Goal: Task Accomplishment & Management: Manage account settings

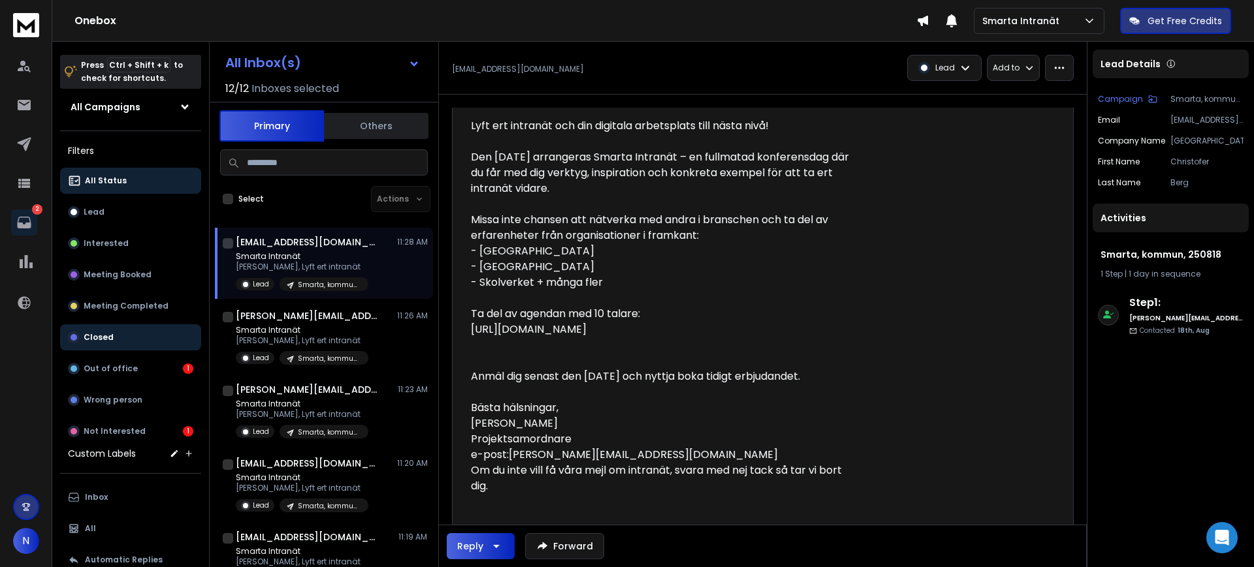
scroll to position [154, 0]
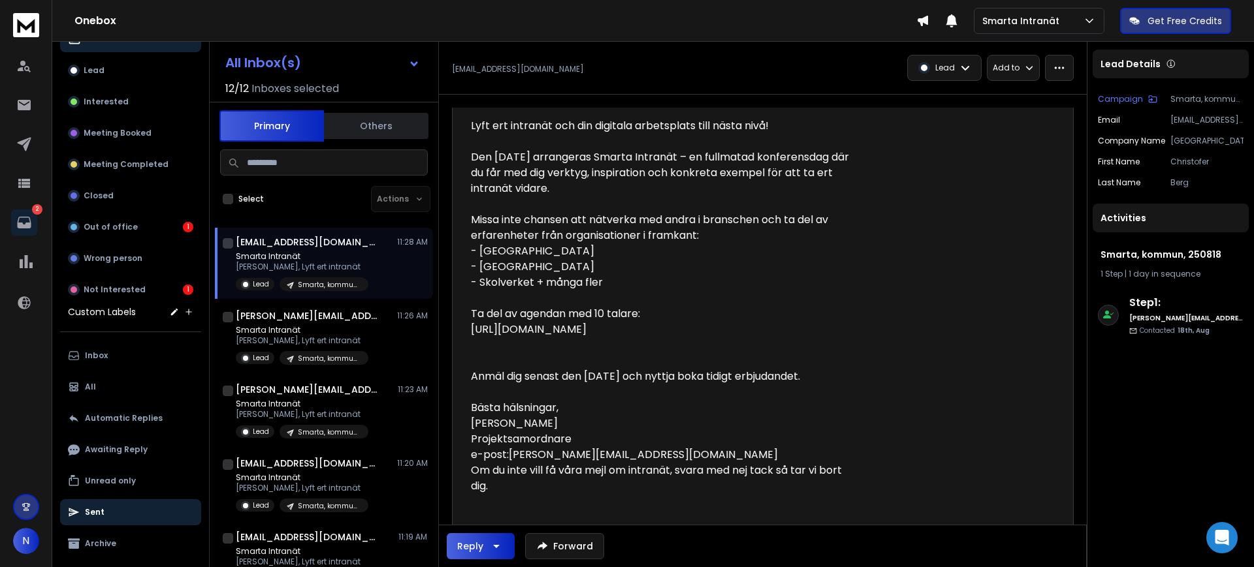
click at [110, 500] on button "Sent" at bounding box center [130, 513] width 141 height 26
click at [304, 255] on p "Smarta Intranät" at bounding box center [302, 256] width 133 height 10
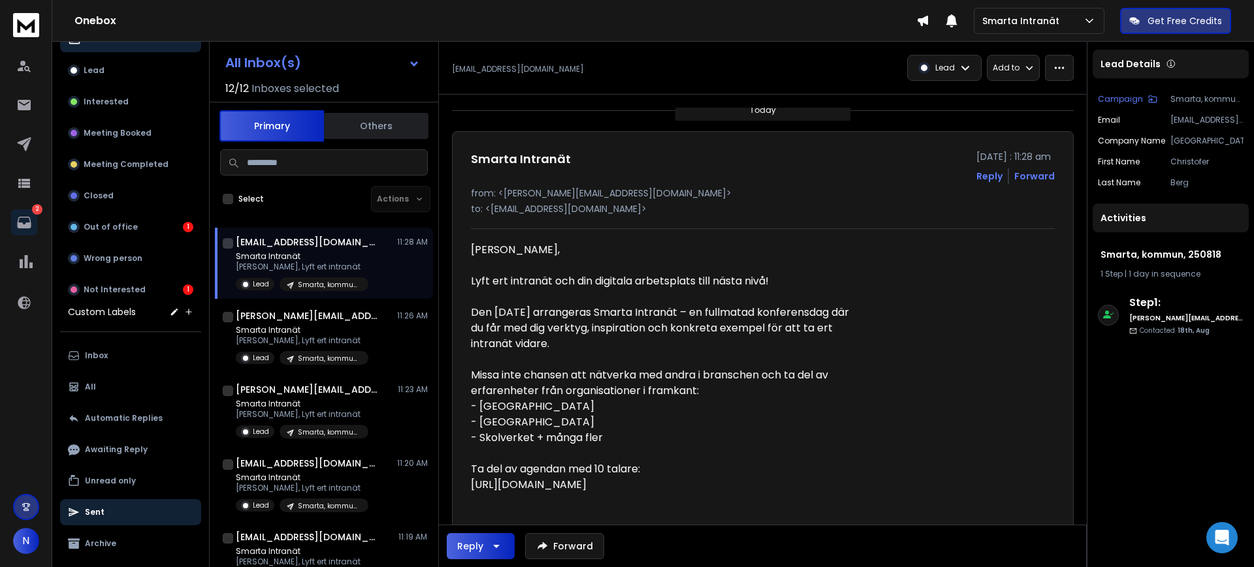
scroll to position [0, 0]
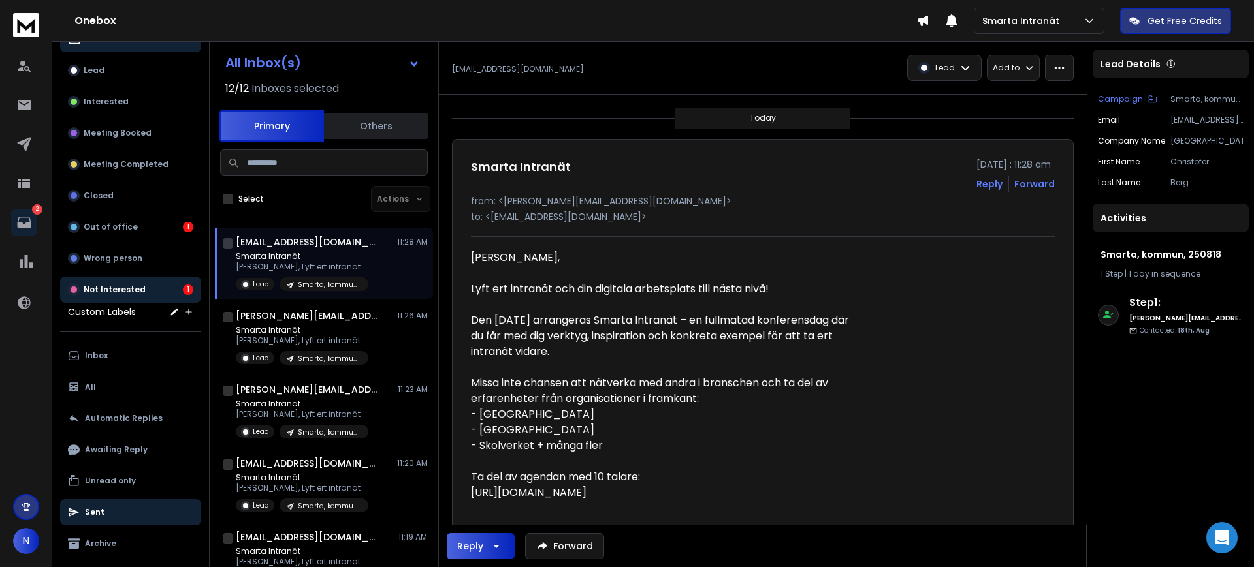
click at [146, 278] on button "Not Interested 1" at bounding box center [130, 290] width 141 height 26
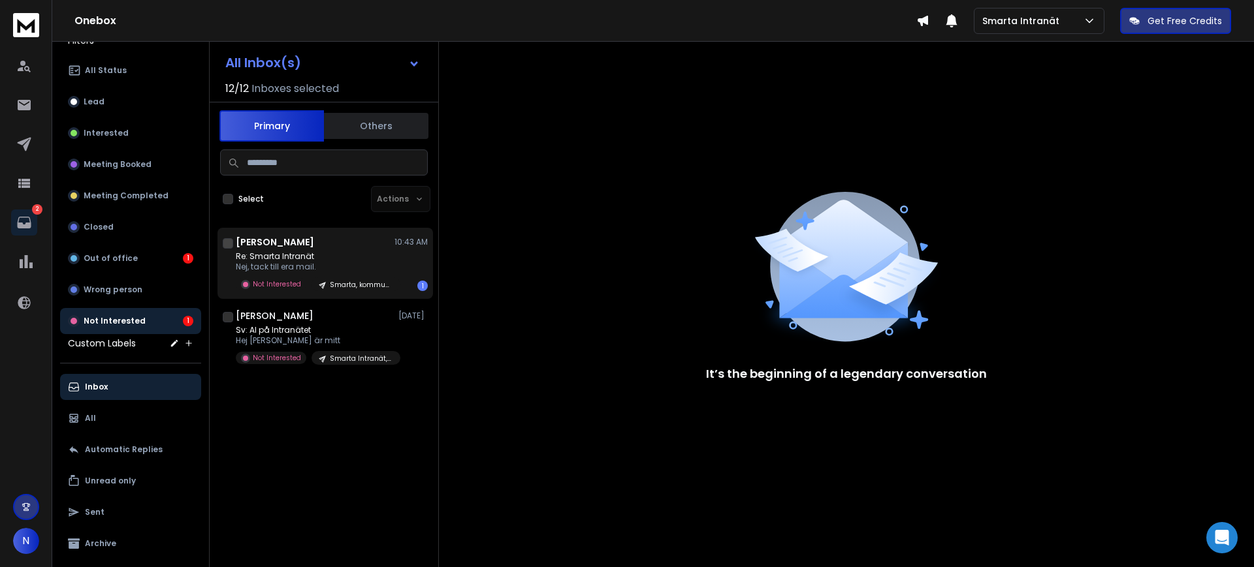
click at [330, 242] on div "Anna Olausson 10:43 AM" at bounding box center [332, 242] width 192 height 13
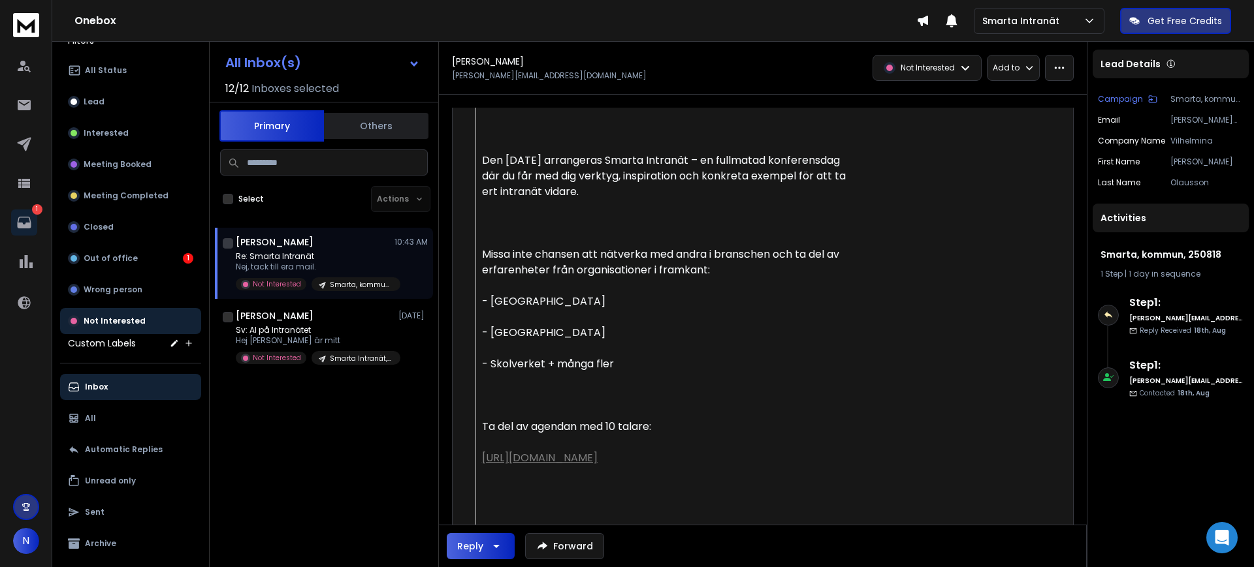
scroll to position [326, 0]
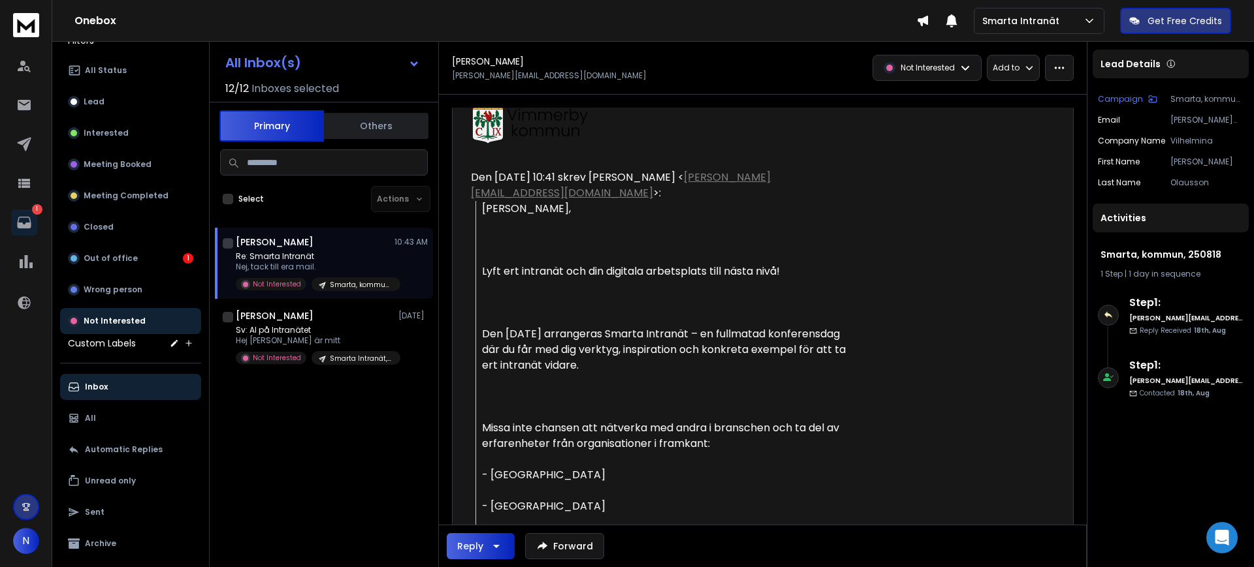
click at [308, 248] on div "Anna Olausson 10:43 AM" at bounding box center [332, 242] width 192 height 13
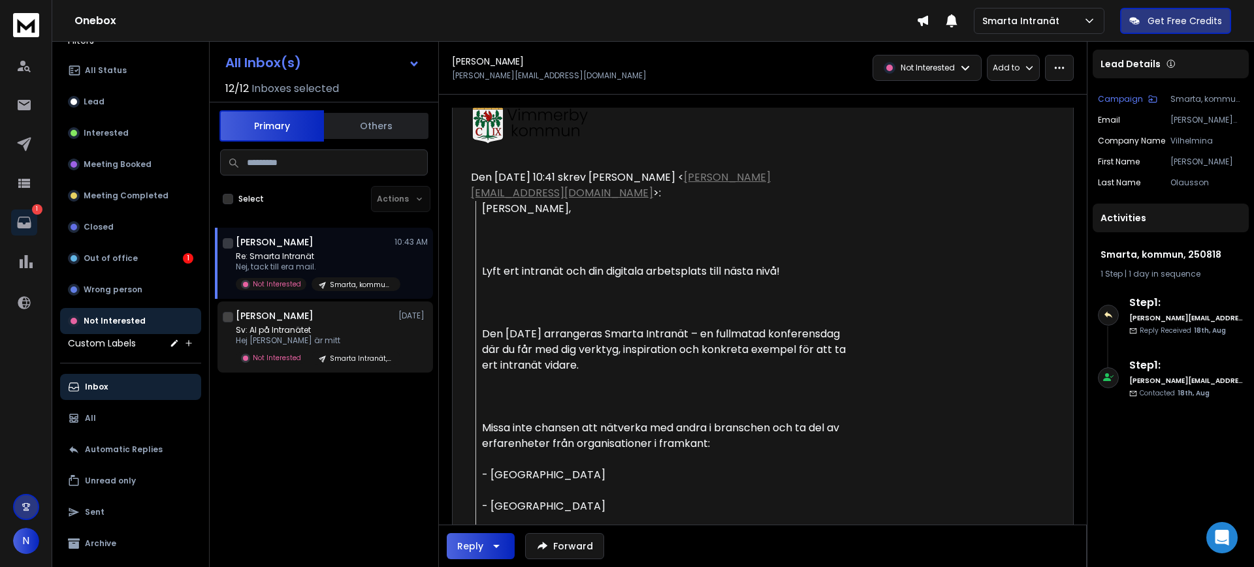
click at [322, 323] on div "Mikael Jansson 14 May Sv: AI på Intranätet Hej Linda Tyvärr är mitt Not Interes…" at bounding box center [332, 338] width 192 height 56
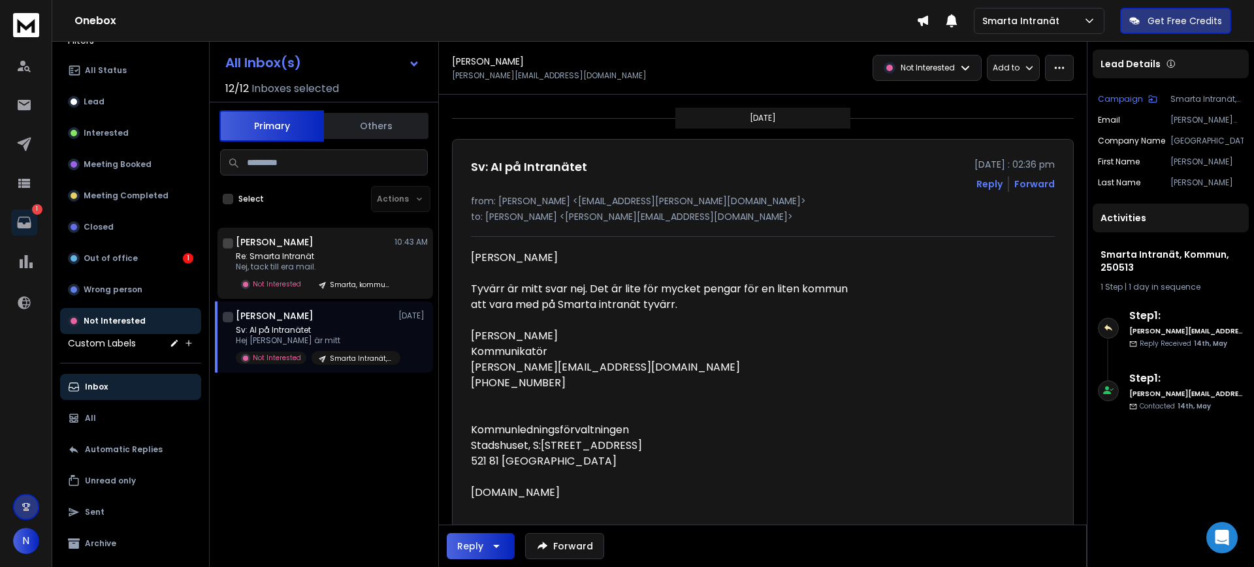
click at [299, 255] on p "Re: Smarta Intranät" at bounding box center [314, 256] width 157 height 10
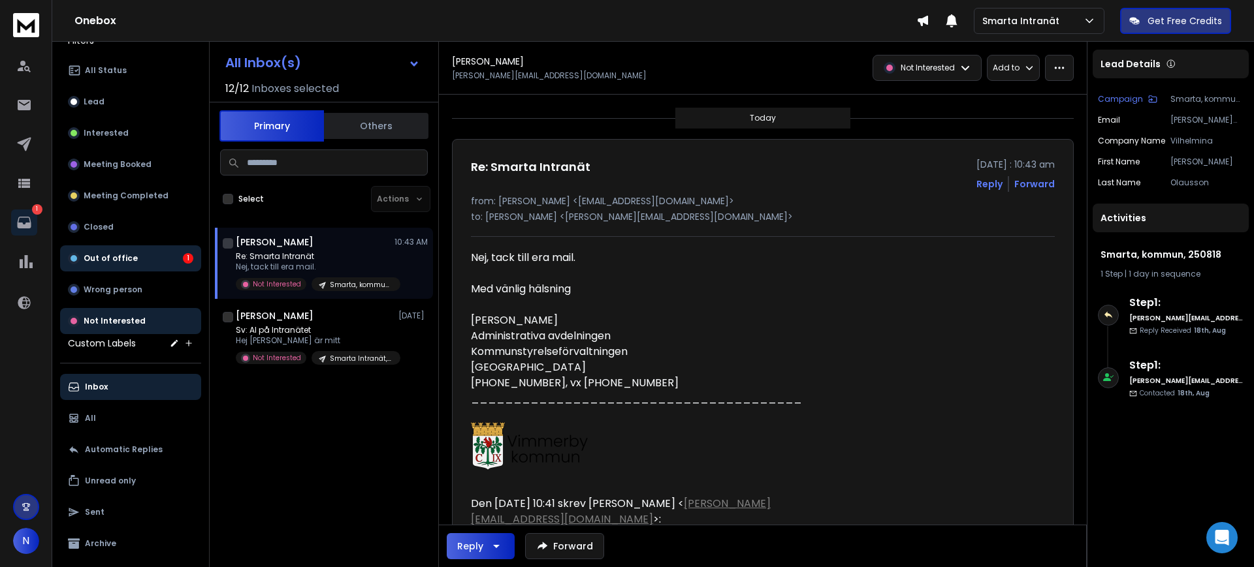
click at [126, 253] on p "Out of office" at bounding box center [111, 258] width 54 height 10
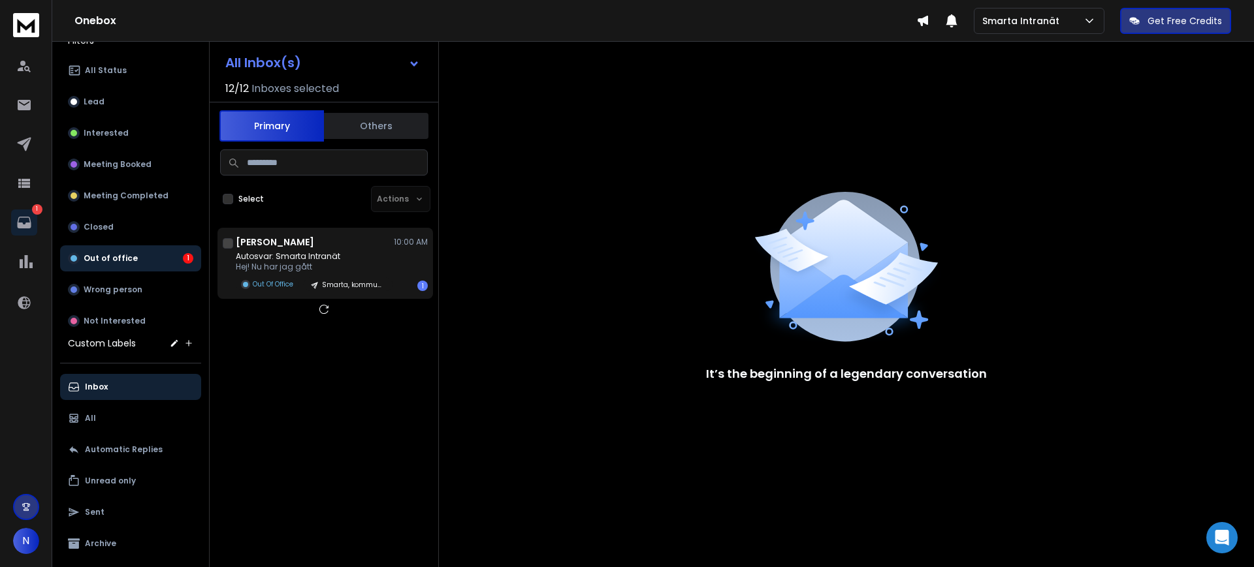
click at [328, 249] on div "Bård Englök Larsson 10:00 AM Autosvar: Smarta Intranät Hej! Nu har jag gått Out…" at bounding box center [332, 264] width 192 height 56
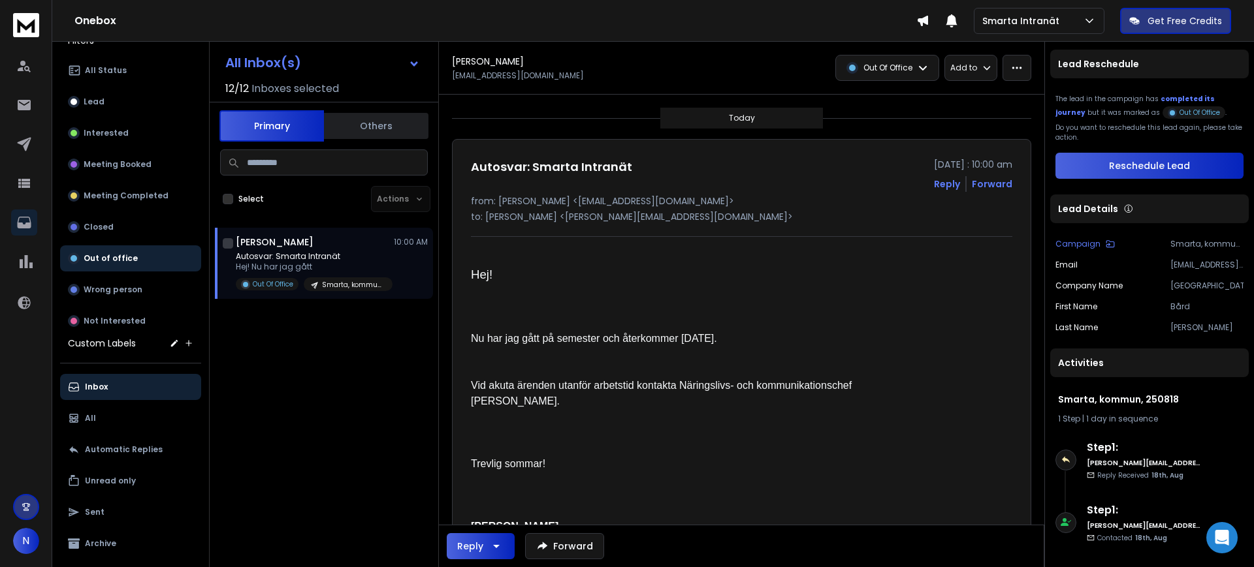
click at [1023, 70] on icon "button" at bounding box center [1017, 68] width 12 height 12
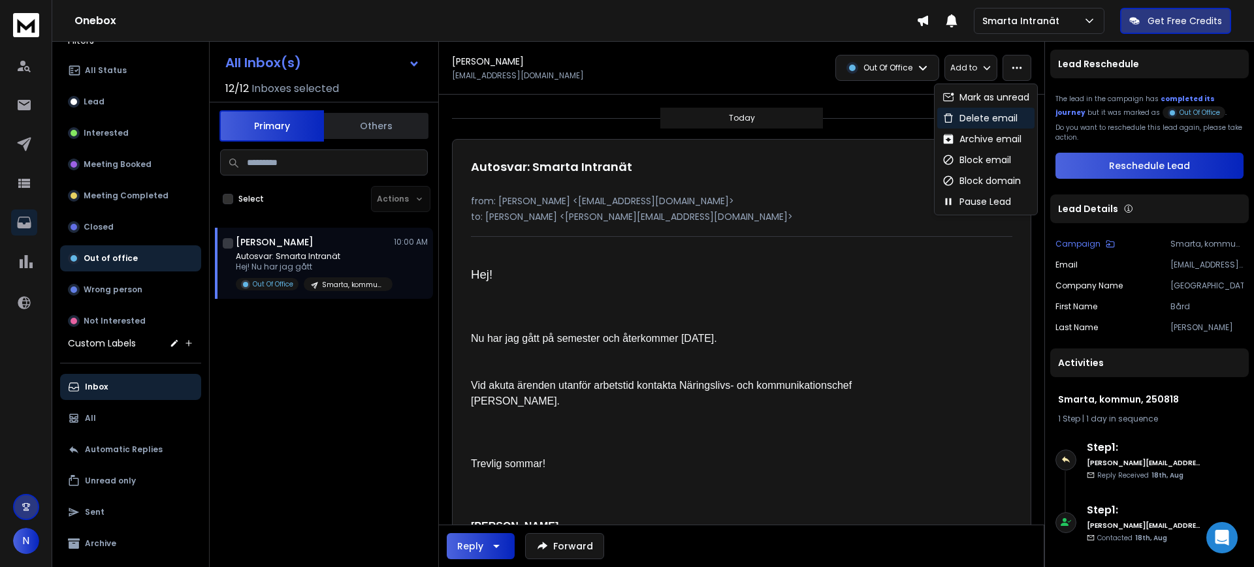
click at [995, 117] on div "Delete email" at bounding box center [979, 118] width 75 height 13
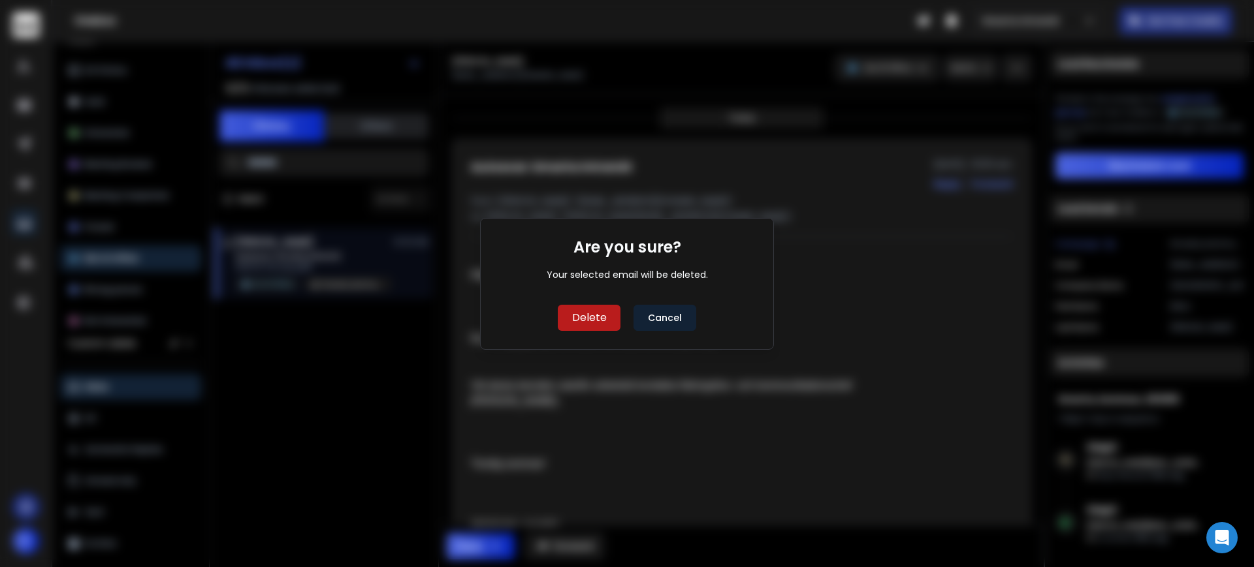
click at [605, 314] on button "Delete" at bounding box center [589, 318] width 63 height 26
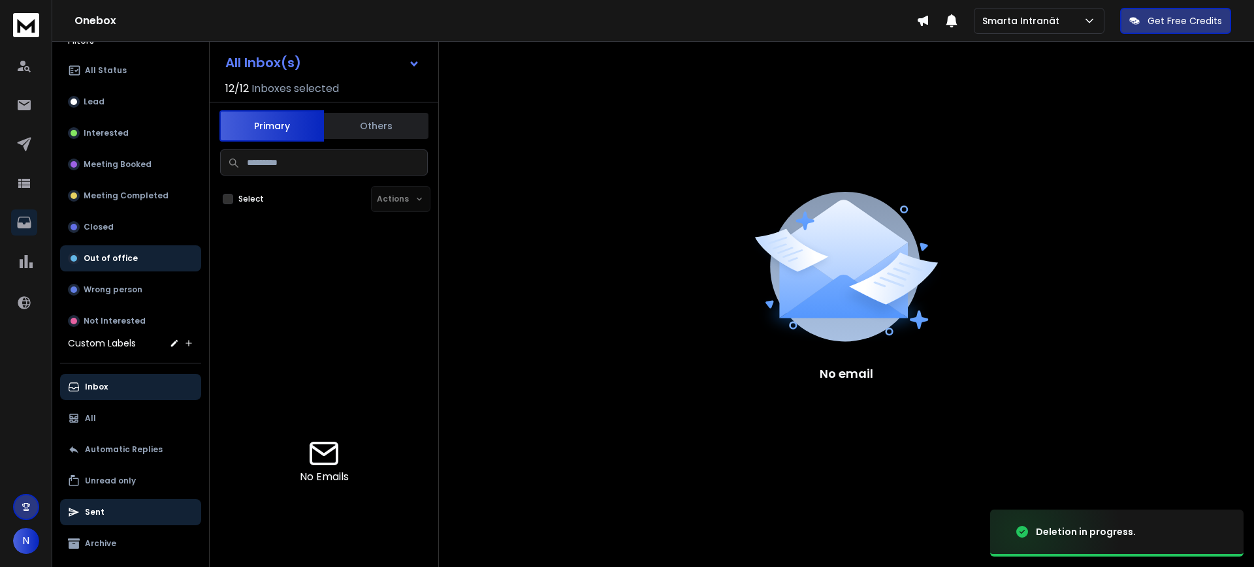
click at [126, 500] on button "Sent" at bounding box center [130, 513] width 141 height 26
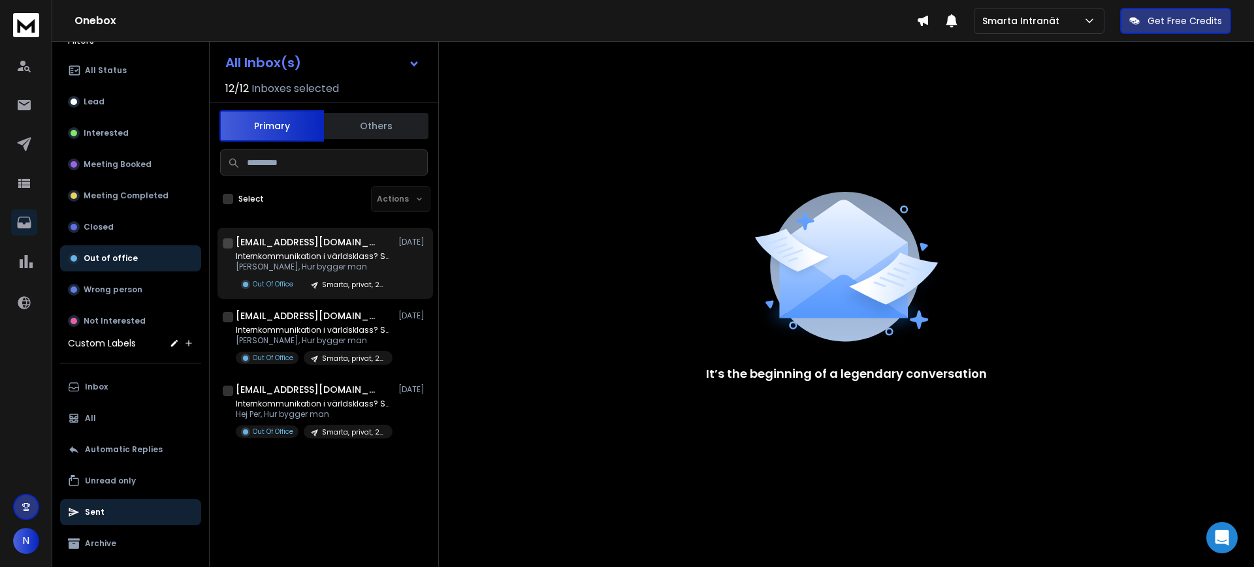
click at [306, 252] on p "Internkommunikation i världsklass? Så gjorde" at bounding box center [314, 256] width 157 height 10
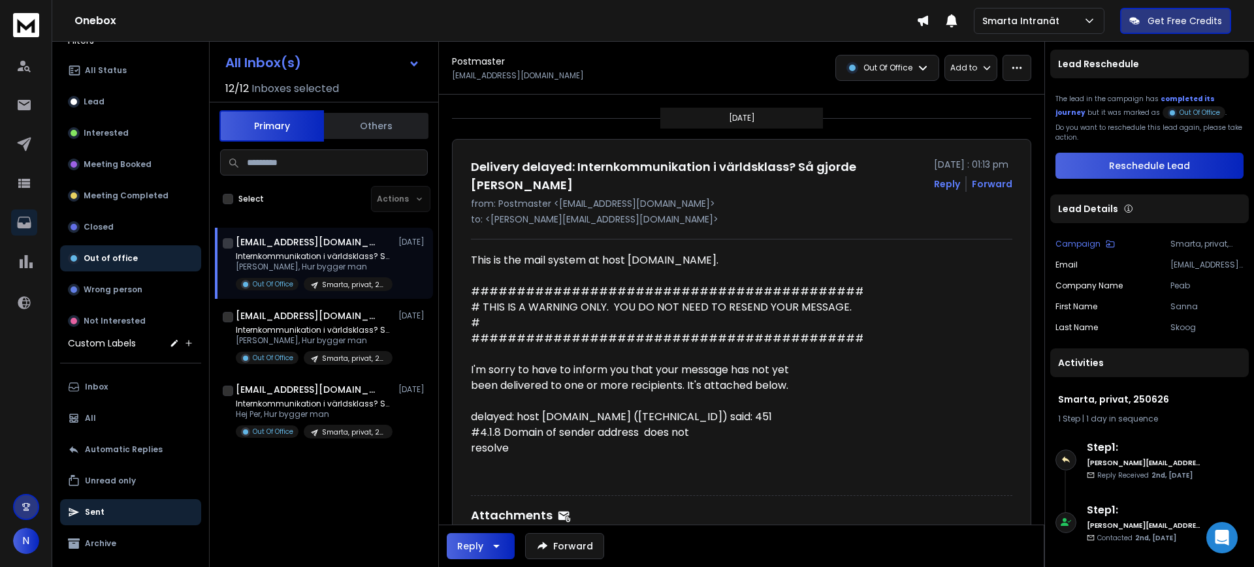
click at [113, 500] on button "Sent" at bounding box center [130, 513] width 141 height 26
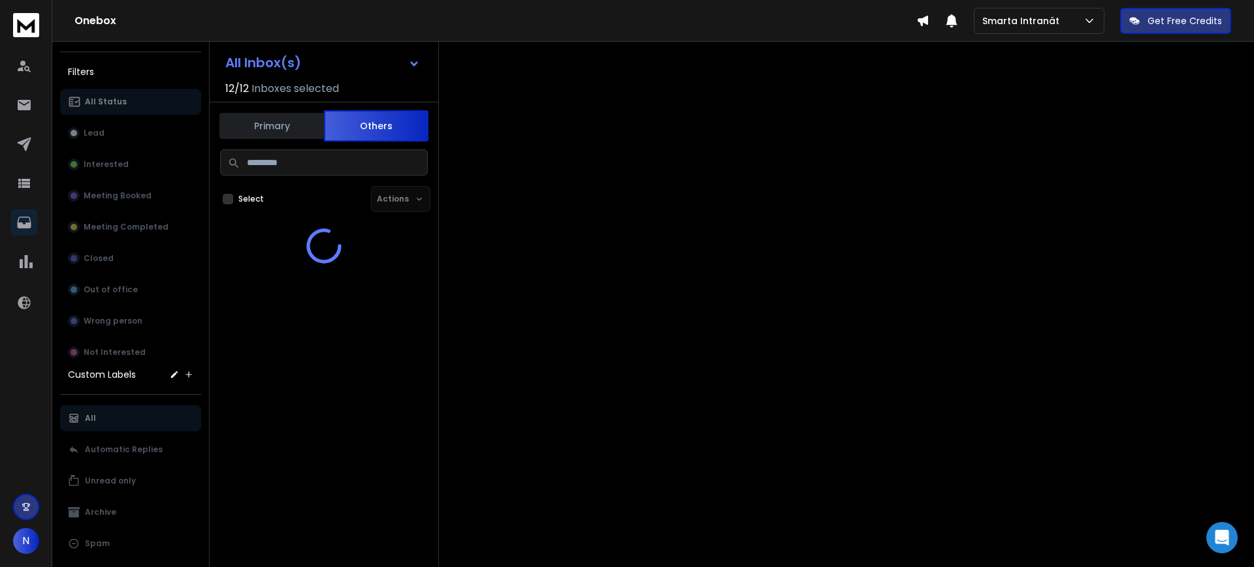
scroll to position [91, 0]
click at [369, 129] on button "Others" at bounding box center [376, 125] width 104 height 31
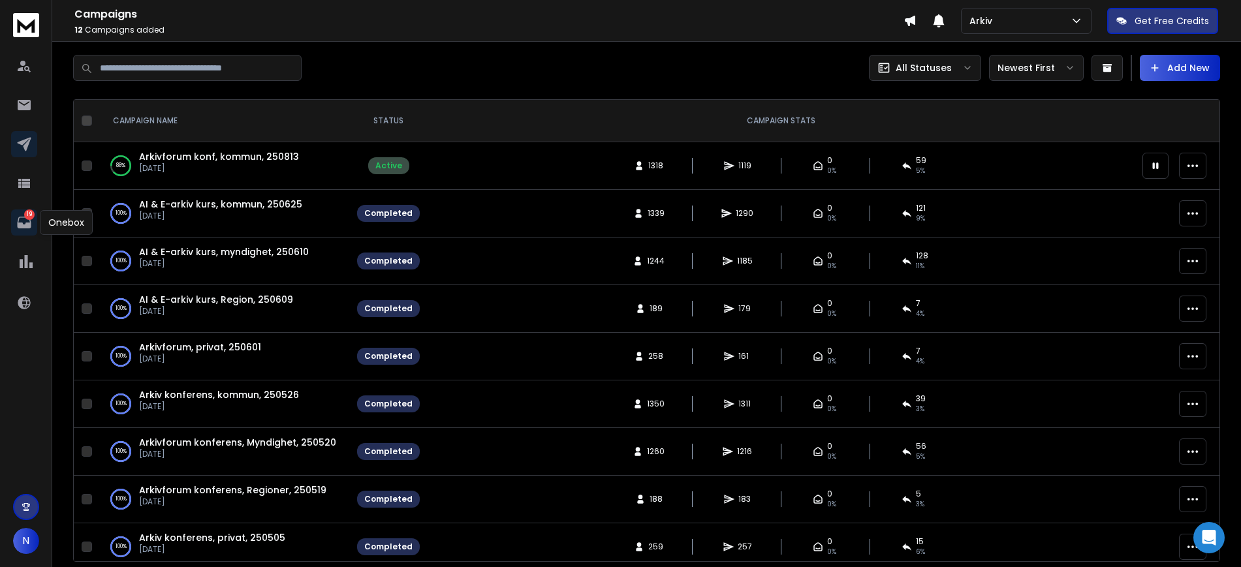
click at [25, 218] on p "19" at bounding box center [29, 215] width 10 height 10
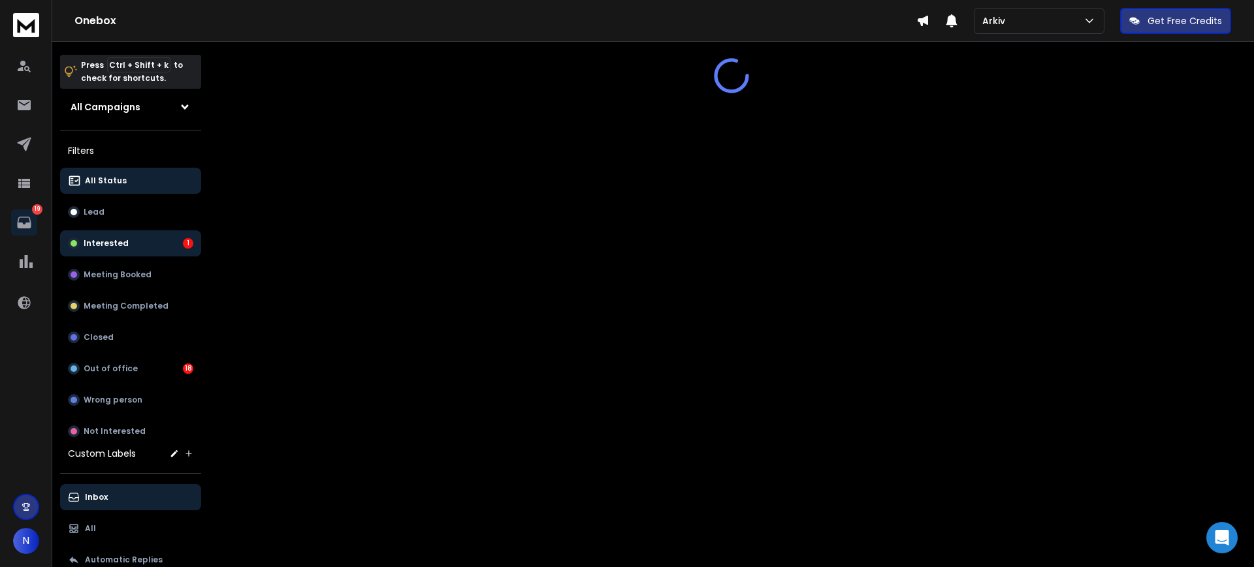
click at [116, 244] on p "Interested" at bounding box center [106, 243] width 45 height 10
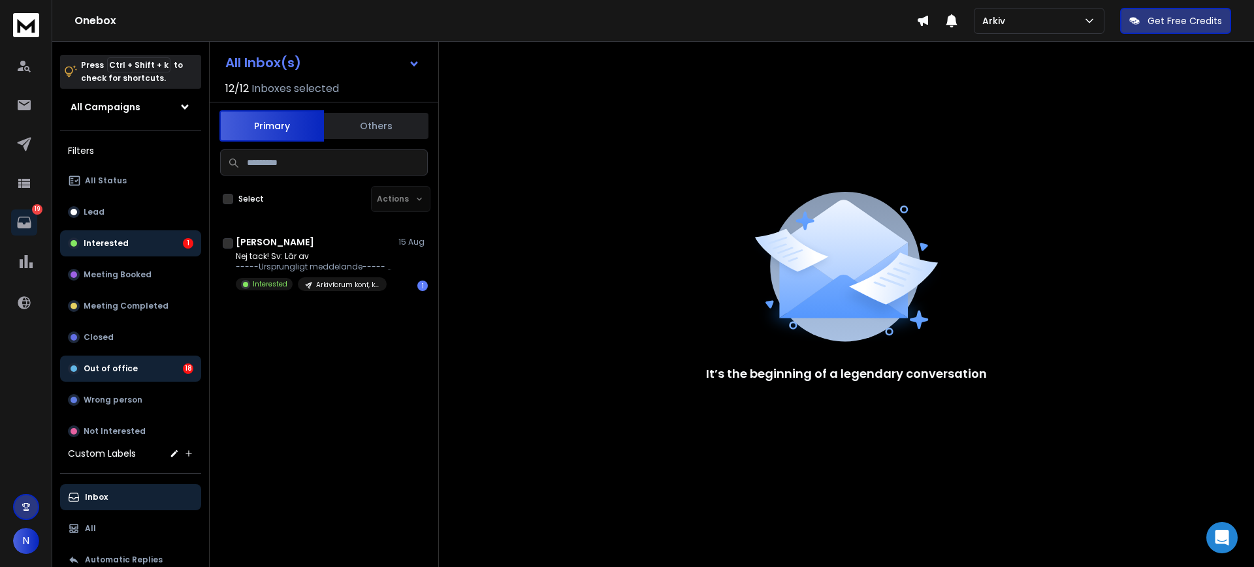
click at [119, 368] on p "Out of office" at bounding box center [111, 369] width 54 height 10
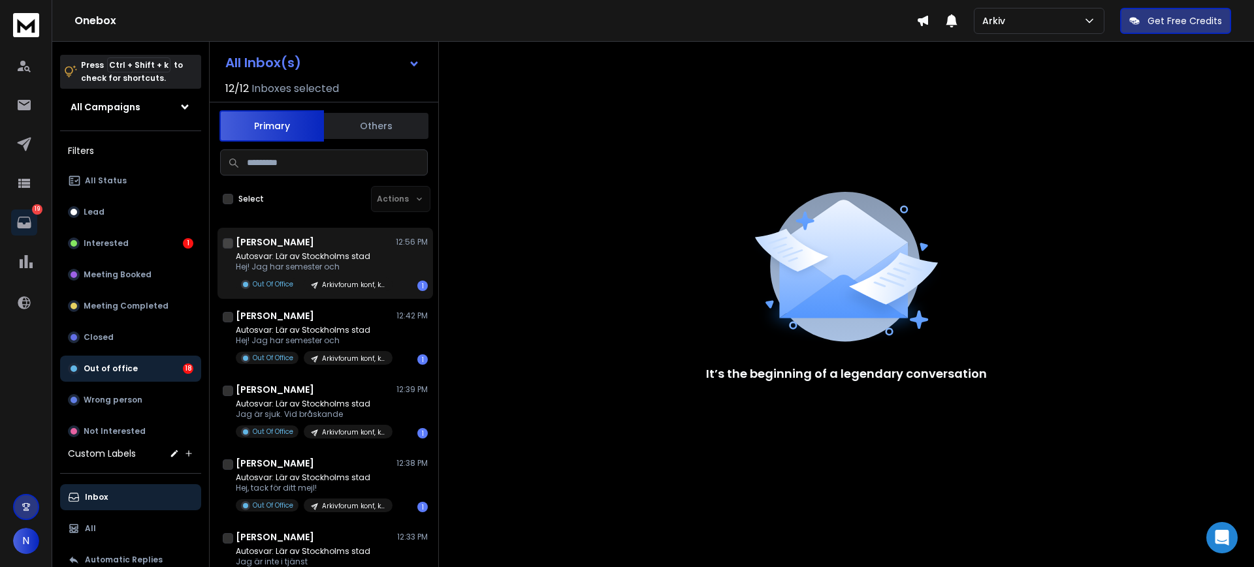
click at [341, 246] on div "Felicia Lindh 12:56 PM" at bounding box center [332, 242] width 192 height 13
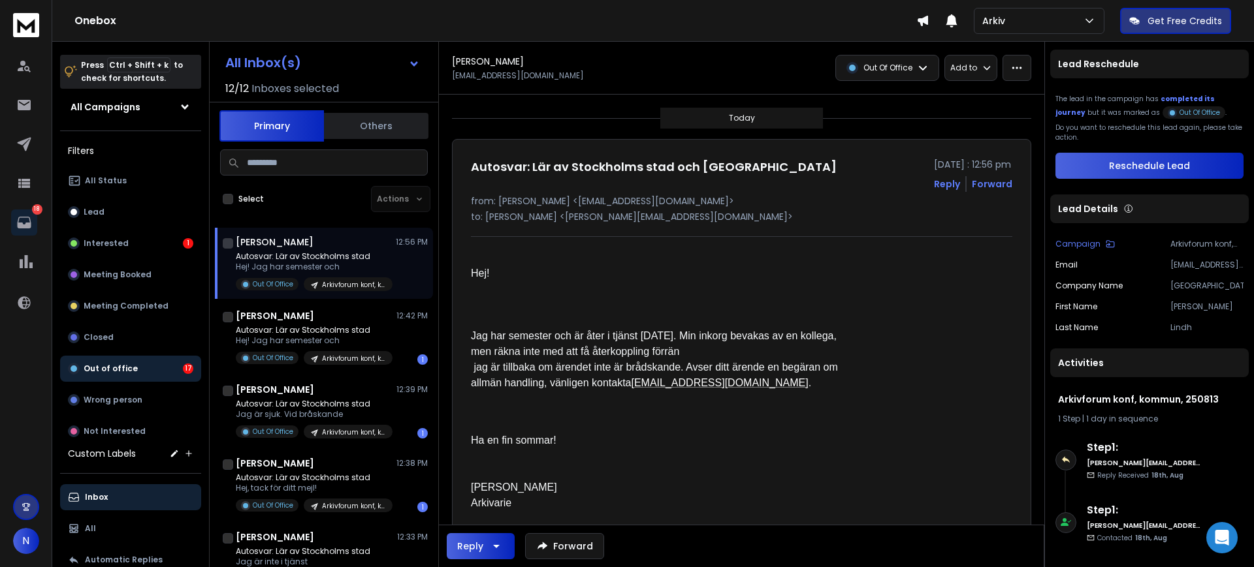
click at [1023, 70] on icon "button" at bounding box center [1017, 68] width 12 height 12
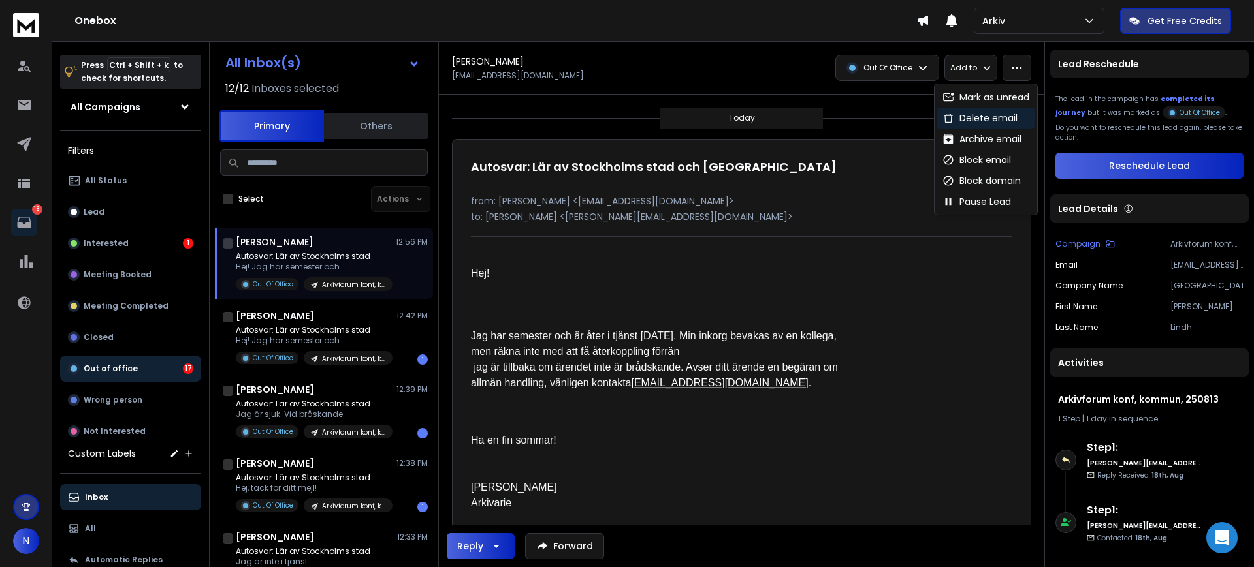
click at [1000, 114] on div "Delete email" at bounding box center [979, 118] width 75 height 13
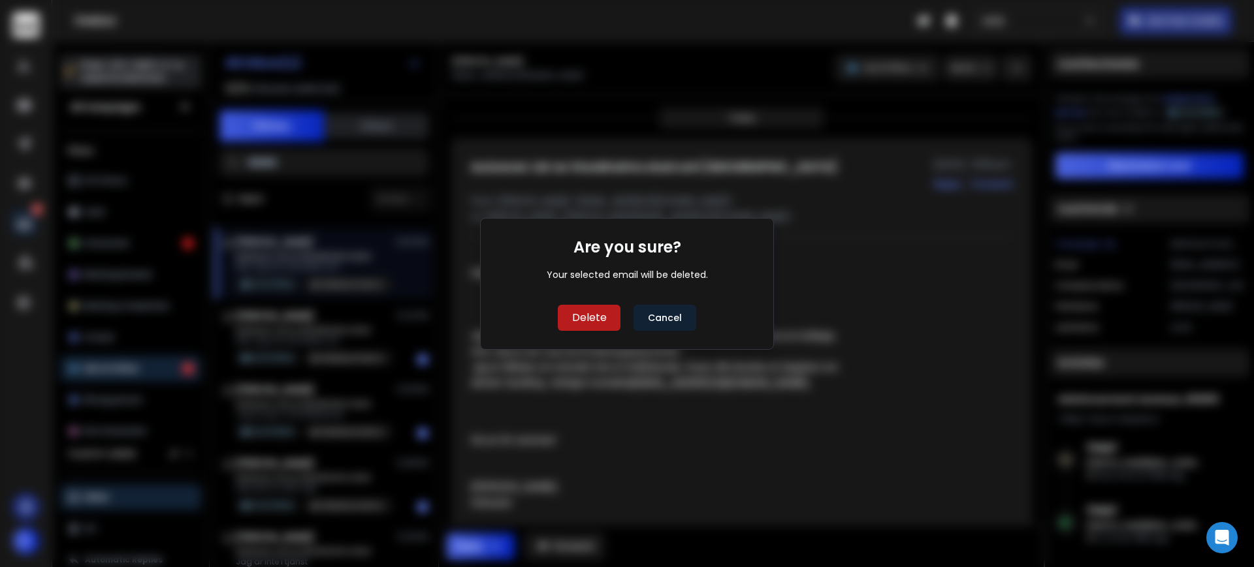
click at [592, 310] on button "Delete" at bounding box center [589, 318] width 63 height 26
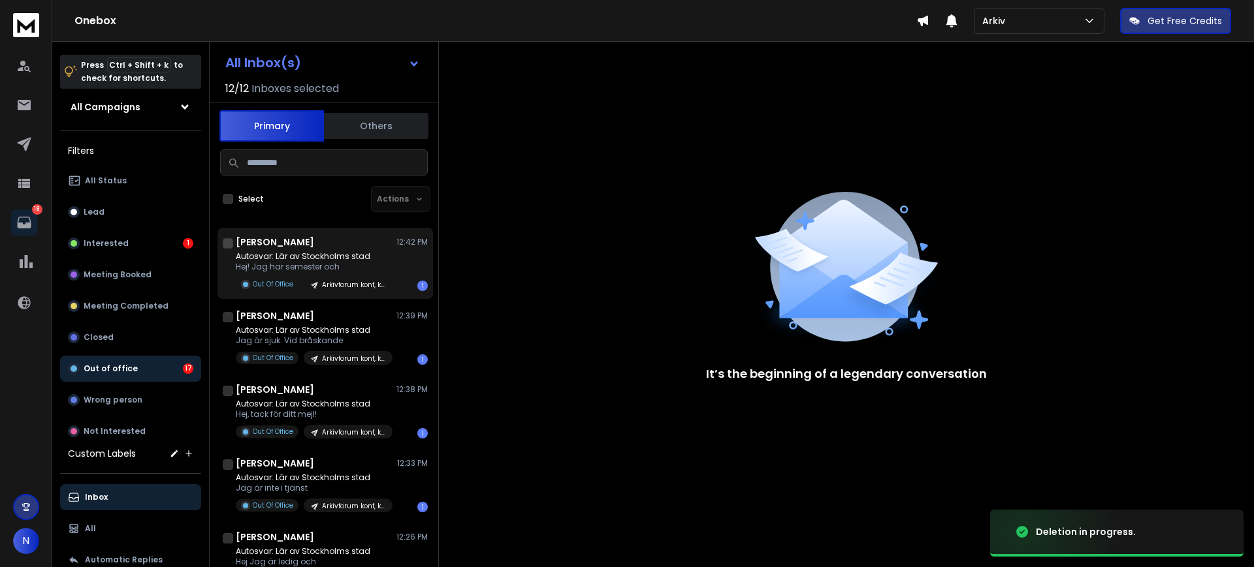
click at [345, 249] on div "Palmebäck Peter 12:42 PM Autosvar: Lär av Stockholms stad ﻿﻿Hej! Jag har semest…" at bounding box center [332, 264] width 192 height 56
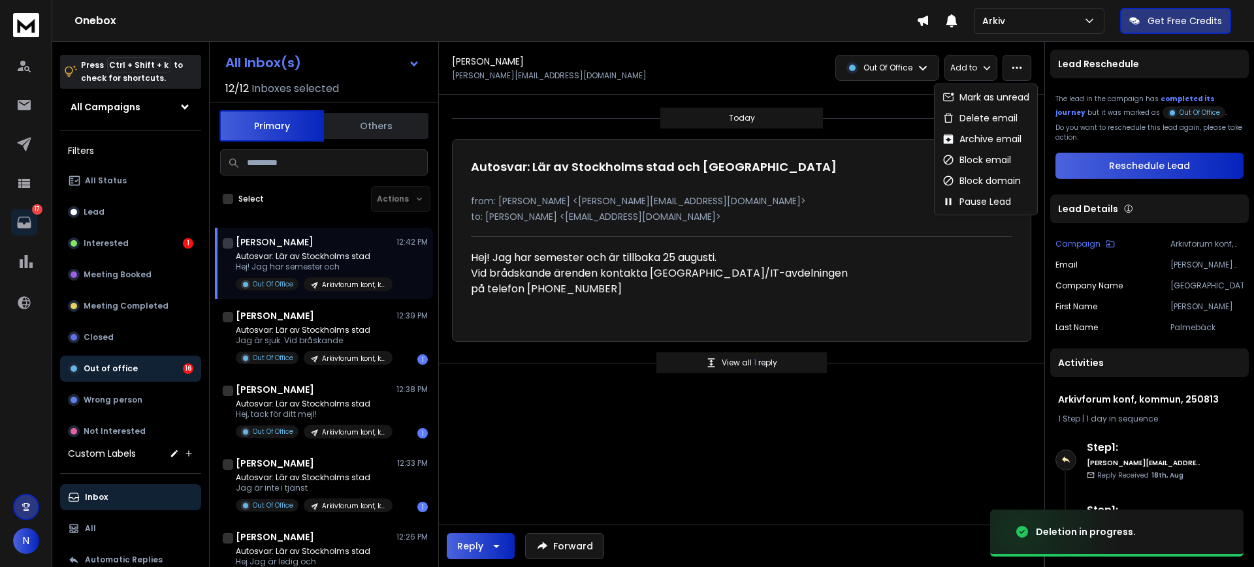
click at [1022, 67] on icon "button" at bounding box center [1017, 68] width 10 height 2
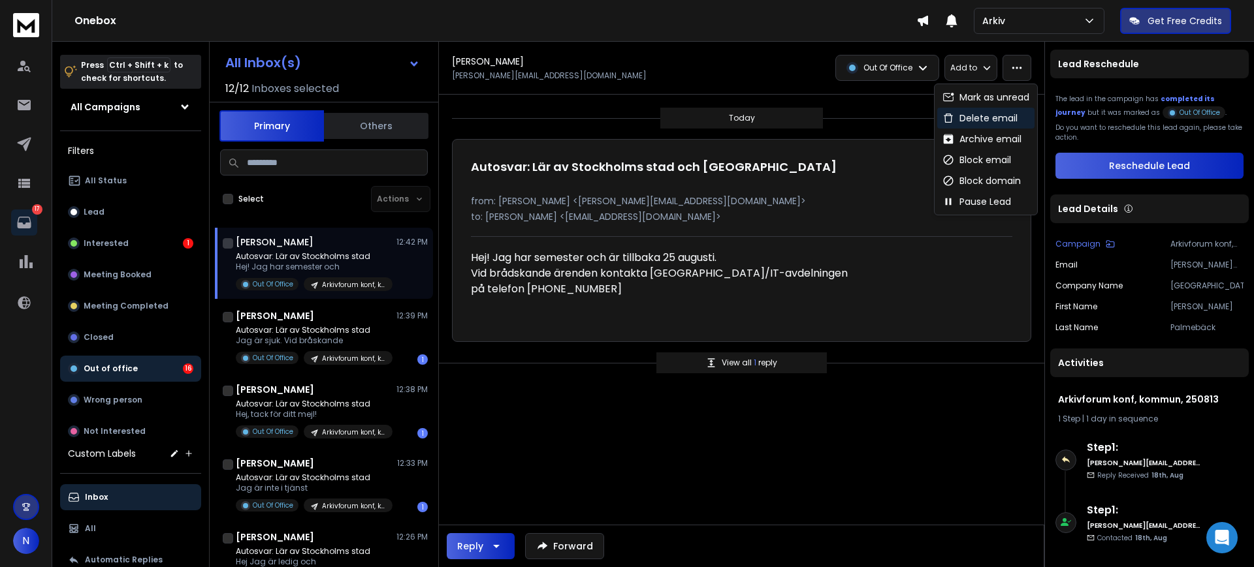
click at [1004, 118] on div "Delete email" at bounding box center [979, 118] width 75 height 13
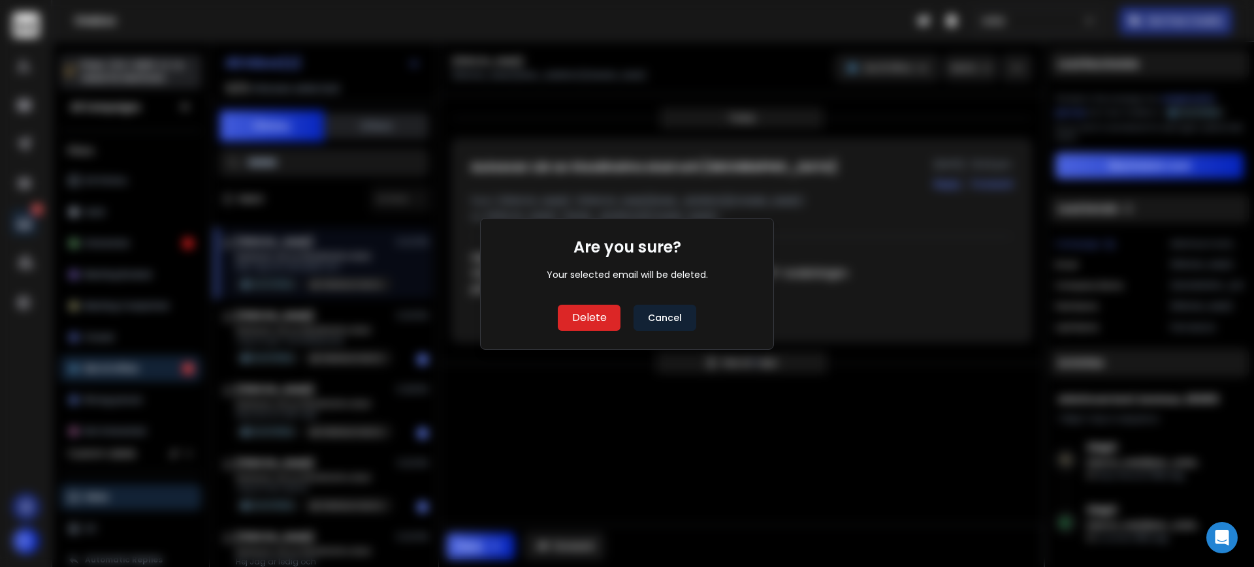
click at [601, 300] on div "Are you sure? Your selected email will be deleted. Delete Cancel" at bounding box center [627, 284] width 256 height 94
click at [601, 308] on button "Delete" at bounding box center [589, 318] width 63 height 26
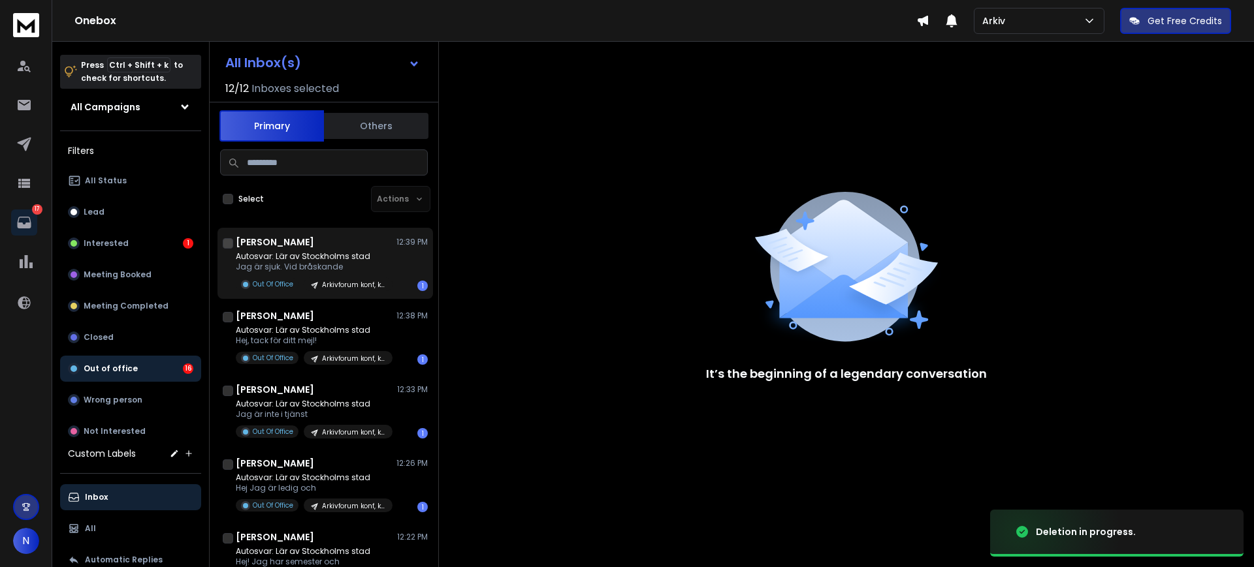
click at [328, 249] on div "Monica Klingberg 12:39 PM Autosvar: Lär av Stockholms stad Jag är sjuk. Vid brå…" at bounding box center [332, 264] width 192 height 56
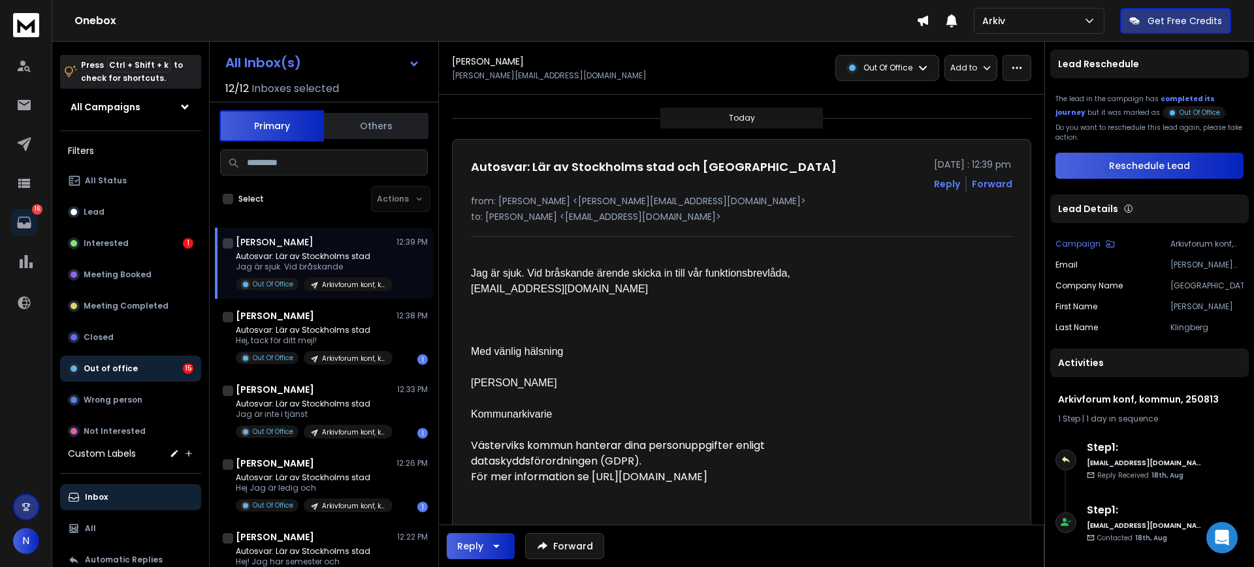
click at [1031, 63] on button "button" at bounding box center [1016, 68] width 29 height 26
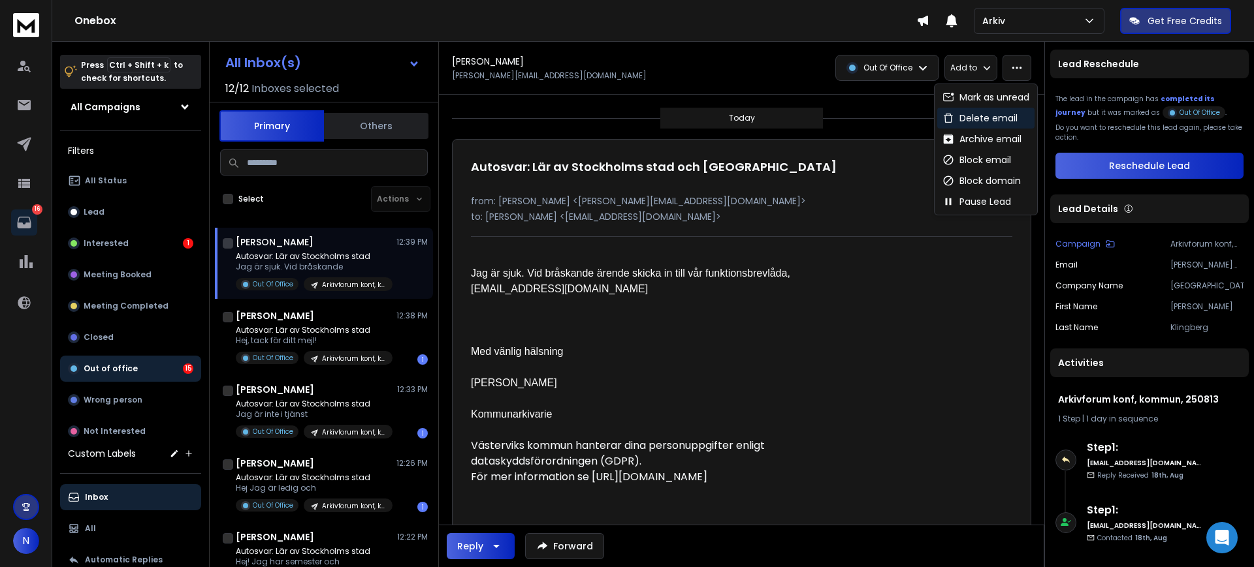
click at [987, 119] on div "Delete email" at bounding box center [979, 118] width 75 height 13
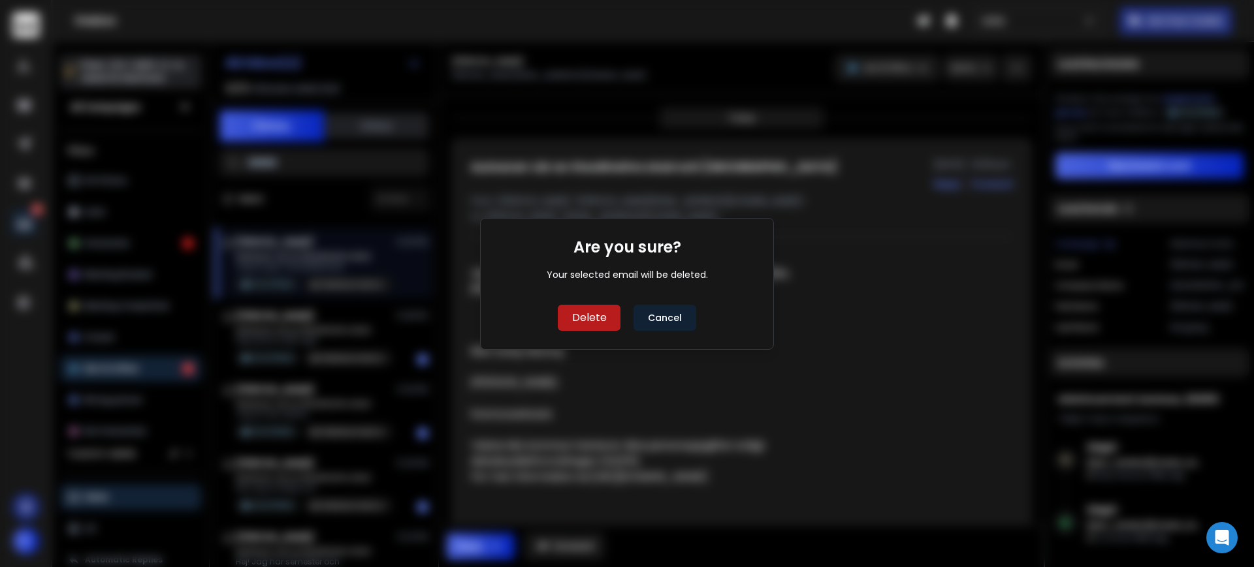
click at [582, 326] on button "Delete" at bounding box center [589, 318] width 63 height 26
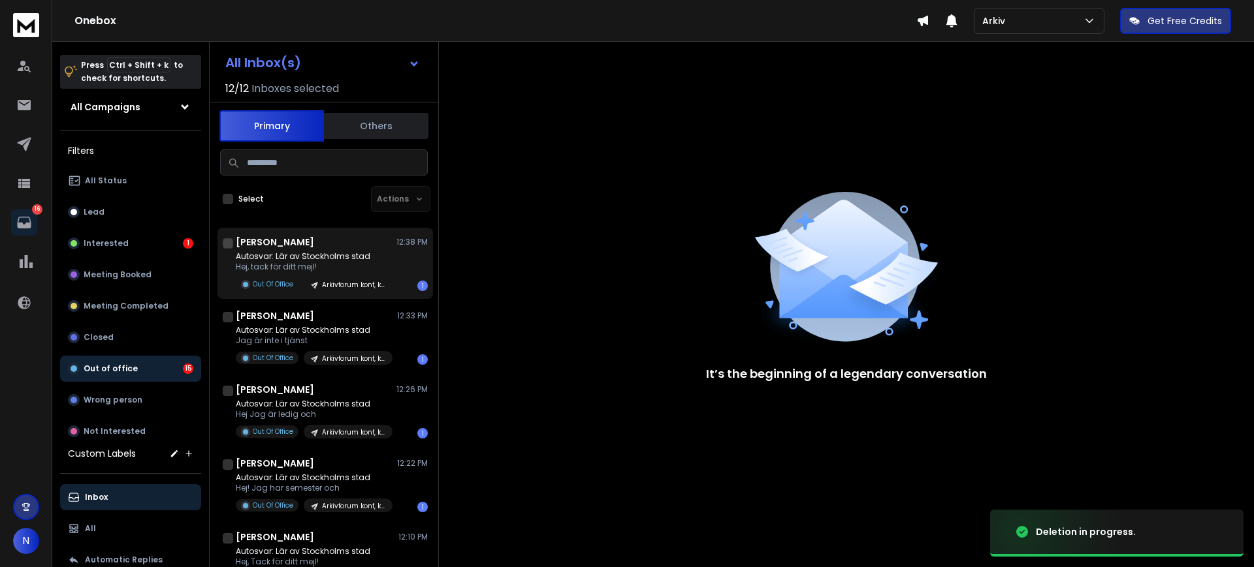
click at [307, 240] on h1 "Marie Lindström" at bounding box center [275, 242] width 78 height 13
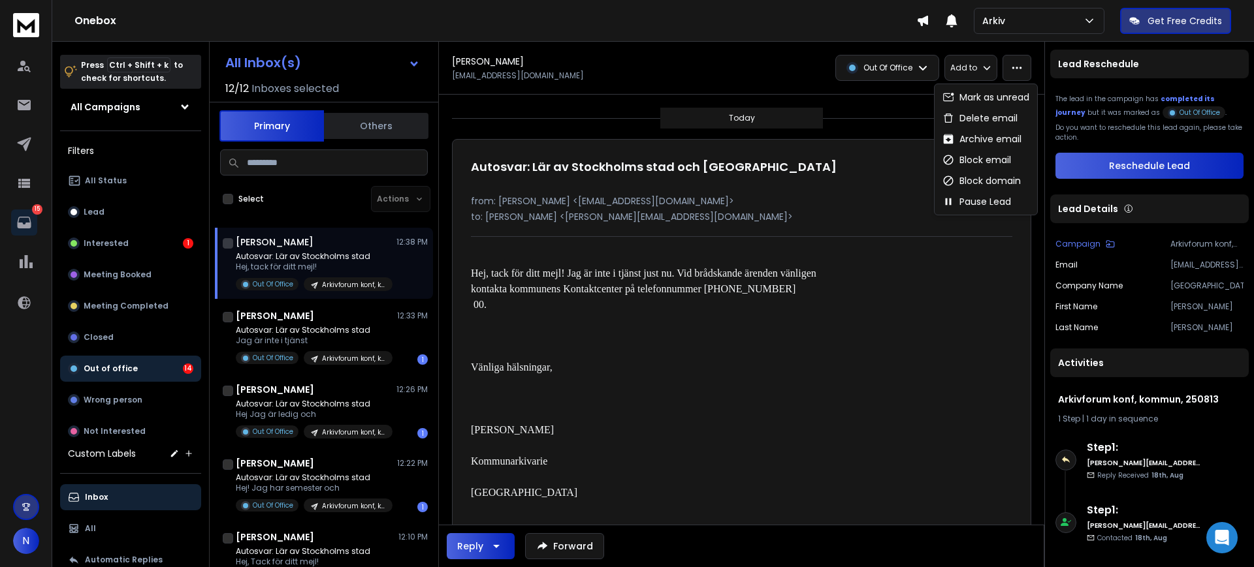
click at [1023, 72] on icon "button" at bounding box center [1017, 68] width 12 height 12
click at [1000, 115] on div "Delete email" at bounding box center [979, 118] width 75 height 13
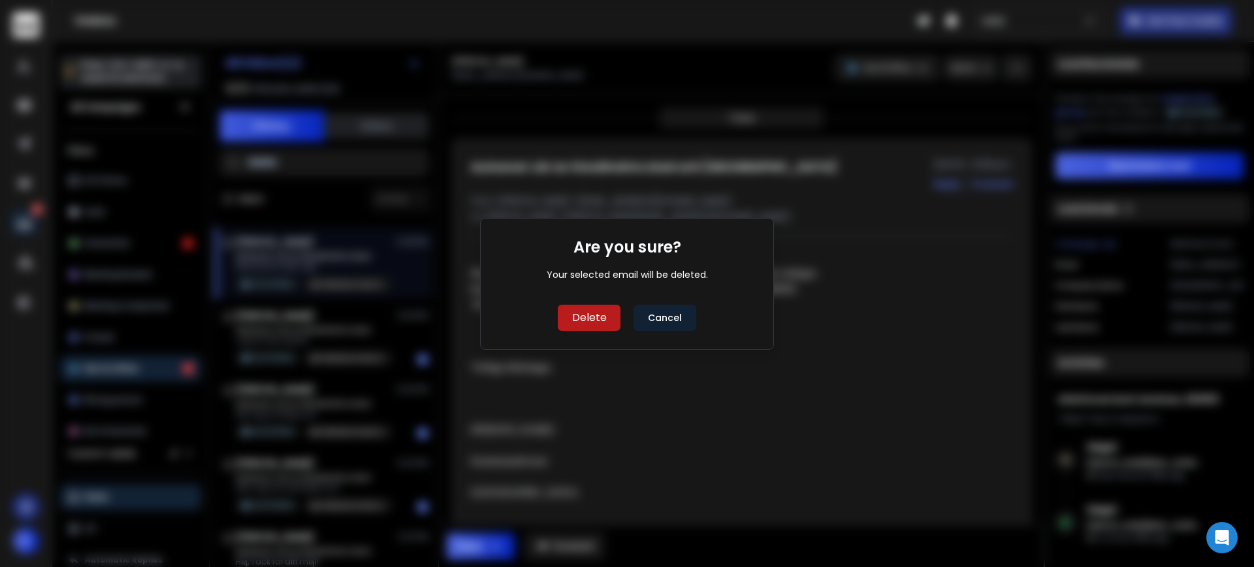
click at [580, 316] on button "Delete" at bounding box center [589, 318] width 63 height 26
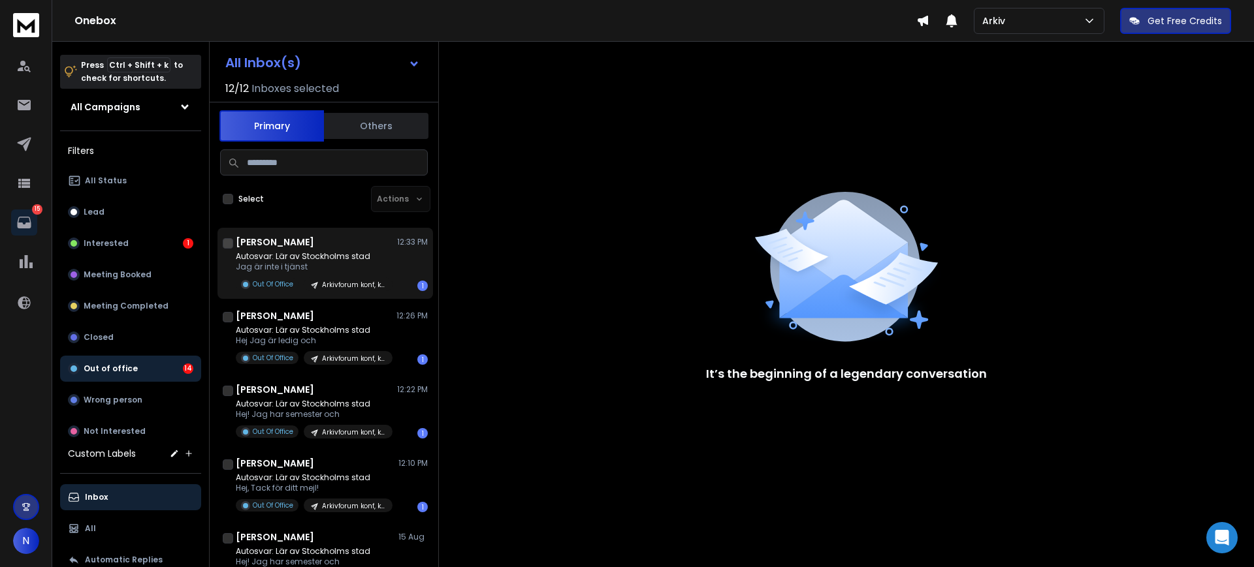
click at [310, 247] on h1 "Stella Cederstrand" at bounding box center [275, 242] width 78 height 13
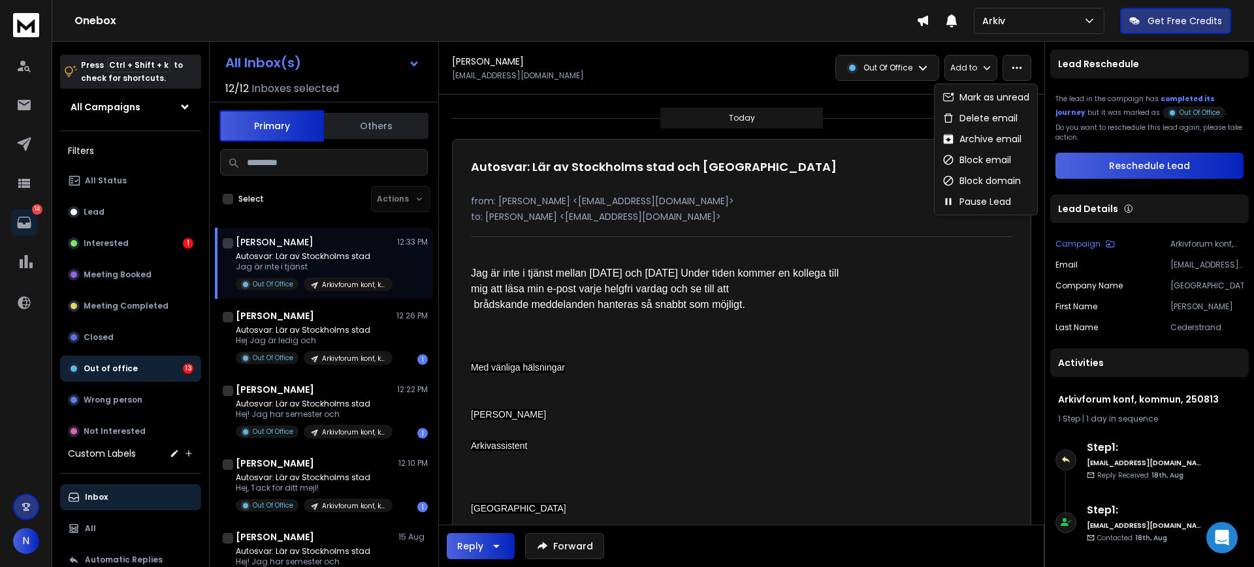
click at [1021, 67] on icon "button" at bounding box center [1017, 68] width 10 height 2
click at [1012, 112] on div "Delete email" at bounding box center [979, 118] width 75 height 13
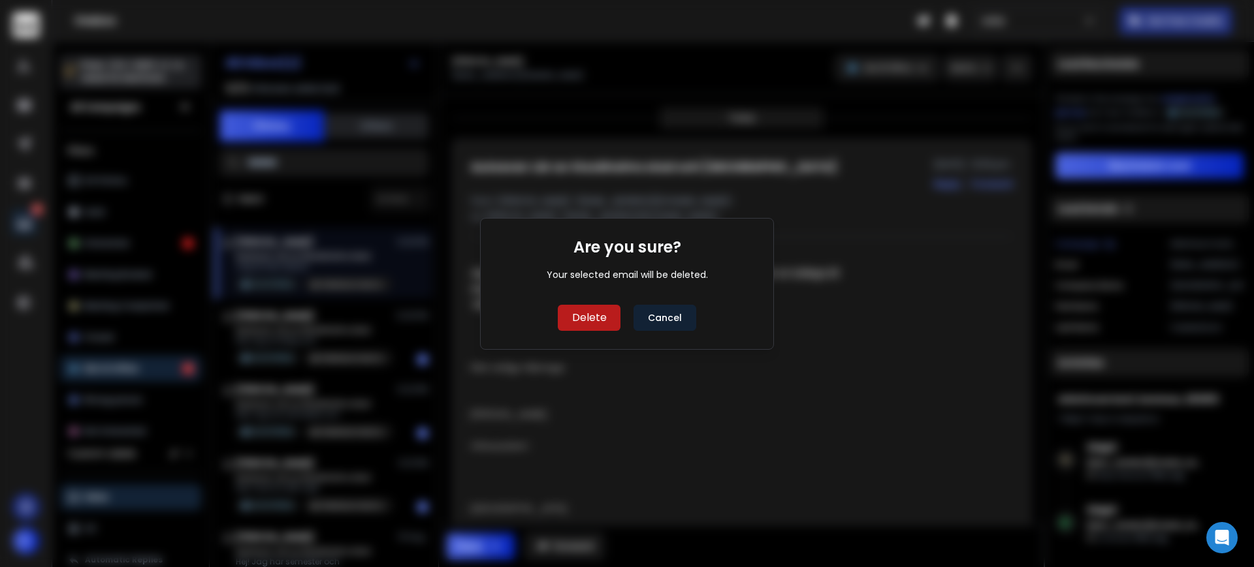
click at [594, 323] on button "Delete" at bounding box center [589, 318] width 63 height 26
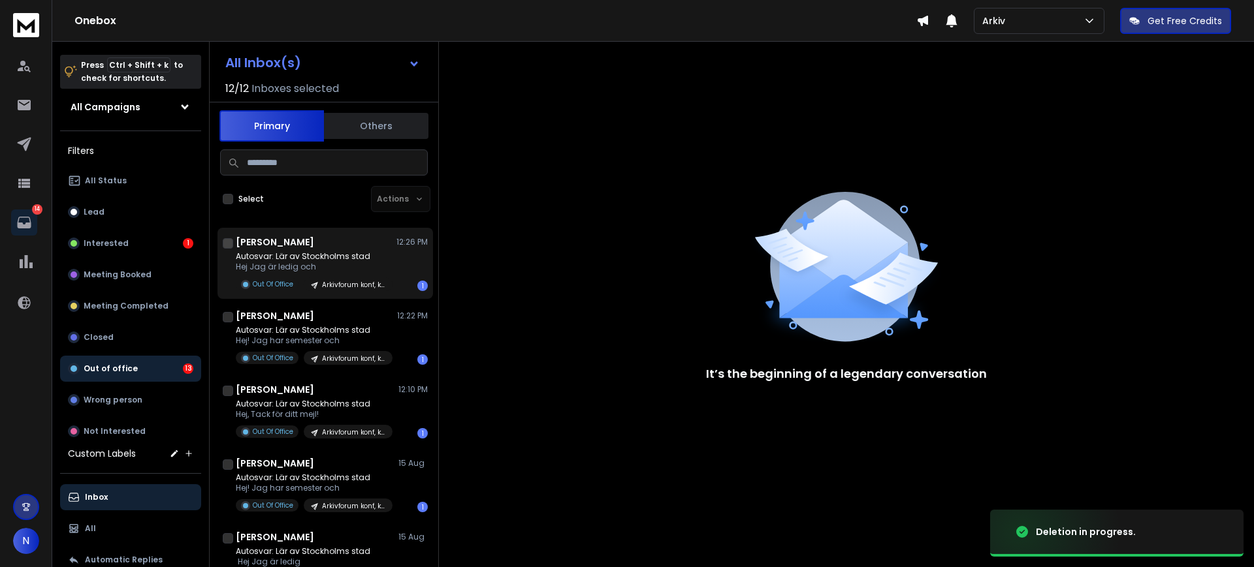
click at [312, 249] on div "Monette Holmberg 12:26 PM Autosvar: Lär av Stockholms stad Hej Jag är ledig och…" at bounding box center [332, 264] width 192 height 56
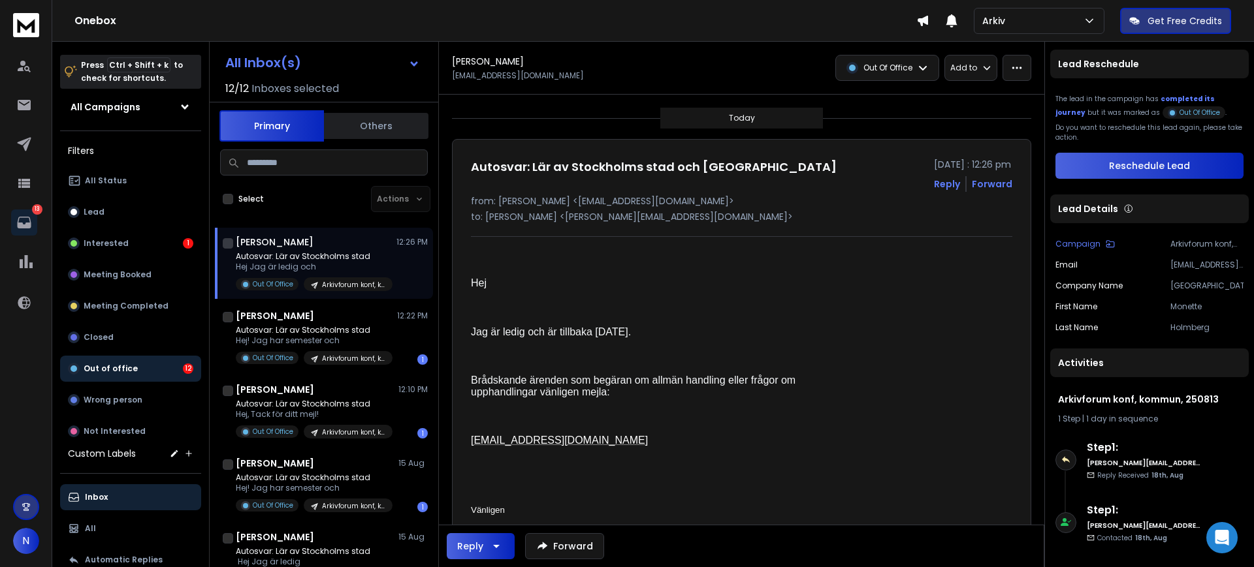
click at [1023, 69] on icon "button" at bounding box center [1017, 68] width 12 height 12
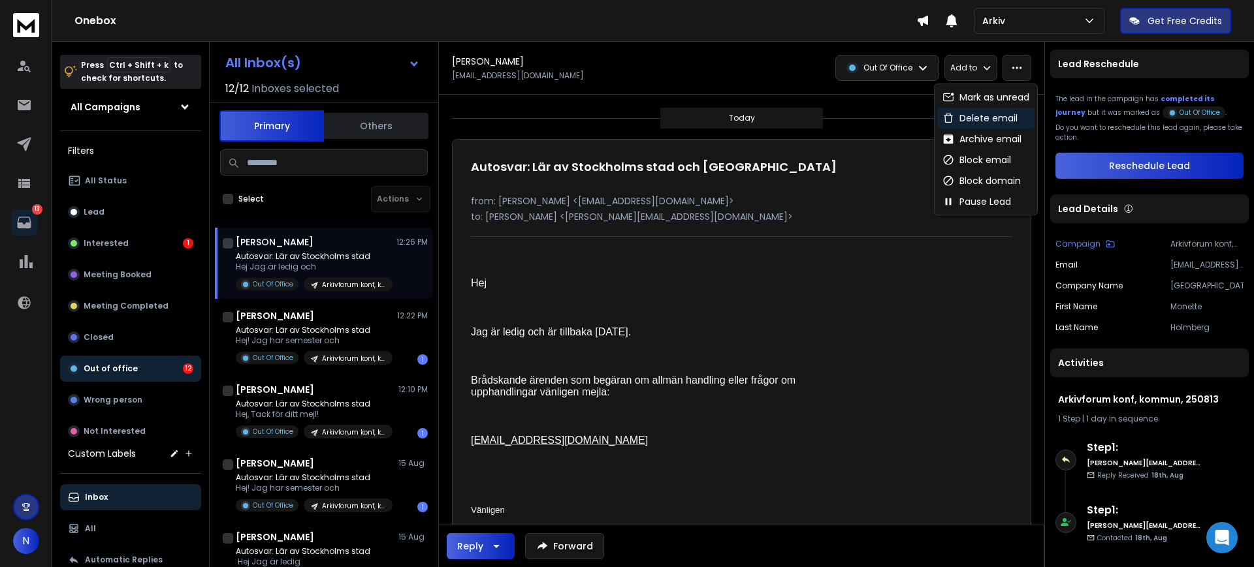
click at [998, 119] on div "Delete email" at bounding box center [979, 118] width 75 height 13
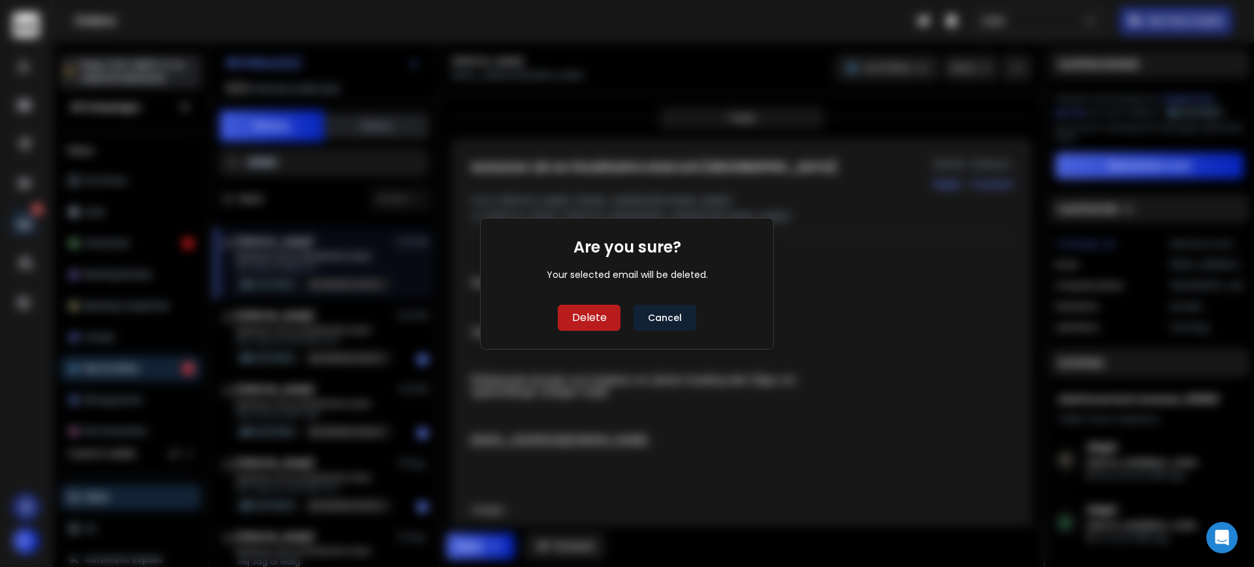
click at [592, 318] on button "Delete" at bounding box center [589, 318] width 63 height 26
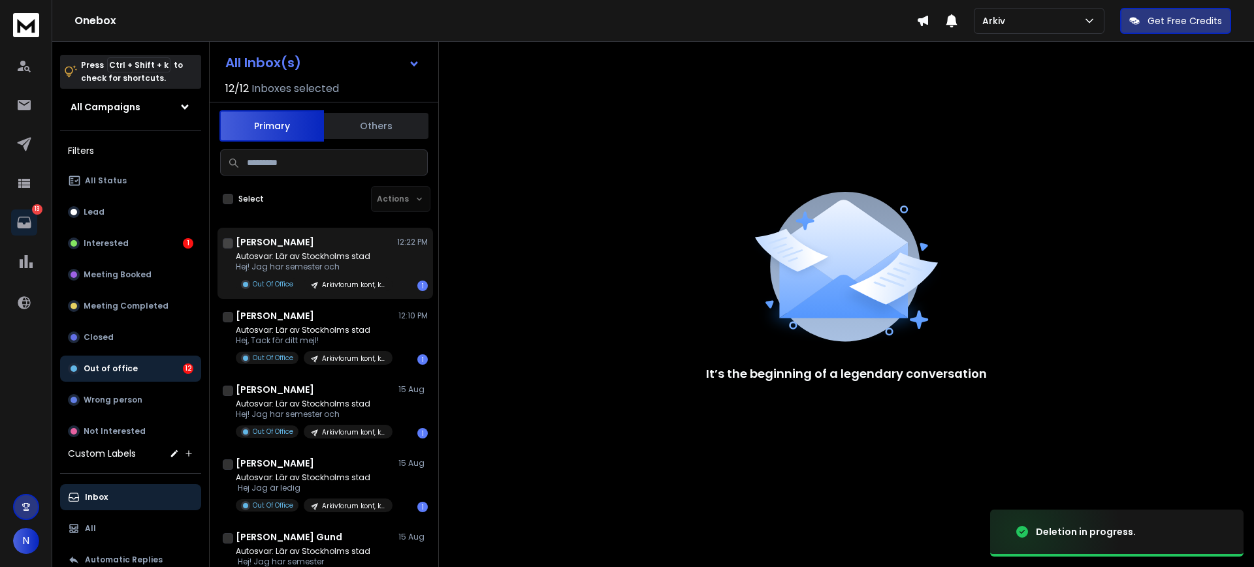
click at [263, 250] on div "Niklas Lind 12:22 PM Autosvar: Lär av Stockholms stad Hej! Jag har semester och…" at bounding box center [332, 264] width 192 height 56
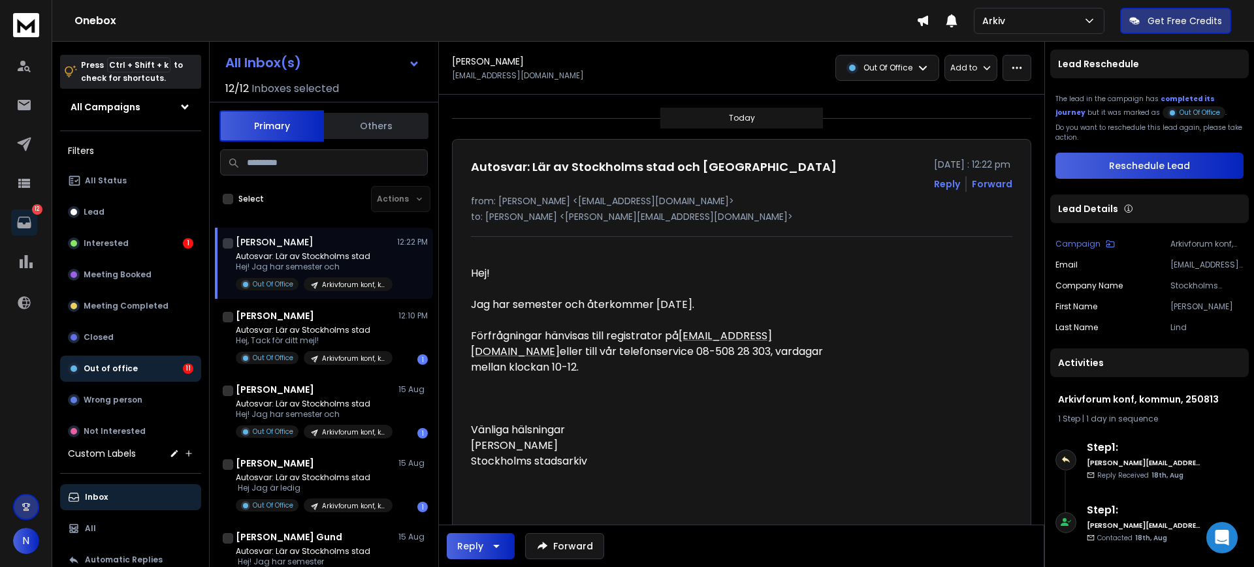
click at [1030, 68] on button "button" at bounding box center [1016, 68] width 29 height 26
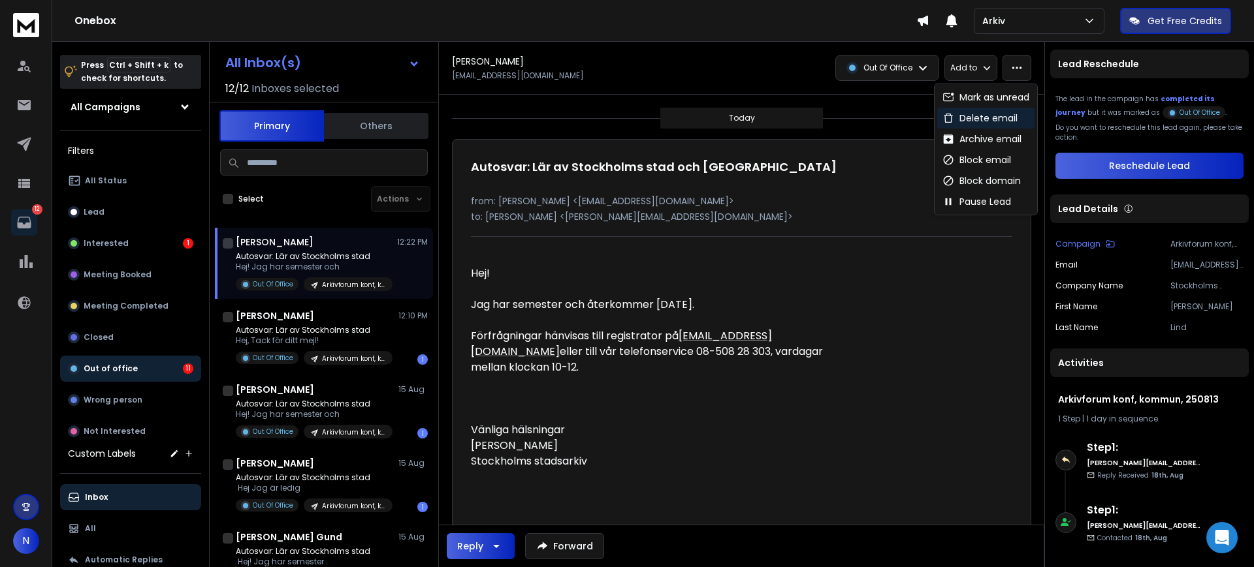
click at [990, 118] on div "Delete email" at bounding box center [979, 118] width 75 height 13
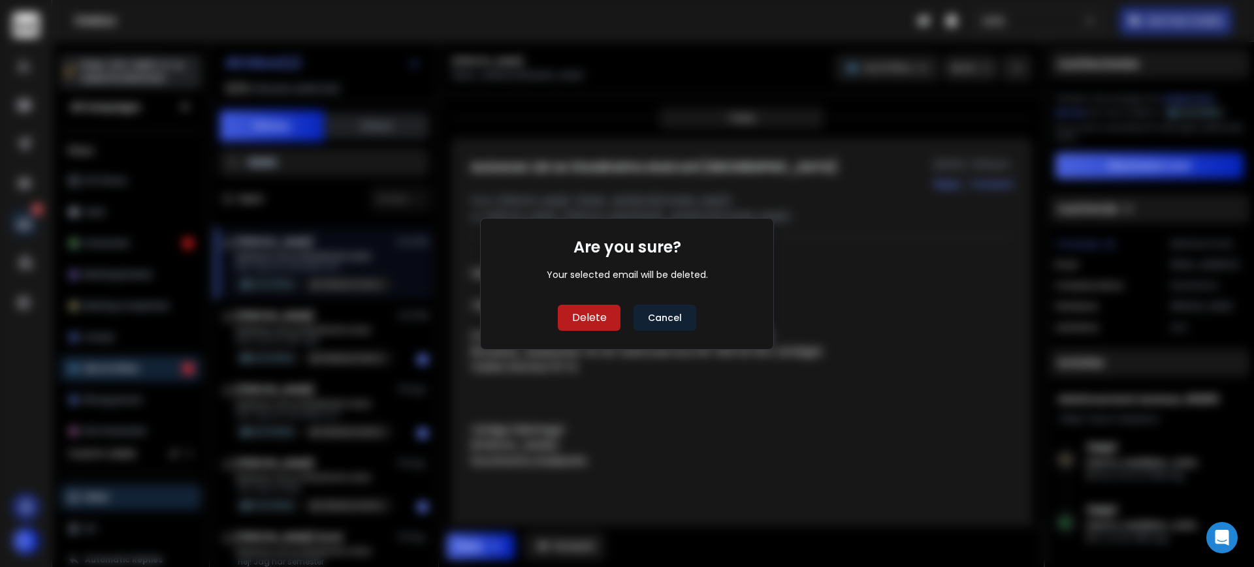
click at [590, 315] on button "Delete" at bounding box center [589, 318] width 63 height 26
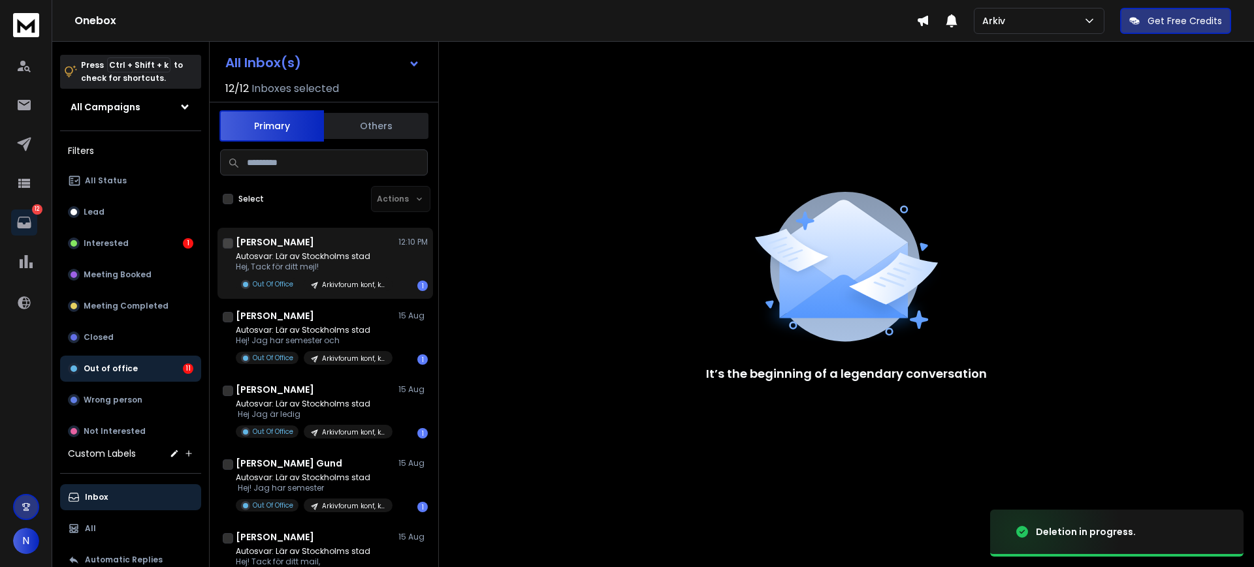
click at [352, 252] on p "Autosvar: Lär av Stockholms stad" at bounding box center [314, 256] width 157 height 10
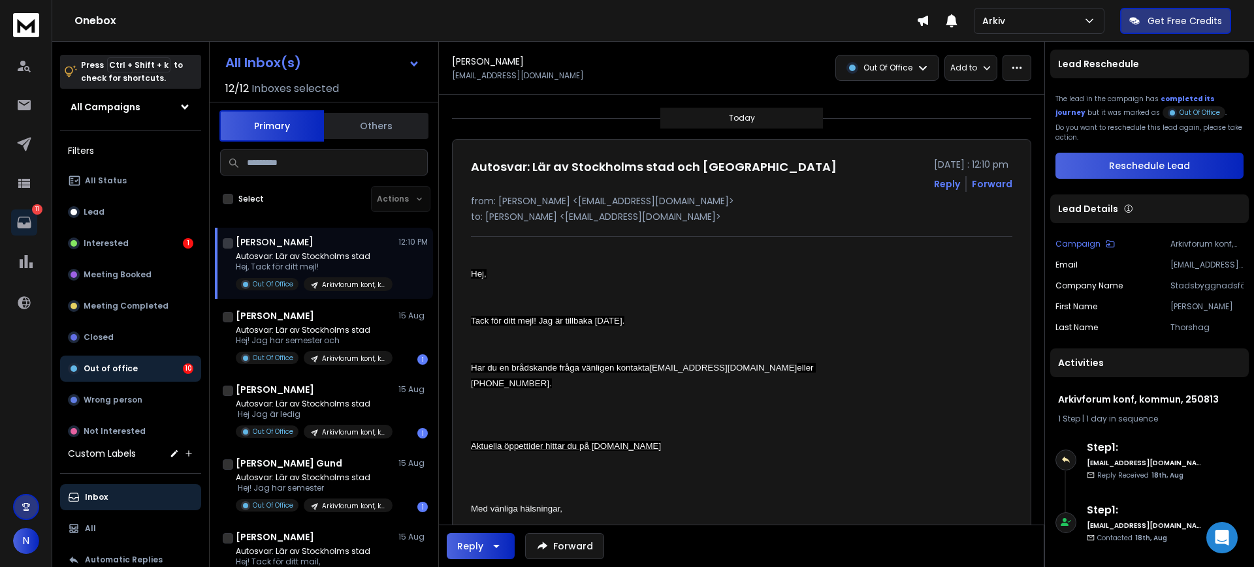
click at [1021, 72] on icon "button" at bounding box center [1017, 68] width 12 height 12
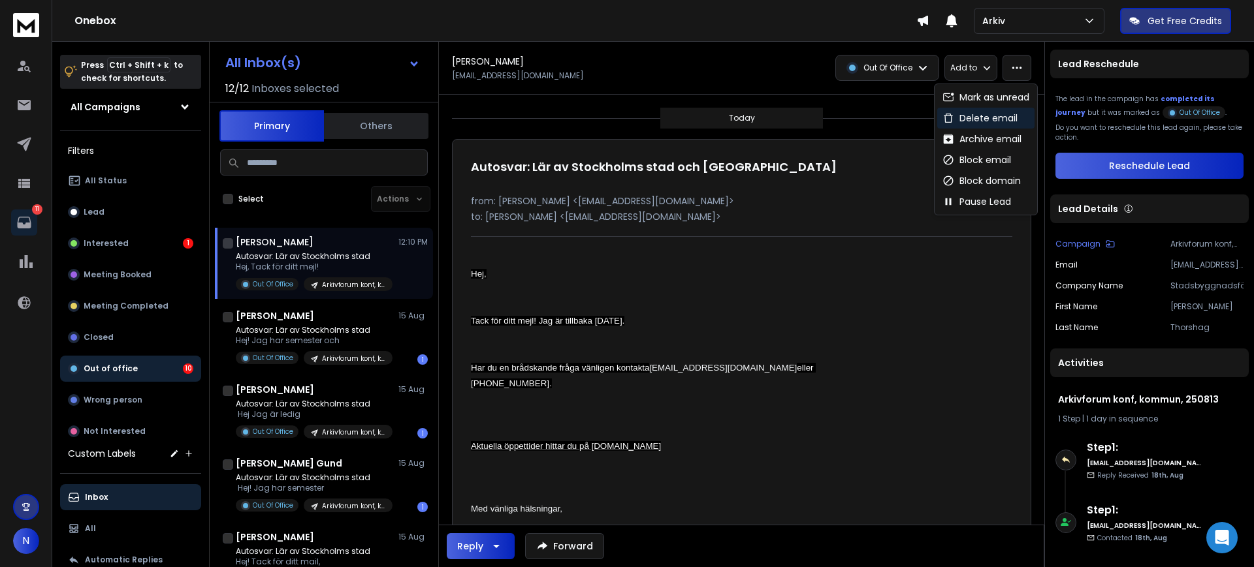
click at [986, 121] on div "Delete email" at bounding box center [979, 118] width 75 height 13
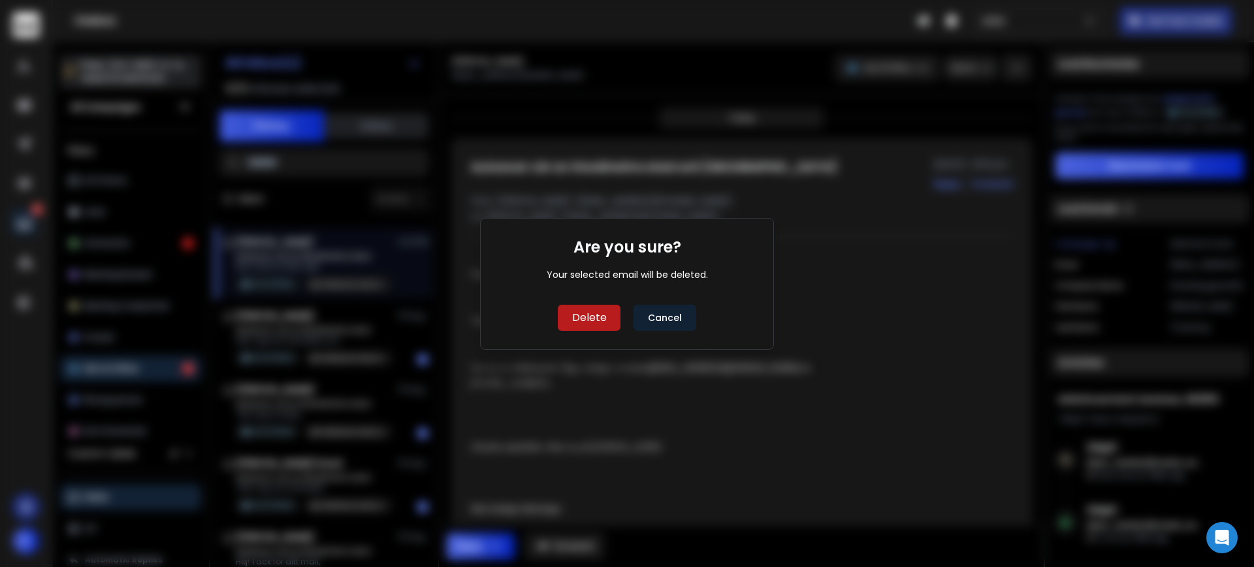
click at [565, 323] on button "Delete" at bounding box center [589, 318] width 63 height 26
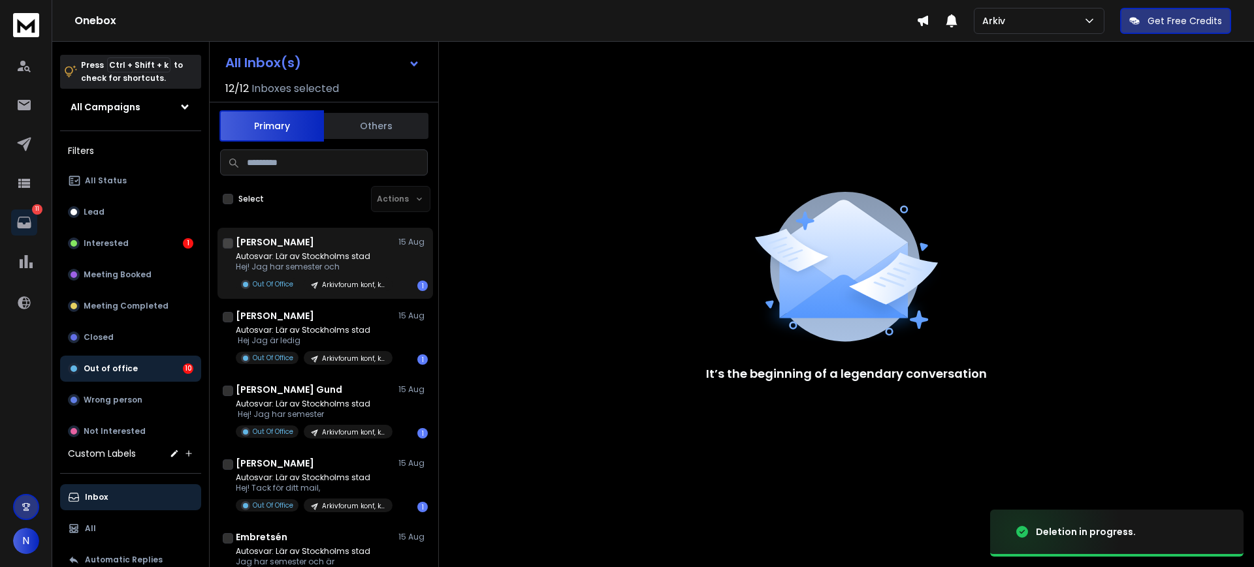
click at [311, 246] on div "Sara Cronholm 15 Aug" at bounding box center [332, 242] width 192 height 13
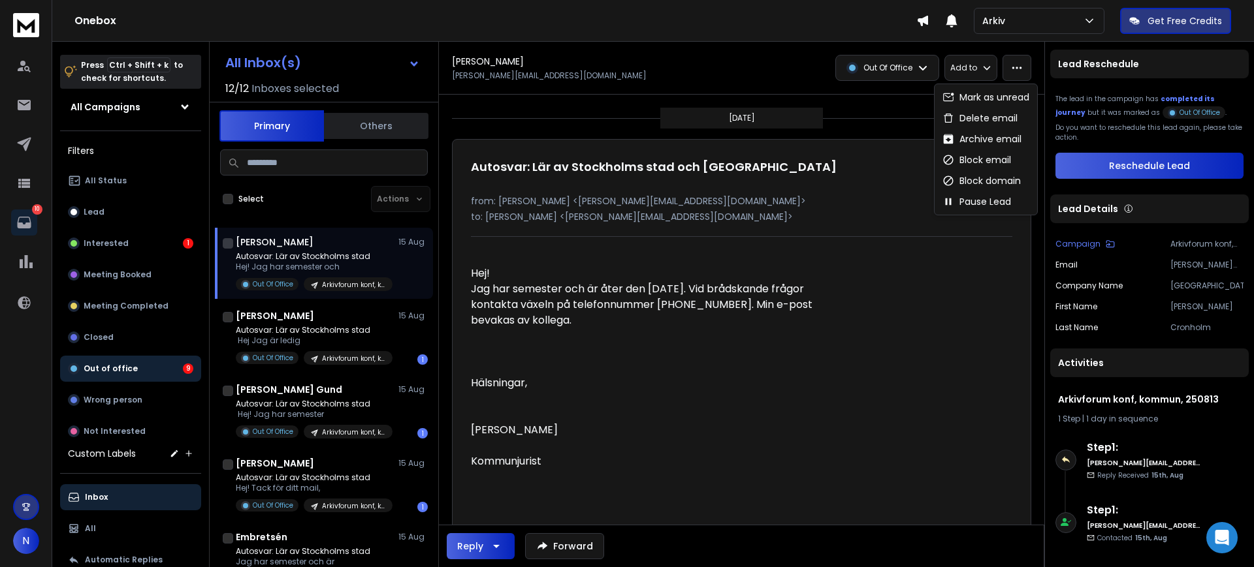
click at [1031, 62] on button "button" at bounding box center [1016, 68] width 29 height 26
click at [984, 118] on div "Delete email" at bounding box center [979, 118] width 75 height 13
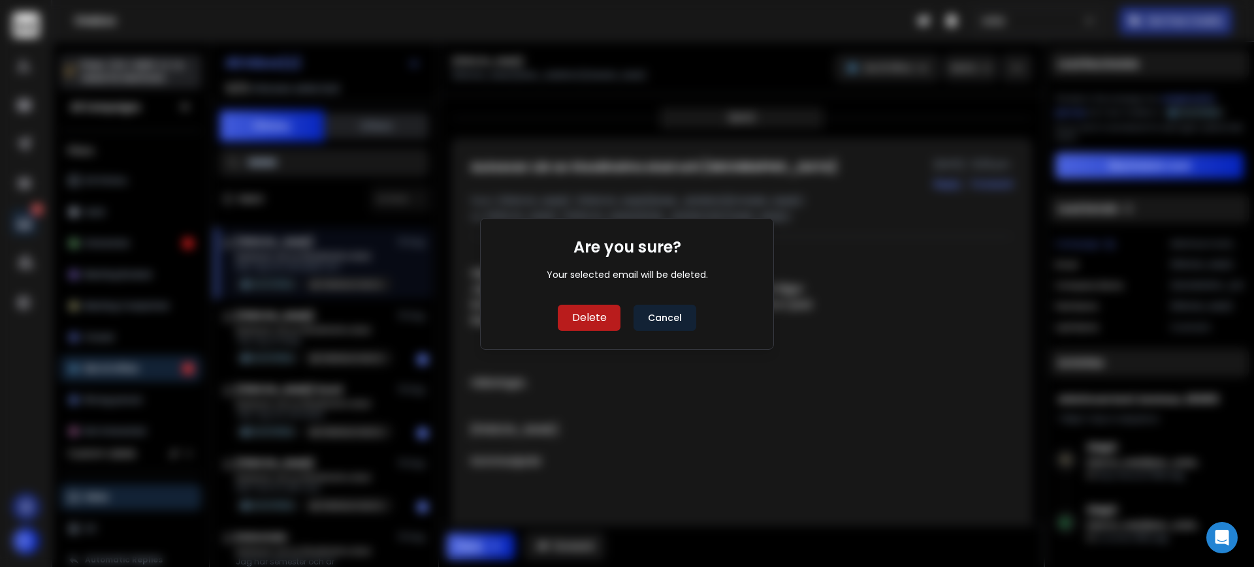
click at [578, 319] on button "Delete" at bounding box center [589, 318] width 63 height 26
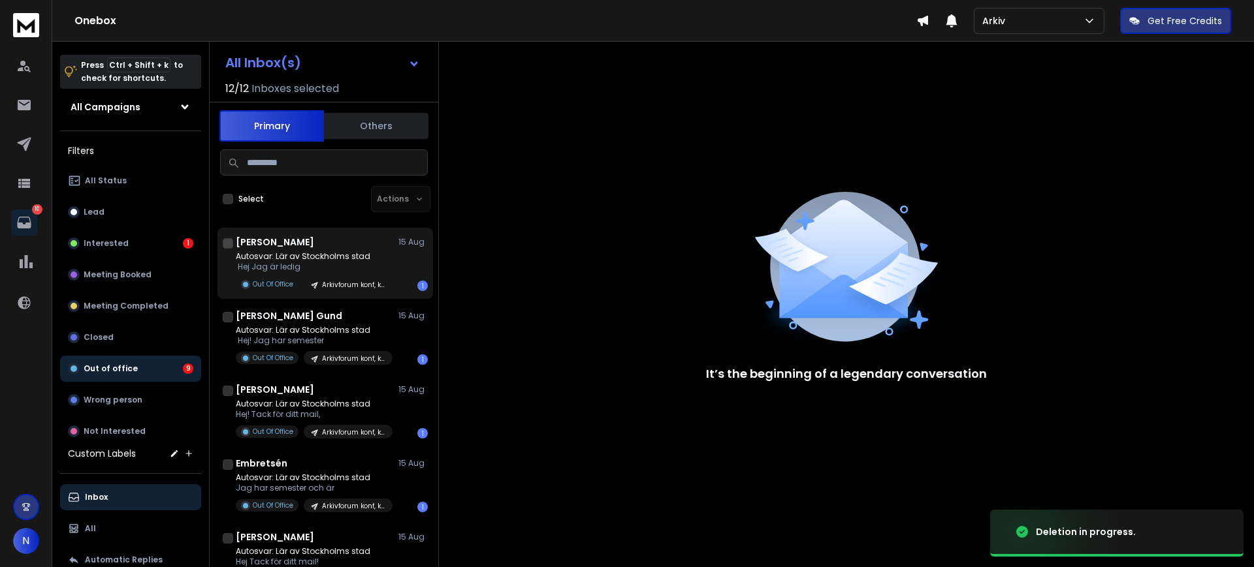
click at [300, 249] on div "Samuel Lindeborg 15 Aug Autosvar: Lär av Stockholms stad ﻿ Hej Jag är ledig Out…" at bounding box center [332, 264] width 192 height 56
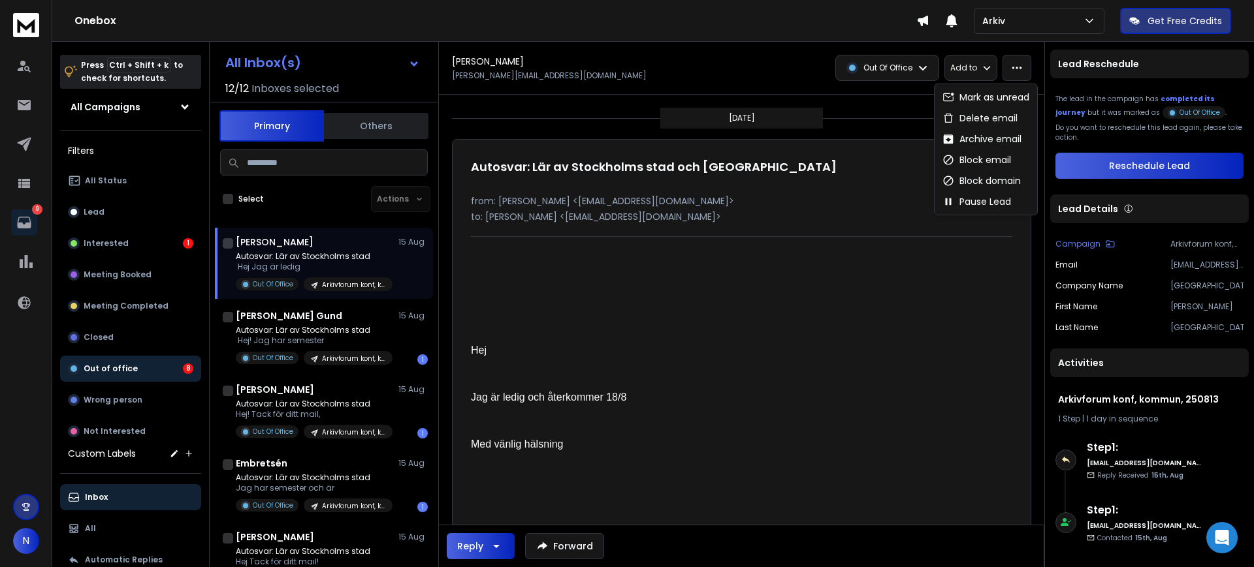
click at [1023, 67] on icon "button" at bounding box center [1017, 68] width 12 height 12
click at [998, 118] on div "Delete email" at bounding box center [979, 118] width 75 height 13
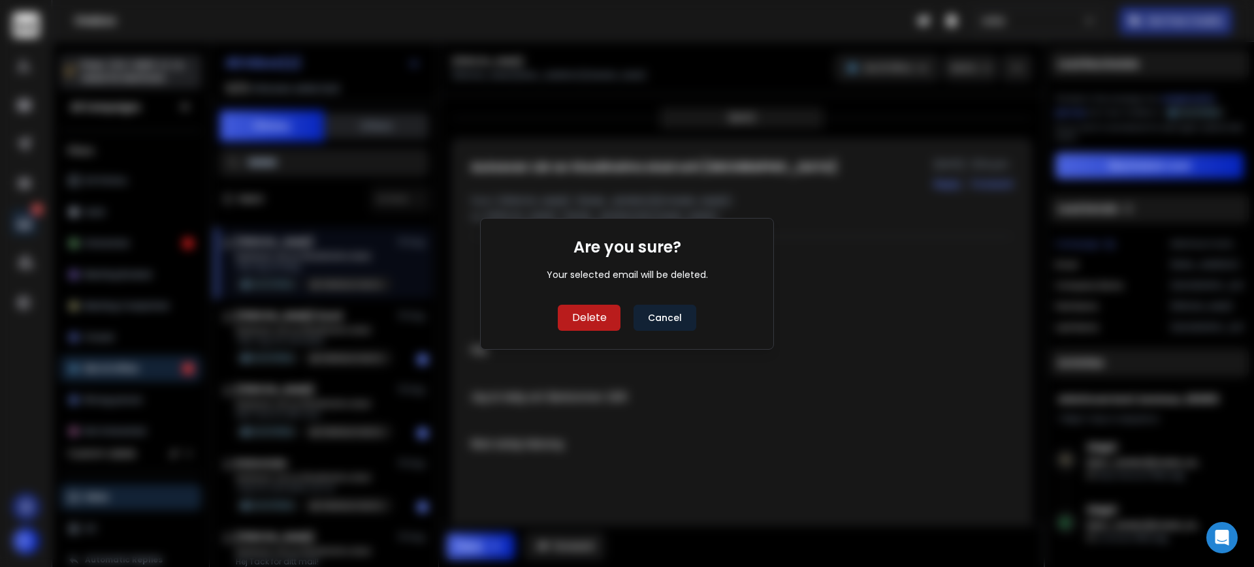
click at [571, 317] on button "Delete" at bounding box center [589, 318] width 63 height 26
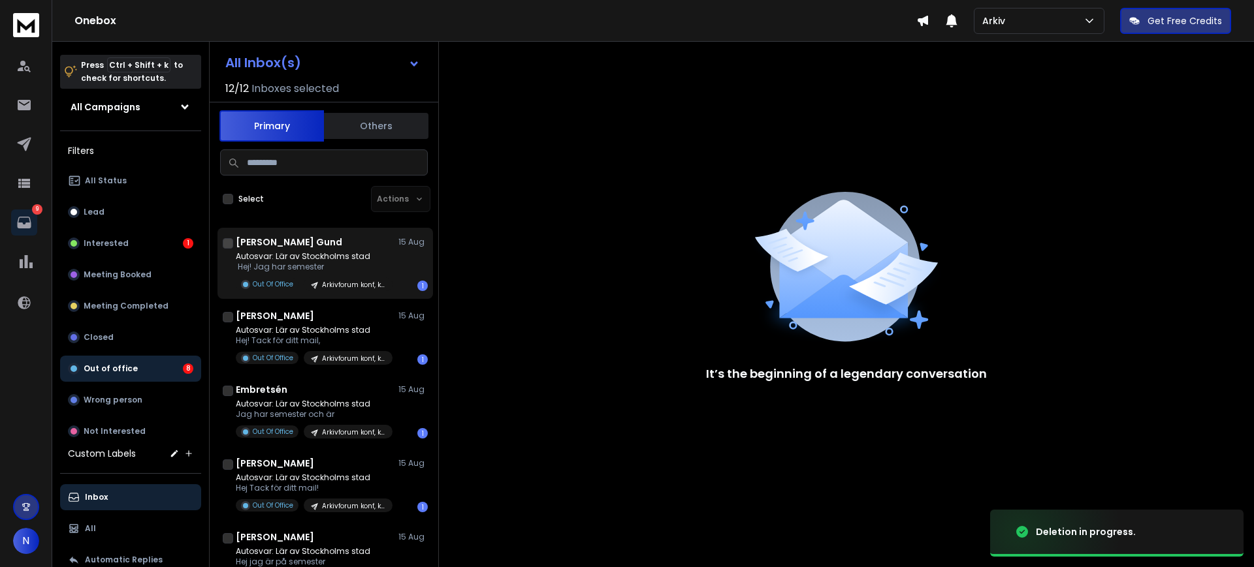
click at [332, 255] on p "Autosvar: Lär av Stockholms stad" at bounding box center [314, 256] width 157 height 10
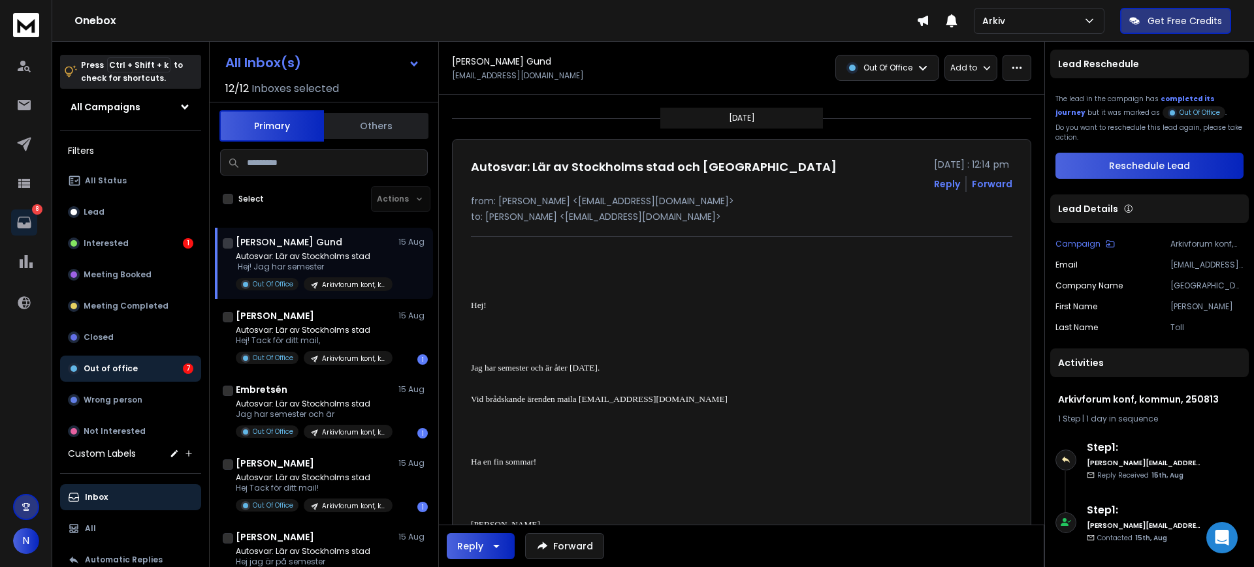
click at [1023, 73] on icon "button" at bounding box center [1017, 68] width 12 height 12
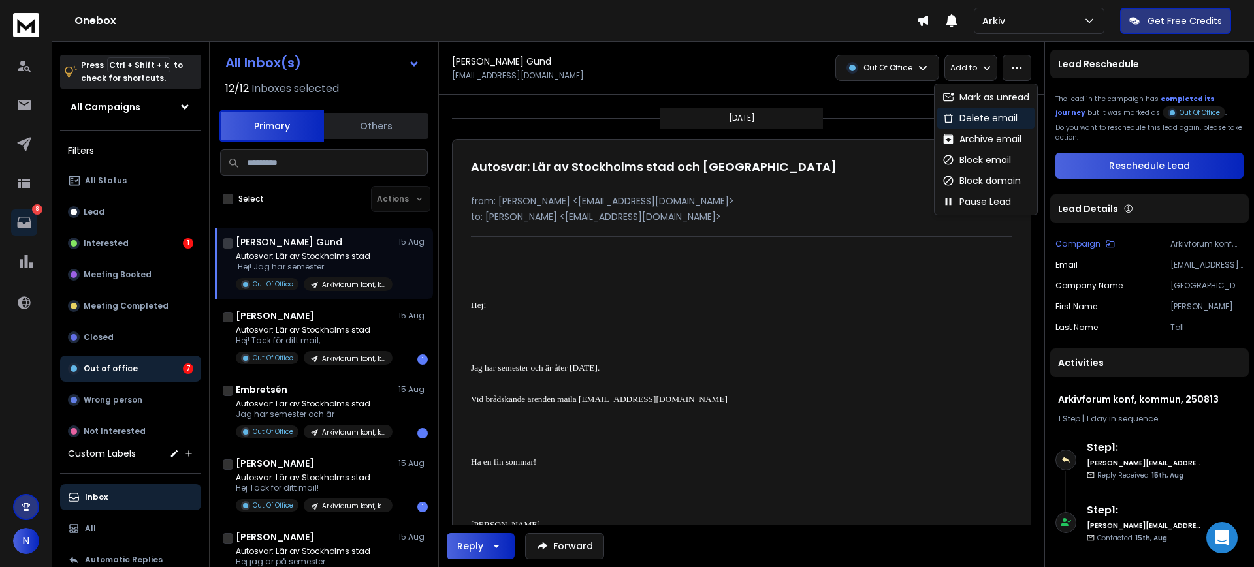
click at [999, 116] on div "Delete email" at bounding box center [979, 118] width 75 height 13
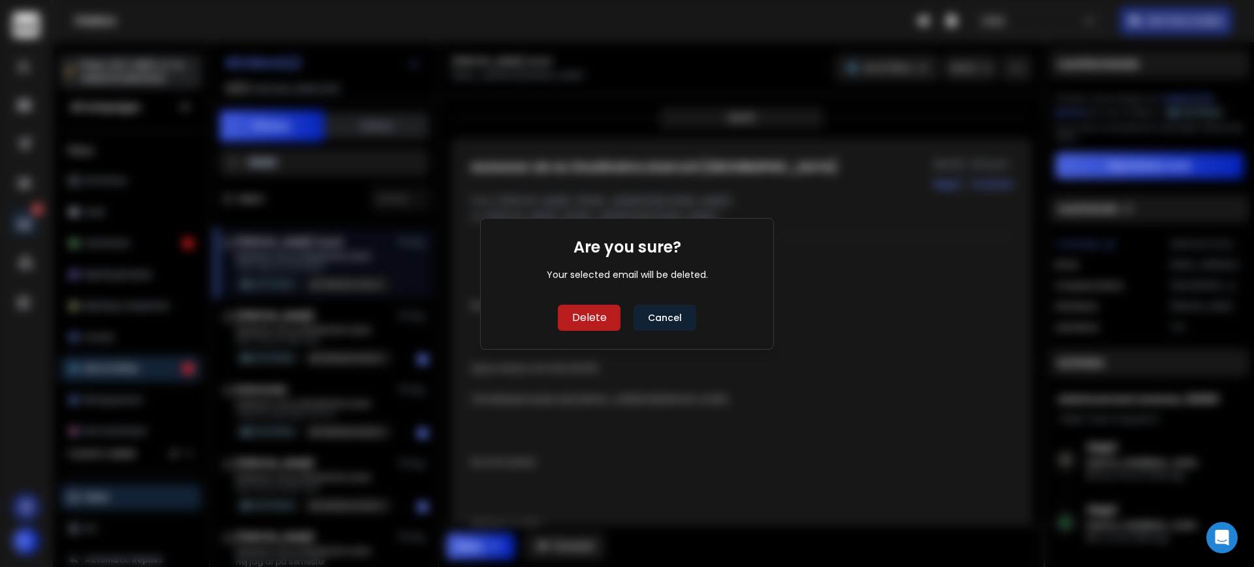
click at [580, 313] on button "Delete" at bounding box center [589, 318] width 63 height 26
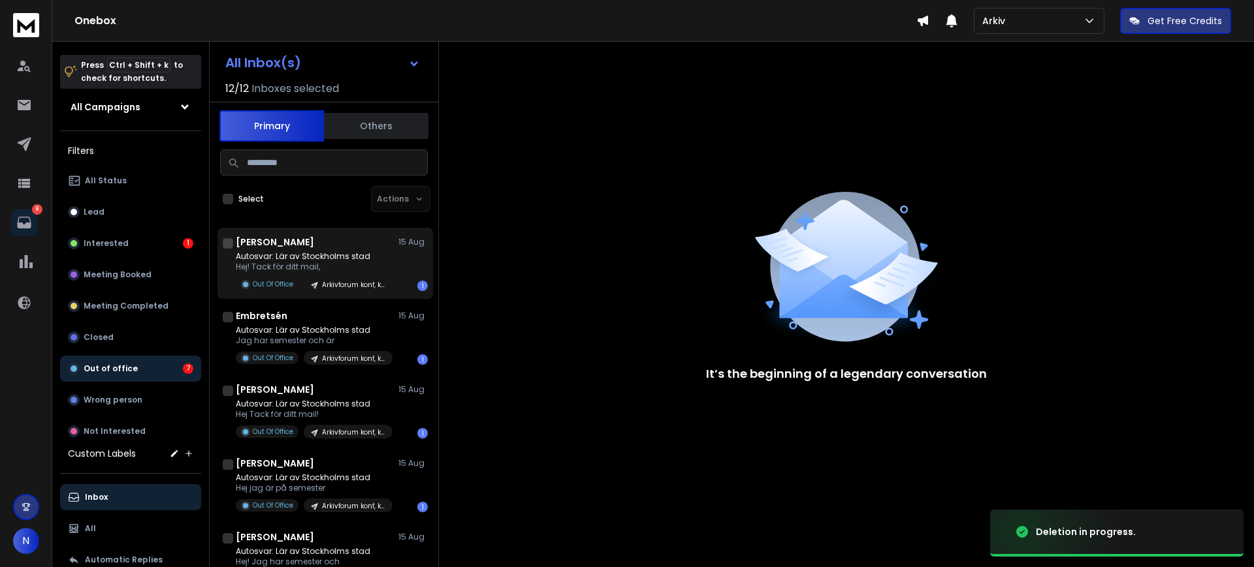
click at [364, 264] on p "Hej! Tack för ditt mail," at bounding box center [314, 267] width 157 height 10
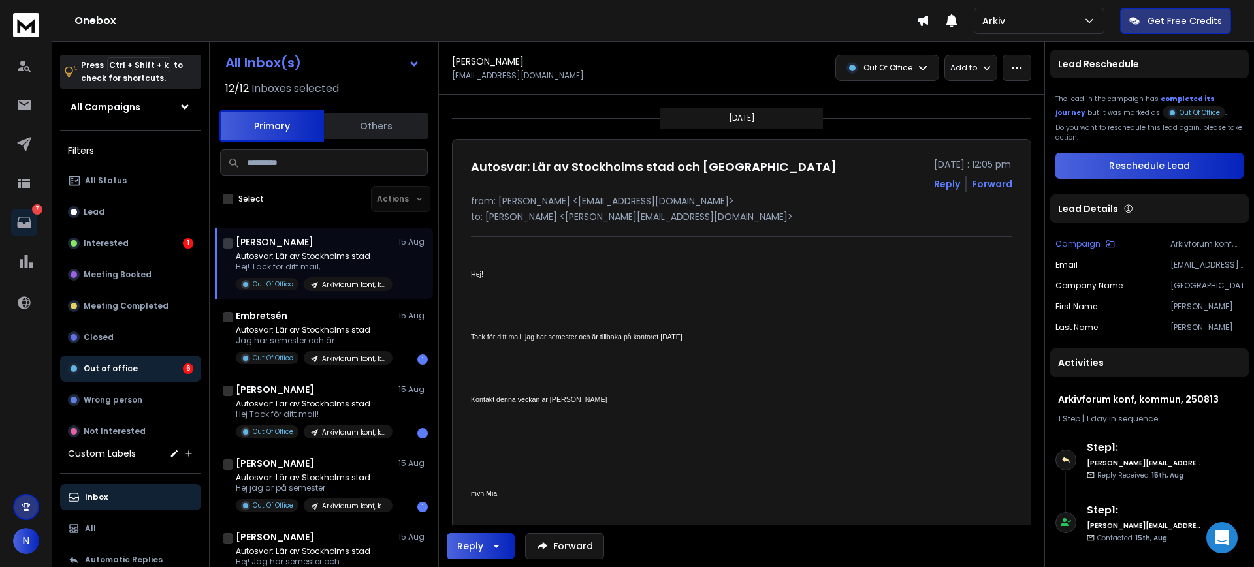
click at [1031, 72] on button "button" at bounding box center [1016, 68] width 29 height 26
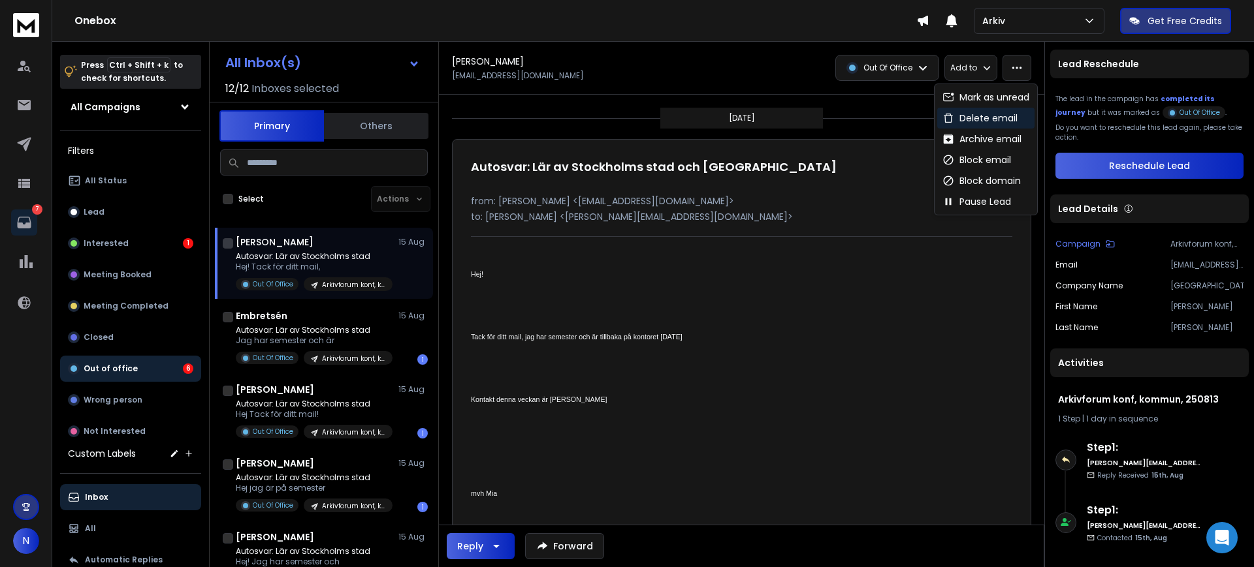
click at [996, 121] on div "Delete email" at bounding box center [979, 118] width 75 height 13
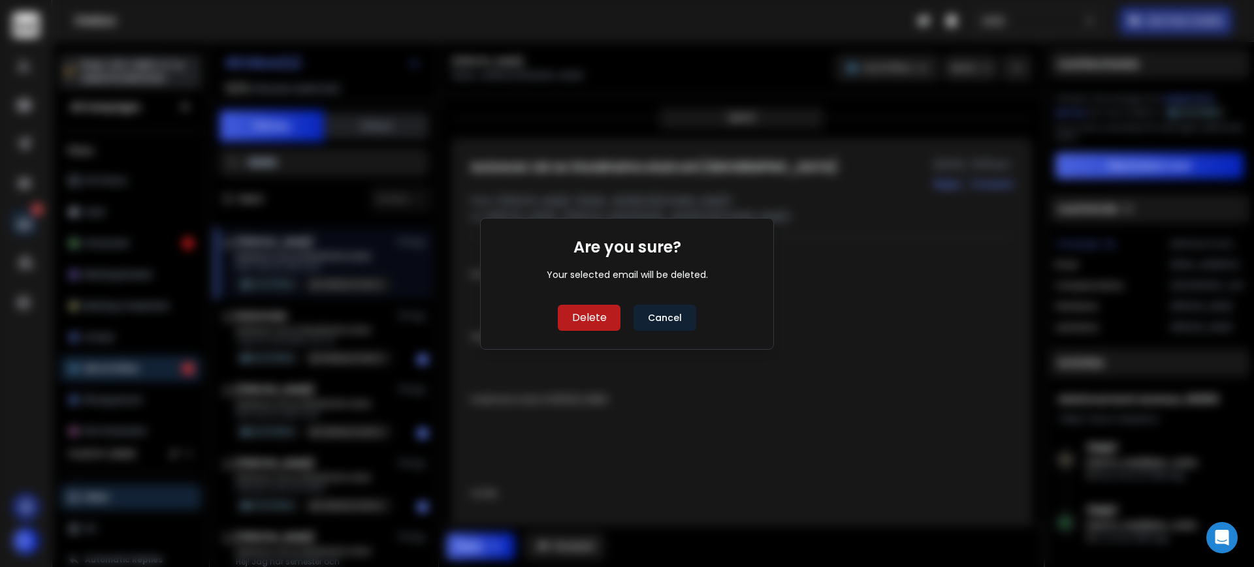
click at [601, 312] on button "Delete" at bounding box center [589, 318] width 63 height 26
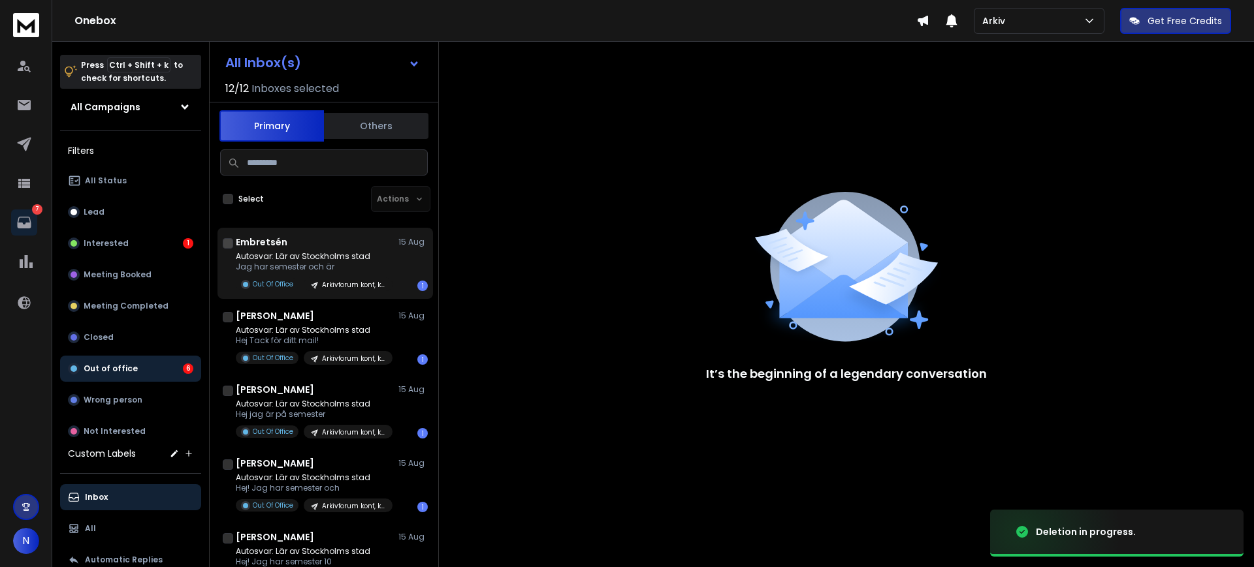
click at [270, 252] on p "Autosvar: Lär av Stockholms stad" at bounding box center [314, 256] width 157 height 10
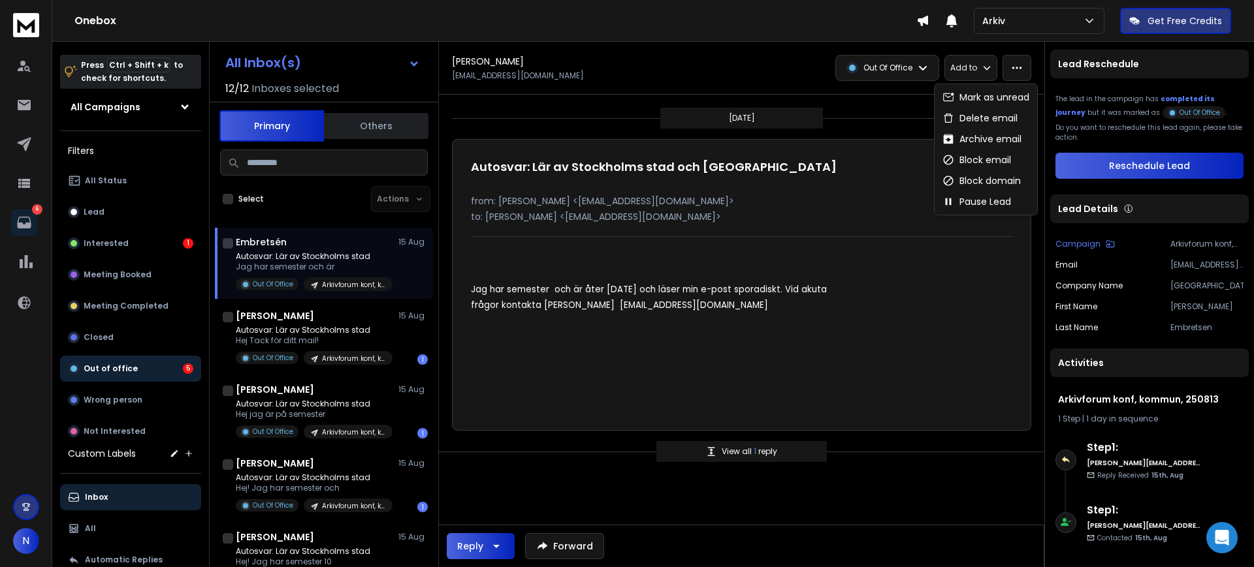
click at [1023, 64] on icon "button" at bounding box center [1017, 68] width 12 height 12
click at [1001, 113] on div "Delete email" at bounding box center [979, 118] width 75 height 13
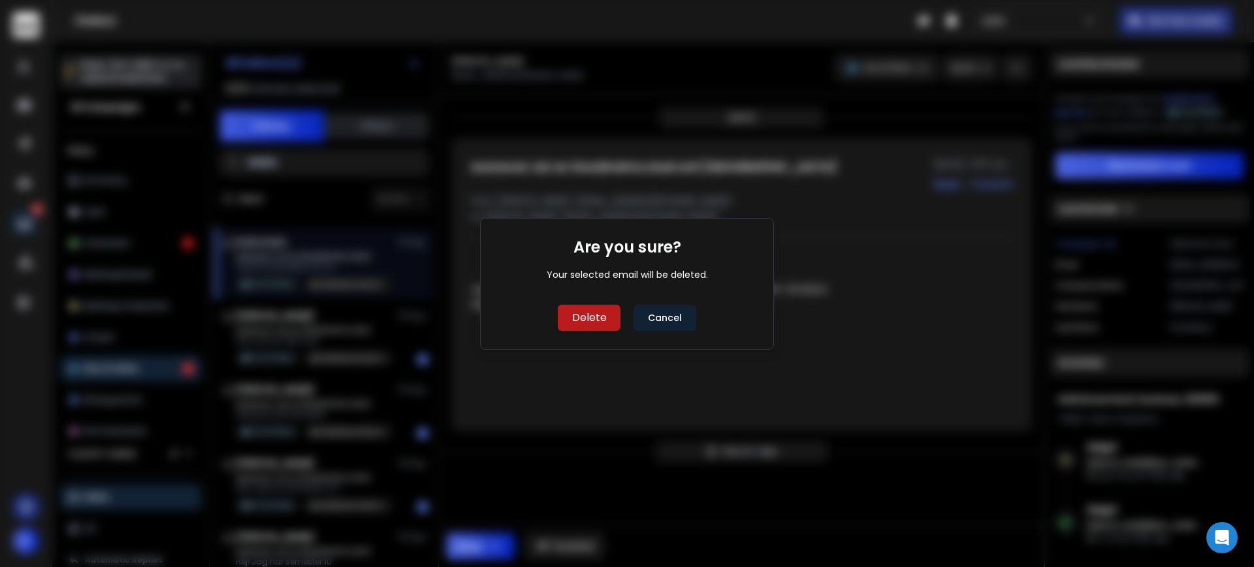
click at [592, 326] on button "Delete" at bounding box center [589, 318] width 63 height 26
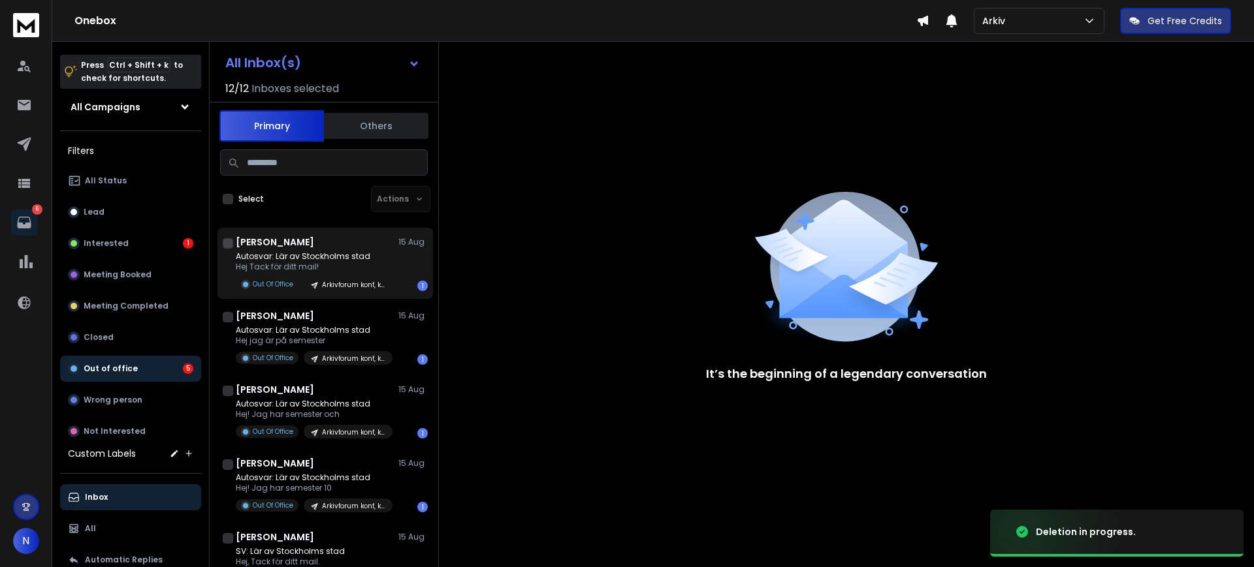
click at [295, 255] on p "Autosvar: Lär av Stockholms stad" at bounding box center [314, 256] width 157 height 10
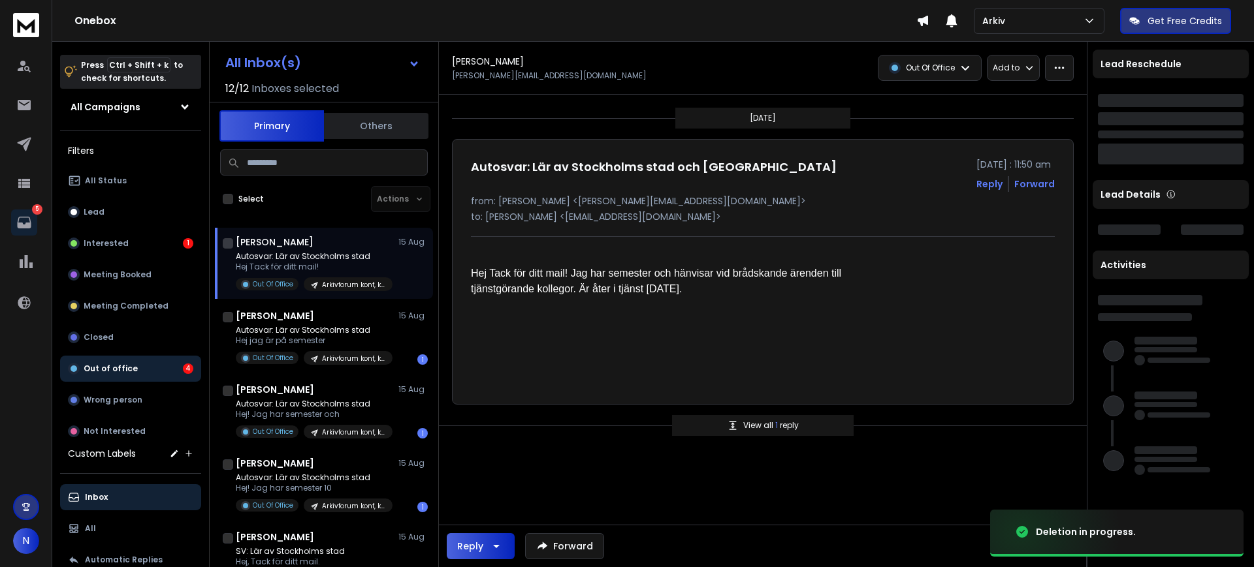
click at [300, 249] on div "Jesper Tjulin 15 Aug Autosvar: Lär av Stockholms stad Hej Tack för ditt mail! O…" at bounding box center [332, 264] width 192 height 56
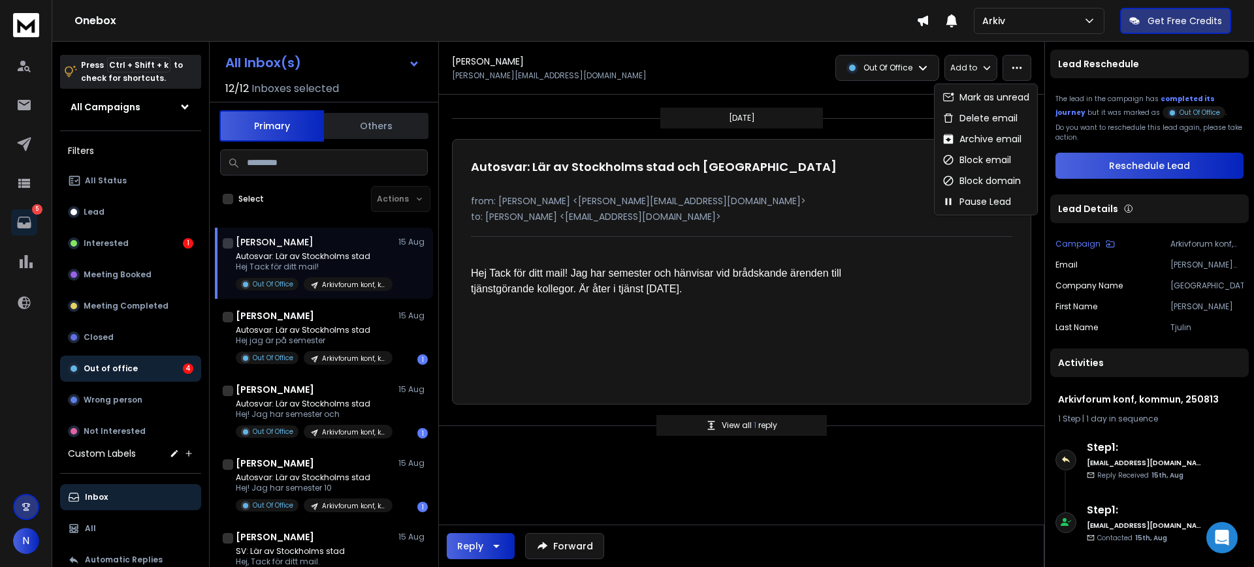
click at [1028, 78] on button "button" at bounding box center [1016, 68] width 29 height 26
click at [998, 112] on div "Delete email" at bounding box center [979, 118] width 75 height 13
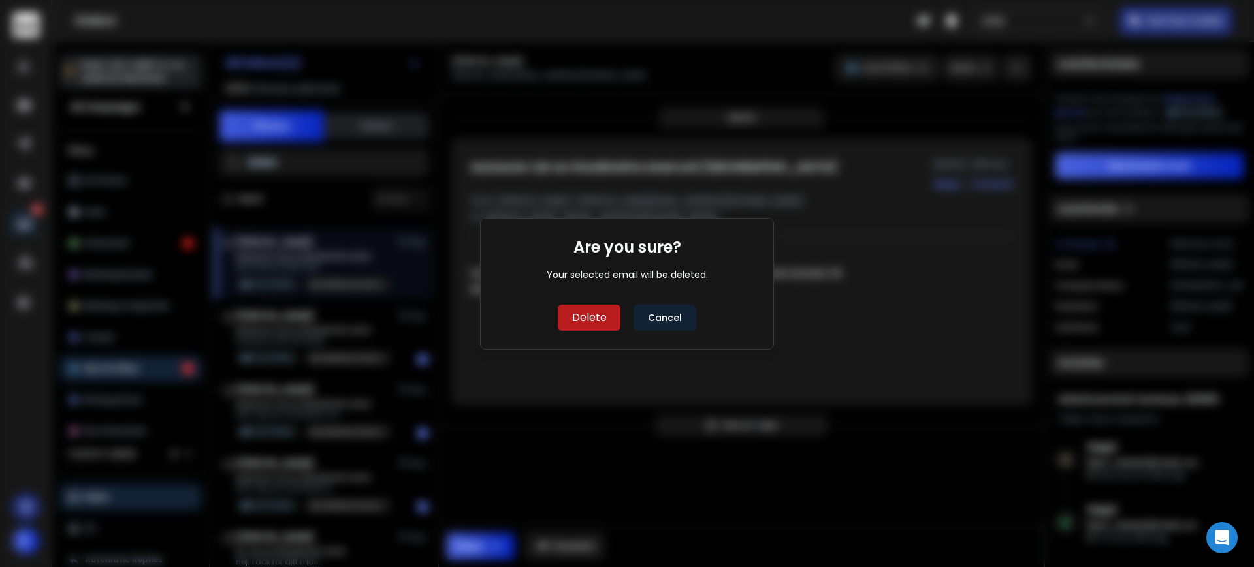
click at [605, 316] on button "Delete" at bounding box center [589, 318] width 63 height 26
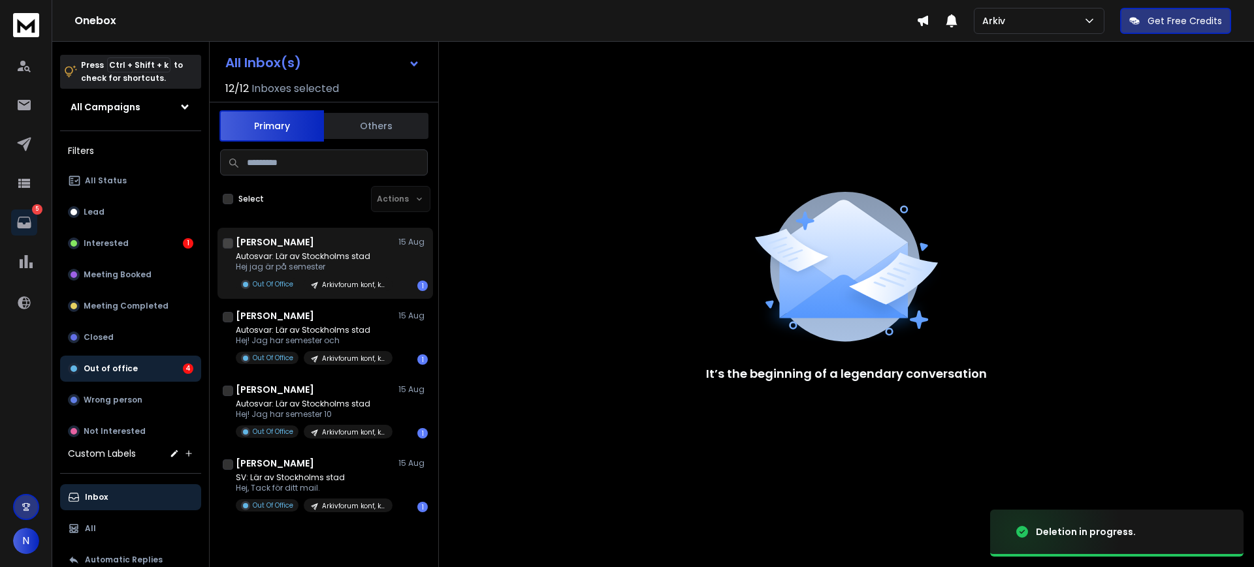
click at [343, 251] on p "Autosvar: Lär av Stockholms stad" at bounding box center [314, 256] width 157 height 10
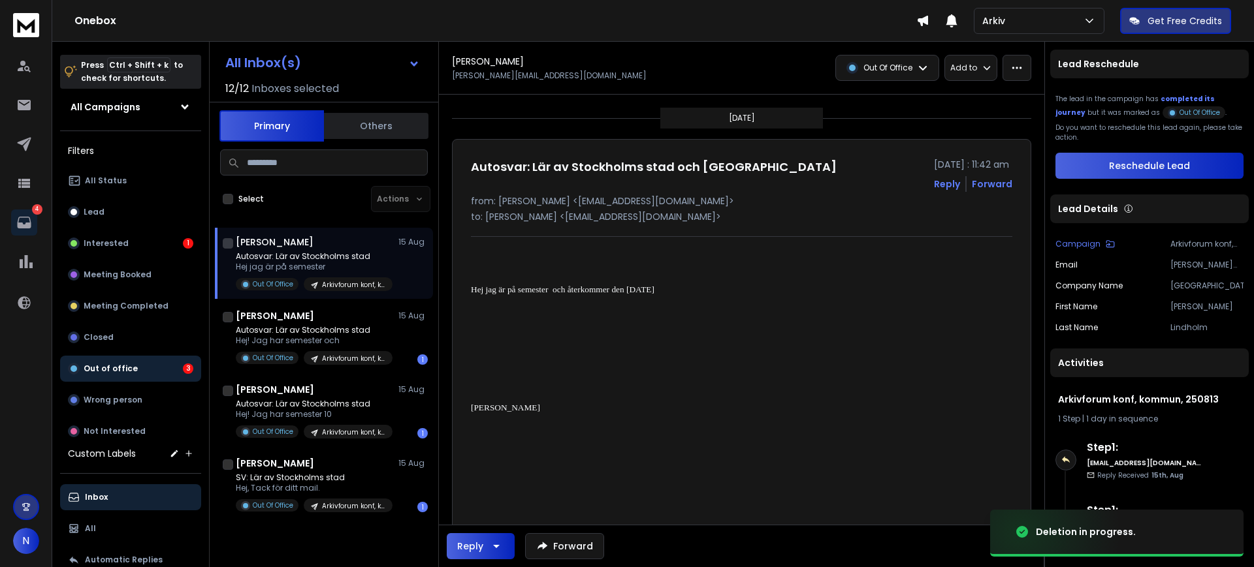
click at [1023, 72] on icon "button" at bounding box center [1017, 68] width 12 height 12
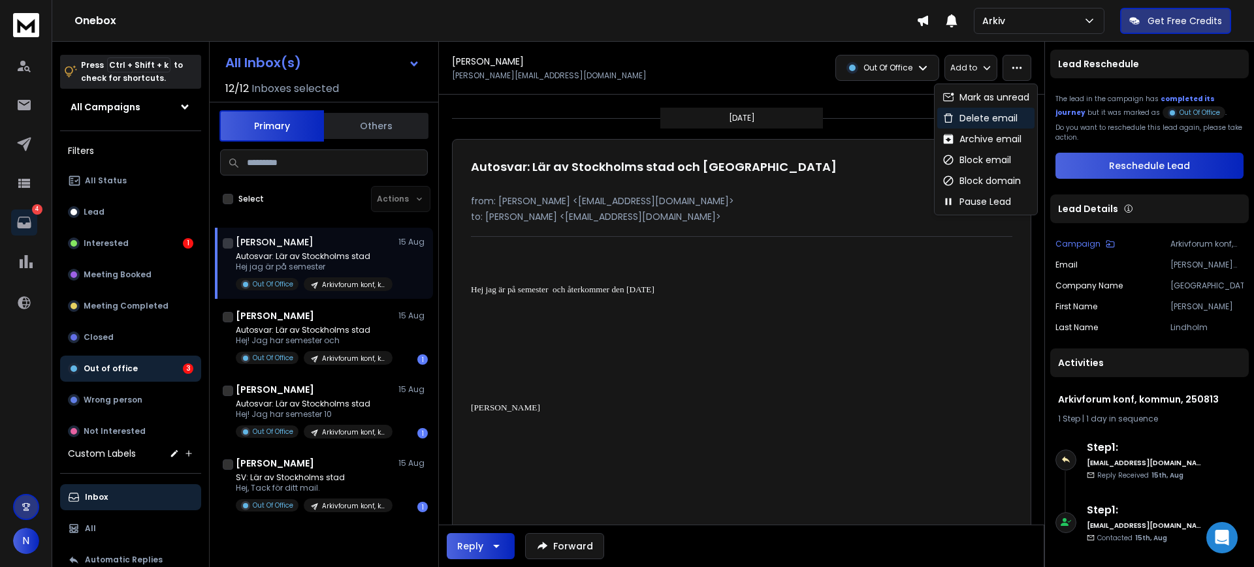
click at [1005, 119] on div "Delete email" at bounding box center [979, 118] width 75 height 13
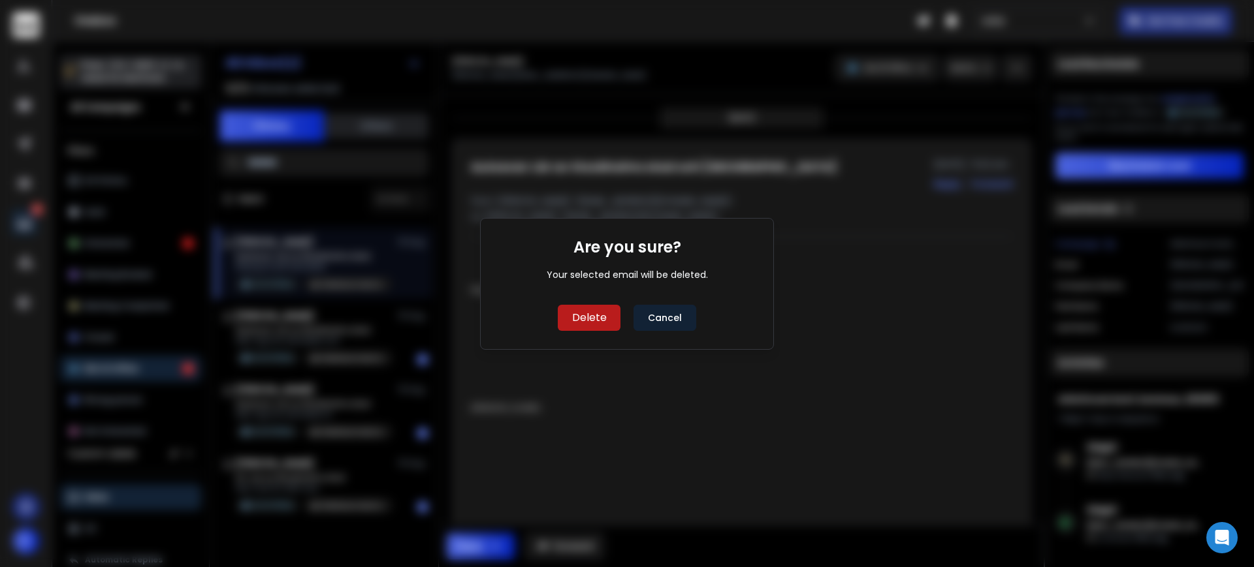
click at [609, 312] on button "Delete" at bounding box center [589, 318] width 63 height 26
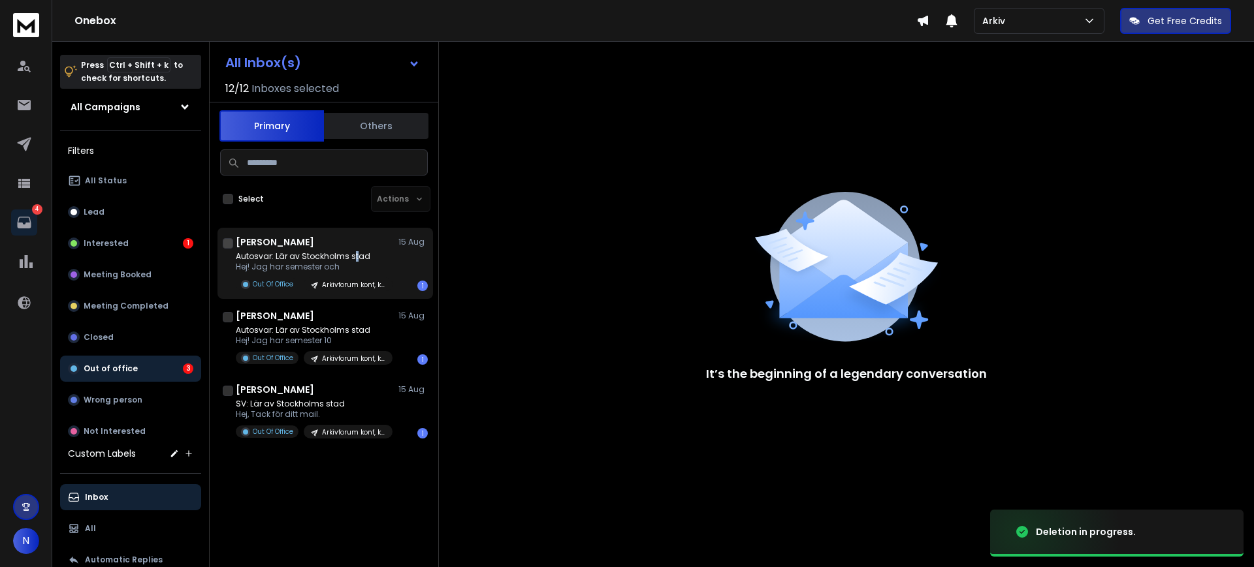
click at [353, 253] on p "Autosvar: Lär av Stockholms stad" at bounding box center [314, 256] width 157 height 10
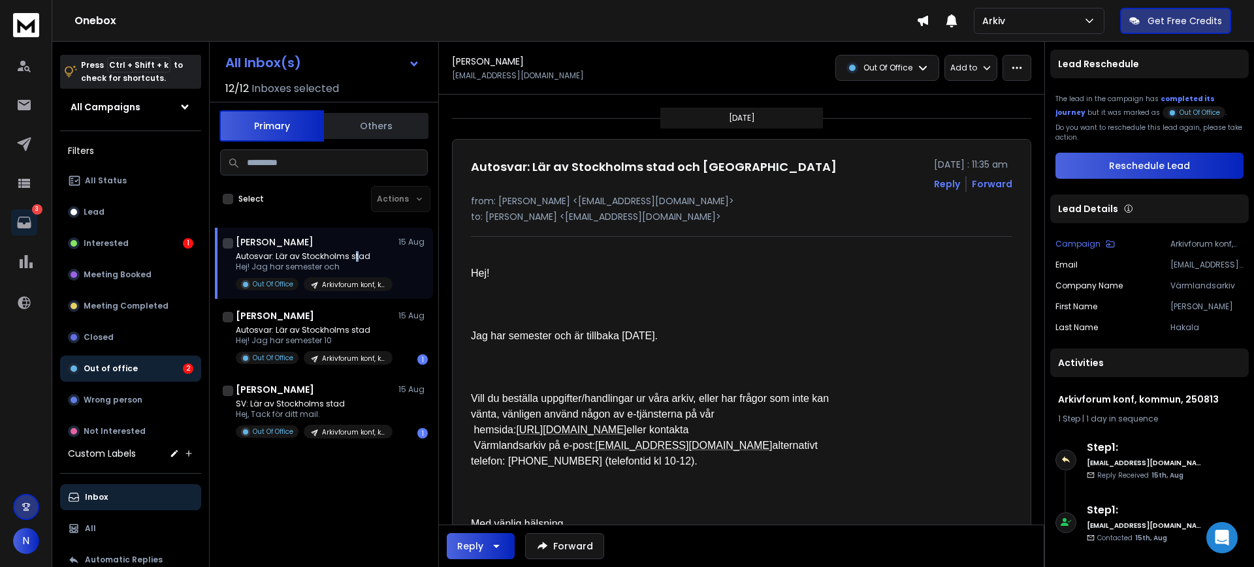
click at [1022, 67] on icon "button" at bounding box center [1017, 68] width 10 height 2
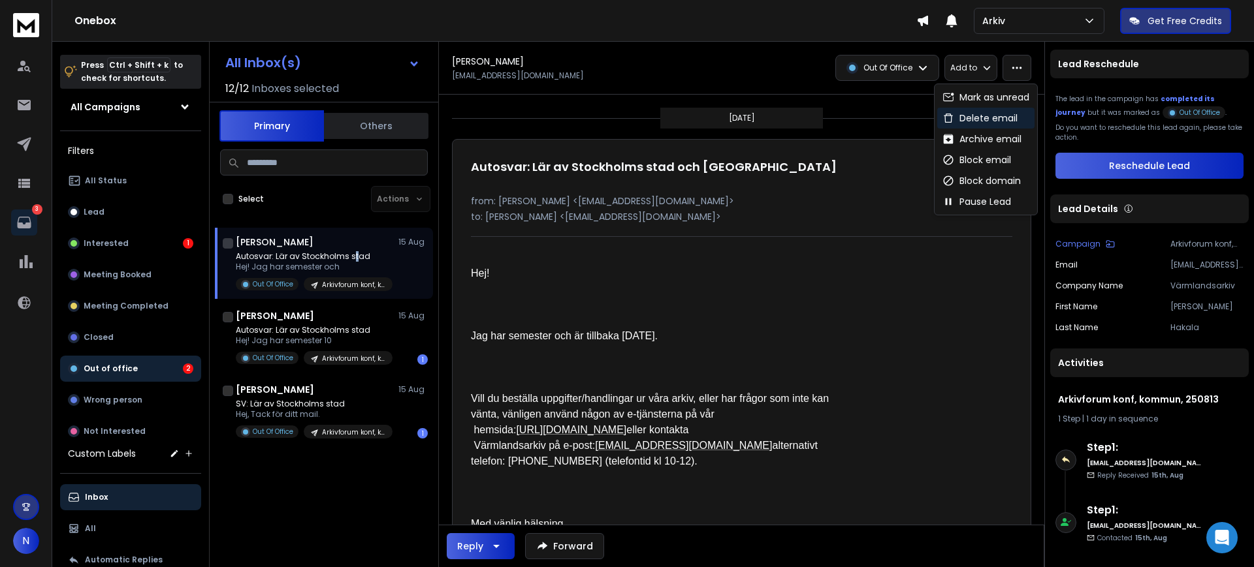
click at [1006, 115] on div "Delete email" at bounding box center [979, 118] width 75 height 13
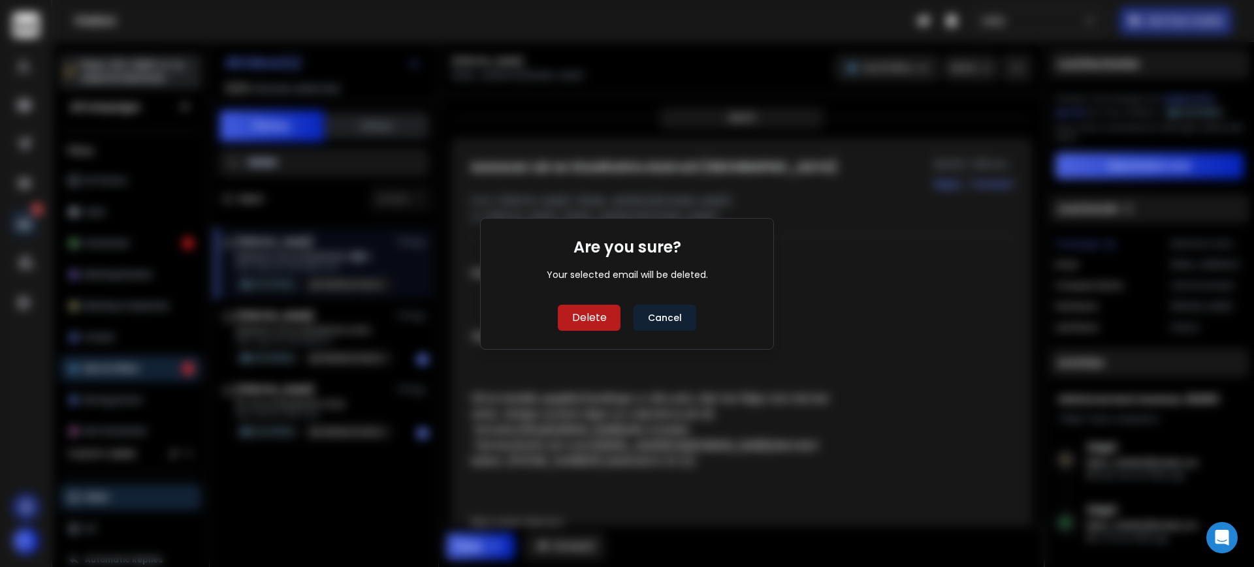
click at [607, 319] on button "Delete" at bounding box center [589, 318] width 63 height 26
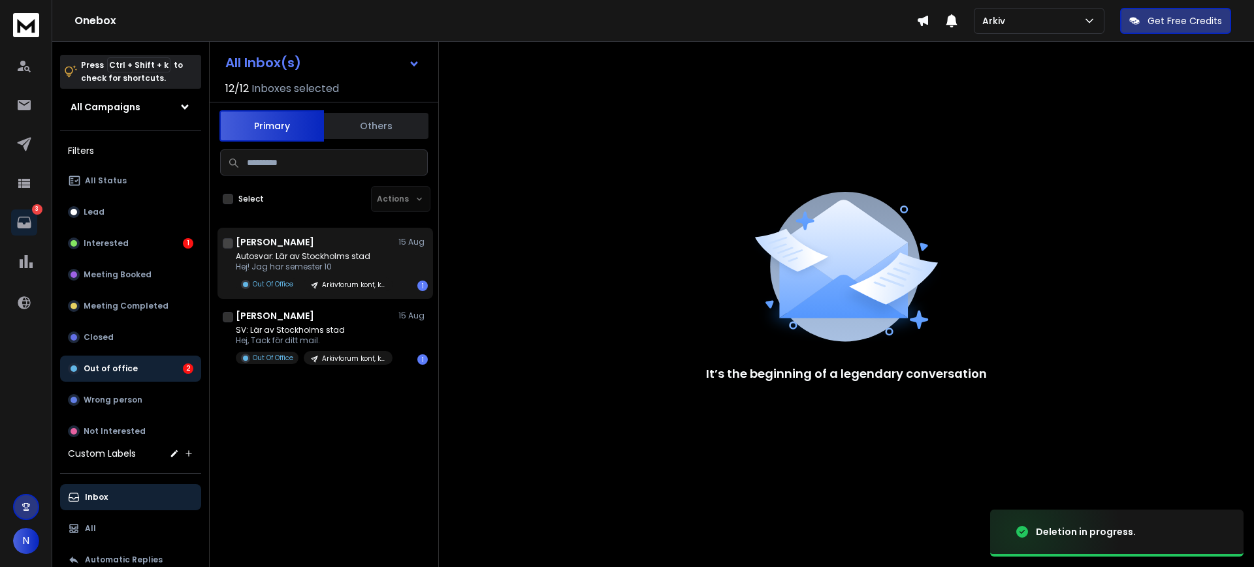
click at [310, 242] on h1 "Kristina Elofsson" at bounding box center [275, 242] width 78 height 13
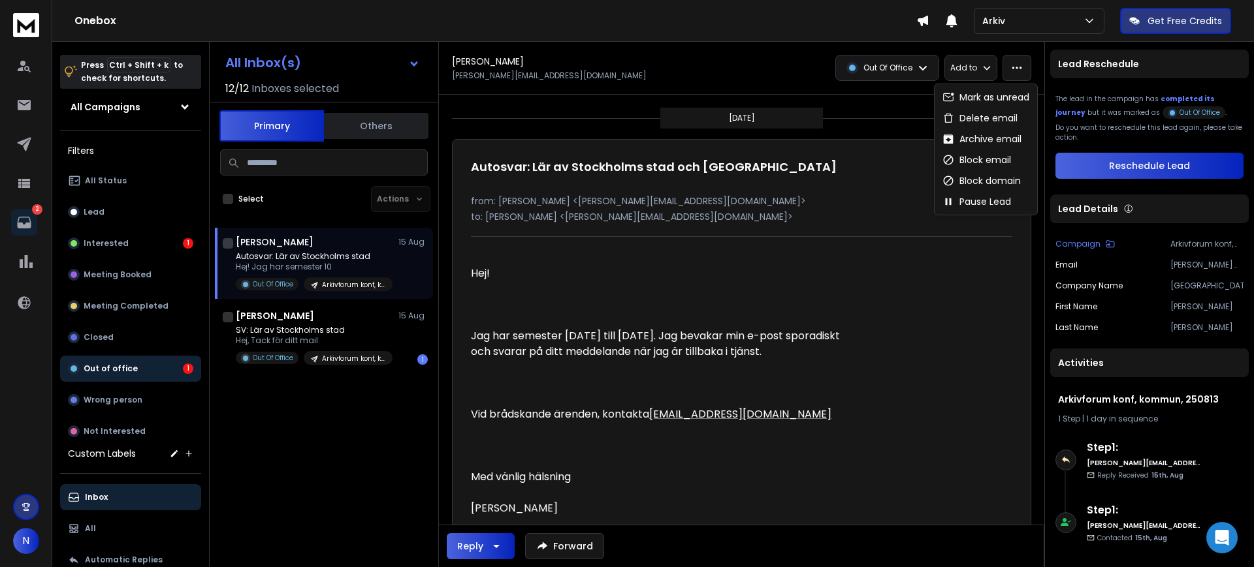
click at [1022, 65] on icon "button" at bounding box center [1017, 68] width 12 height 12
click at [994, 118] on div "Delete email" at bounding box center [979, 118] width 75 height 13
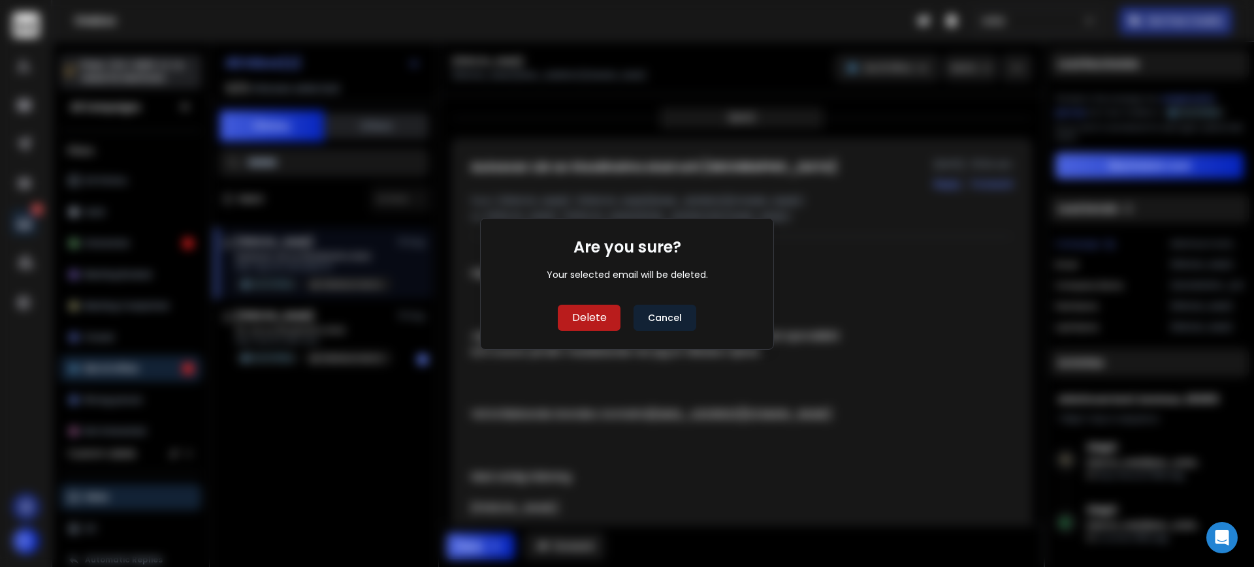
click at [592, 327] on button "Delete" at bounding box center [589, 318] width 63 height 26
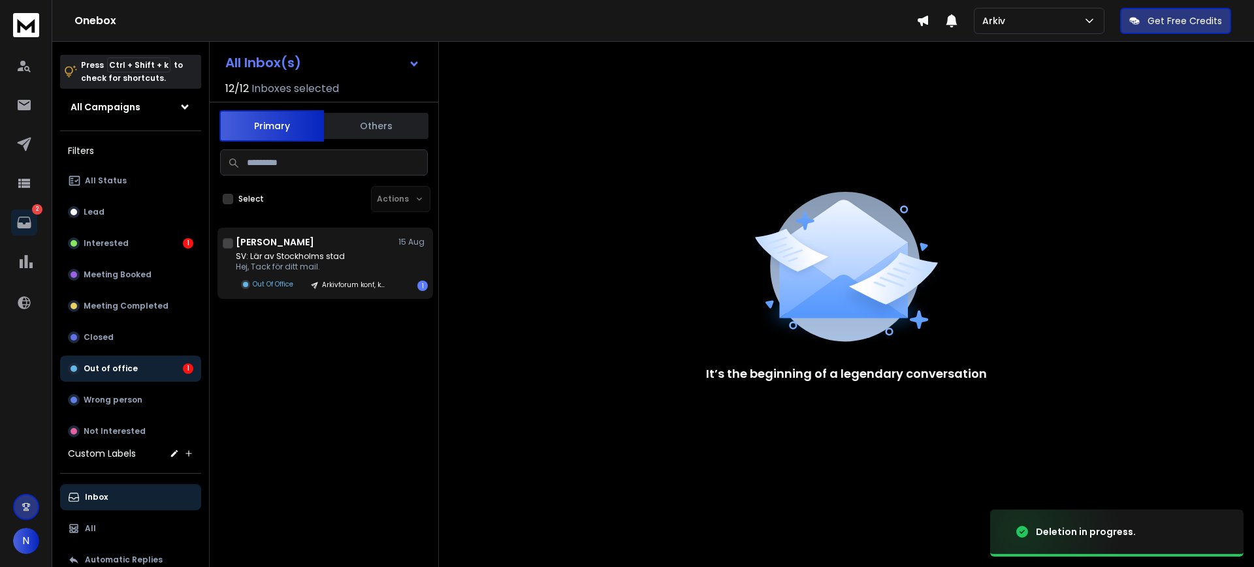
click at [304, 249] on div "Marika Jegréus 15 Aug SV: Lär av Stockholms stad Hej, Tack för ditt mail. Out O…" at bounding box center [332, 264] width 192 height 56
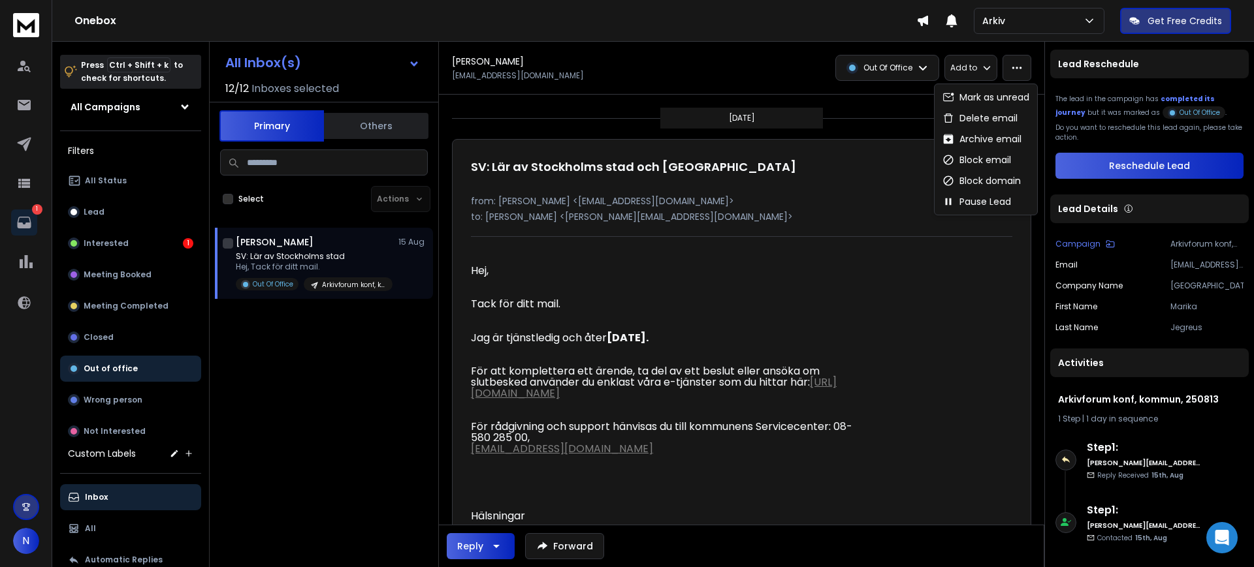
click at [1017, 65] on button "button" at bounding box center [1016, 68] width 29 height 26
click at [989, 113] on div "Delete email" at bounding box center [979, 118] width 75 height 13
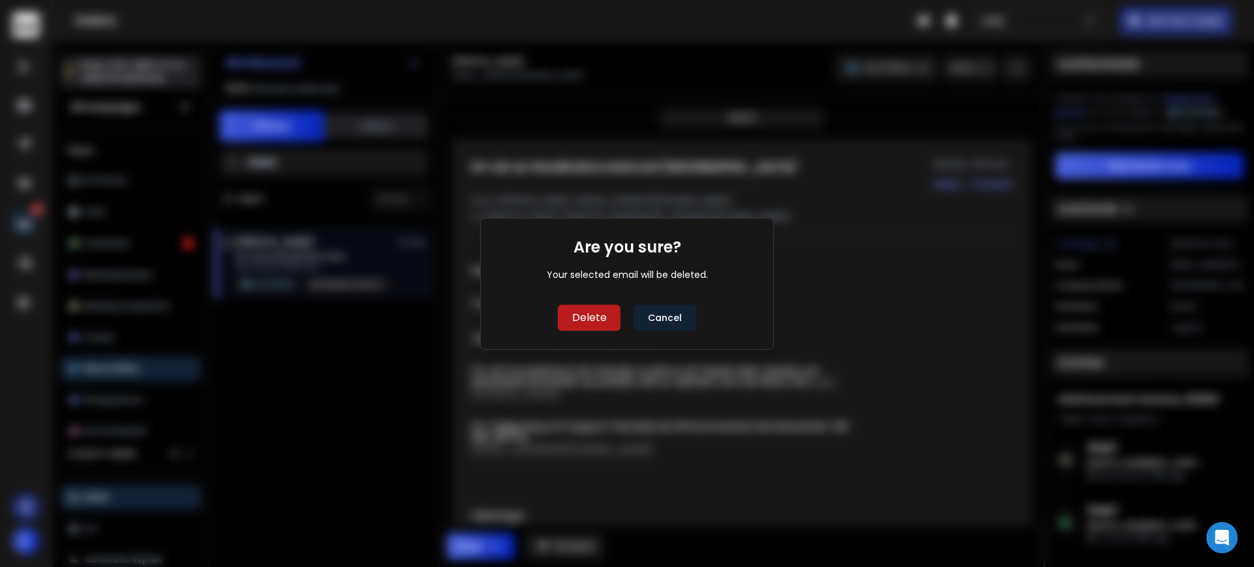
click at [609, 314] on button "Delete" at bounding box center [589, 318] width 63 height 26
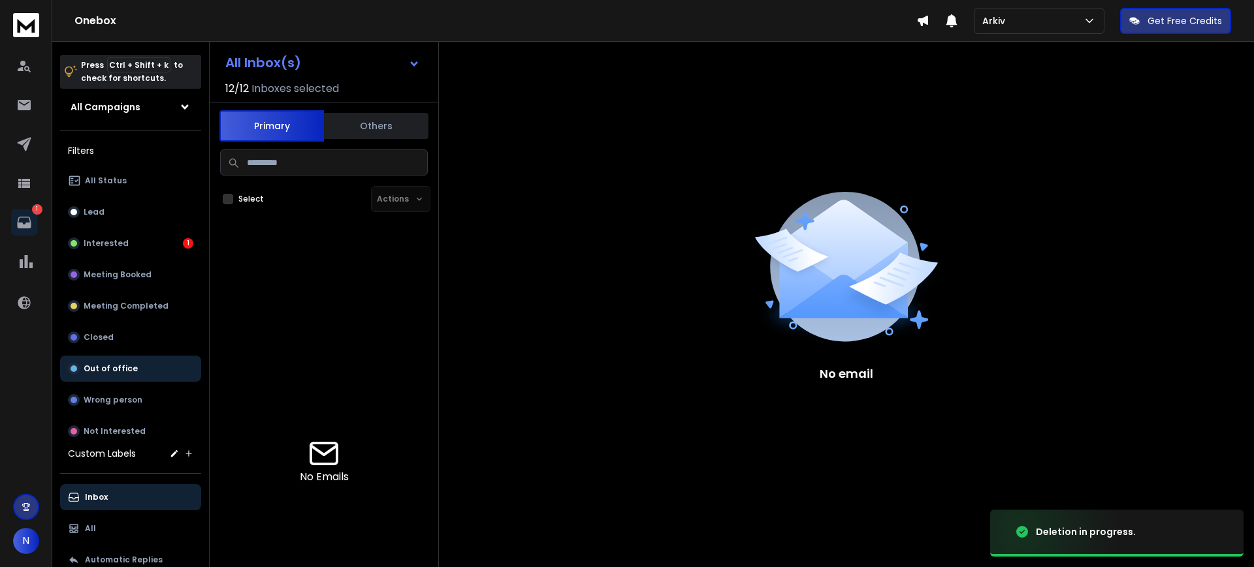
click at [395, 131] on button "Others" at bounding box center [376, 126] width 104 height 29
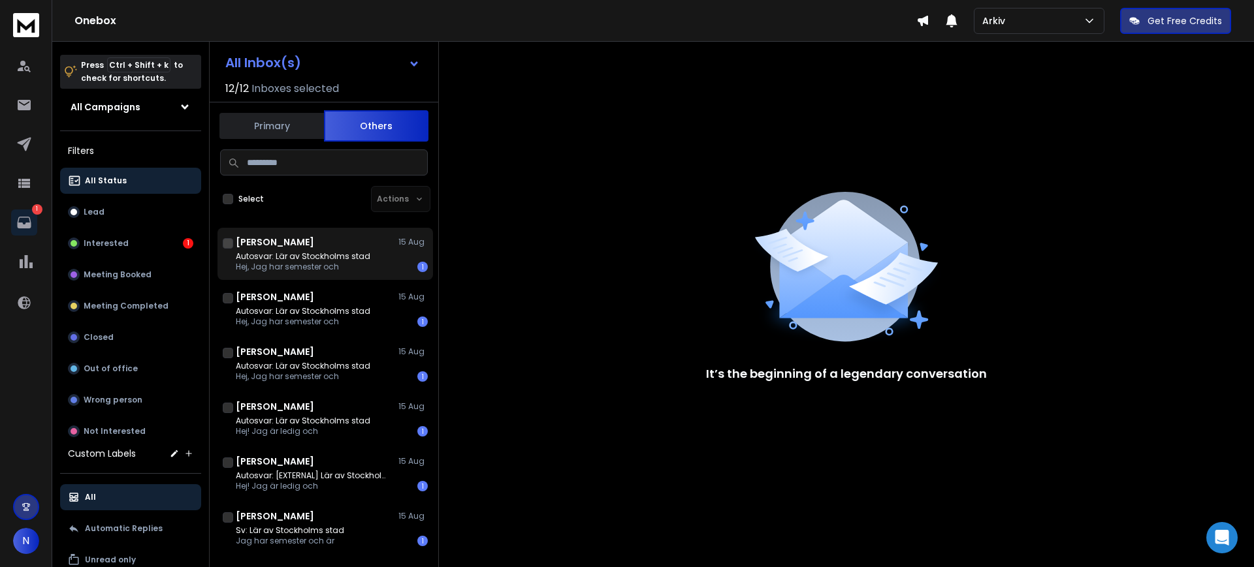
click at [296, 257] on p "Autosvar: Lär av Stockholms stad" at bounding box center [303, 256] width 135 height 10
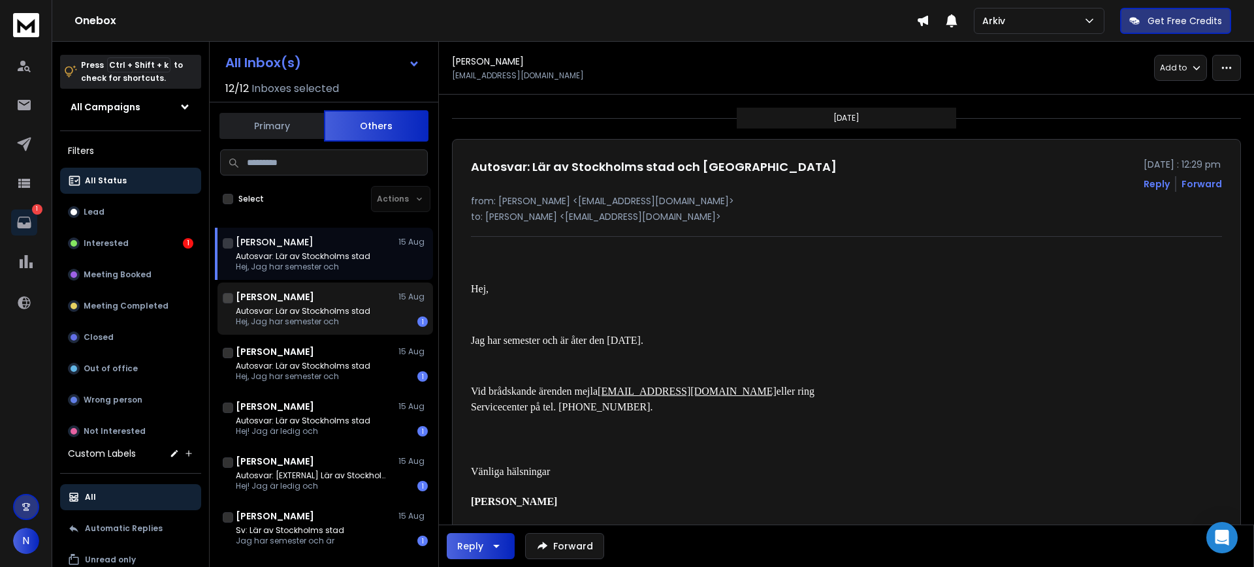
click at [326, 319] on p "Hej, Jag har semester och" at bounding box center [303, 322] width 135 height 10
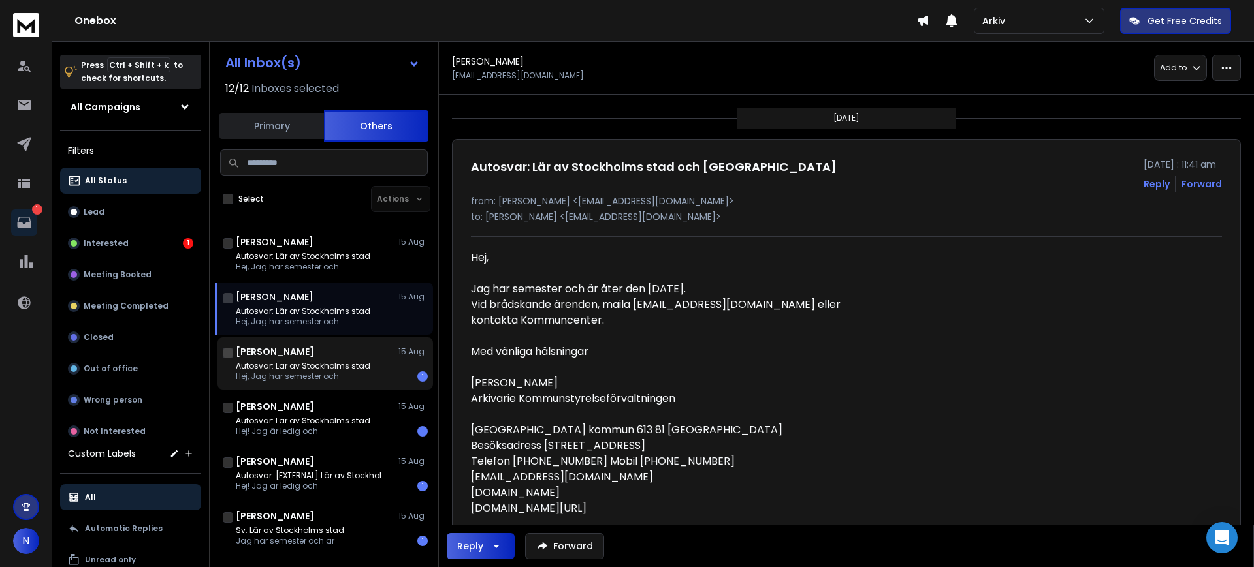
click at [315, 352] on div "Victoria Karlsson 15 Aug" at bounding box center [332, 351] width 192 height 13
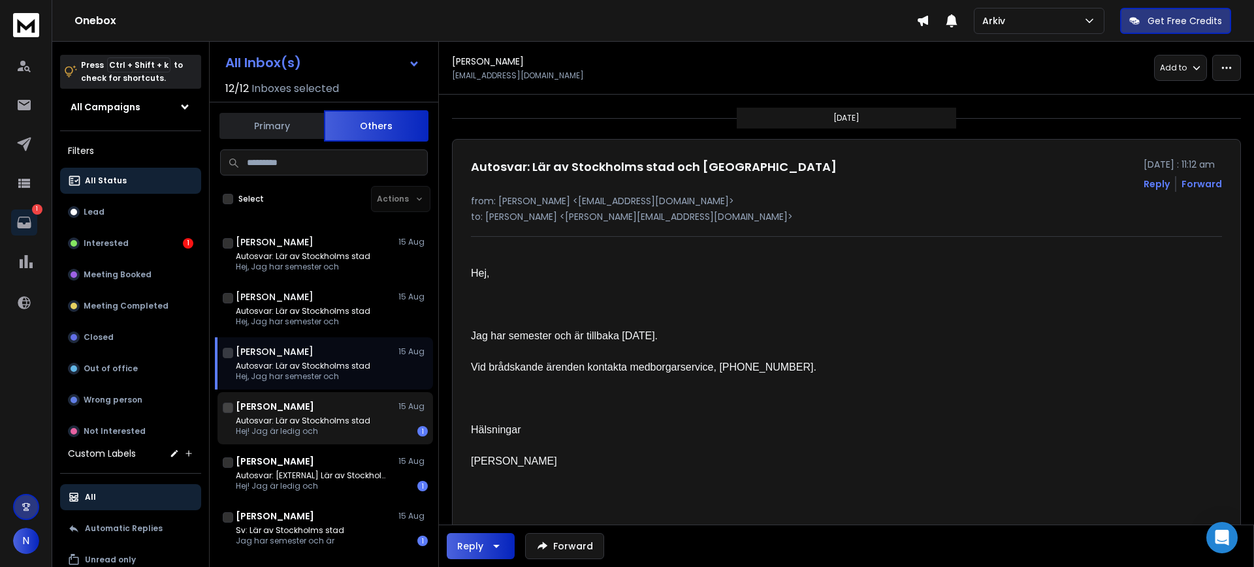
click at [301, 410] on h1 "Ulrica Leandersson" at bounding box center [275, 406] width 78 height 13
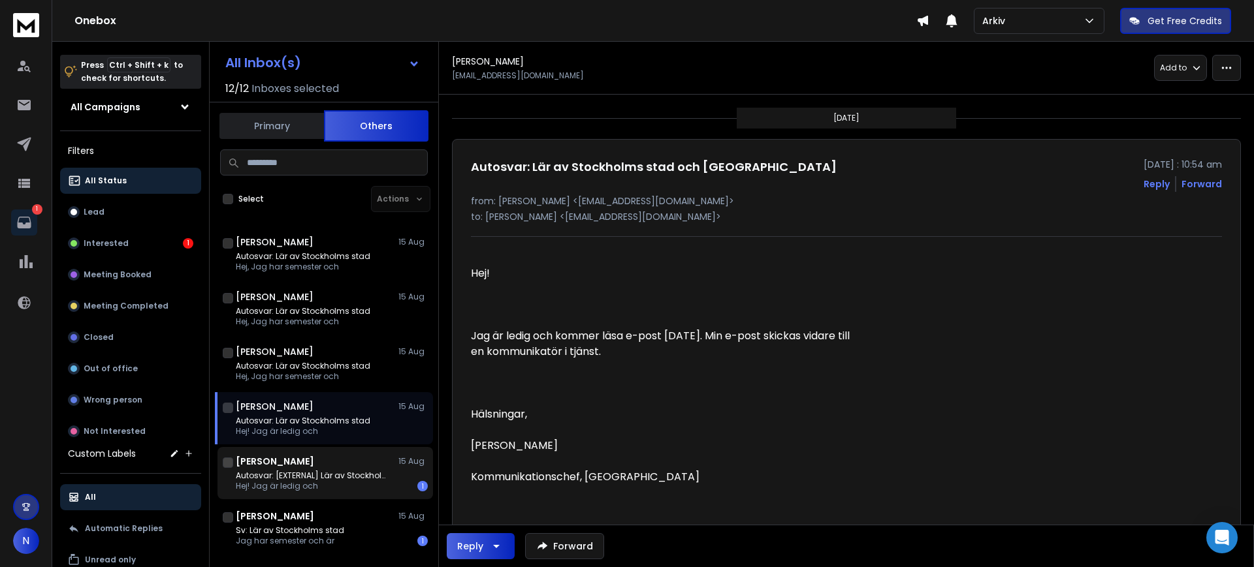
click at [301, 469] on div "Ella Wallenkrus 15 Aug Autosvar: [EXTERNAL] Lär av Stockholms Hej! Jag är ledig…" at bounding box center [332, 473] width 192 height 37
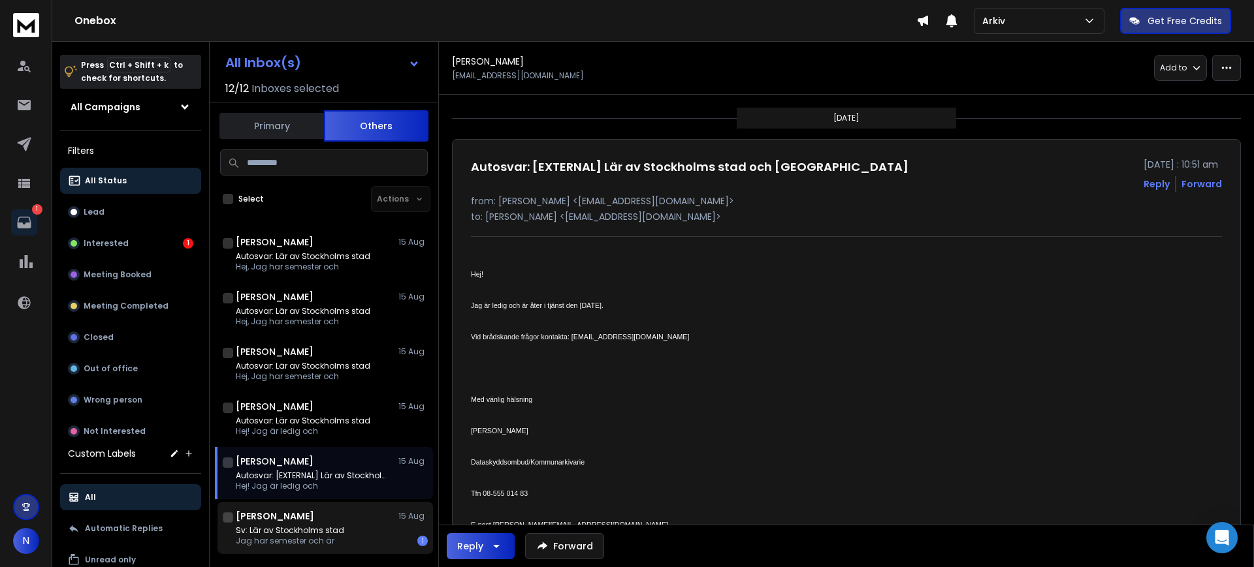
click at [301, 536] on p "Jag har semester och är" at bounding box center [290, 541] width 108 height 10
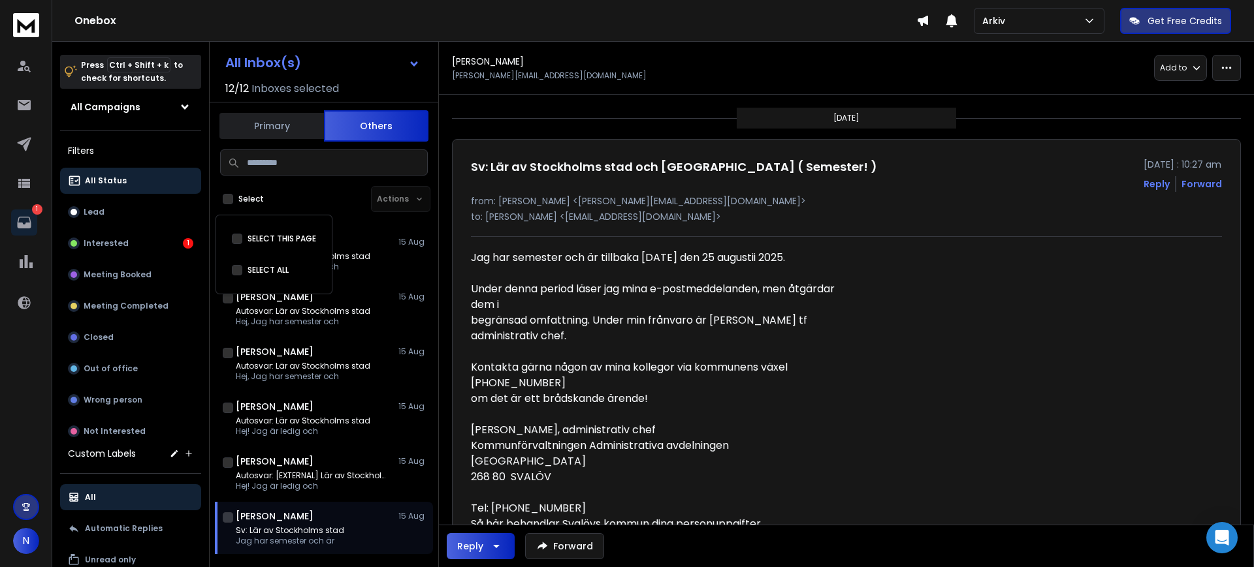
click at [228, 199] on button "SELECT THIS PAGE" at bounding box center [228, 199] width 10 height 10
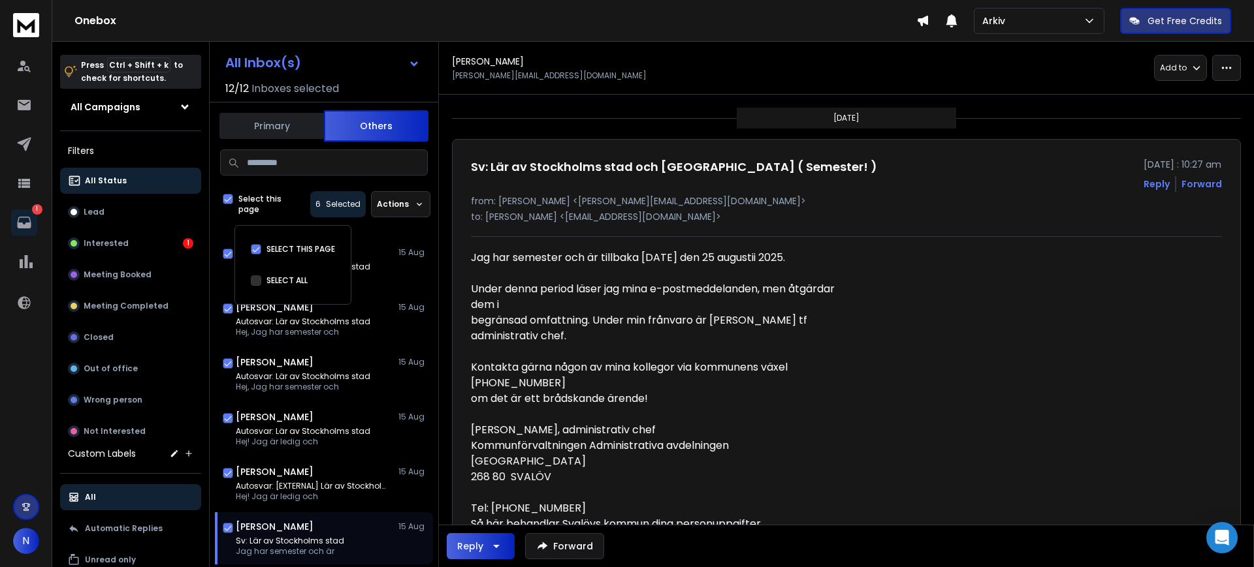
click at [257, 279] on button "SELECT THIS PAGE" at bounding box center [256, 281] width 10 height 10
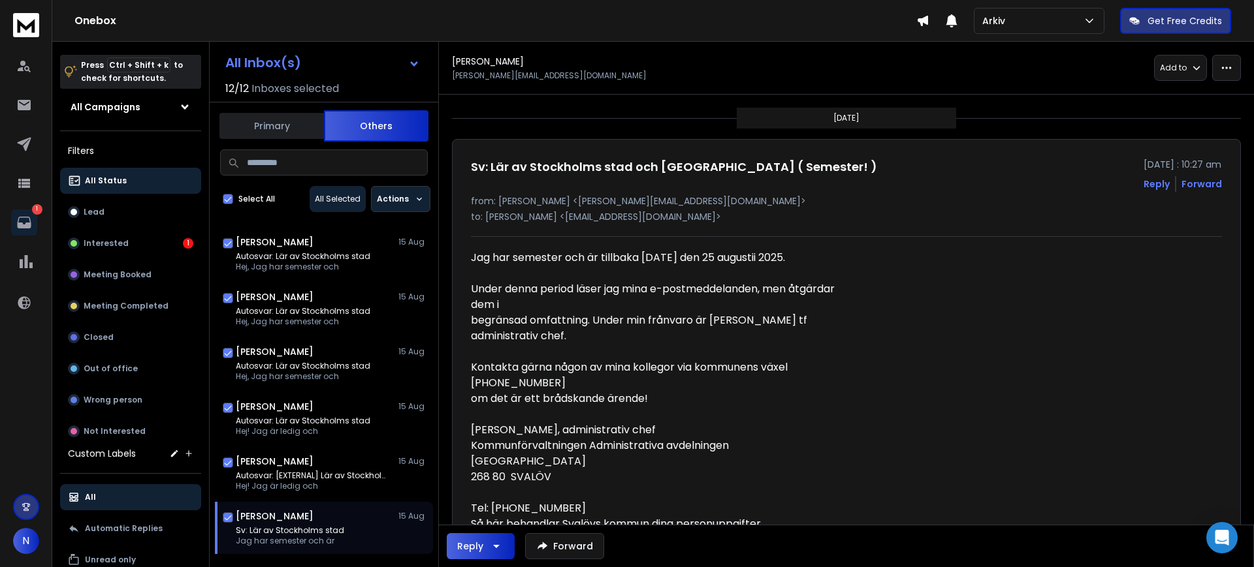
click at [404, 198] on p "Actions" at bounding box center [393, 199] width 32 height 10
click at [402, 228] on div "Delete email" at bounding box center [380, 228] width 75 height 13
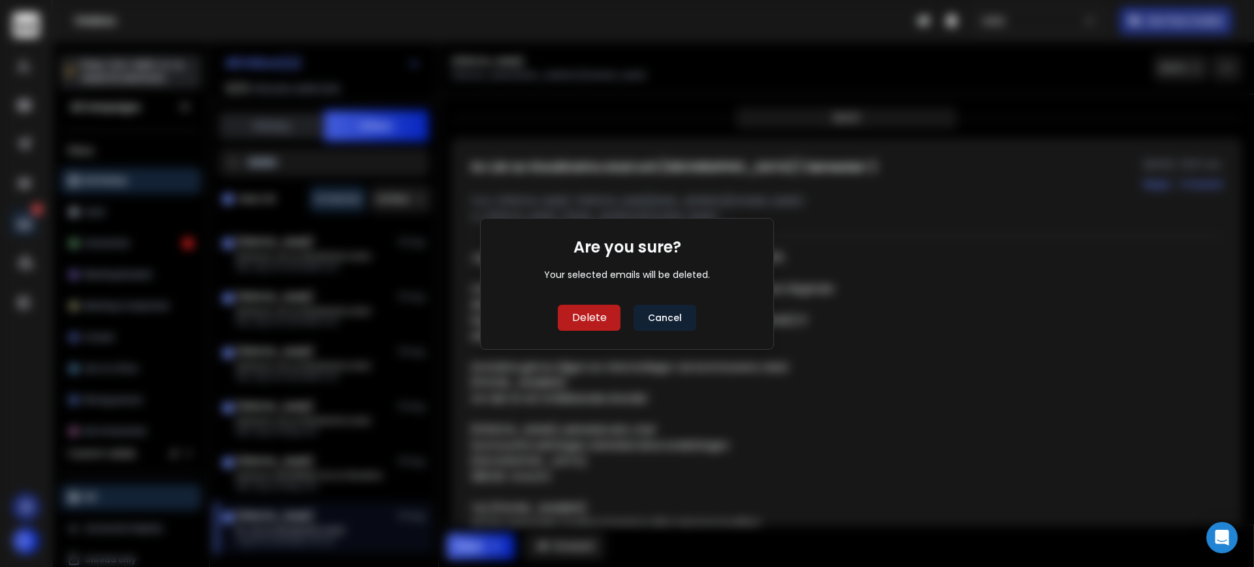
click at [580, 314] on button "Delete" at bounding box center [589, 318] width 63 height 26
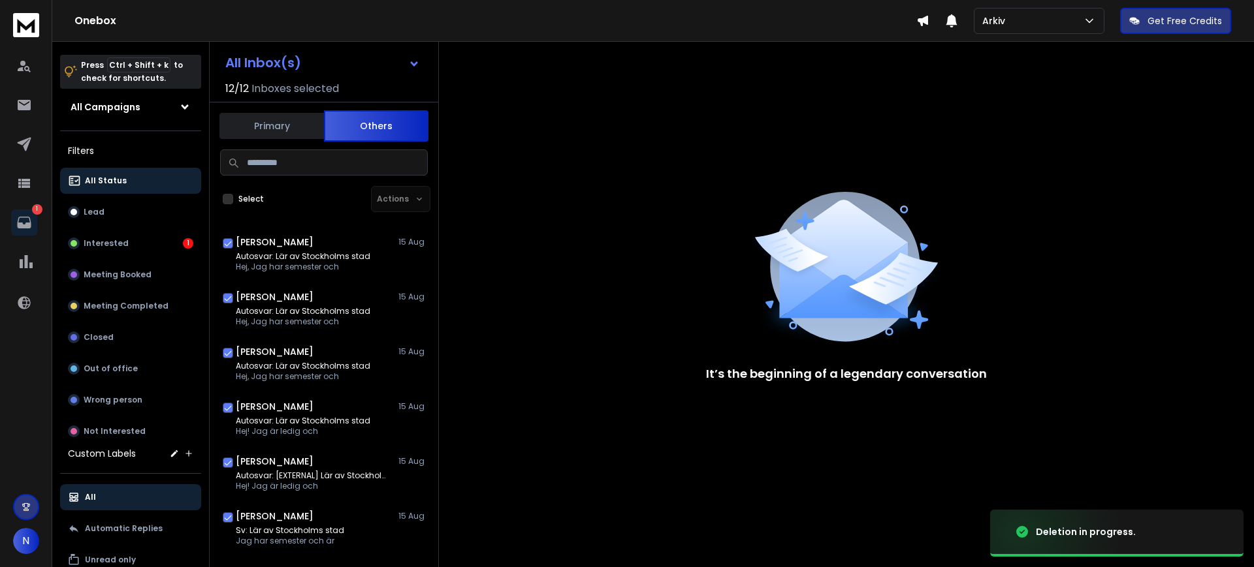
click at [257, 136] on button "Primary" at bounding box center [271, 126] width 104 height 29
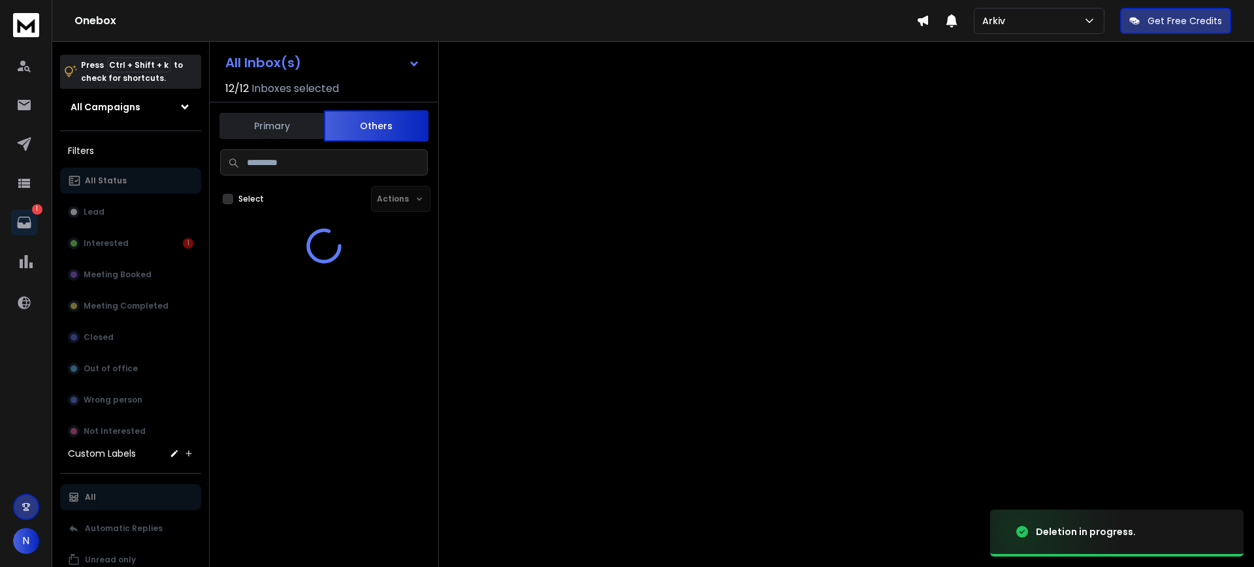
click at [385, 120] on button "Others" at bounding box center [376, 125] width 104 height 31
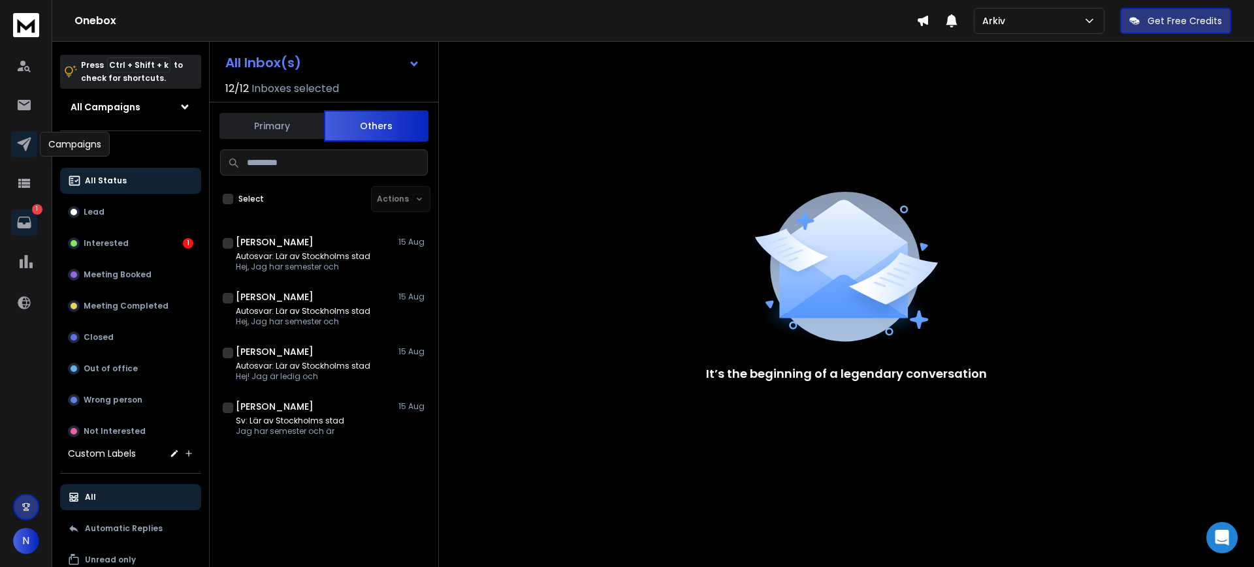
click at [24, 141] on icon at bounding box center [24, 144] width 14 height 14
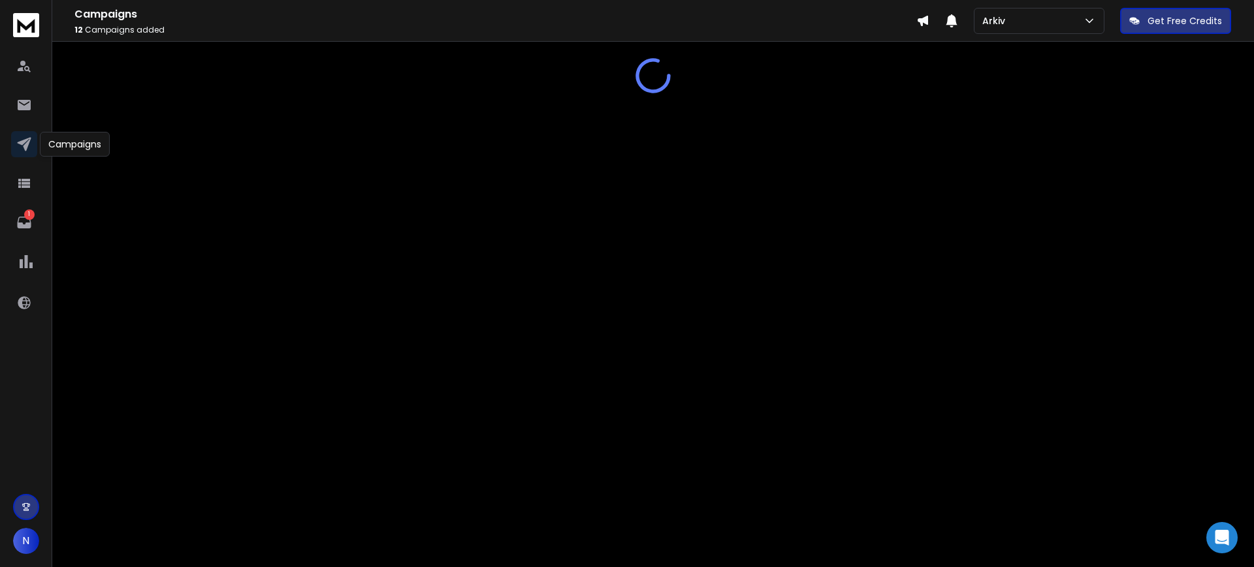
click at [24, 141] on icon at bounding box center [24, 144] width 14 height 14
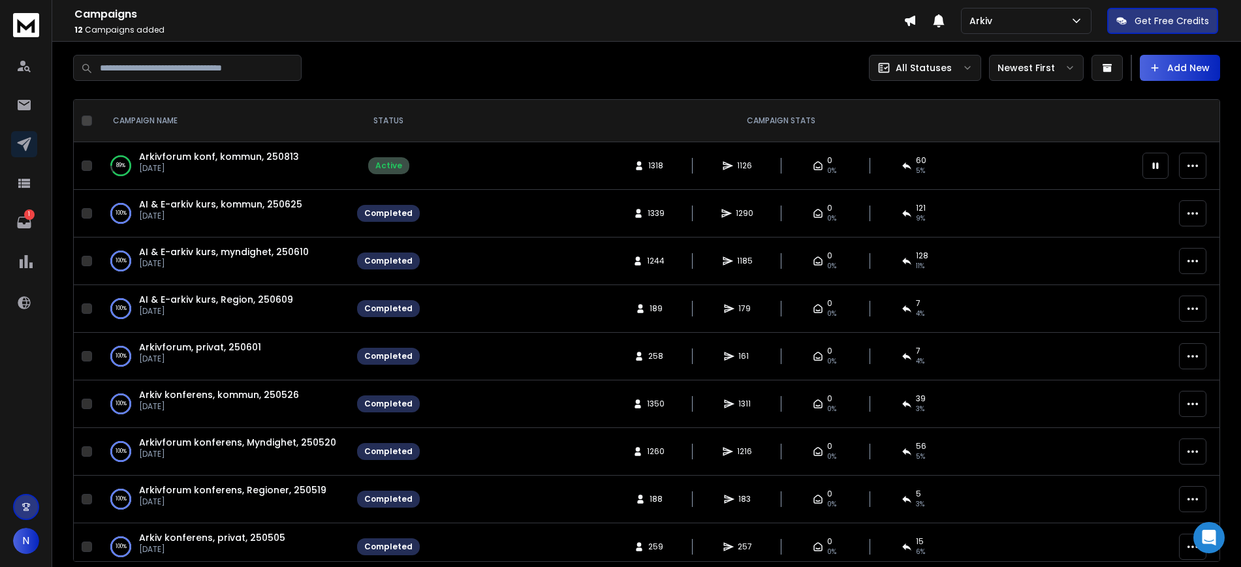
click at [181, 153] on span "Arkivforum konf, kommun, 250813" at bounding box center [219, 156] width 160 height 13
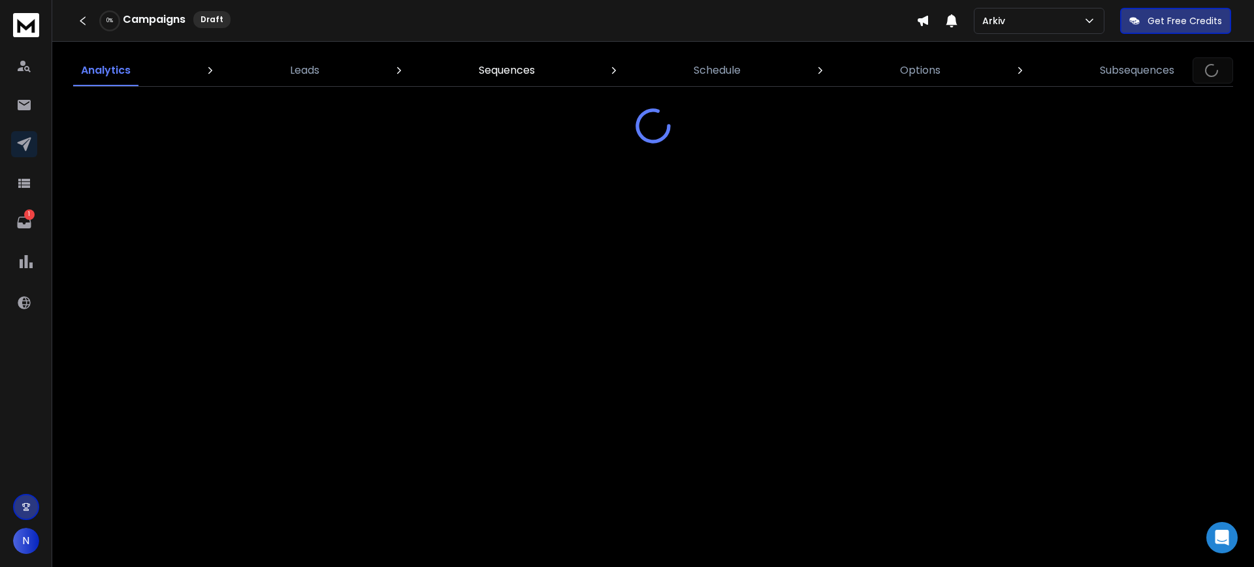
click at [522, 65] on div "Analytics Leads Sequences Schedule Options Subsequences" at bounding box center [653, 71] width 1160 height 32
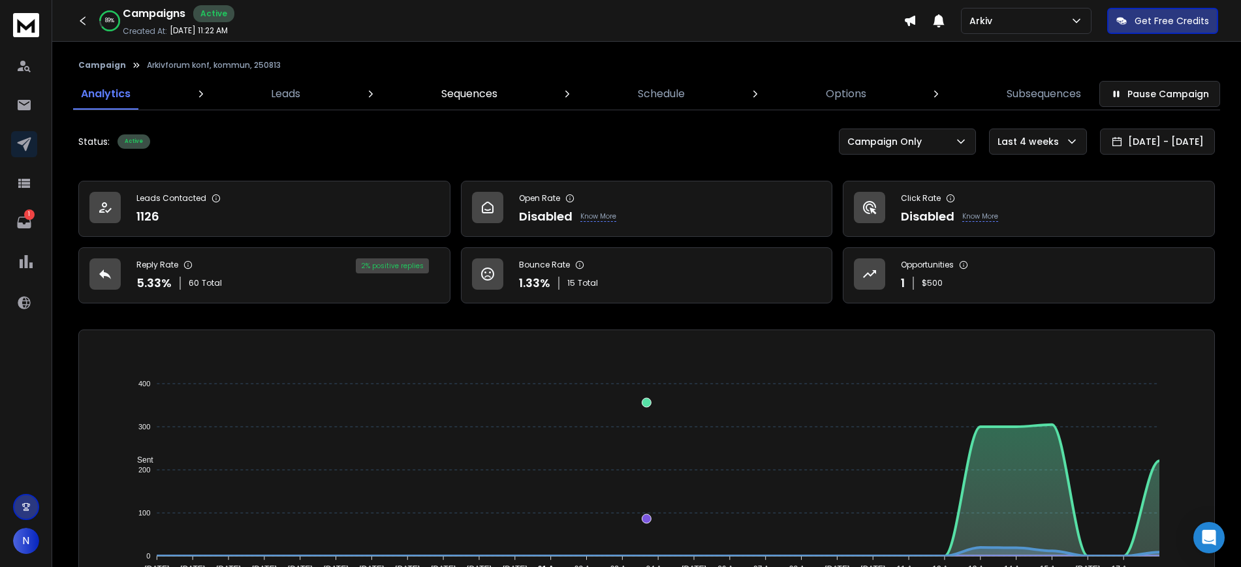
click at [469, 99] on p "Sequences" at bounding box center [469, 94] width 56 height 16
click at [453, 91] on p "Sequences" at bounding box center [469, 94] width 56 height 16
click at [17, 148] on icon at bounding box center [24, 144] width 16 height 16
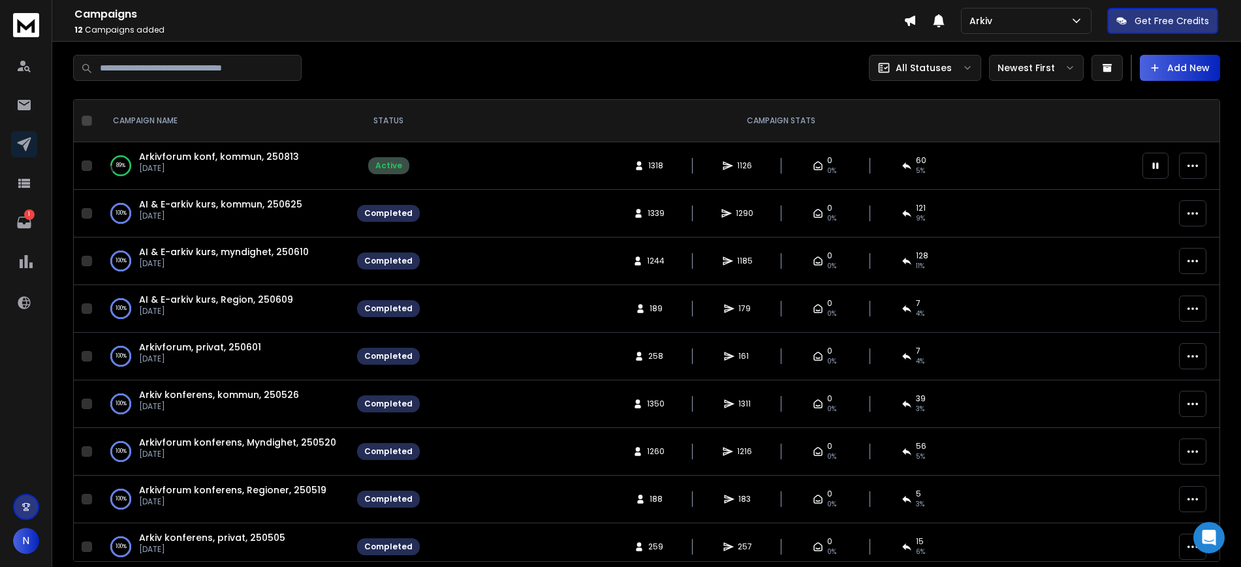
click at [1186, 163] on icon "button" at bounding box center [1192, 165] width 13 height 13
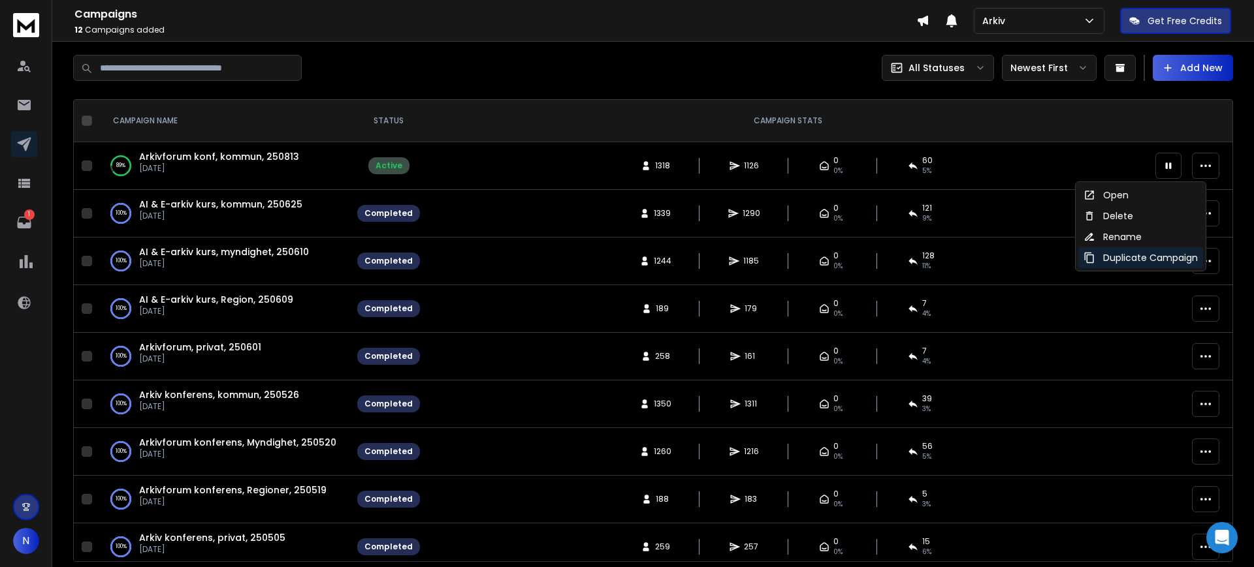
click at [1155, 258] on div "Duplicate Campaign" at bounding box center [1140, 257] width 114 height 13
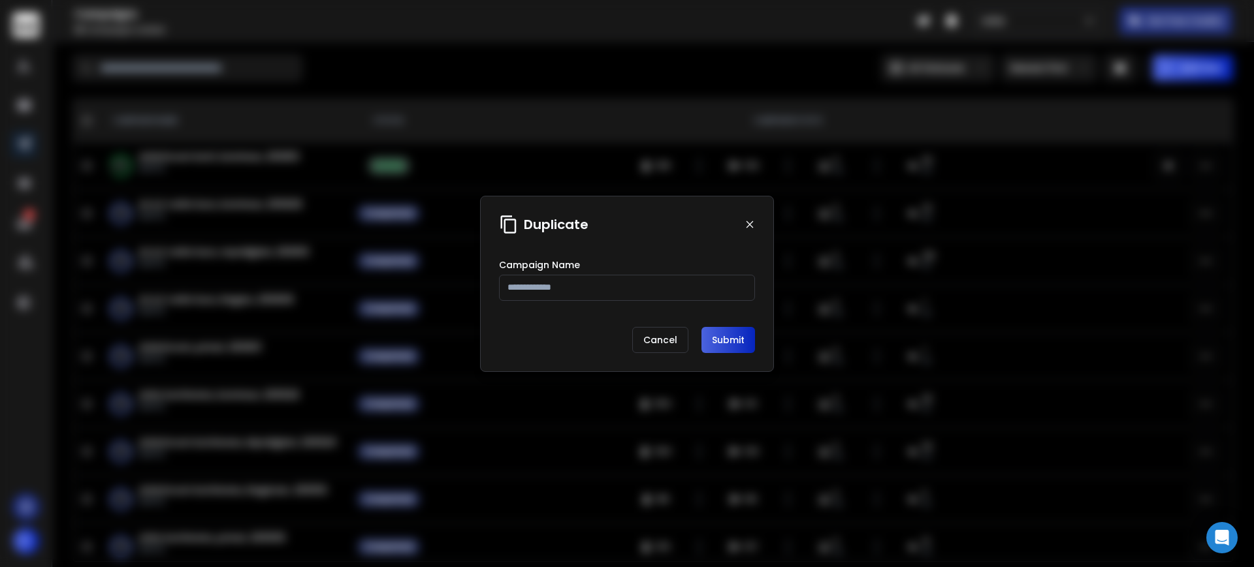
click at [599, 292] on input "text" at bounding box center [627, 288] width 256 height 26
type input "**********"
click at [741, 344] on button "Submit" at bounding box center [728, 340] width 54 height 26
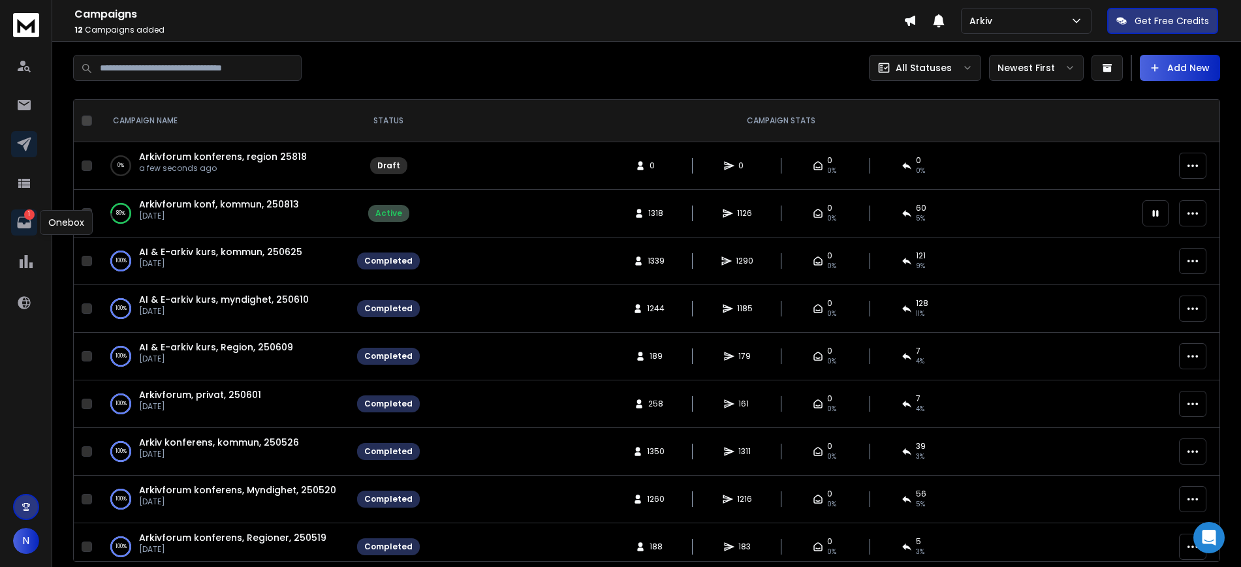
click at [24, 219] on icon at bounding box center [24, 223] width 16 height 16
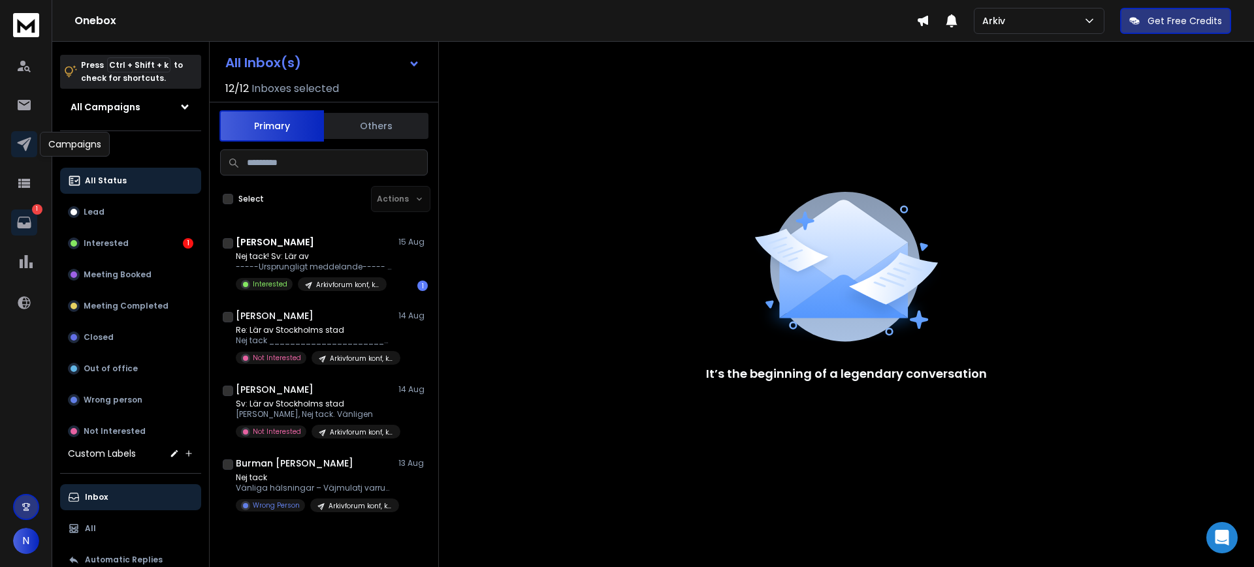
click at [22, 139] on icon at bounding box center [24, 144] width 16 height 16
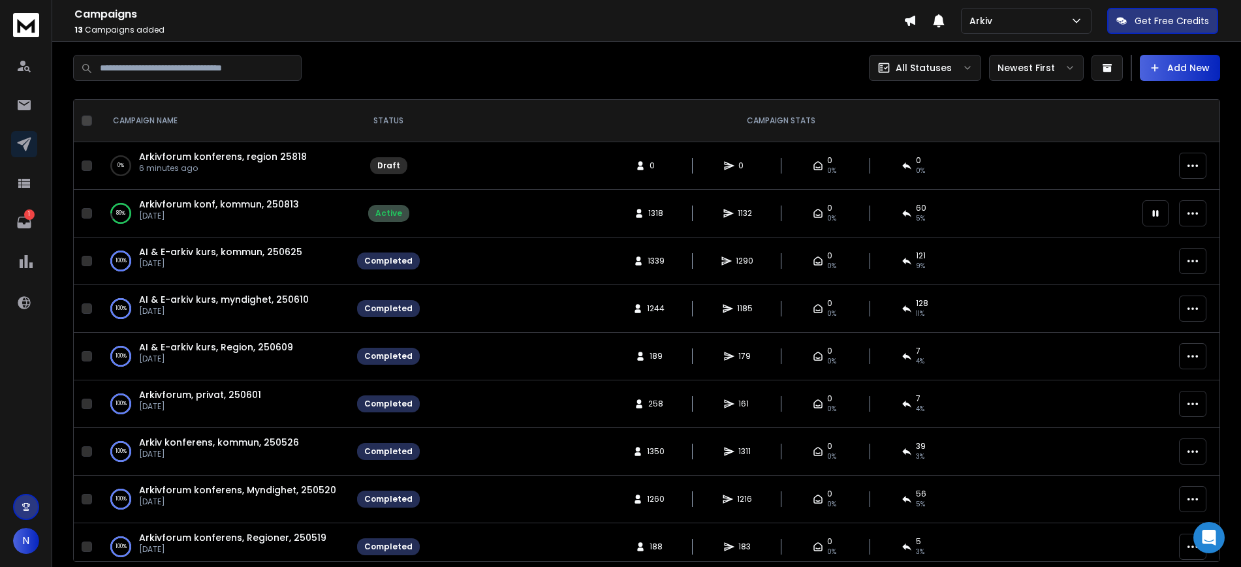
click at [250, 159] on span "Arkivforum konferens, region 25818" at bounding box center [223, 156] width 168 height 13
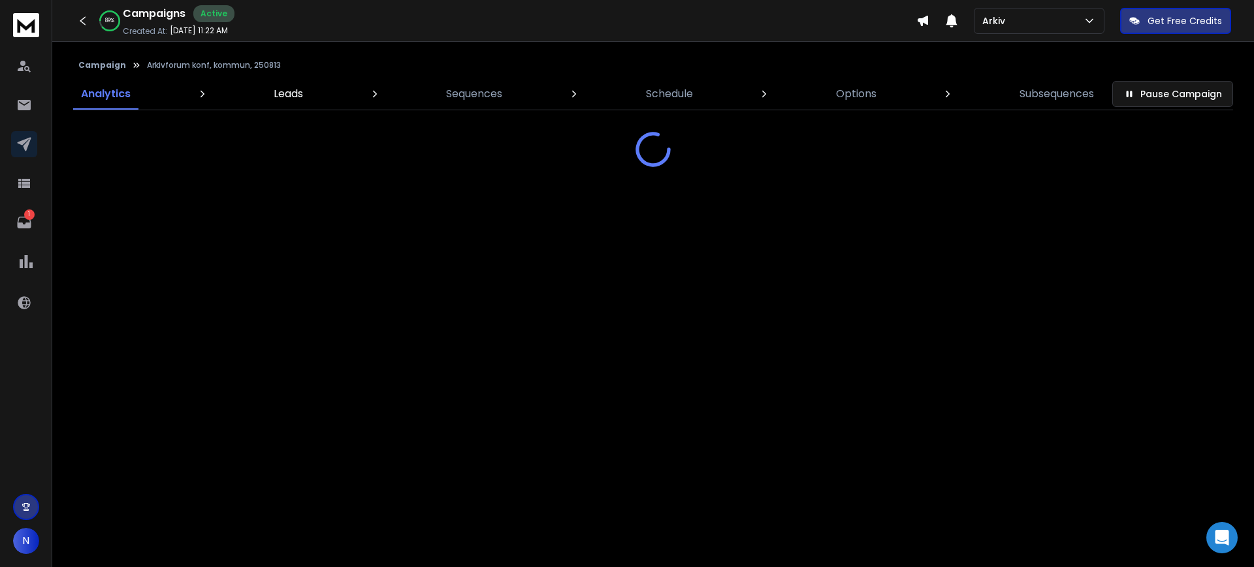
click at [285, 92] on div "Analytics Leads Sequences Schedule Options Subsequences" at bounding box center [587, 93] width 1028 height 31
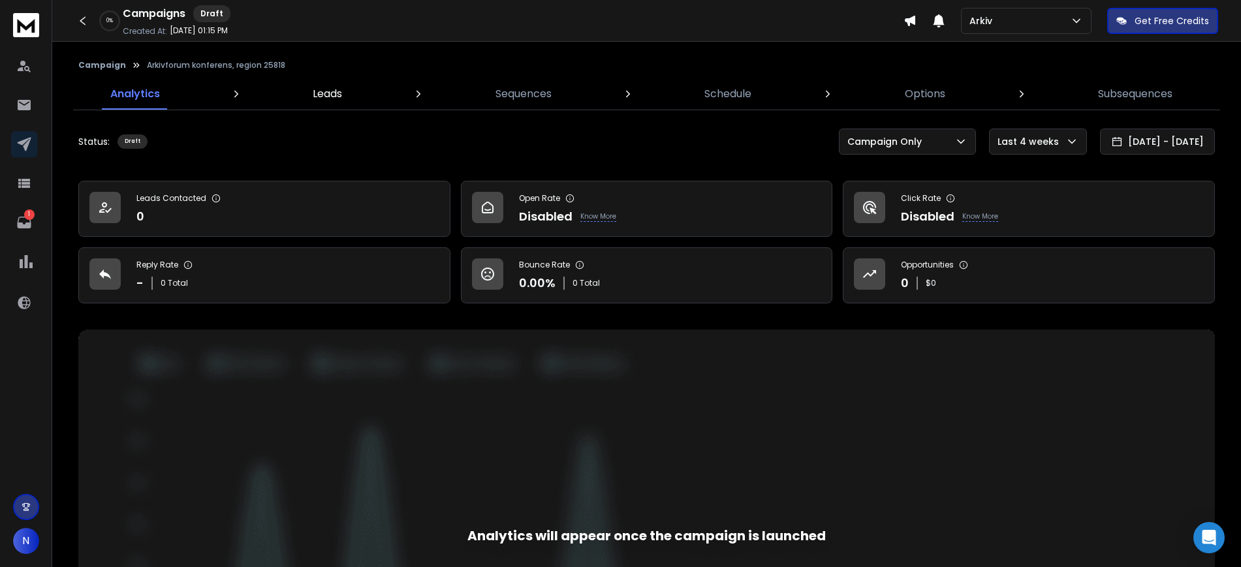
click at [325, 87] on p "Leads" at bounding box center [327, 94] width 29 height 16
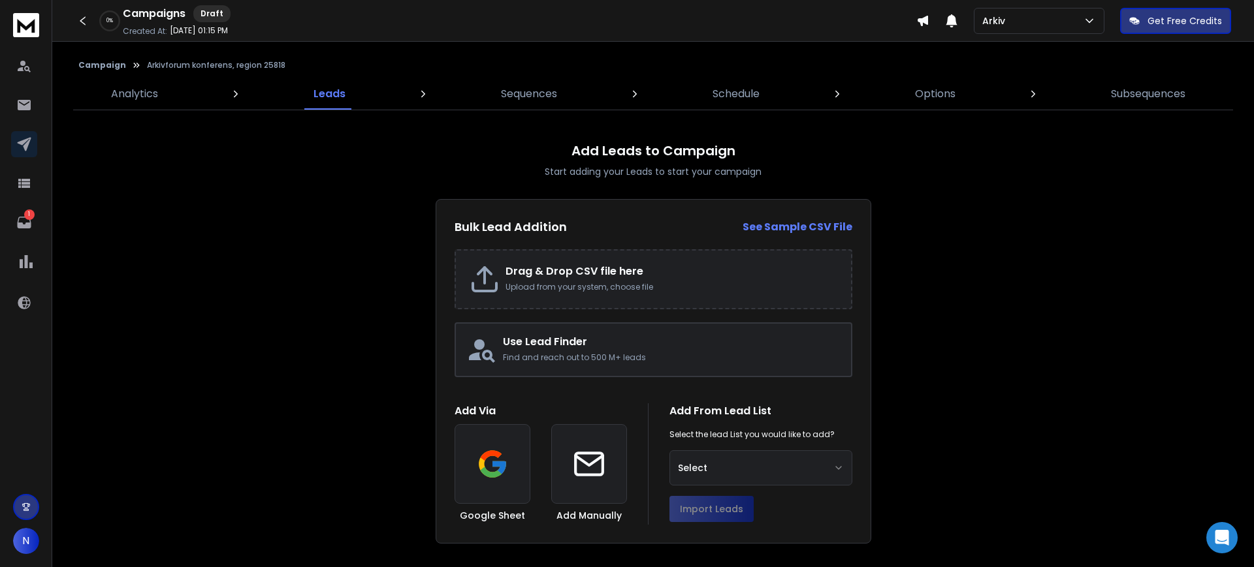
click at [627, 270] on h2 "Drag & Drop CSV file here" at bounding box center [671, 272] width 332 height 16
type input "**********"
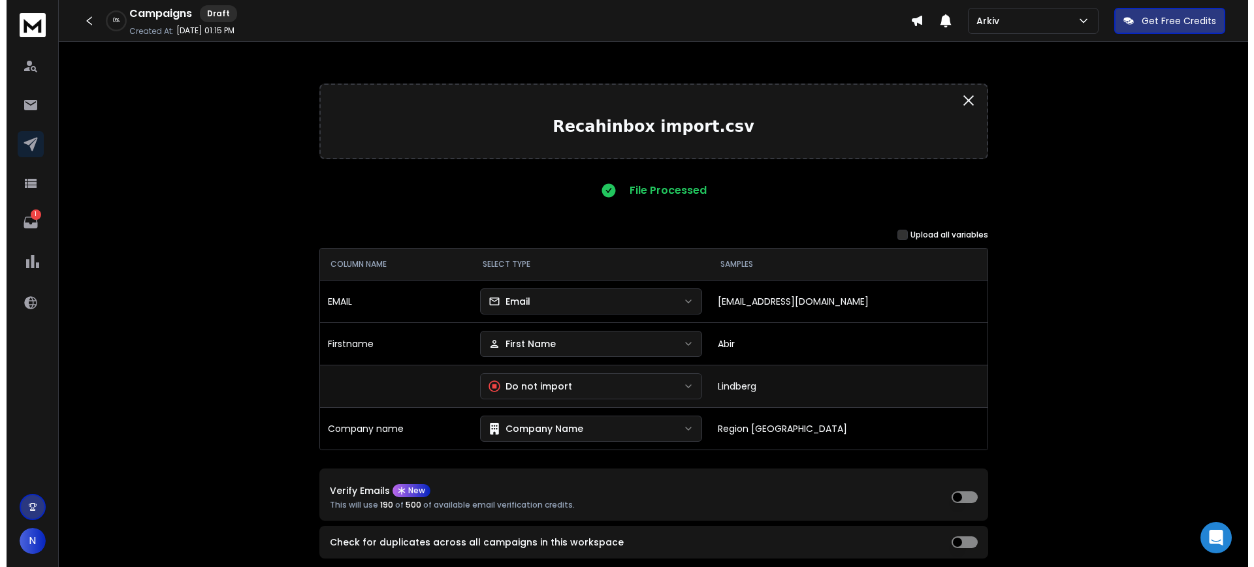
scroll to position [80, 0]
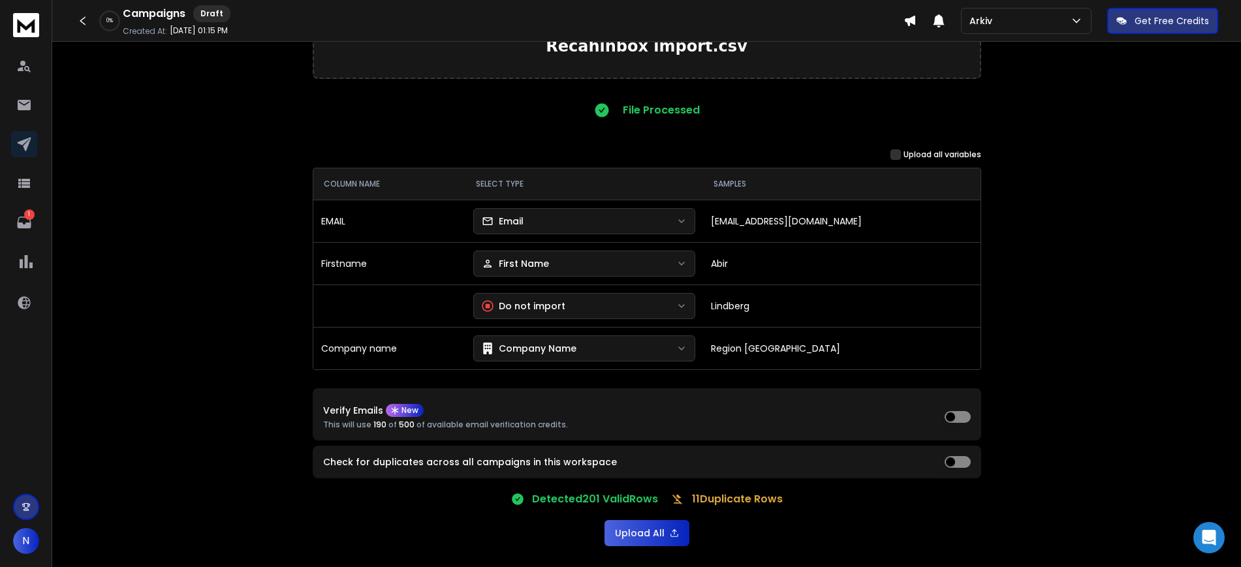
click at [658, 534] on button "Upload All" at bounding box center [647, 533] width 85 height 26
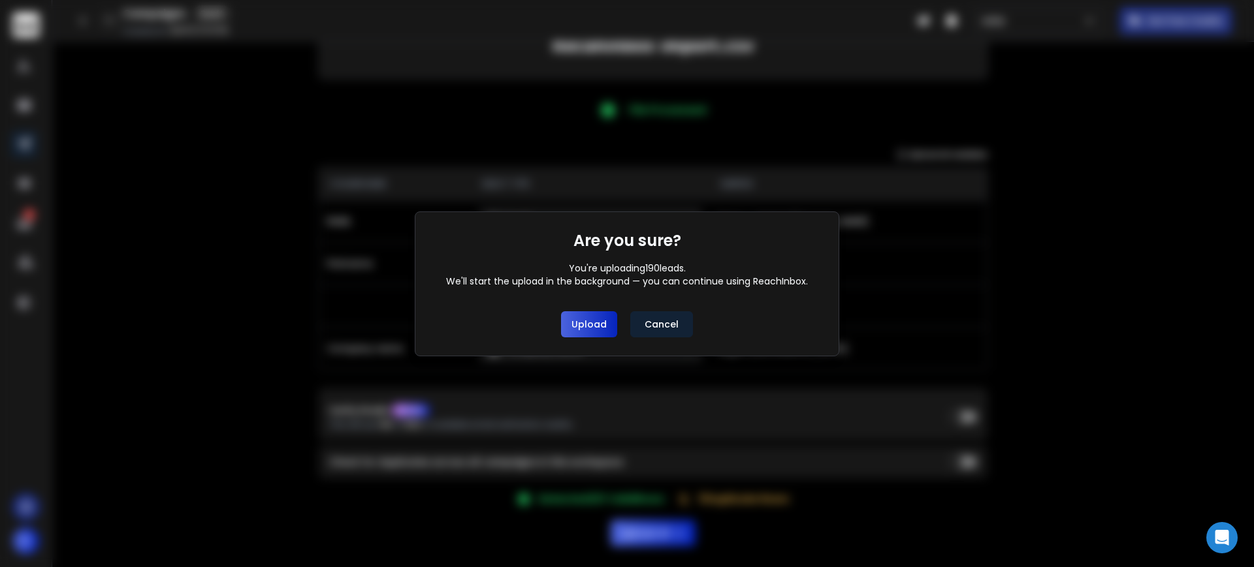
click at [598, 319] on button "Upload" at bounding box center [589, 324] width 56 height 26
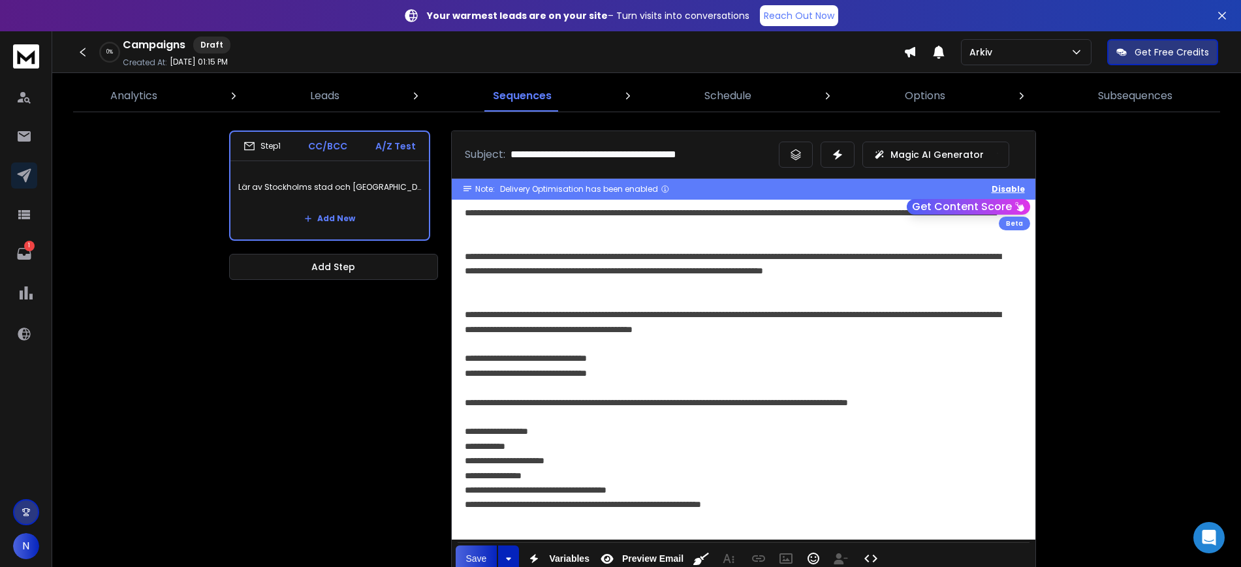
scroll to position [58, 0]
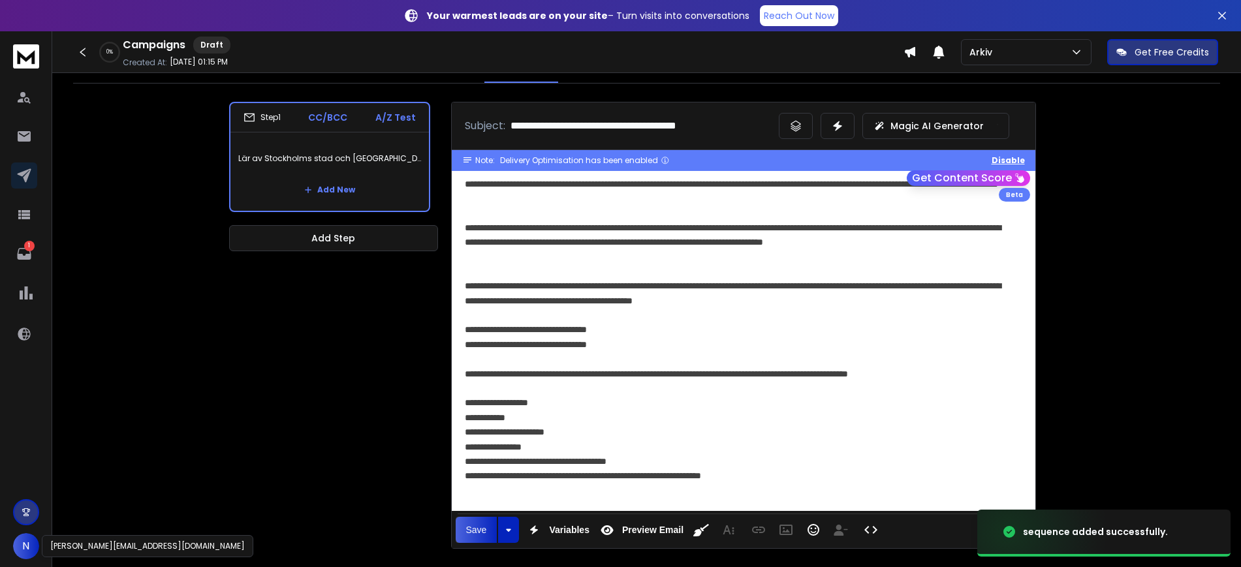
click at [29, 549] on span "N" at bounding box center [26, 546] width 26 height 26
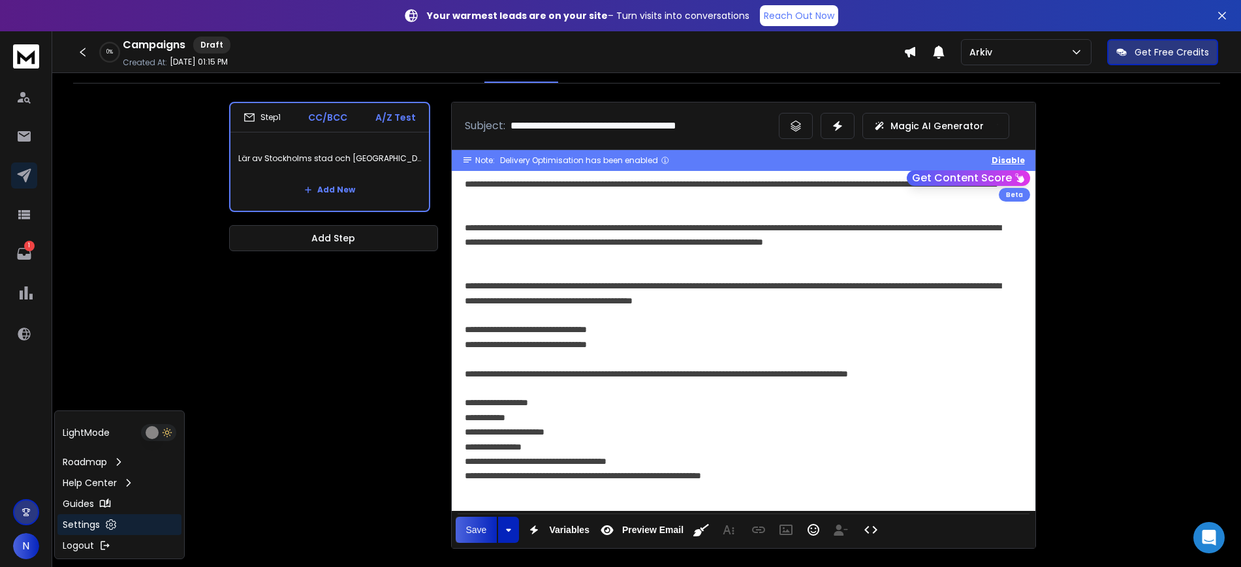
click at [76, 526] on p "Settings" at bounding box center [81, 524] width 37 height 13
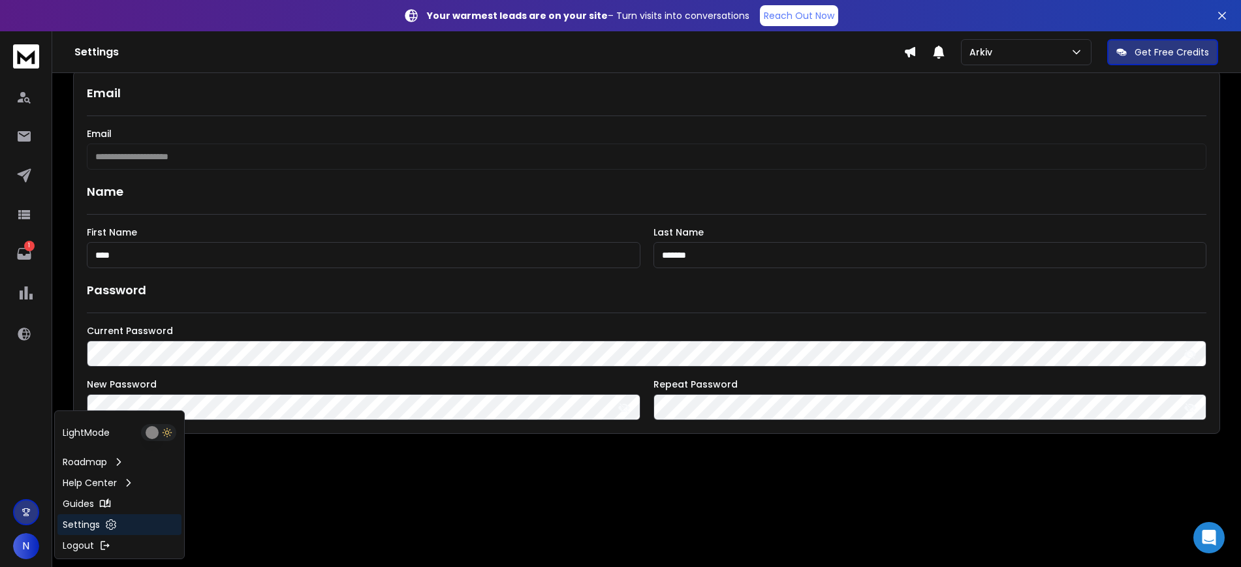
scroll to position [54, 0]
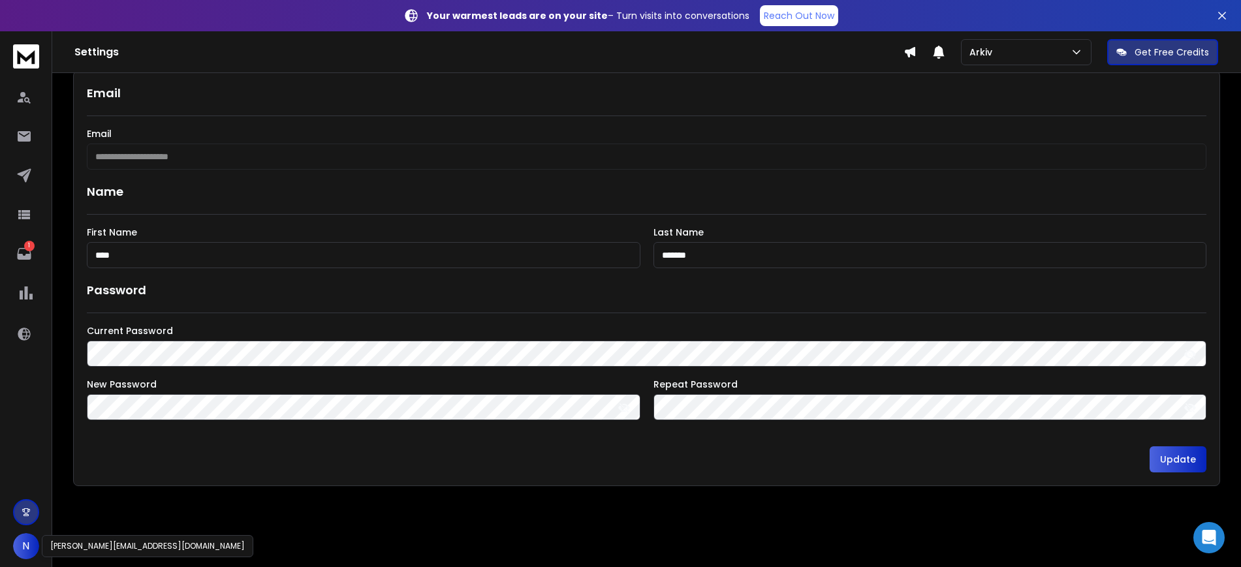
click at [30, 546] on span "N" at bounding box center [26, 546] width 26 height 26
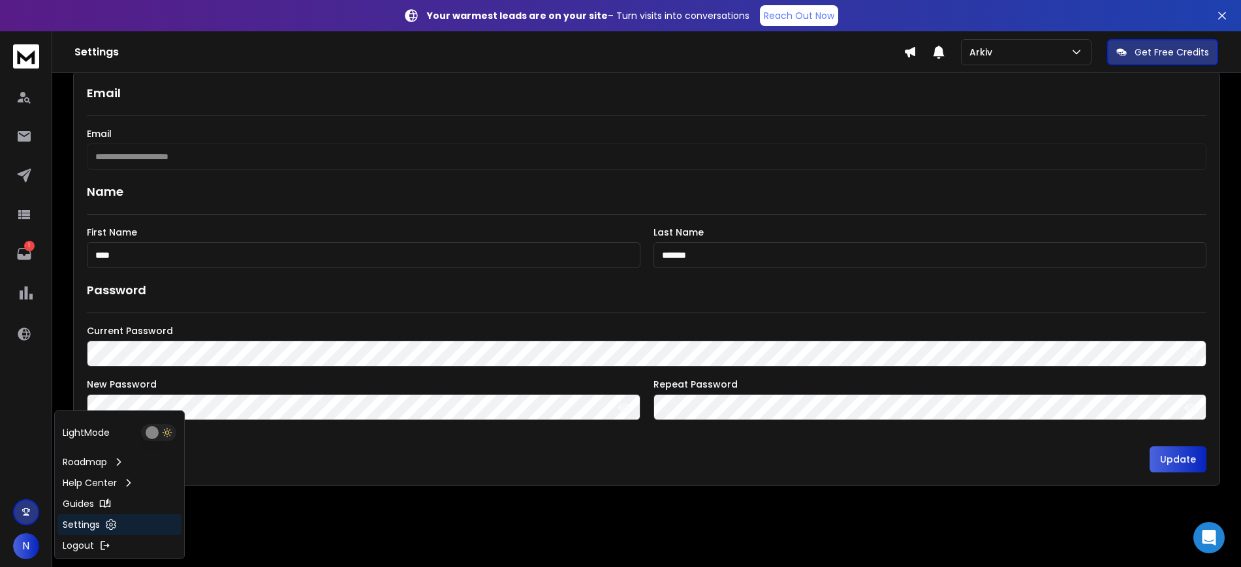
click at [97, 522] on p "Settings" at bounding box center [81, 524] width 37 height 13
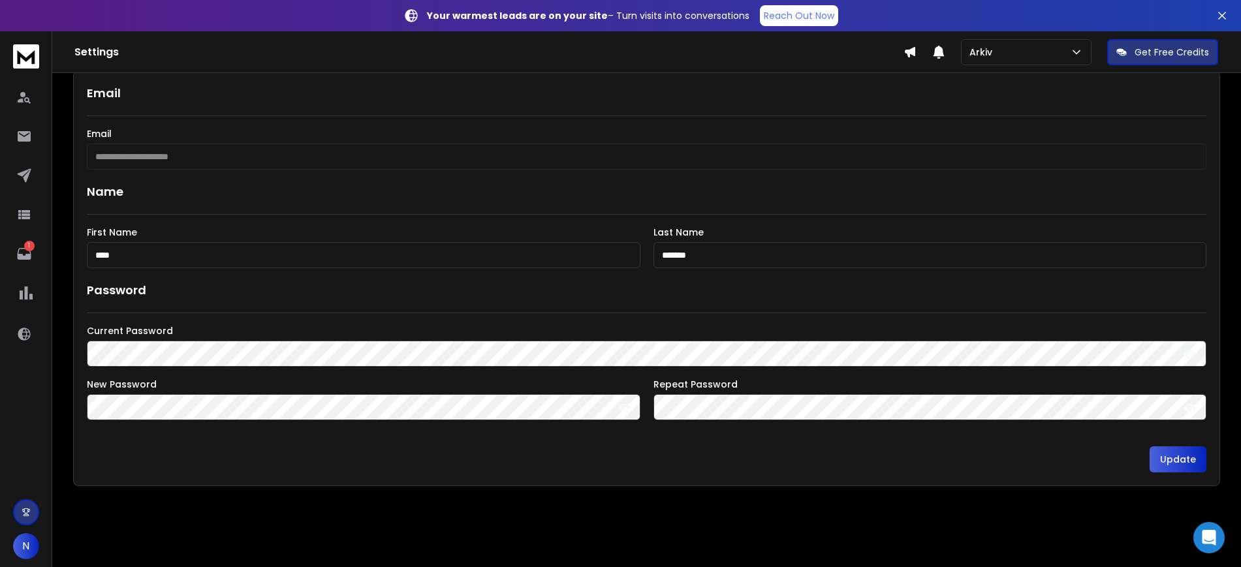
click at [1220, 15] on icon at bounding box center [1222, 16] width 12 height 12
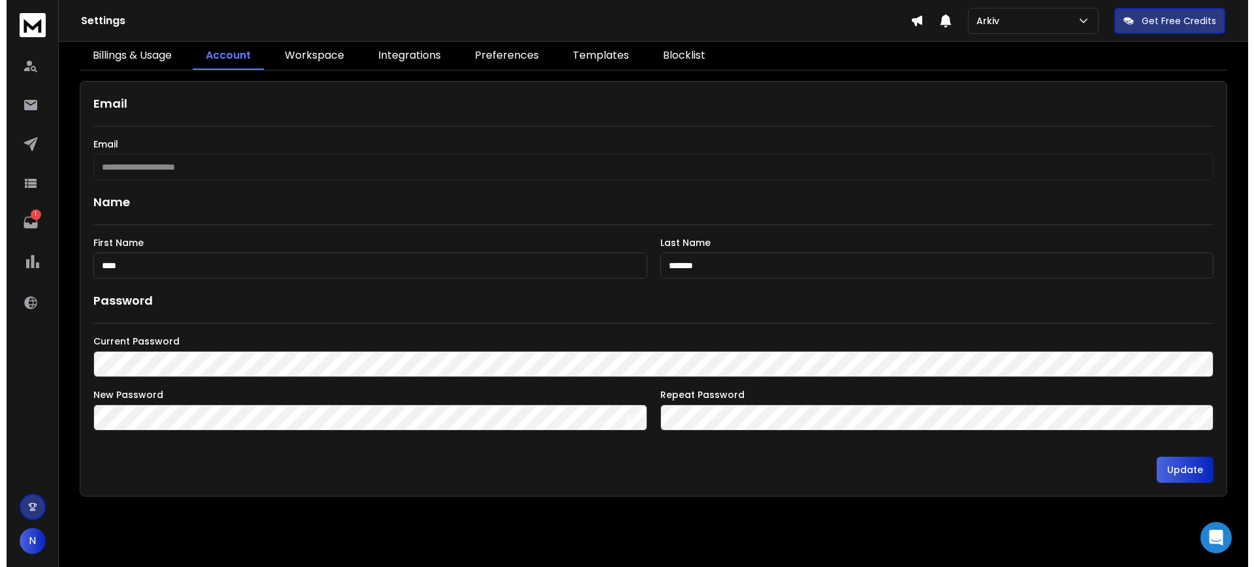
scroll to position [12, 0]
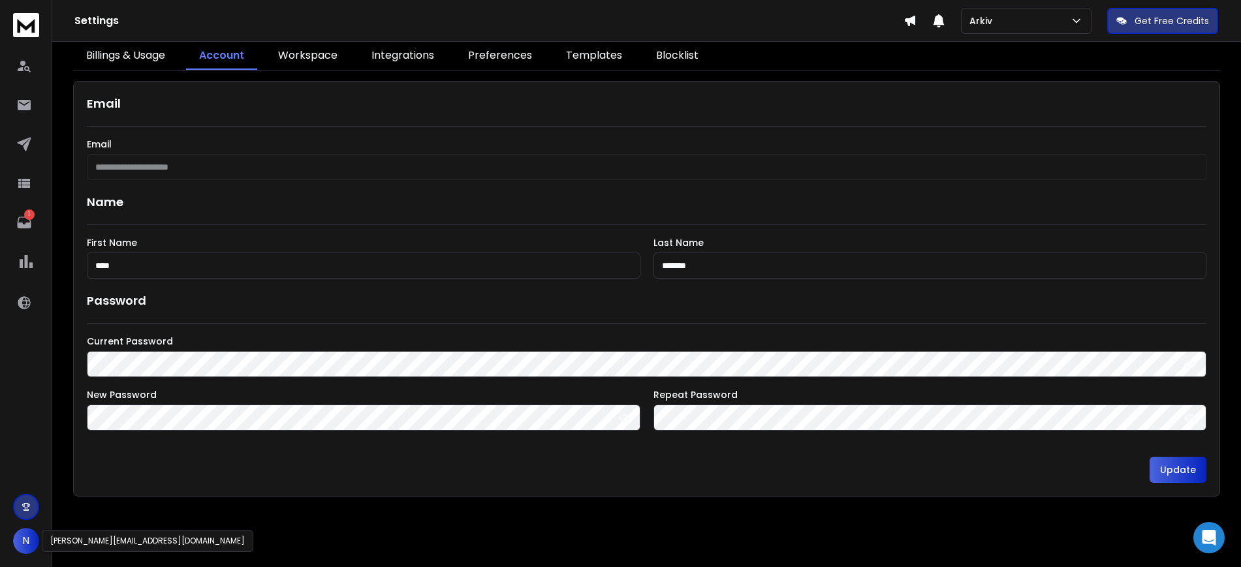
click at [28, 539] on span "N" at bounding box center [26, 541] width 26 height 26
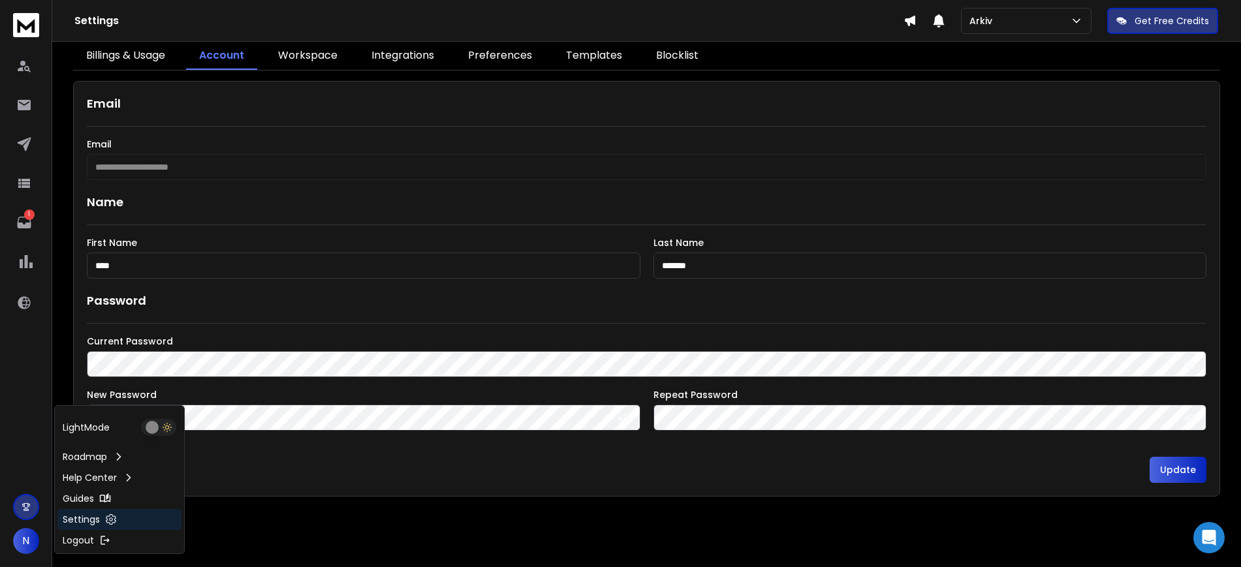
click at [91, 517] on p "Settings" at bounding box center [81, 519] width 37 height 13
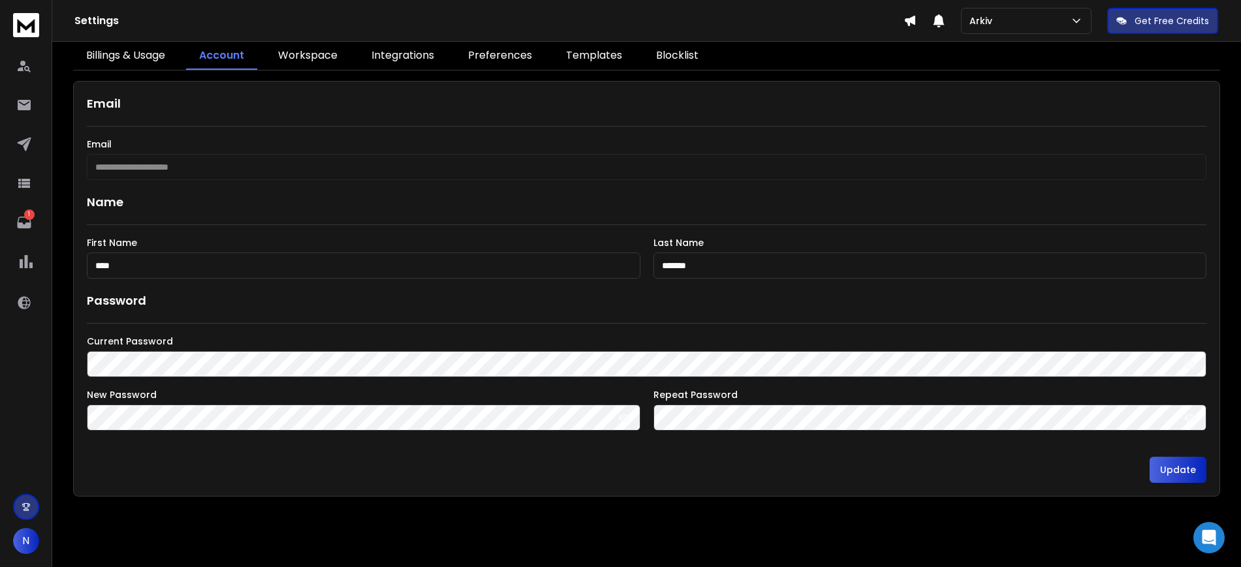
click at [687, 54] on link "Blocklist" at bounding box center [677, 55] width 69 height 27
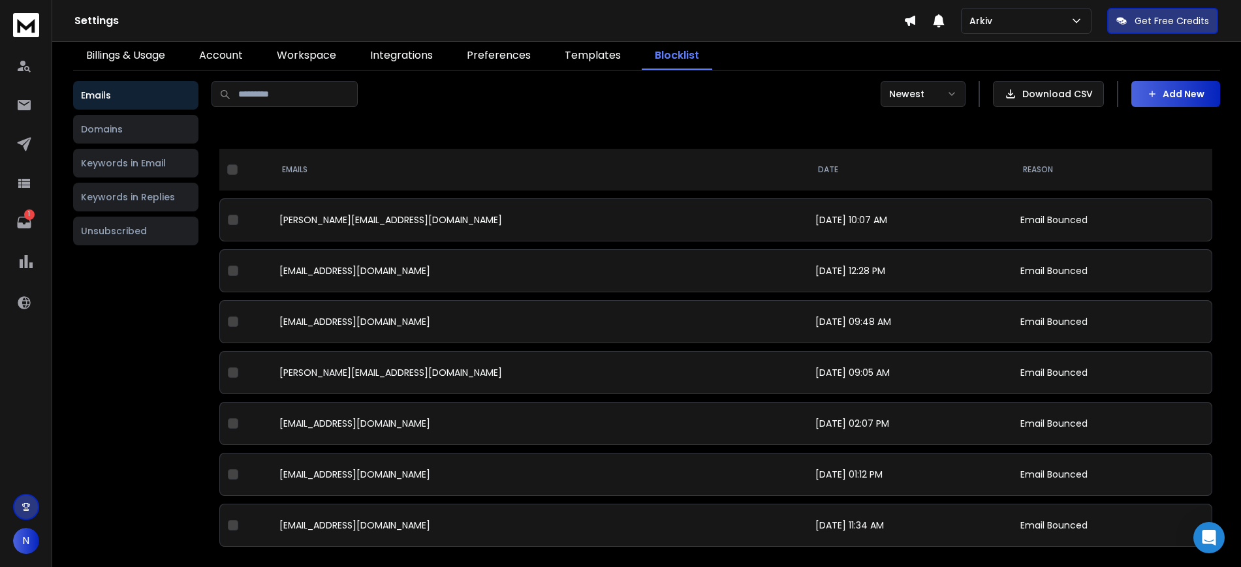
click at [1174, 95] on p "Add New" at bounding box center [1184, 93] width 42 height 13
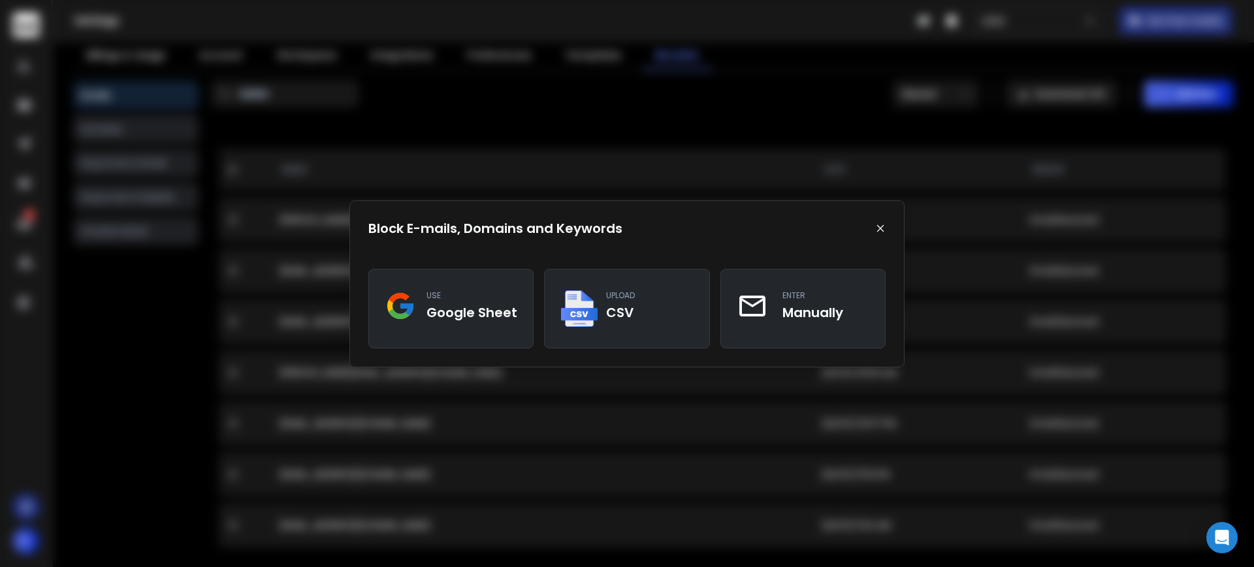
click at [605, 314] on div "upload CSV" at bounding box center [626, 309] width 165 height 80
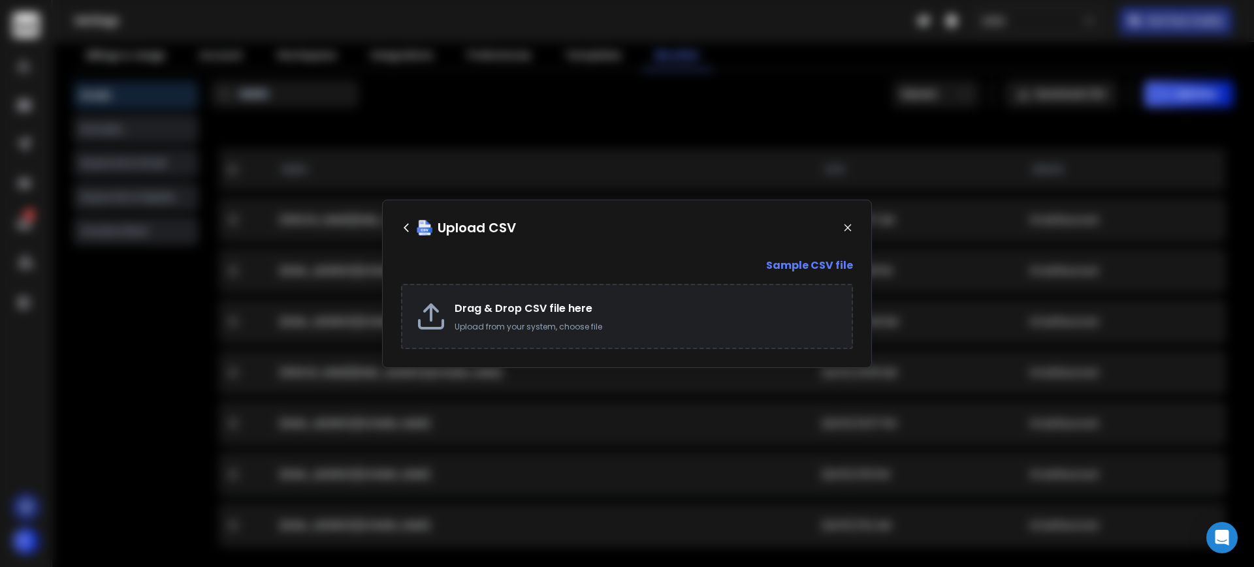
click at [587, 315] on h2 "Drag & Drop CSV file here" at bounding box center [646, 309] width 384 height 16
type input "**********"
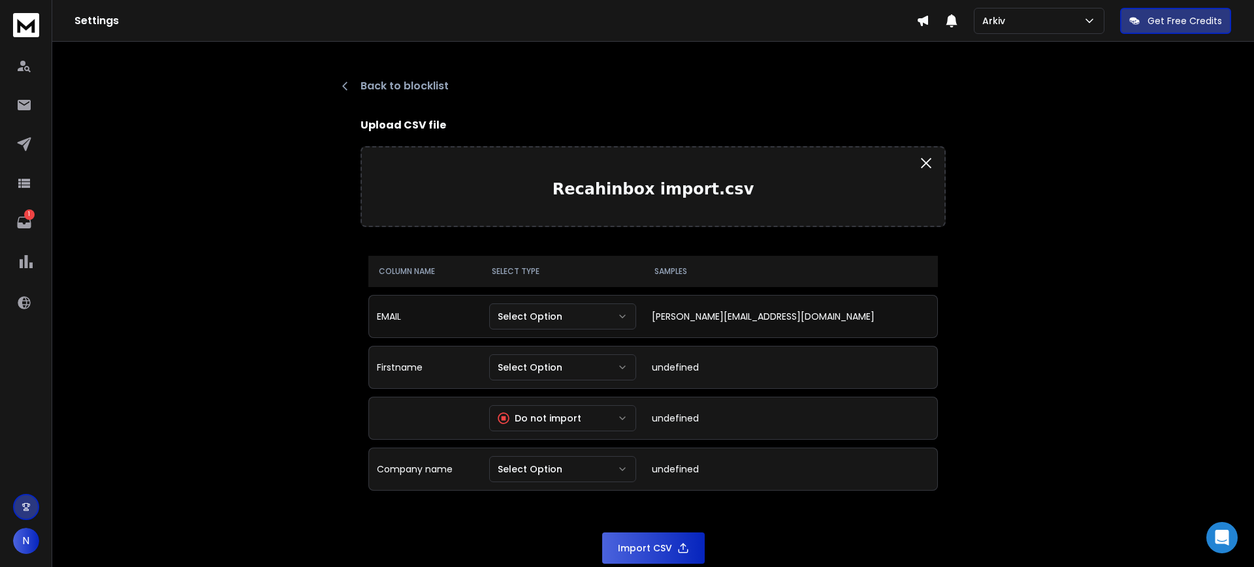
click at [582, 321] on button "Select Option" at bounding box center [562, 317] width 146 height 26
click at [646, 549] on button "Import CSV" at bounding box center [653, 548] width 103 height 31
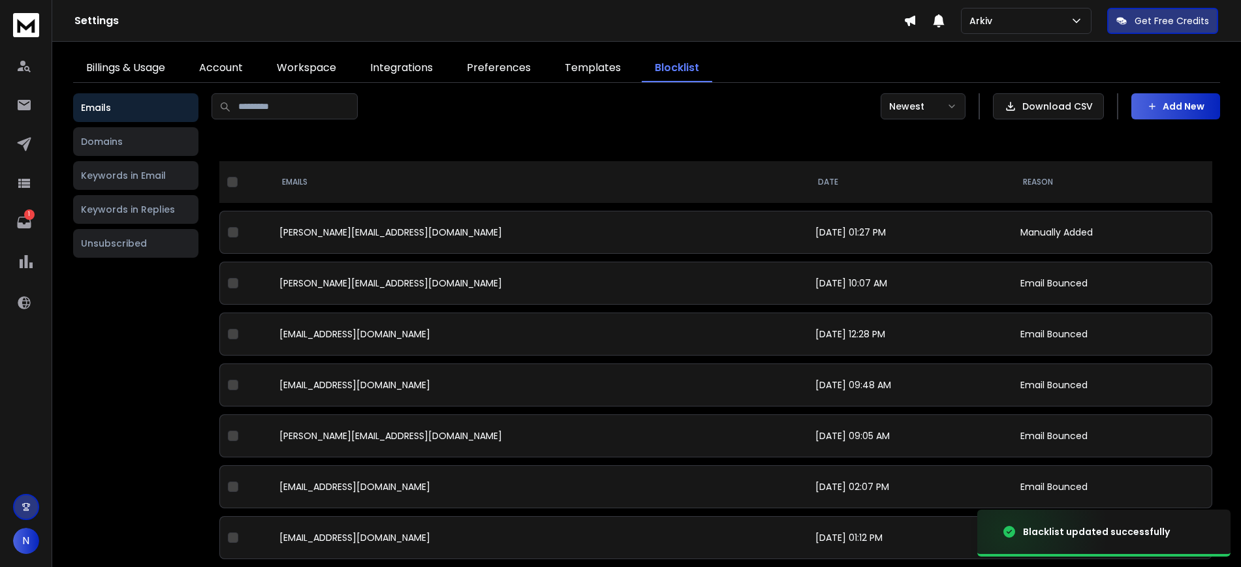
click at [509, 54] on div "Billings & Usage Account Workspace Integrations Preferences Templates Blocklist…" at bounding box center [646, 311] width 1189 height 538
click at [512, 65] on link "Preferences" at bounding box center [499, 68] width 90 height 27
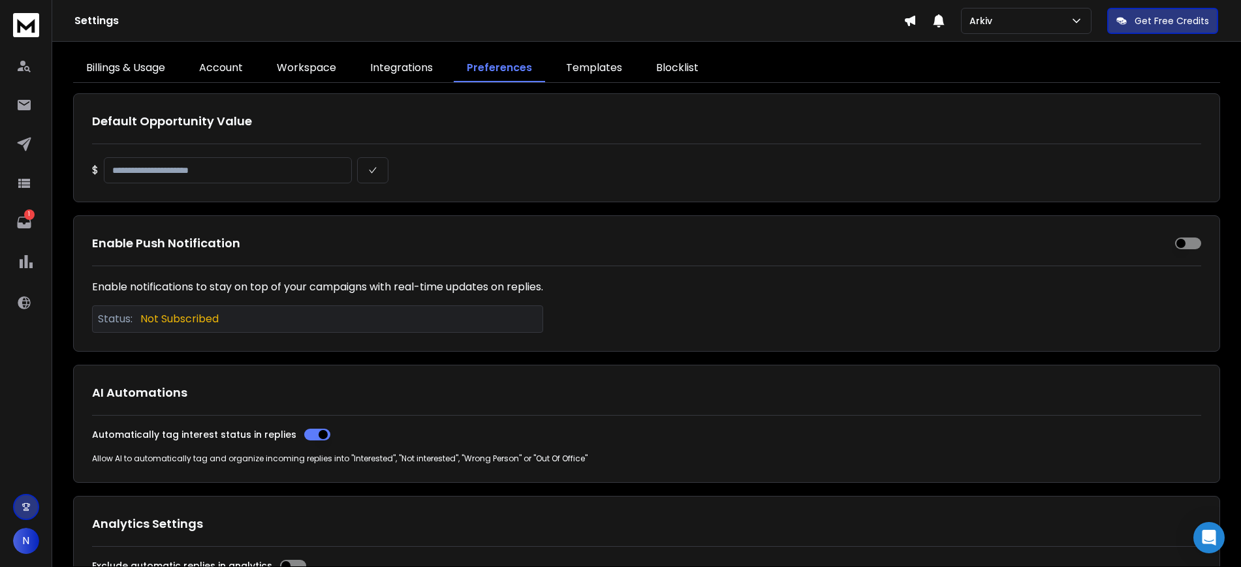
click at [355, 326] on div "Status: Not Subscribed" at bounding box center [317, 319] width 451 height 27
click at [394, 71] on link "Integrations" at bounding box center [401, 68] width 89 height 27
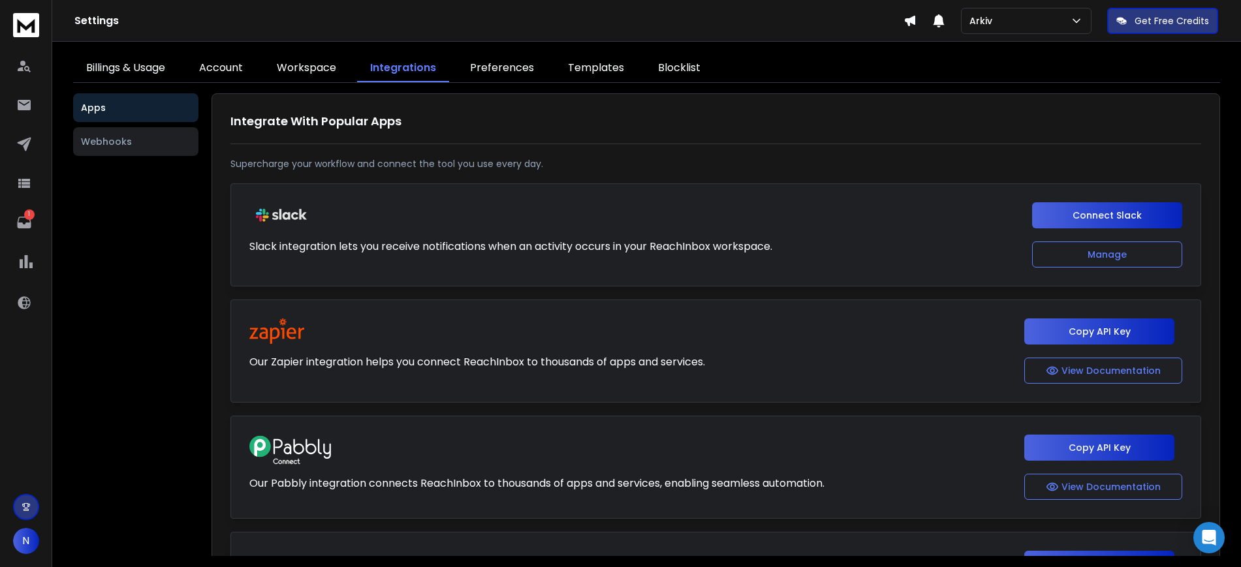
click at [300, 62] on link "Workspace" at bounding box center [307, 68] width 86 height 27
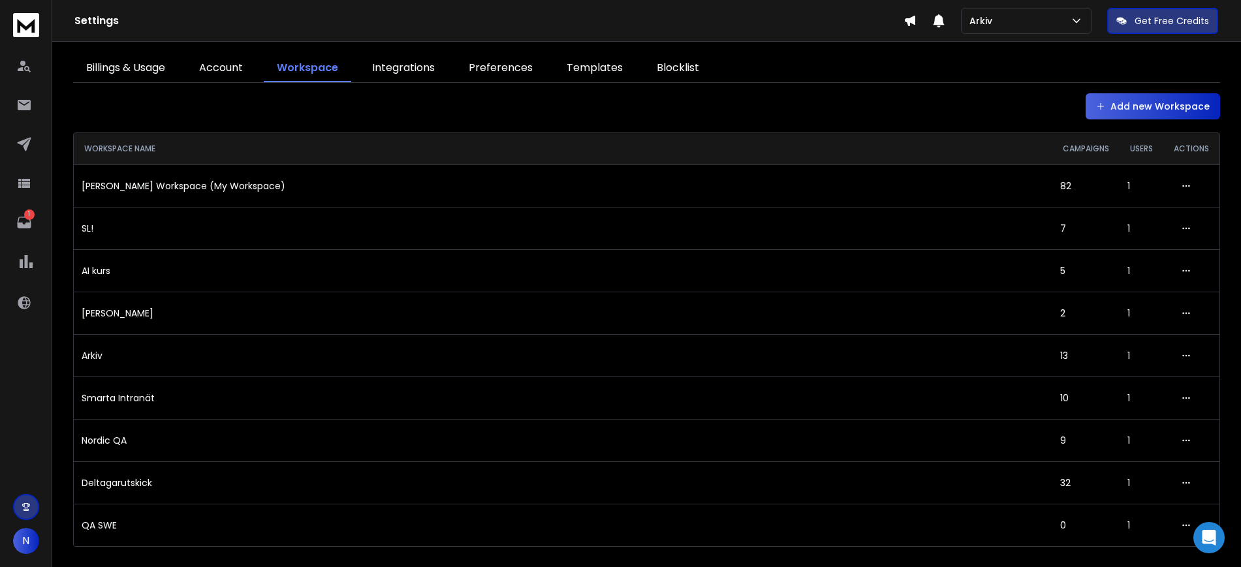
click at [234, 73] on link "Account" at bounding box center [221, 68] width 70 height 27
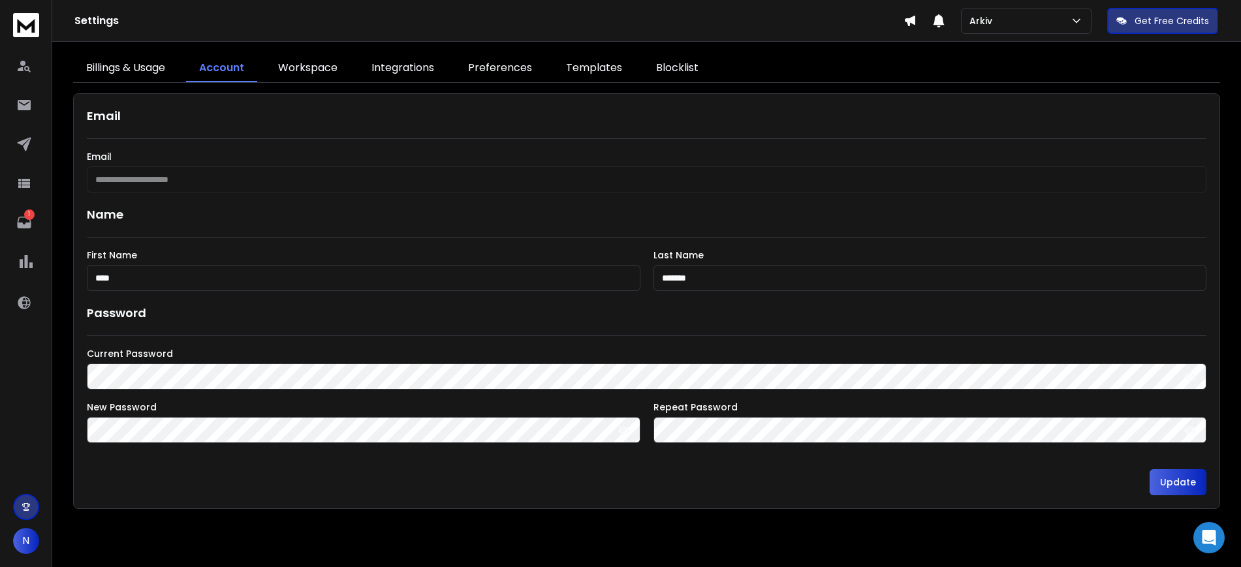
click at [158, 69] on link "Billings & Usage" at bounding box center [125, 68] width 105 height 27
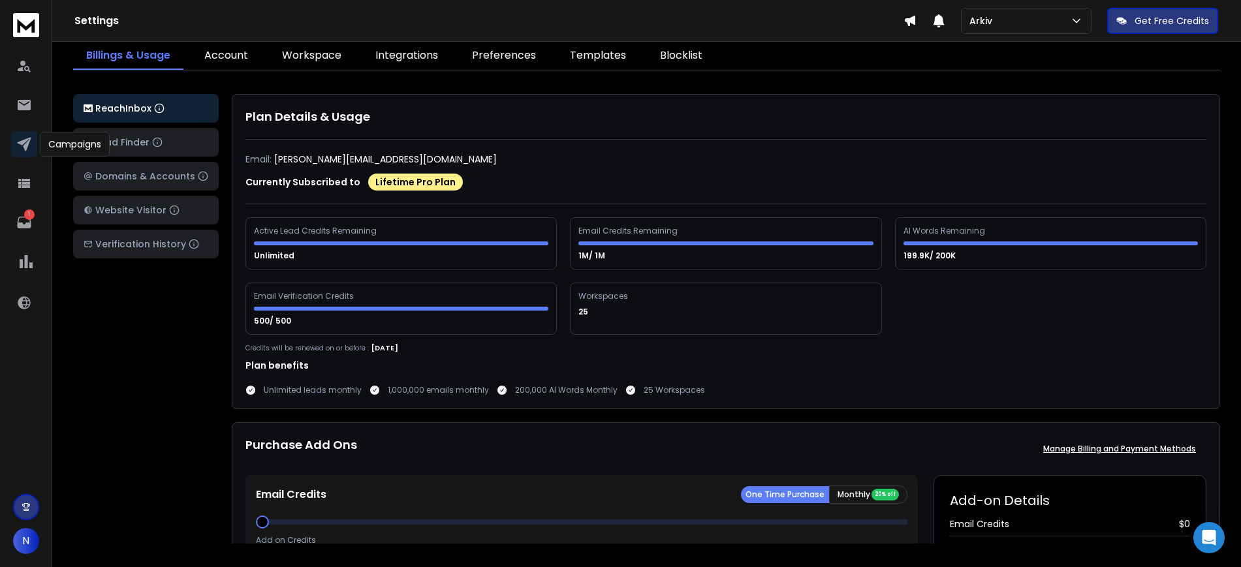
click at [24, 144] on icon at bounding box center [24, 144] width 16 height 16
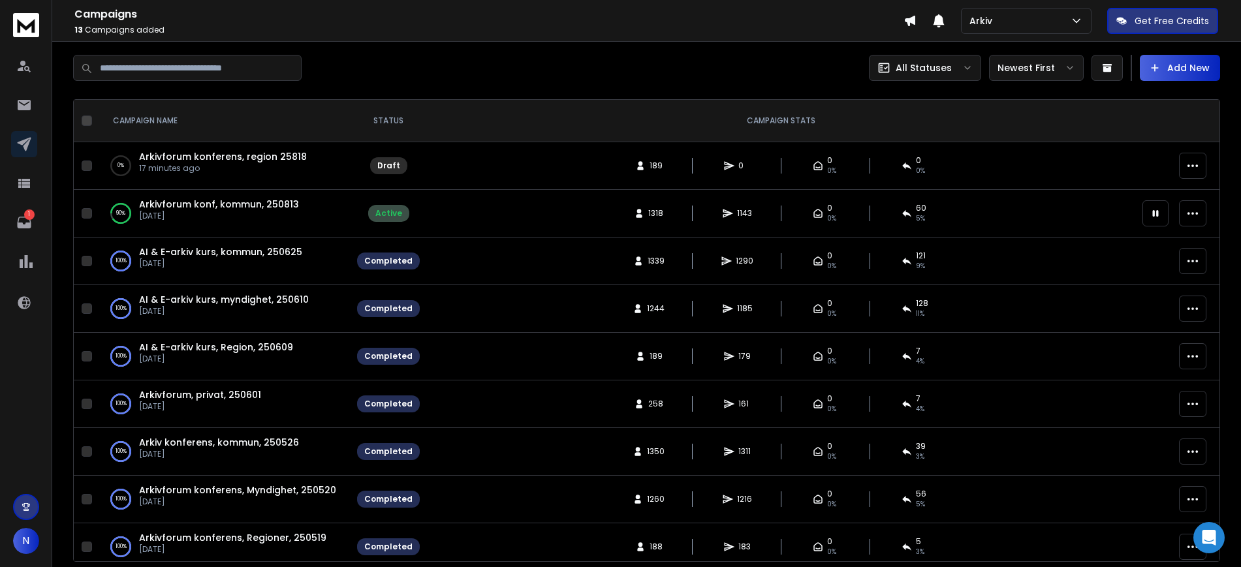
click at [237, 349] on span "AI & E-arkiv kurs, Region, 250609" at bounding box center [216, 347] width 154 height 13
click at [208, 157] on span "Arkivforum konferens, region 25818" at bounding box center [223, 156] width 168 height 13
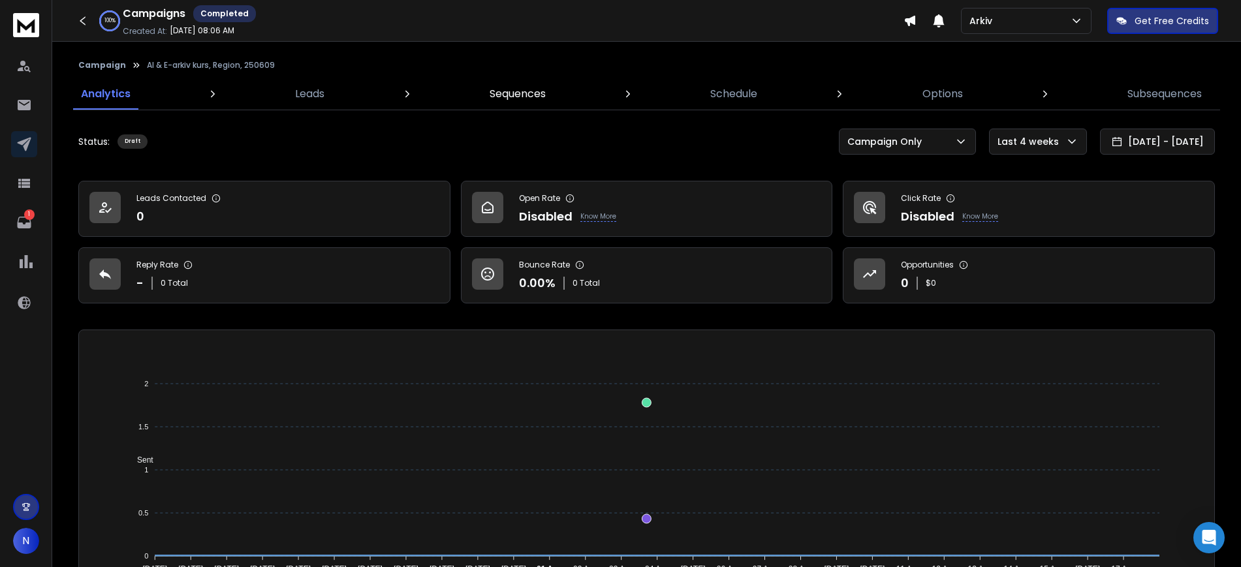
click at [518, 89] on p "Sequences" at bounding box center [518, 94] width 56 height 16
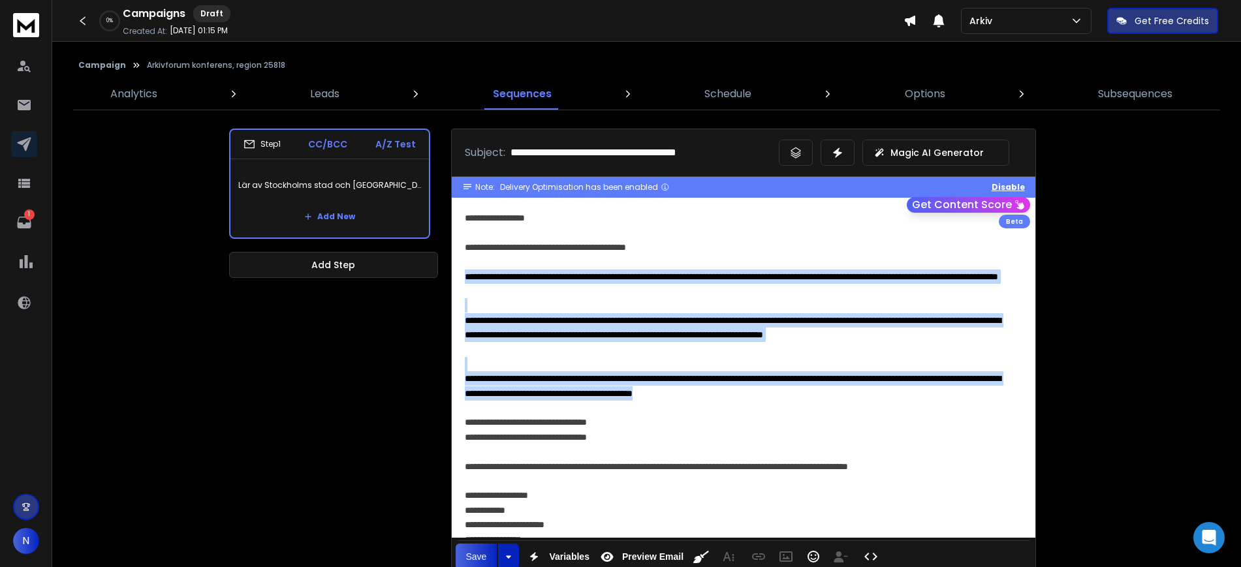
drag, startPoint x: 849, startPoint y: 395, endPoint x: 454, endPoint y: 272, distance: 414.3
click at [454, 272] on div "**********" at bounding box center [744, 368] width 584 height 340
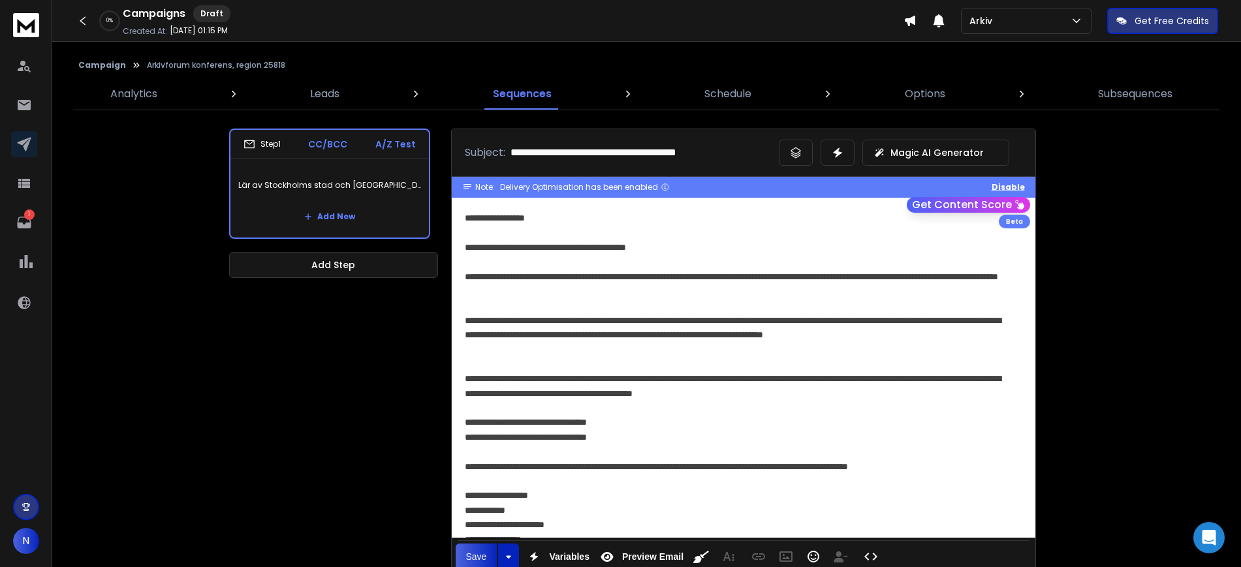
click at [549, 146] on input "**********" at bounding box center [638, 153] width 255 height 16
type input "**********"
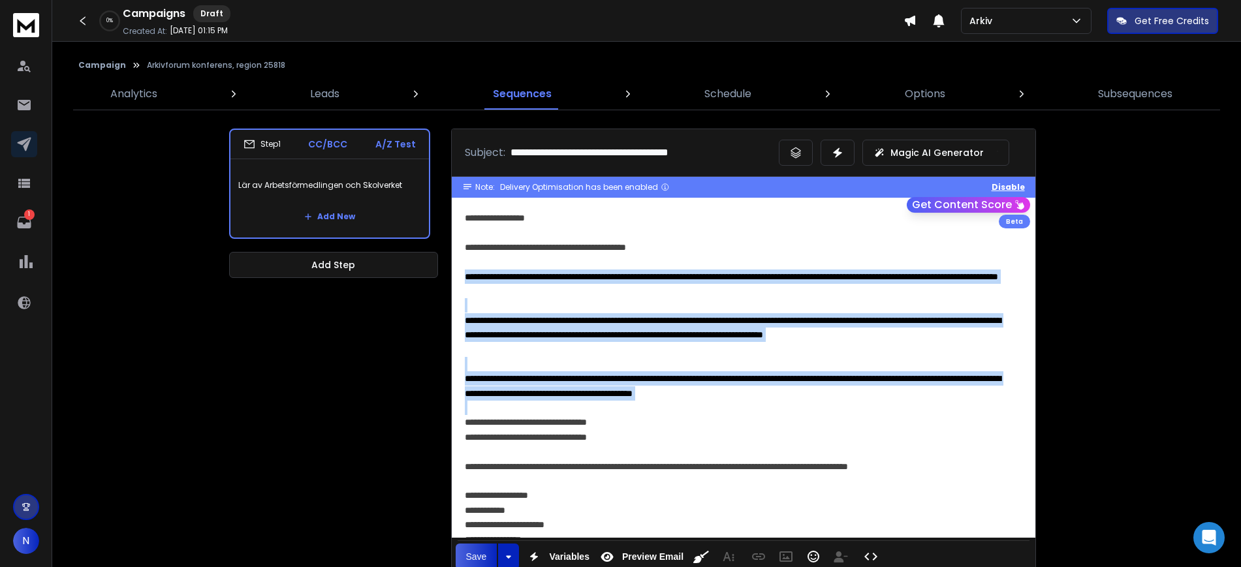
drag, startPoint x: 823, startPoint y: 401, endPoint x: 449, endPoint y: 277, distance: 394.2
click at [449, 277] on div "**********" at bounding box center [647, 352] width 836 height 447
copy div "**********"
click at [571, 296] on div "**********" at bounding box center [737, 269] width 545 height 59
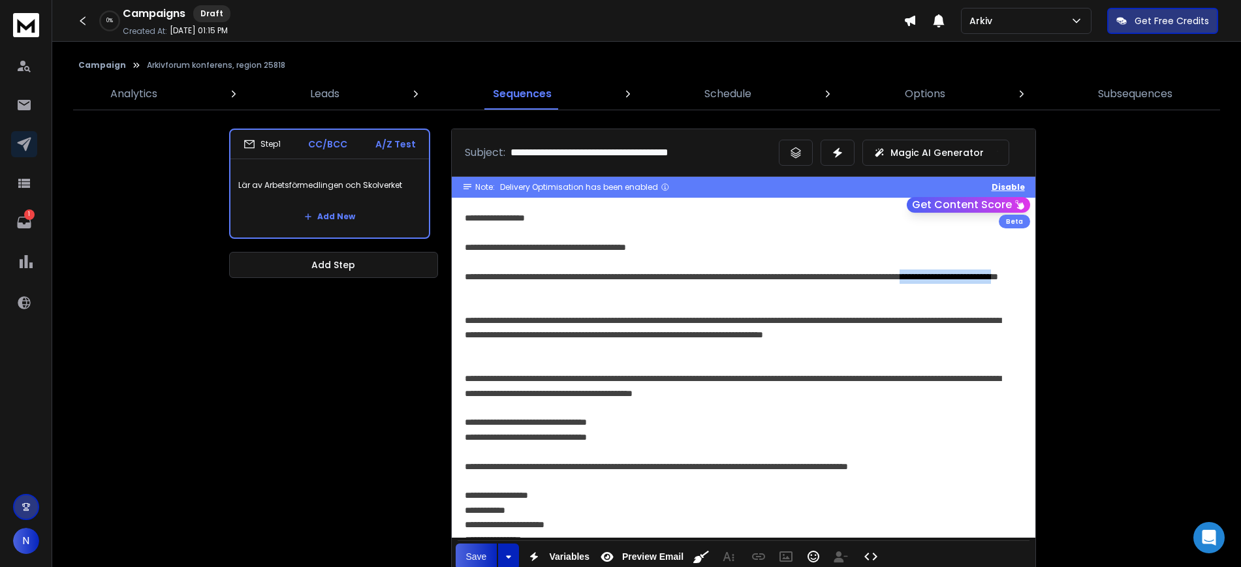
drag, startPoint x: 532, startPoint y: 288, endPoint x: 652, endPoint y: 291, distance: 120.8
click at [652, 291] on div "**********" at bounding box center [737, 269] width 545 height 59
click at [573, 273] on div "**********" at bounding box center [737, 269] width 545 height 59
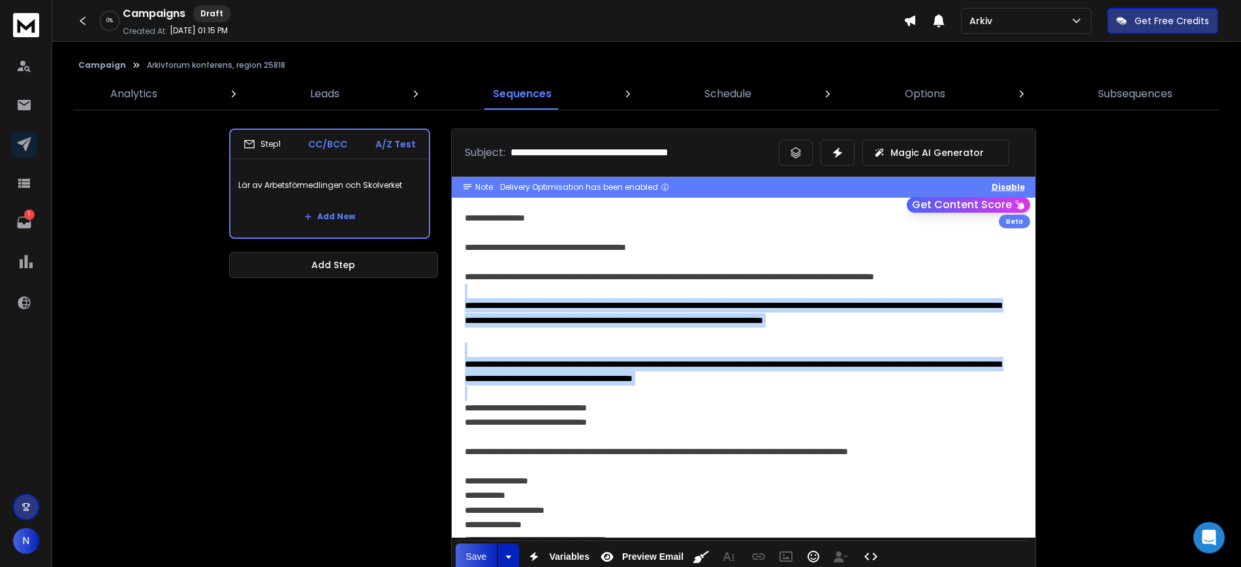
drag, startPoint x: 846, startPoint y: 391, endPoint x: 446, endPoint y: 298, distance: 410.2
click at [446, 298] on div "**********" at bounding box center [647, 352] width 836 height 447
copy div "**********"
click at [848, 392] on div at bounding box center [744, 394] width 558 height 14
drag, startPoint x: 875, startPoint y: 386, endPoint x: 458, endPoint y: 309, distance: 423.7
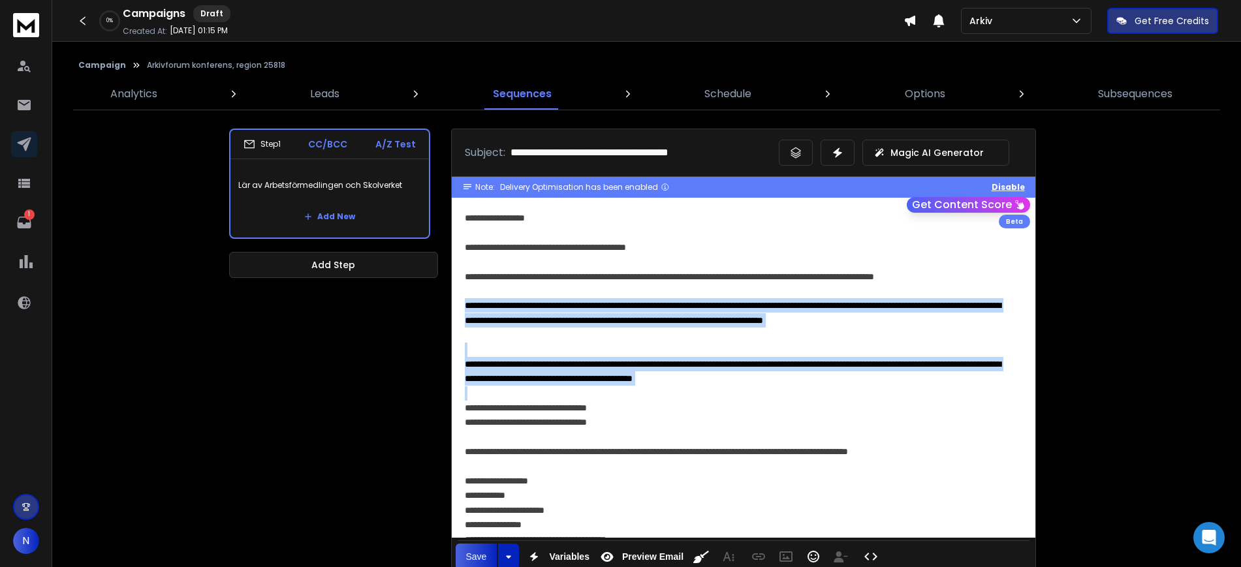
click at [458, 309] on div "**********" at bounding box center [744, 368] width 584 height 340
copy div "**********"
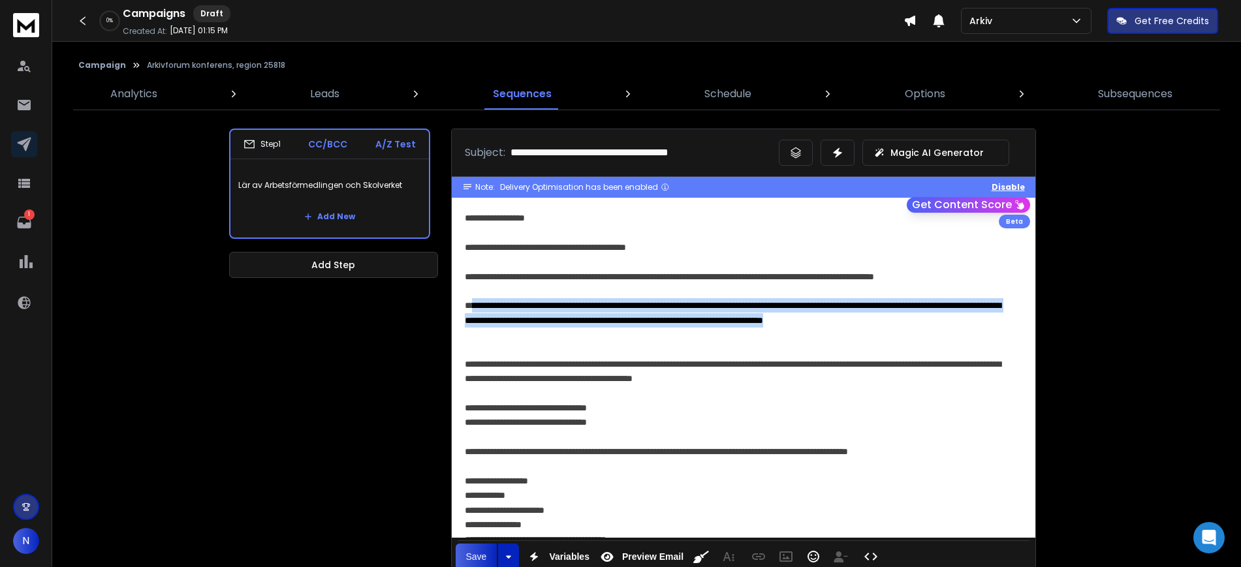
drag, startPoint x: 508, startPoint y: 325, endPoint x: 471, endPoint y: 302, distance: 43.1
click at [471, 302] on div "**********" at bounding box center [737, 320] width 545 height 44
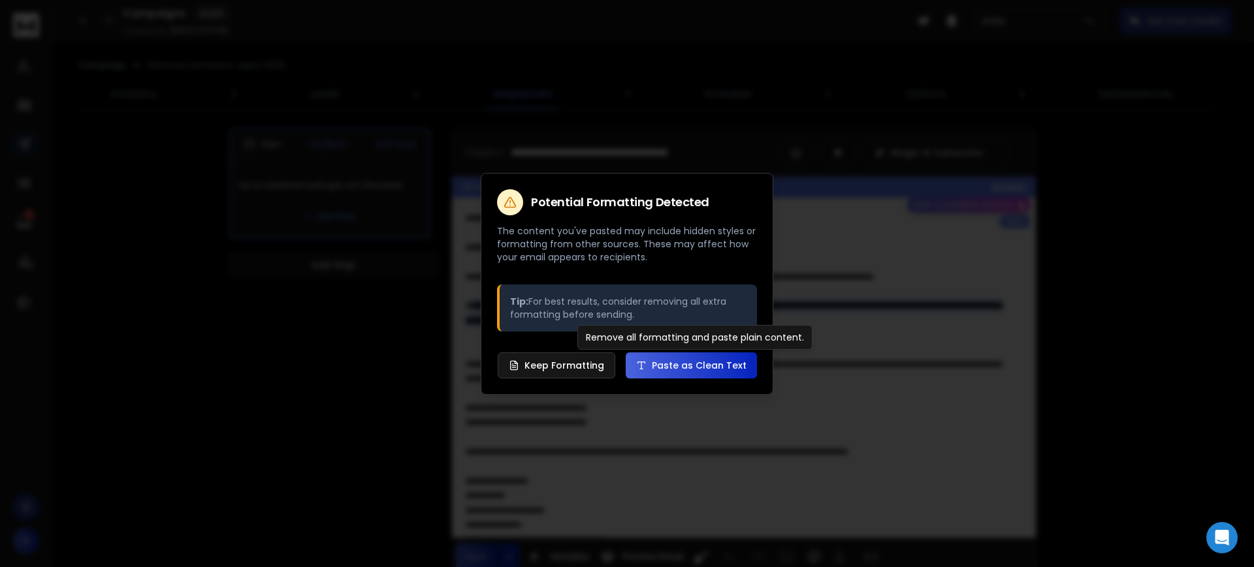
click at [682, 368] on button "Paste as Clean Text" at bounding box center [691, 366] width 131 height 26
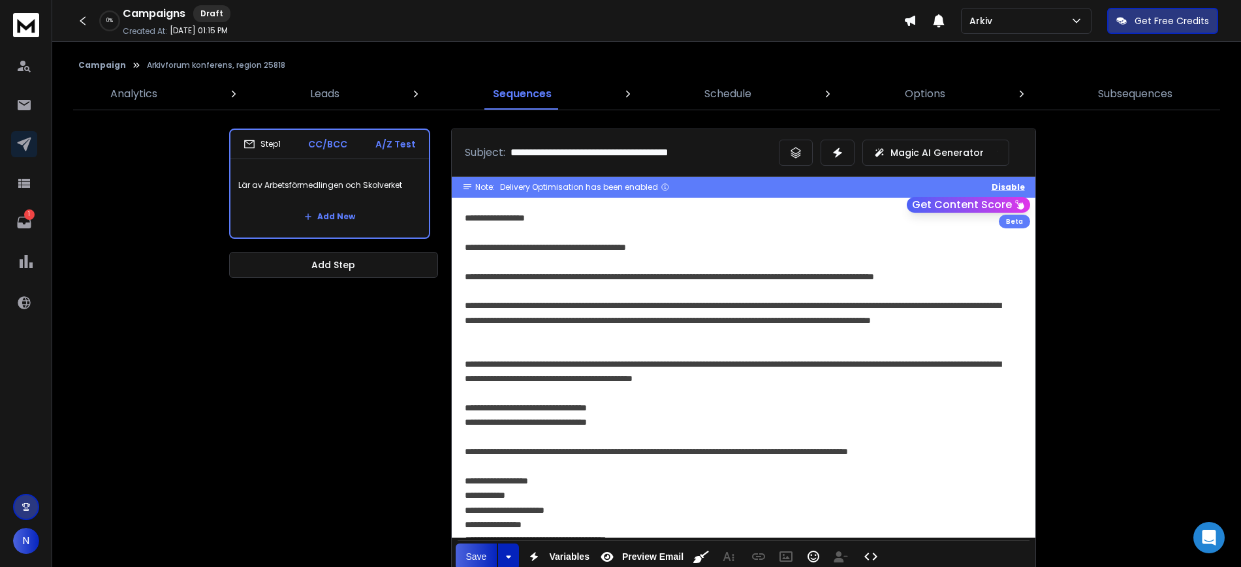
click at [611, 279] on div "**********" at bounding box center [737, 262] width 545 height 44
drag, startPoint x: 616, startPoint y: 276, endPoint x: 543, endPoint y: 275, distance: 73.8
click at [543, 275] on div "**********" at bounding box center [737, 262] width 545 height 44
drag, startPoint x: 646, startPoint y: 150, endPoint x: 545, endPoint y: 148, distance: 101.9
click at [545, 148] on input "**********" at bounding box center [638, 153] width 255 height 16
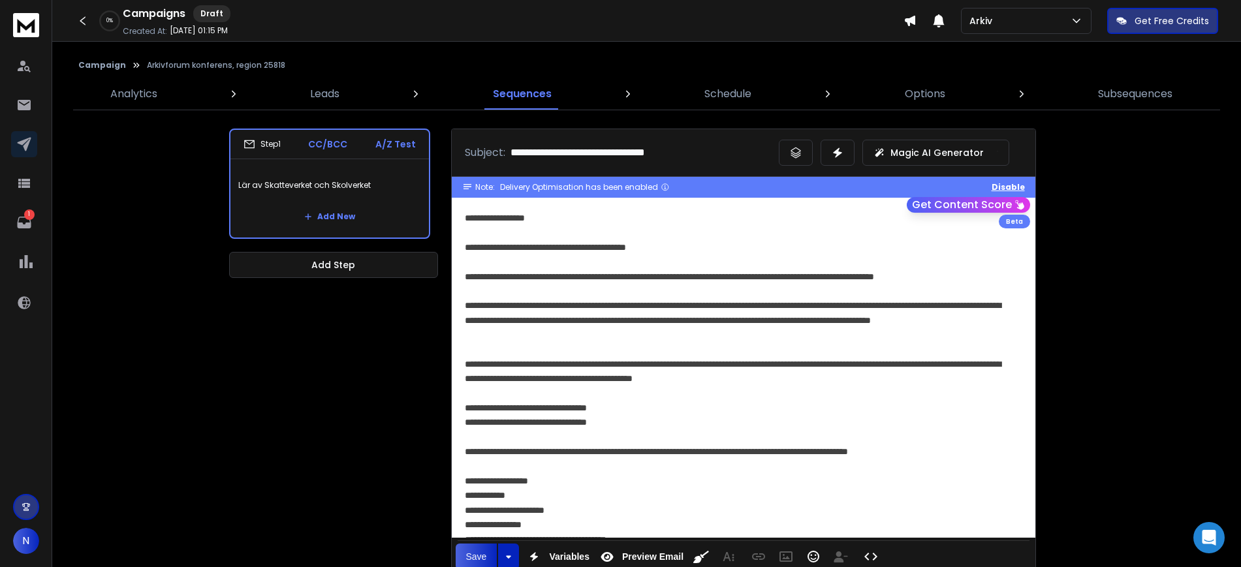
click at [582, 148] on input "**********" at bounding box center [638, 153] width 255 height 16
type input "**********"
drag, startPoint x: 616, startPoint y: 279, endPoint x: 539, endPoint y: 278, distance: 77.1
click at [539, 278] on div "**********" at bounding box center [737, 262] width 545 height 44
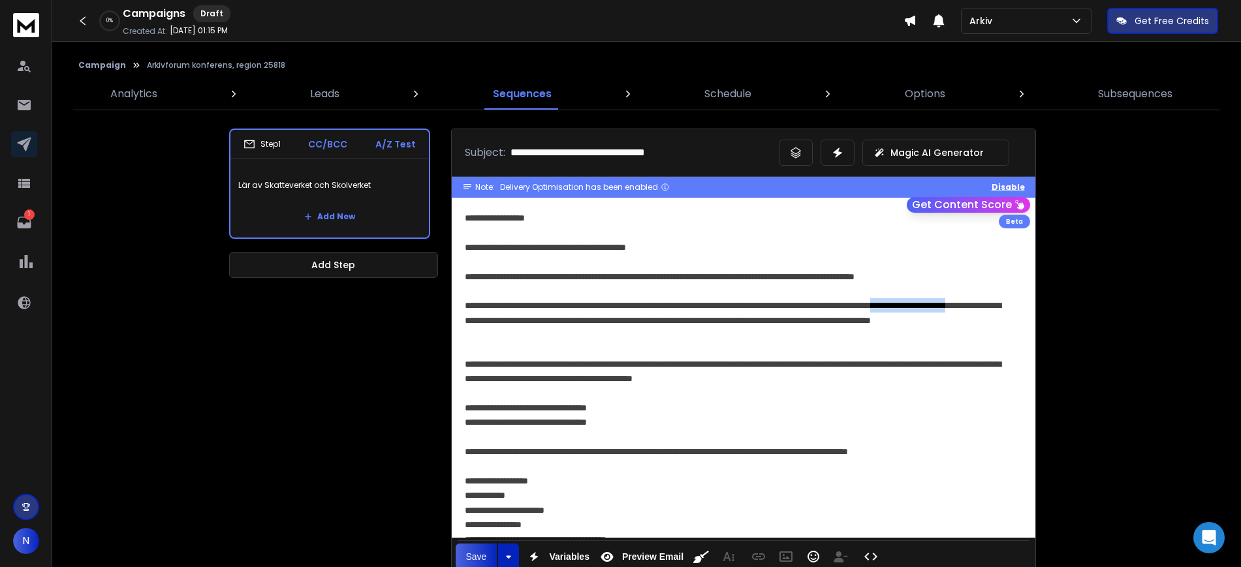
drag, startPoint x: 965, startPoint y: 301, endPoint x: 503, endPoint y: 317, distance: 461.9
click at [503, 317] on div "**********" at bounding box center [737, 320] width 545 height 44
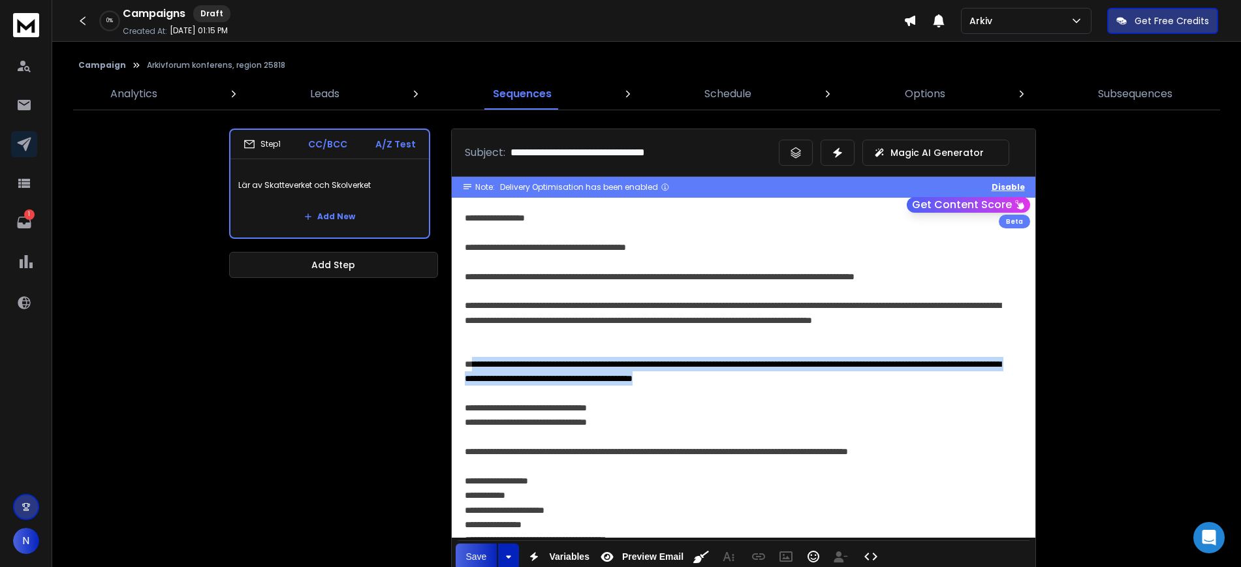
drag, startPoint x: 832, startPoint y: 379, endPoint x: 471, endPoint y: 360, distance: 361.6
click at [471, 360] on div "**********" at bounding box center [737, 371] width 545 height 29
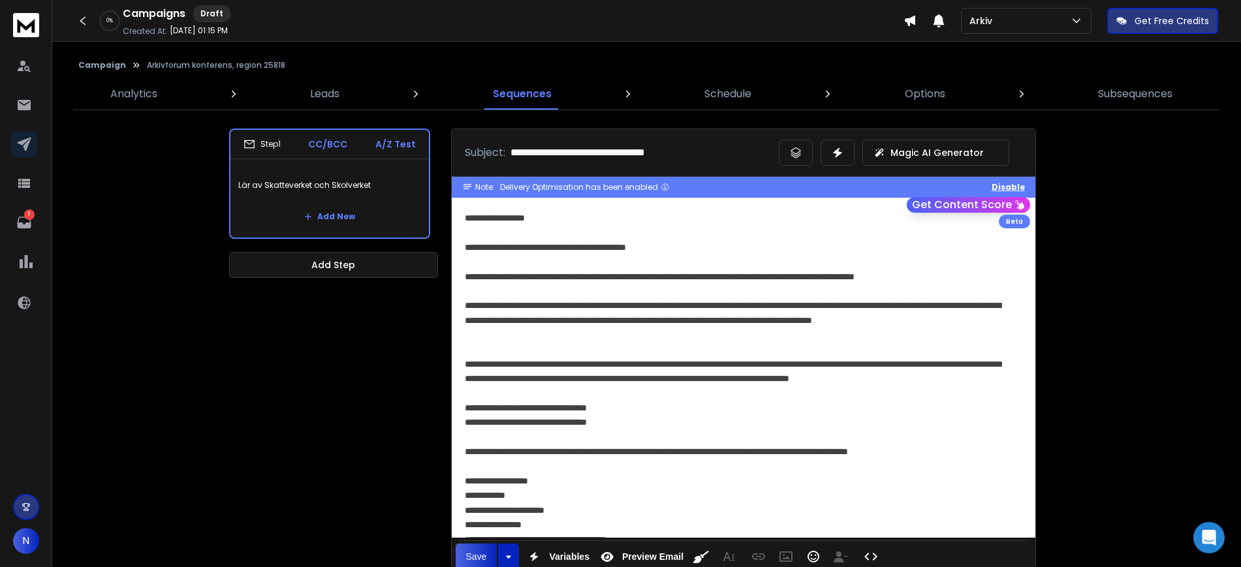
click at [470, 304] on div "**********" at bounding box center [737, 320] width 545 height 44
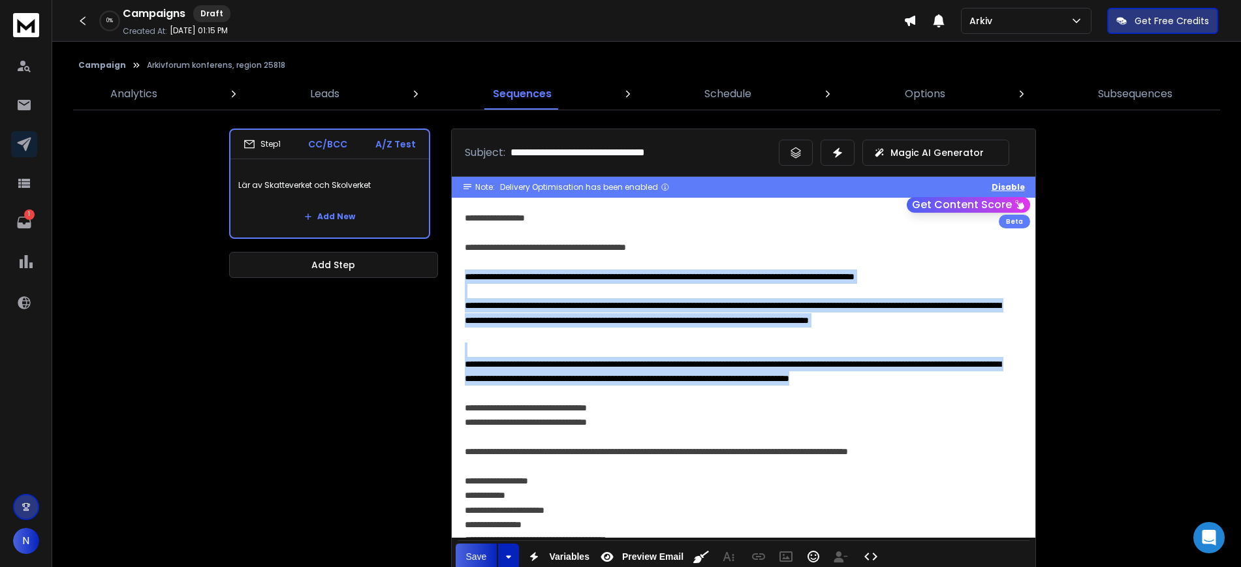
drag, startPoint x: 1010, startPoint y: 379, endPoint x: 440, endPoint y: 271, distance: 580.1
click at [440, 271] on div "**********" at bounding box center [647, 352] width 836 height 447
copy div "**********"
click at [527, 343] on div at bounding box center [744, 350] width 558 height 14
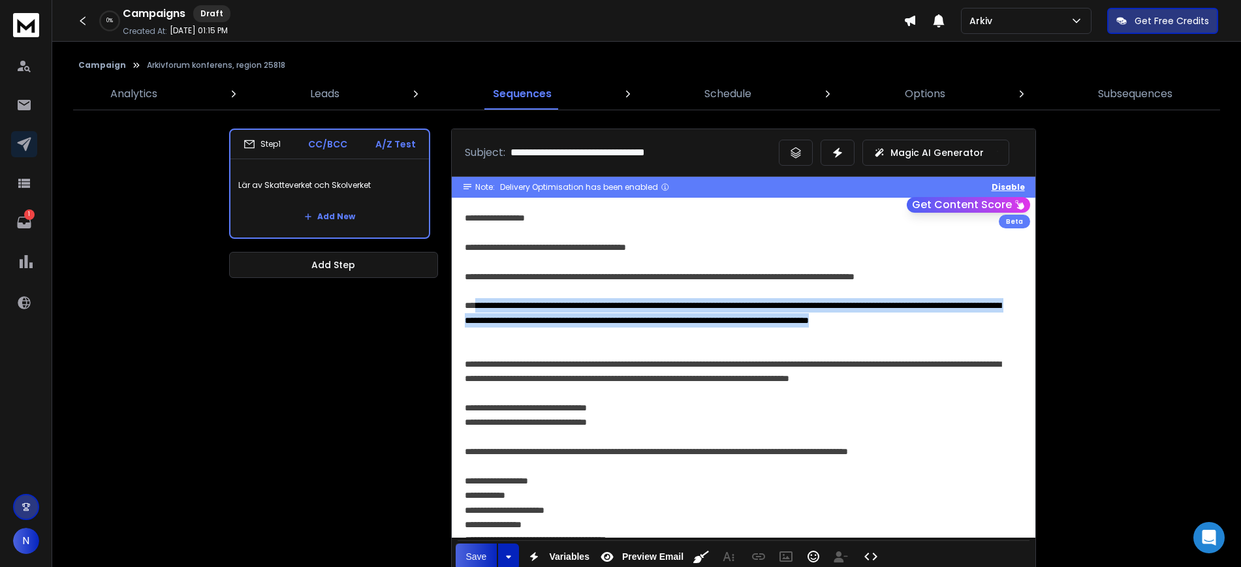
drag, startPoint x: 500, startPoint y: 331, endPoint x: 475, endPoint y: 308, distance: 34.2
click at [475, 308] on div "**********" at bounding box center [737, 320] width 545 height 44
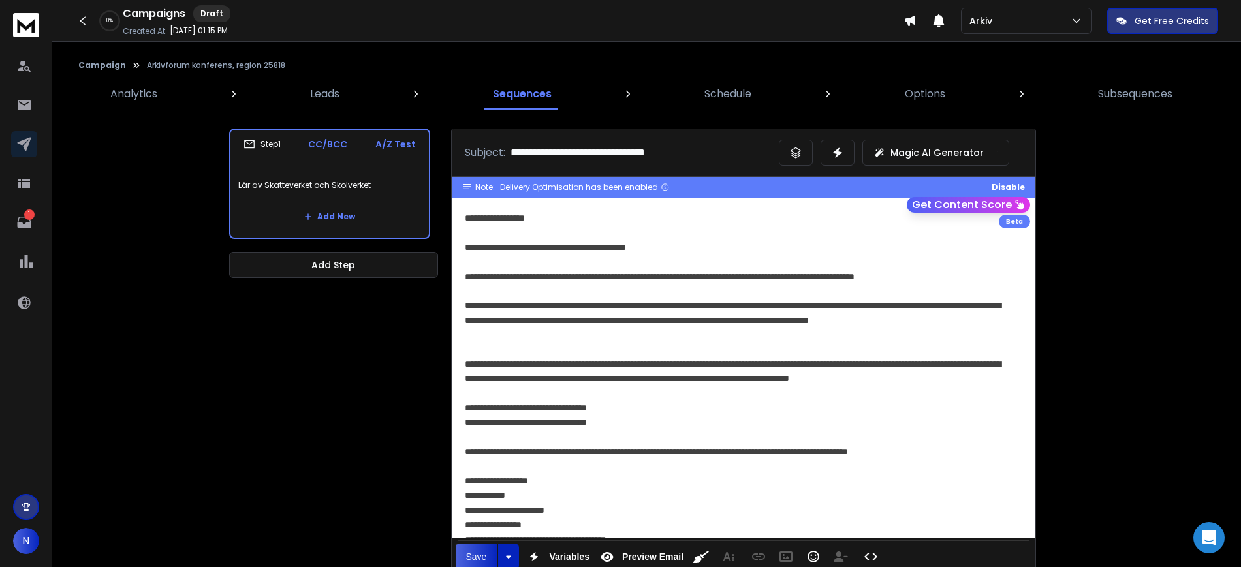
drag, startPoint x: 523, startPoint y: 346, endPoint x: 515, endPoint y: 341, distance: 9.1
click at [518, 343] on div at bounding box center [744, 350] width 558 height 14
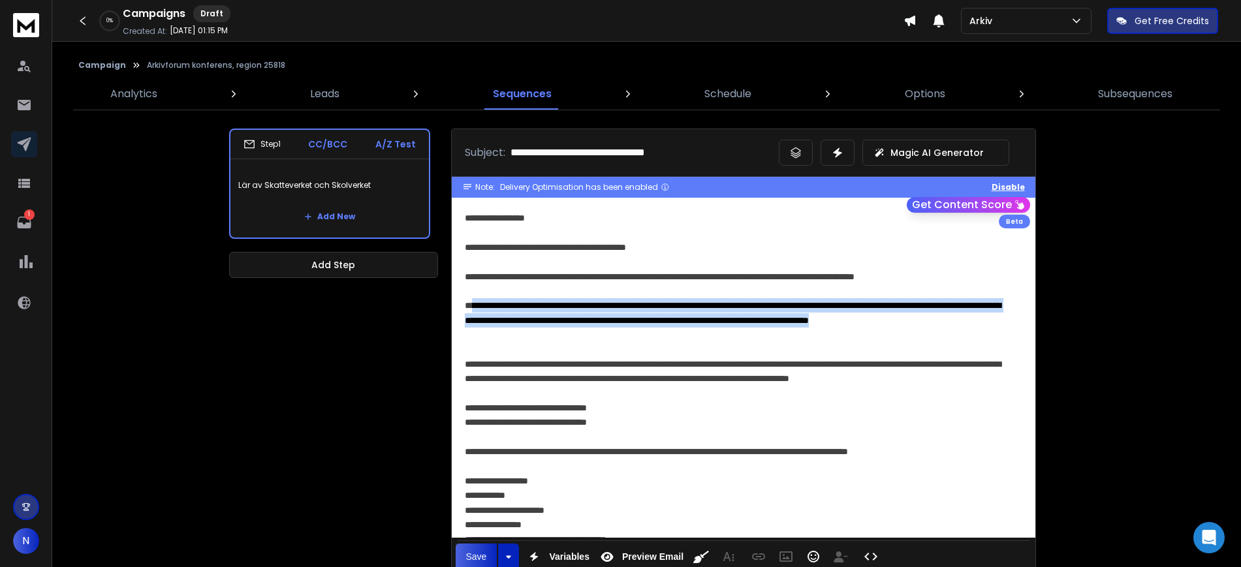
drag, startPoint x: 504, startPoint y: 339, endPoint x: 472, endPoint y: 305, distance: 46.7
click at [472, 305] on div "**********" at bounding box center [737, 320] width 545 height 44
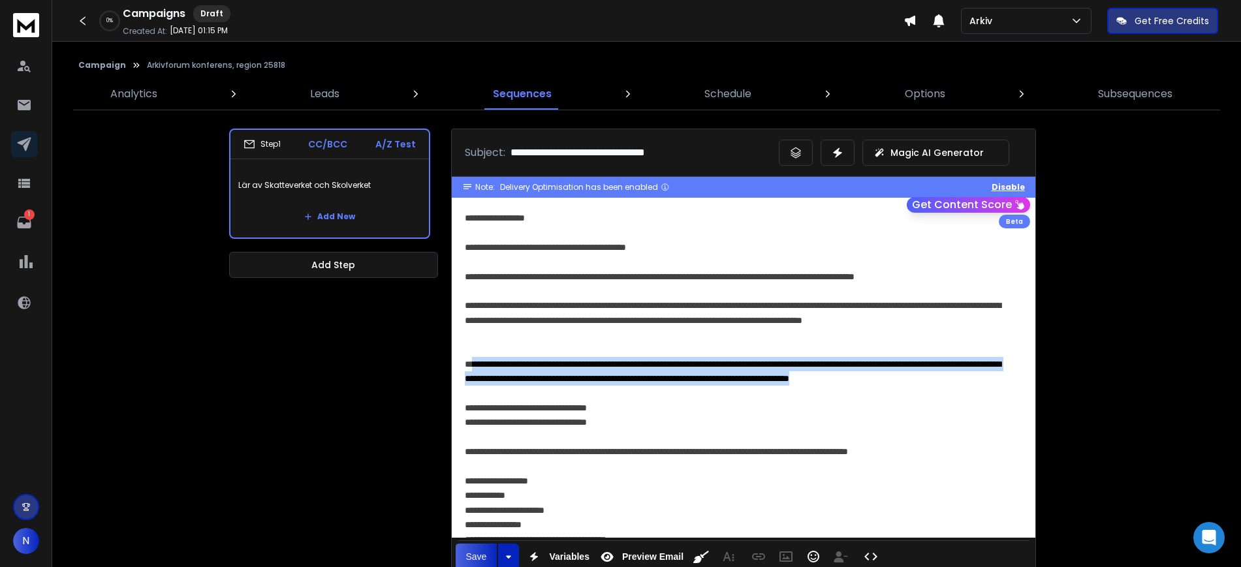
drag, startPoint x: 1008, startPoint y: 381, endPoint x: 469, endPoint y: 366, distance: 538.2
click at [469, 366] on div "**********" at bounding box center [737, 371] width 545 height 29
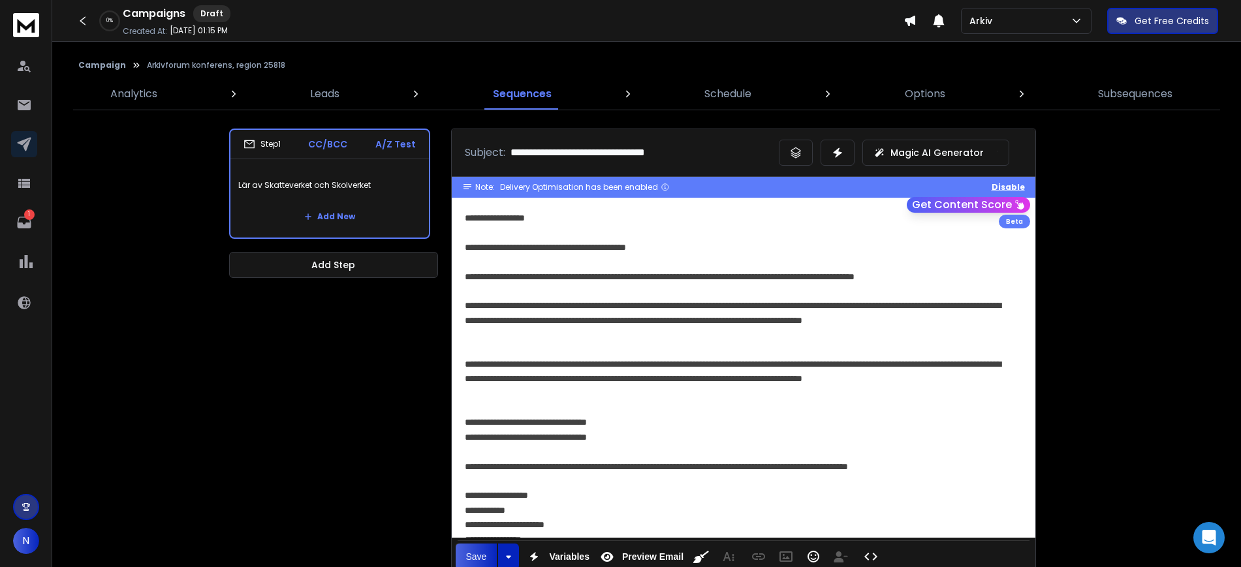
click at [780, 278] on div "**********" at bounding box center [737, 262] width 545 height 44
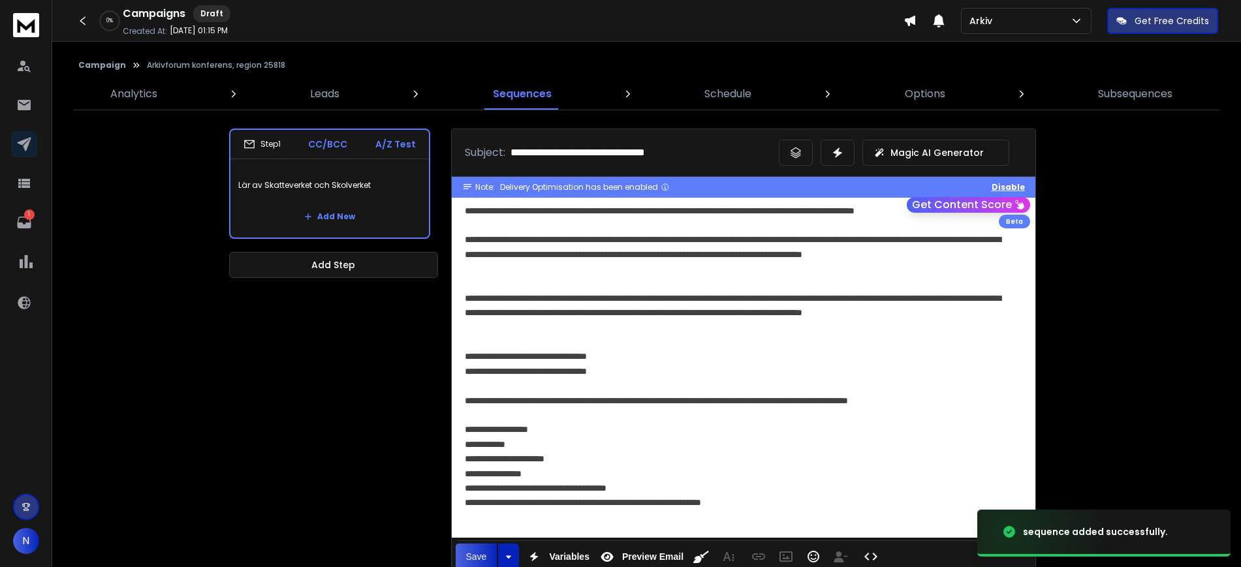
scroll to position [27, 0]
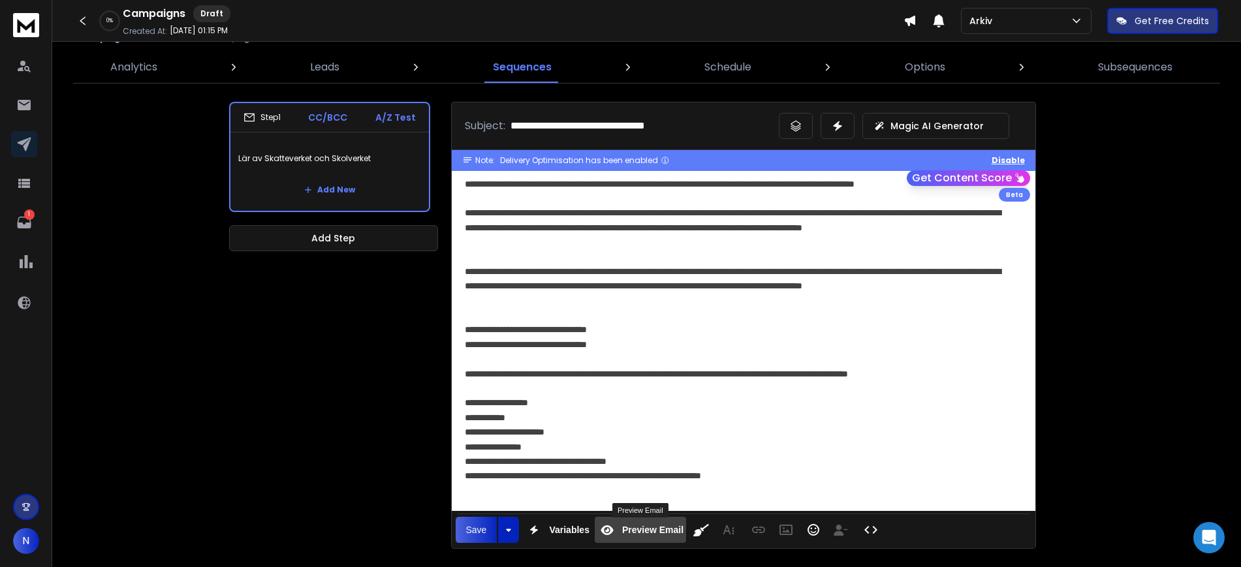
click at [658, 530] on span "Preview Email" at bounding box center [653, 530] width 67 height 11
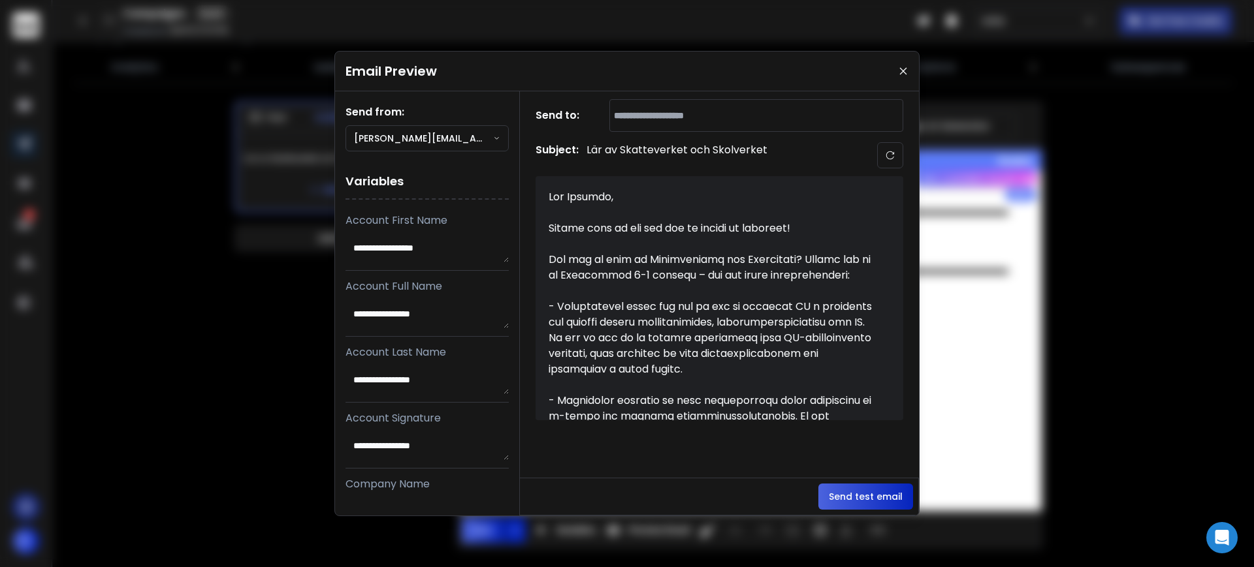
click at [658, 116] on input at bounding box center [756, 116] width 285 height 24
type input "**********"
click at [868, 496] on button "Send test email" at bounding box center [865, 497] width 95 height 26
click at [904, 67] on icon at bounding box center [903, 71] width 10 height 10
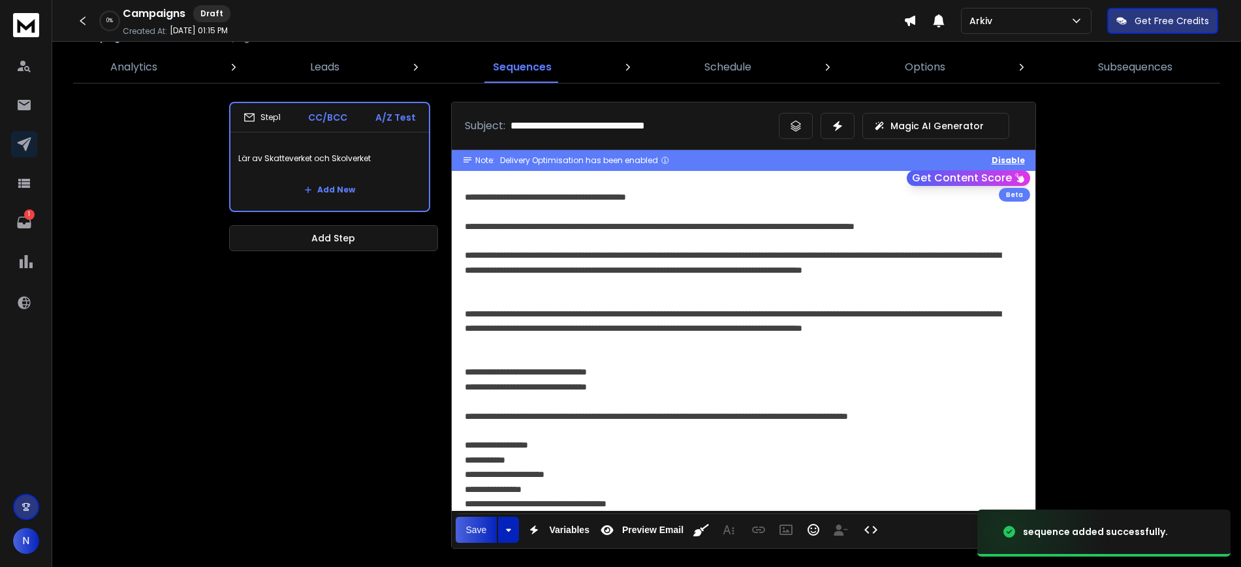
scroll to position [0, 0]
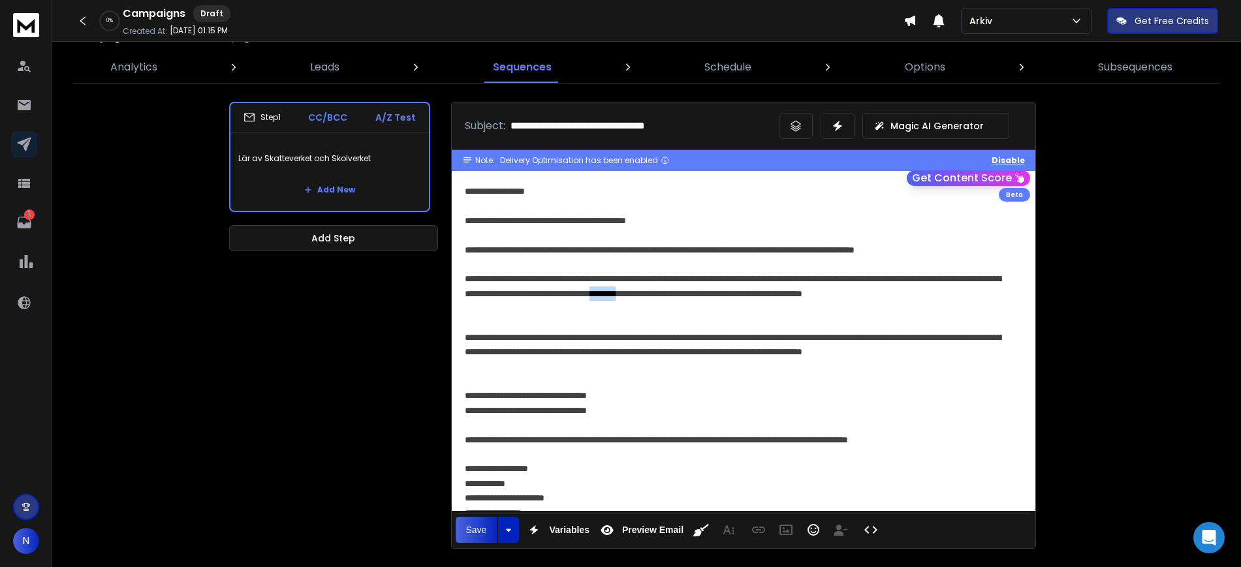
drag, startPoint x: 746, startPoint y: 293, endPoint x: 782, endPoint y: 289, distance: 36.7
click at [782, 289] on div "**********" at bounding box center [737, 294] width 545 height 44
click at [811, 317] on div at bounding box center [744, 323] width 558 height 14
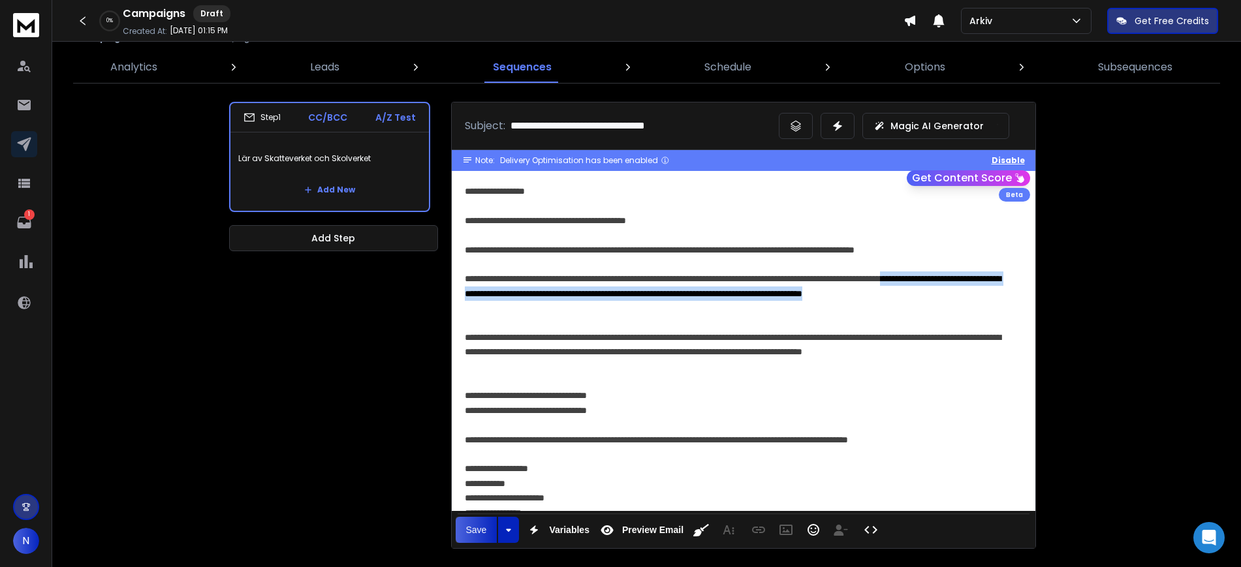
drag, startPoint x: 974, startPoint y: 280, endPoint x: 966, endPoint y: 305, distance: 26.2
click at [966, 305] on div "**********" at bounding box center [737, 294] width 545 height 44
copy div "**********"
click at [789, 300] on div "**********" at bounding box center [737, 294] width 545 height 44
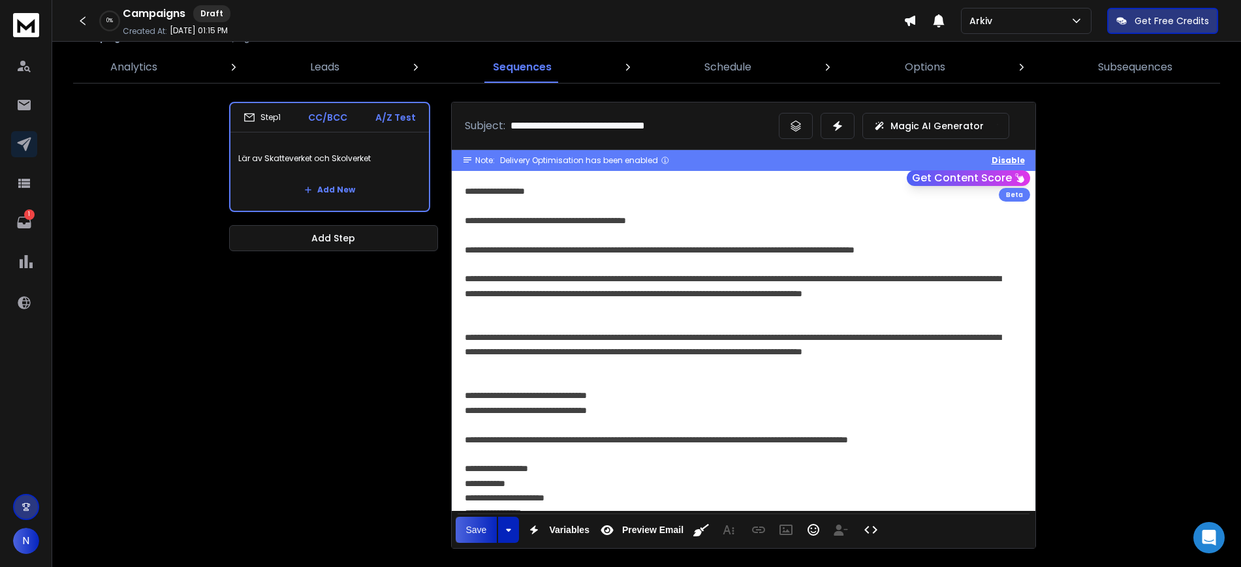
click at [722, 293] on div "**********" at bounding box center [737, 294] width 545 height 44
click at [744, 286] on div "**********" at bounding box center [737, 294] width 545 height 44
click at [746, 291] on div "**********" at bounding box center [737, 294] width 545 height 44
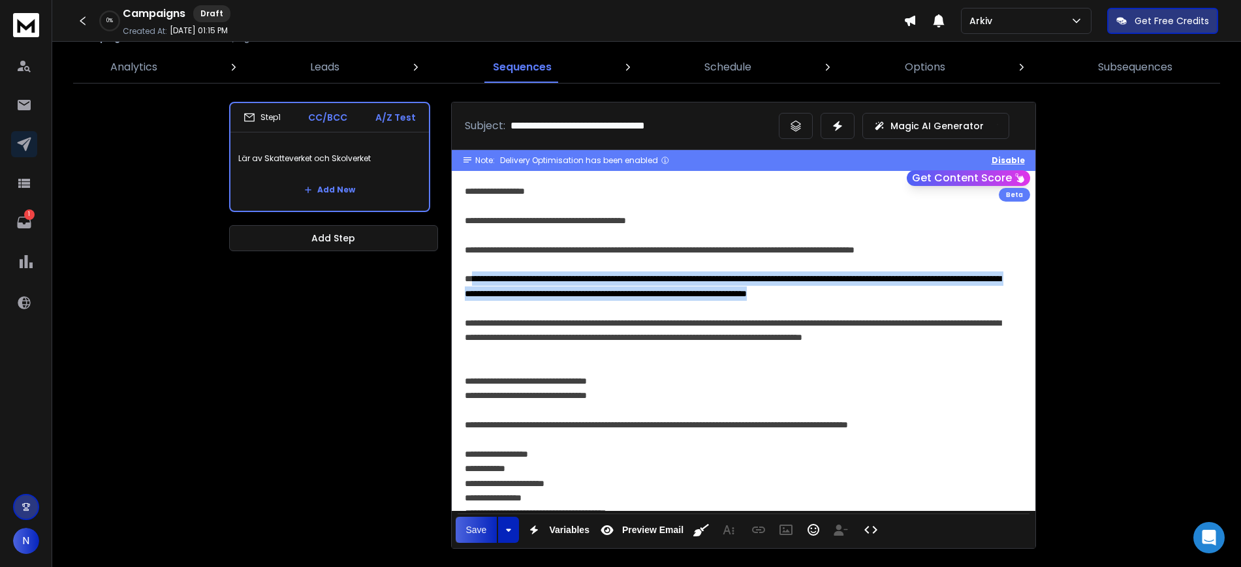
drag, startPoint x: 964, startPoint y: 286, endPoint x: 472, endPoint y: 272, distance: 492.5
click at [472, 272] on div "**********" at bounding box center [737, 286] width 545 height 29
copy div "**********"
click at [962, 297] on div "**********" at bounding box center [737, 286] width 545 height 29
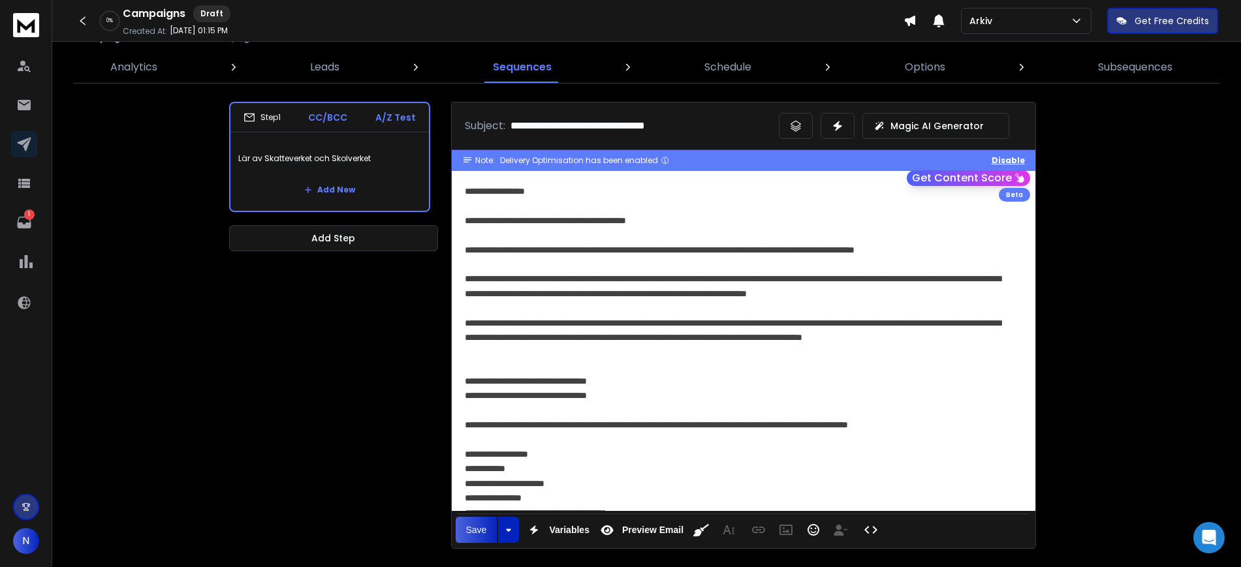
click at [554, 338] on div "**********" at bounding box center [737, 338] width 545 height 44
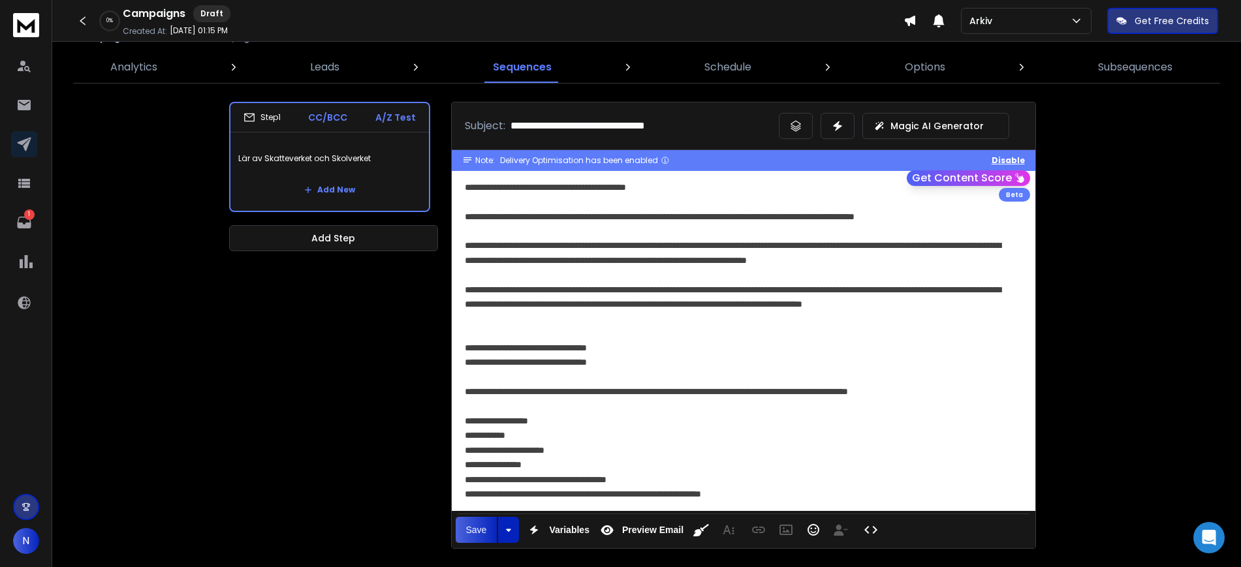
scroll to position [52, 0]
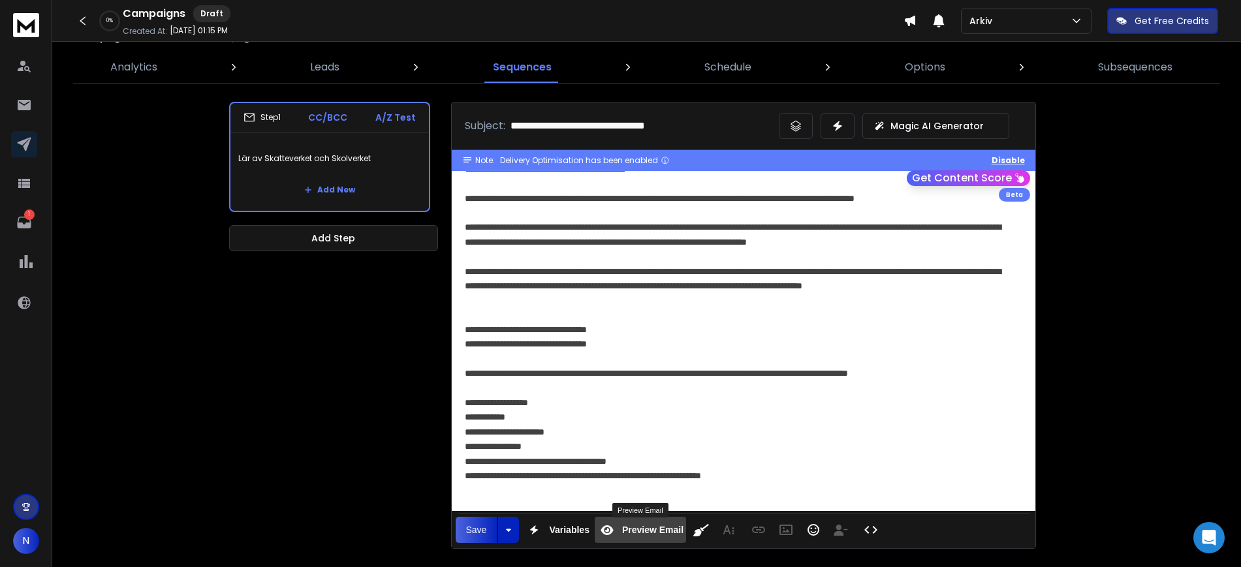
click at [657, 530] on span "Preview Email" at bounding box center [653, 530] width 67 height 11
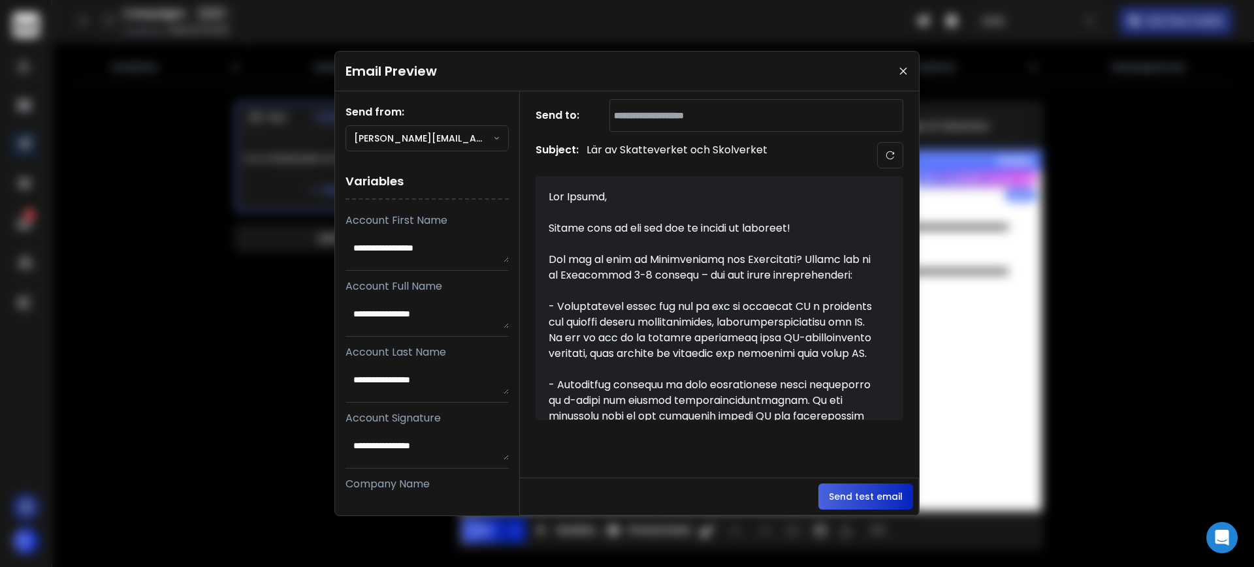
click at [661, 109] on input at bounding box center [756, 116] width 285 height 24
type input "**********"
click at [860, 486] on button "Send test email" at bounding box center [865, 497] width 95 height 26
click at [906, 70] on icon at bounding box center [903, 71] width 10 height 10
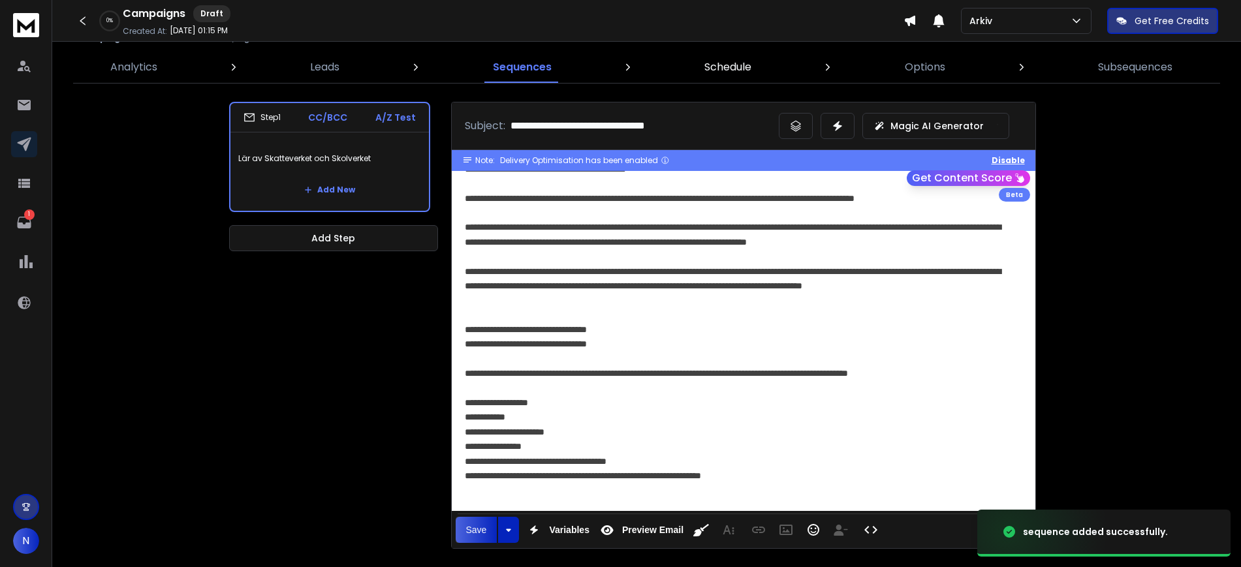
click at [722, 54] on link "Schedule" at bounding box center [728, 67] width 63 height 31
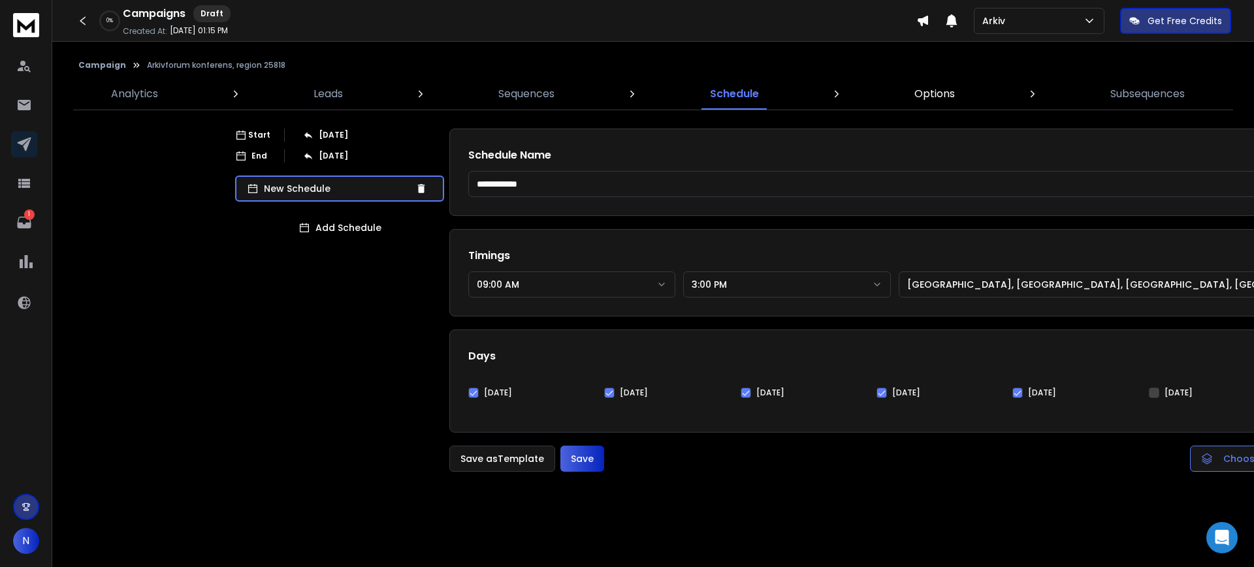
click at [947, 95] on p "Options" at bounding box center [934, 94] width 40 height 16
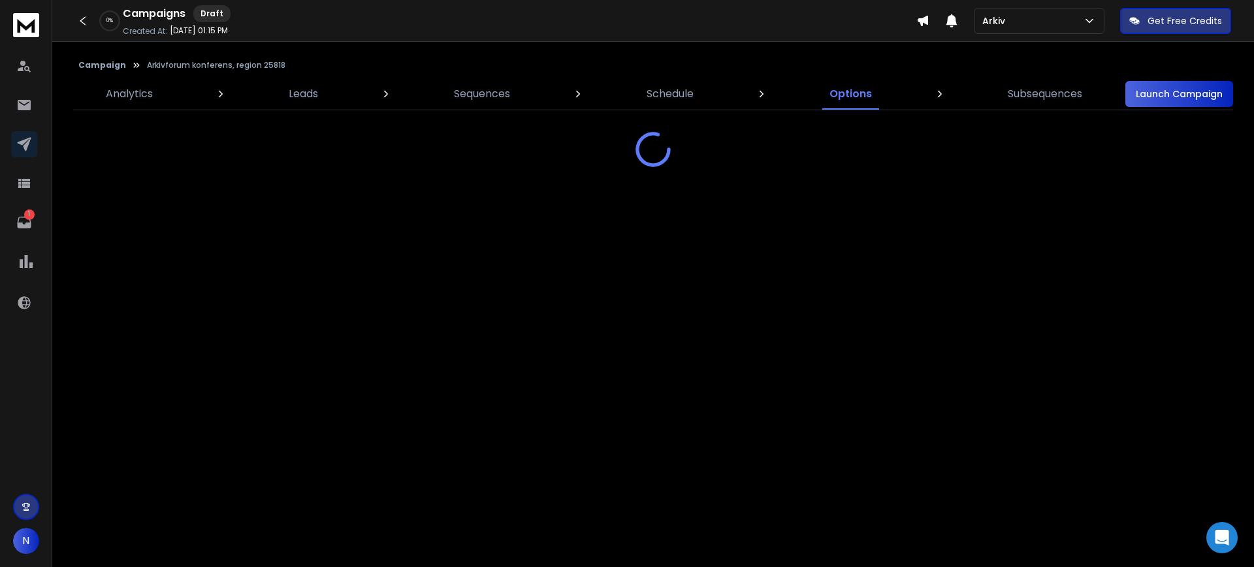
select select "*"
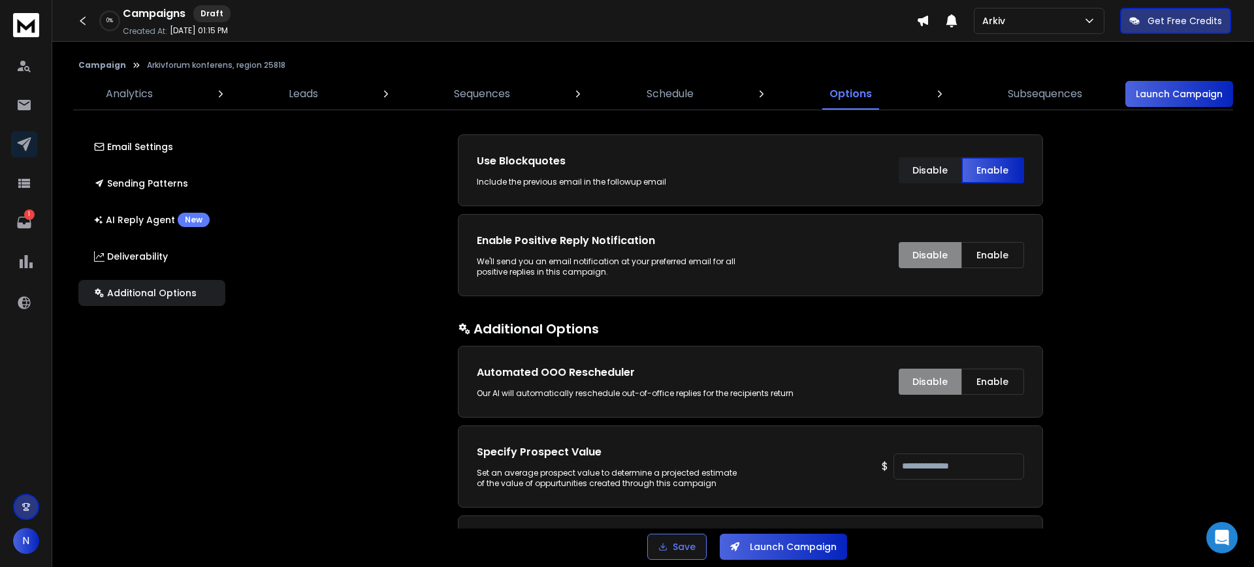
scroll to position [2473, 0]
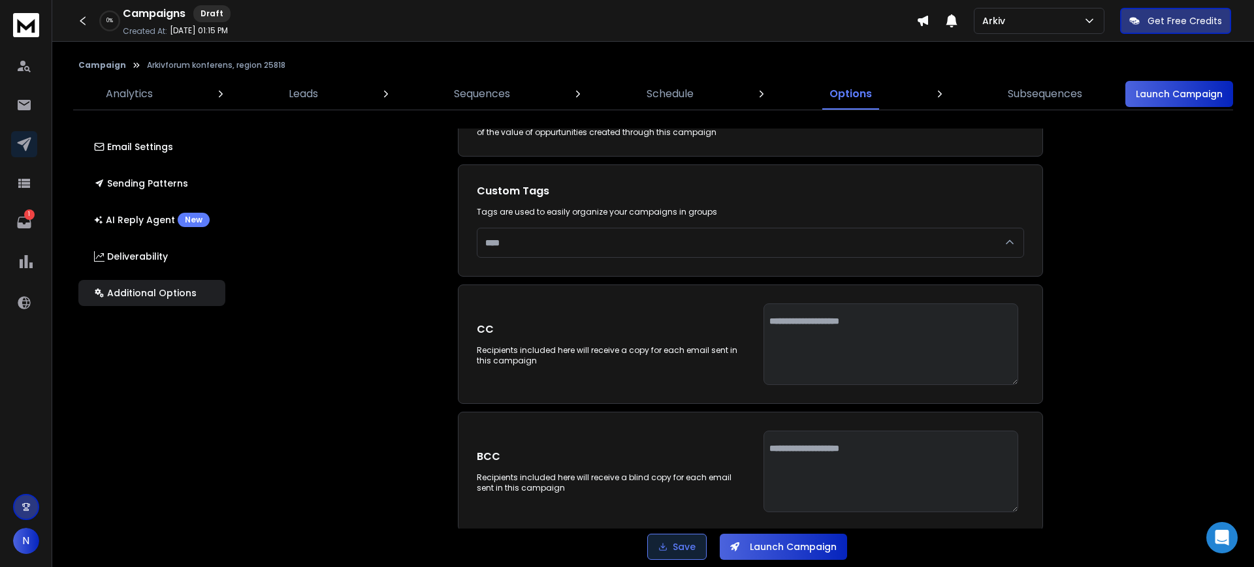
click at [671, 540] on button "Save" at bounding box center [676, 547] width 59 height 26
click at [793, 541] on button "Launch Campaign" at bounding box center [783, 547] width 127 height 26
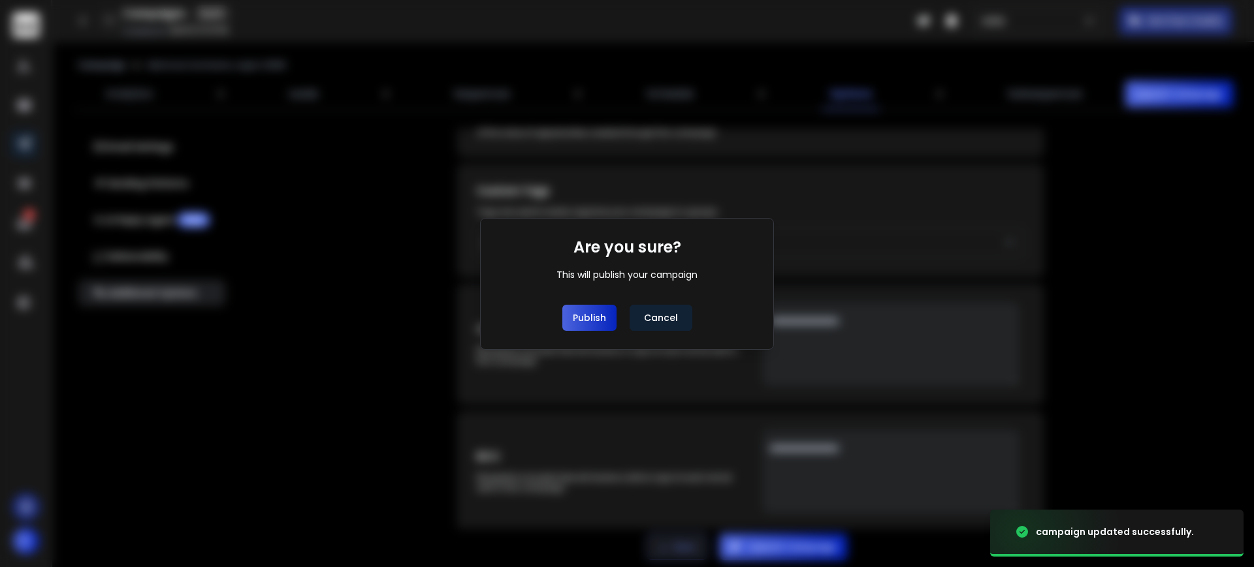
click at [600, 316] on button "Publish" at bounding box center [589, 318] width 54 height 26
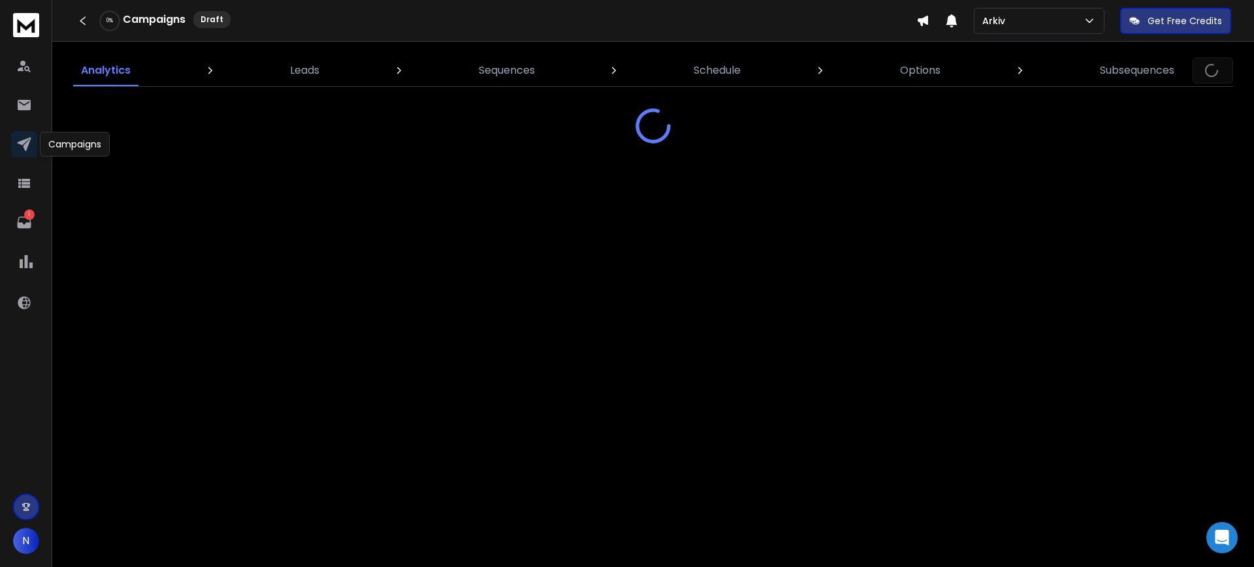
click at [29, 150] on icon at bounding box center [24, 144] width 16 height 16
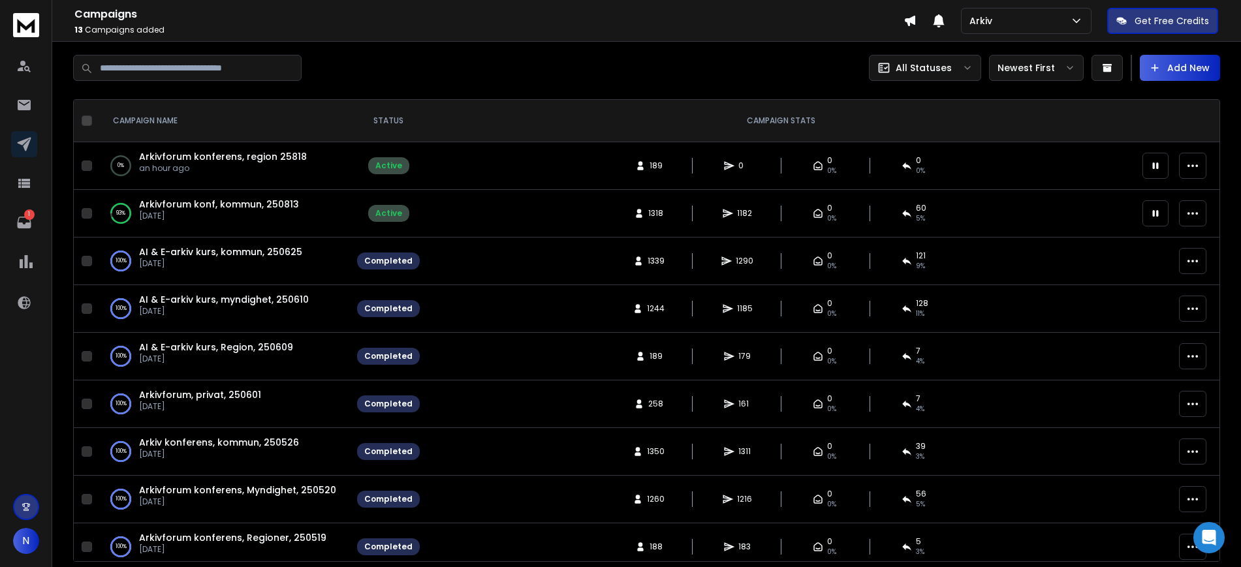
click at [282, 157] on span "Arkivforum konferens, region 25818" at bounding box center [223, 156] width 168 height 13
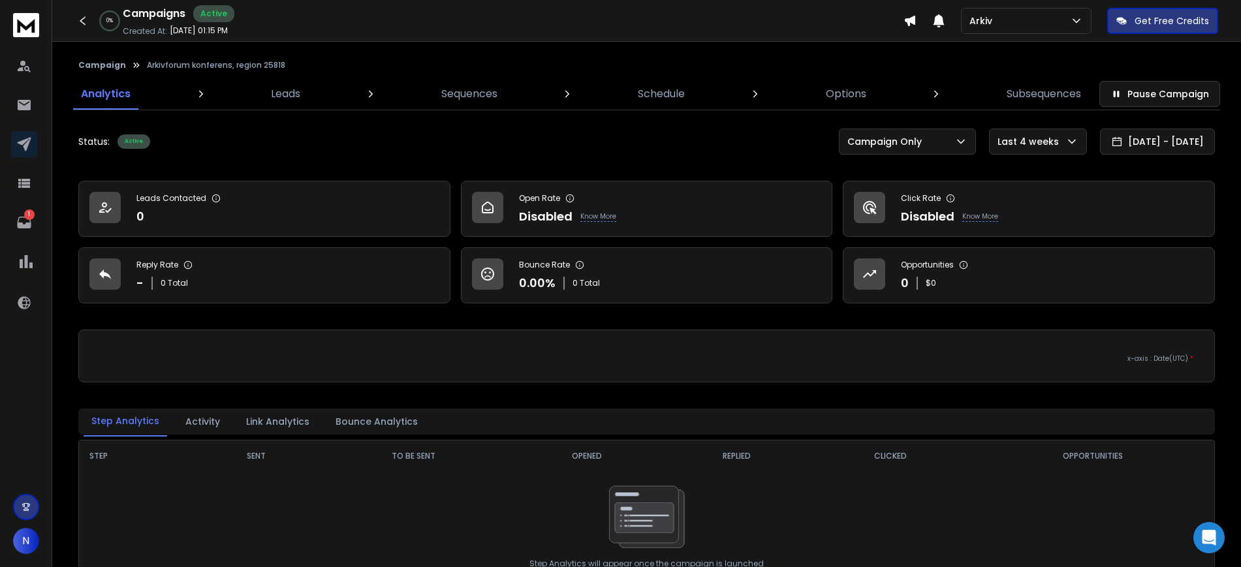
click at [219, 65] on p "Arkivforum konferens, region 25818" at bounding box center [216, 65] width 138 height 10
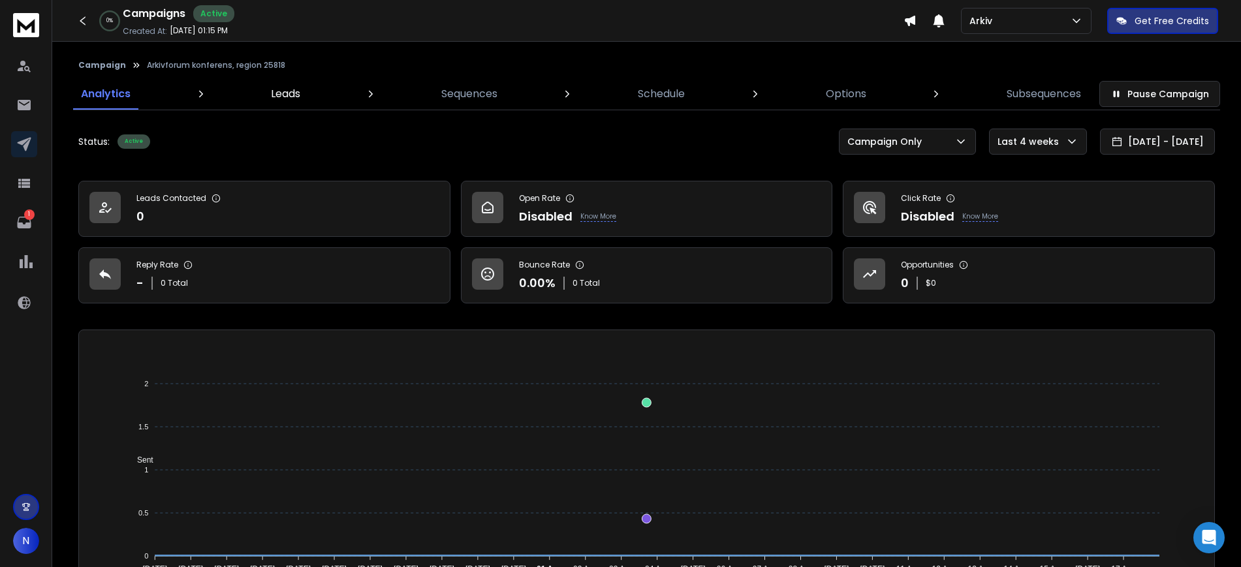
click at [304, 86] on link "Leads" at bounding box center [285, 93] width 45 height 31
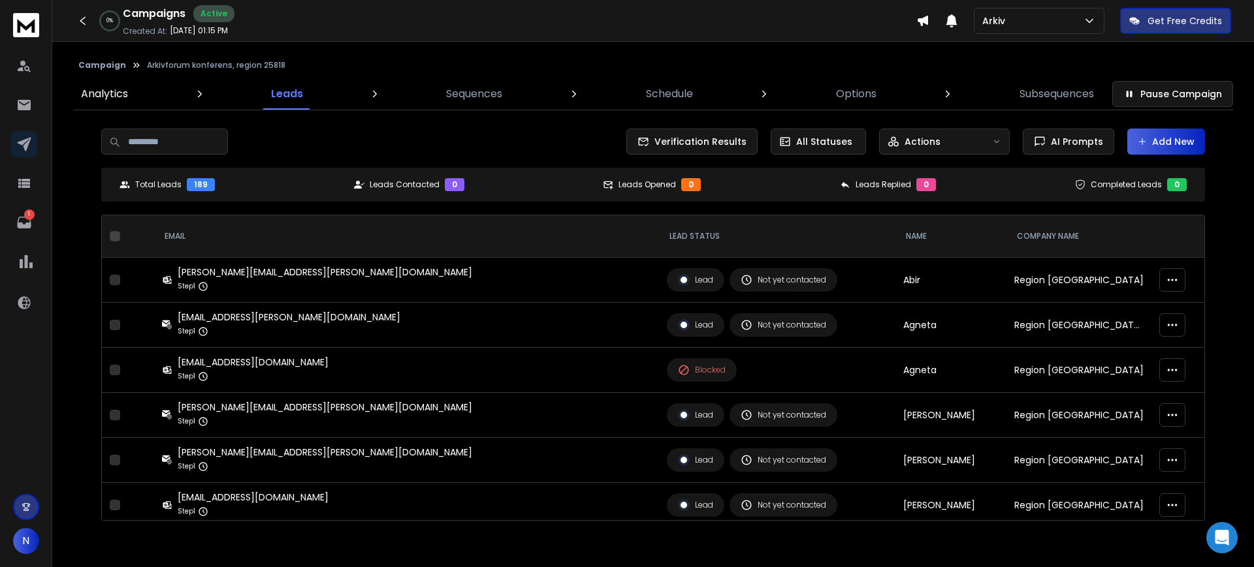
click at [114, 88] on p "Analytics" at bounding box center [104, 94] width 47 height 16
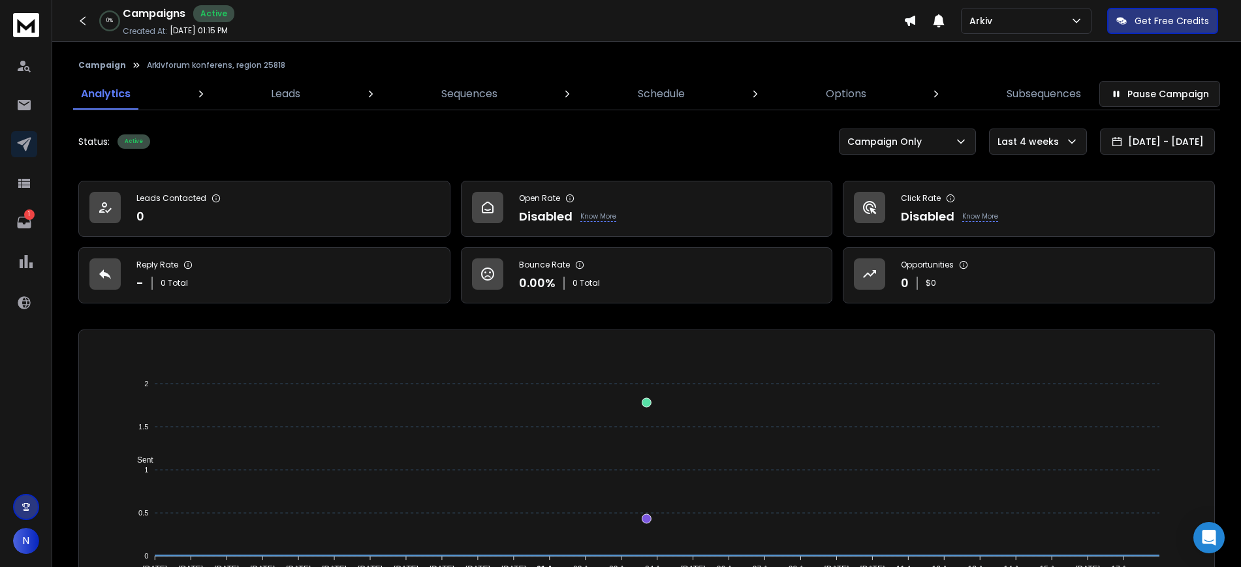
click at [177, 36] on div "0 % Campaigns Active Created At: Aug 18, 2025, 01:15 PM Arkiv Get Free Credits" at bounding box center [620, 21] width 1241 height 42
click at [184, 65] on p "Arkivforum konferens, region 25818" at bounding box center [216, 65] width 138 height 10
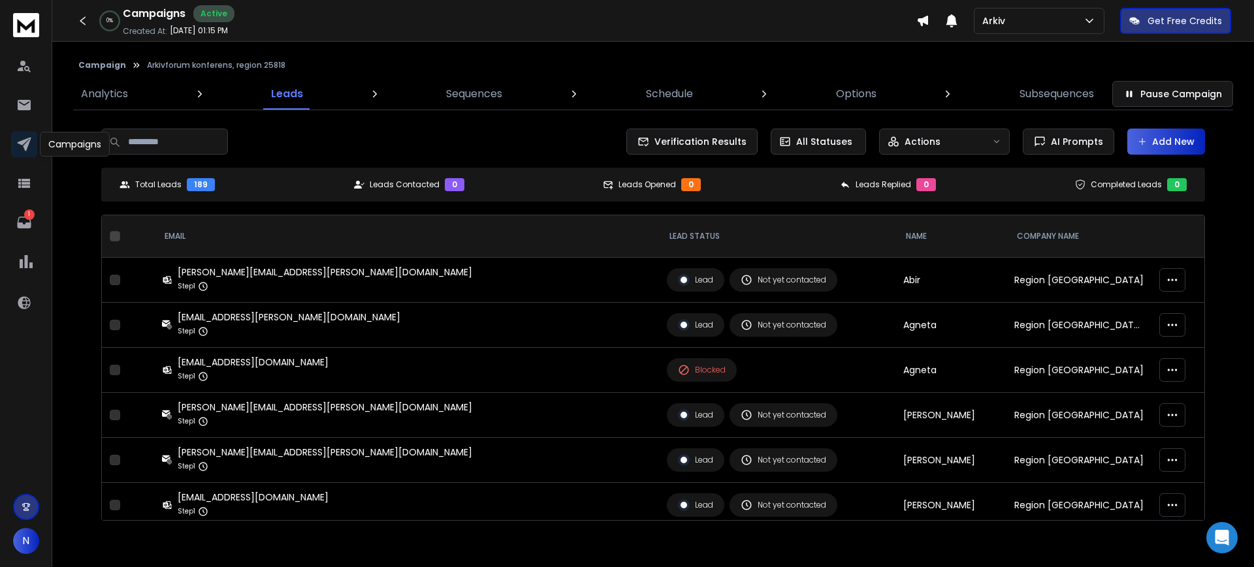
click at [26, 137] on icon at bounding box center [24, 144] width 16 height 16
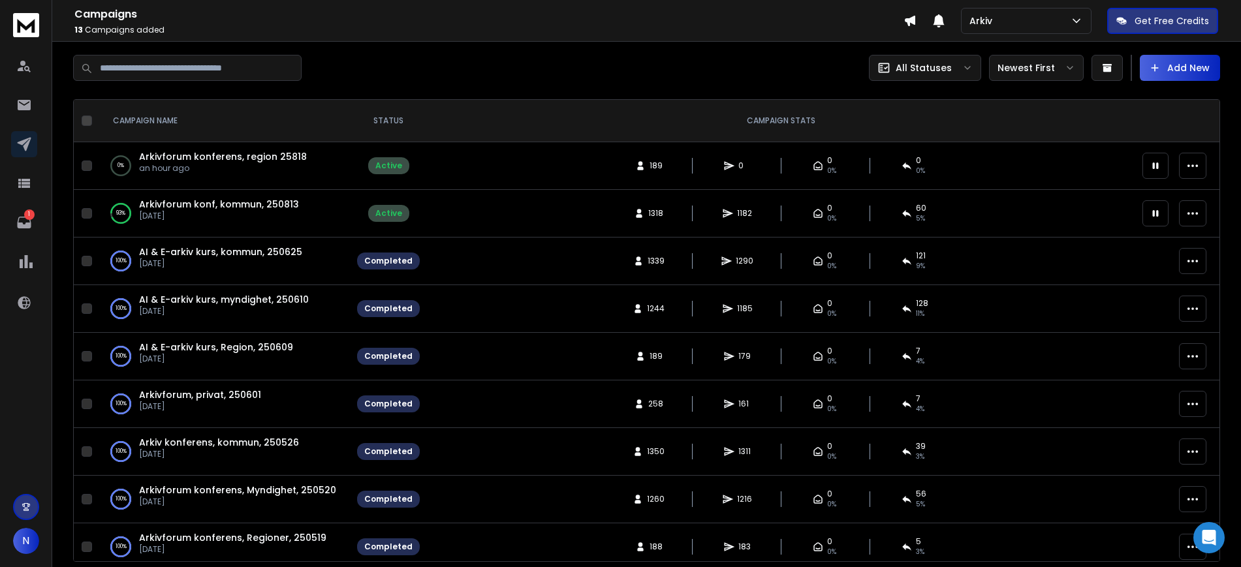
click at [1186, 161] on icon "button" at bounding box center [1192, 165] width 13 height 13
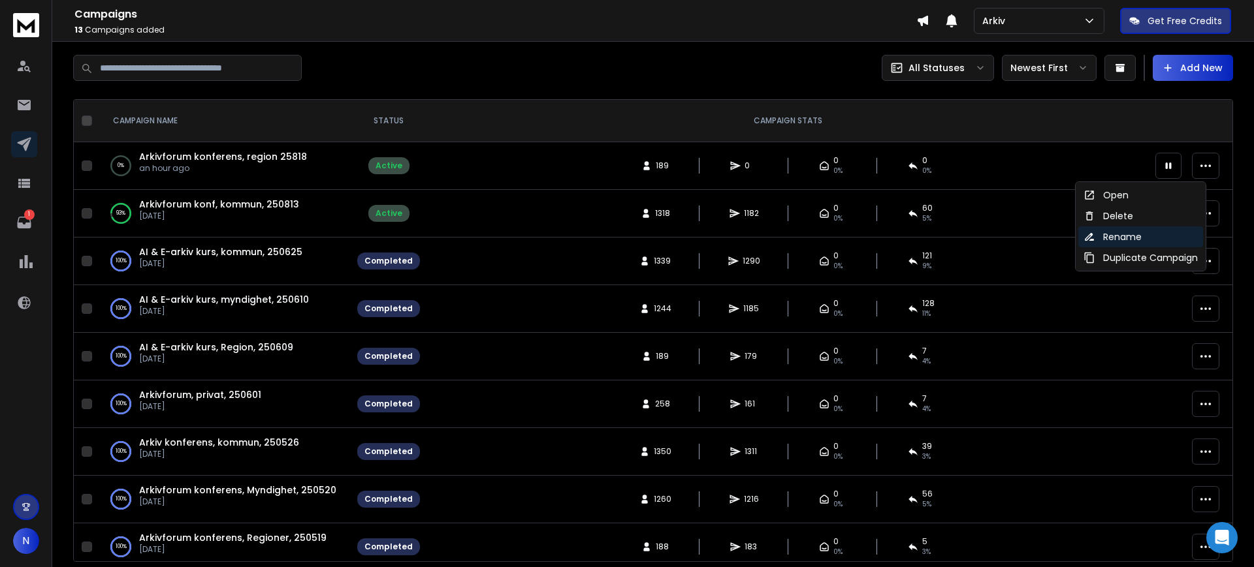
click at [1132, 235] on div "Rename" at bounding box center [1112, 236] width 58 height 13
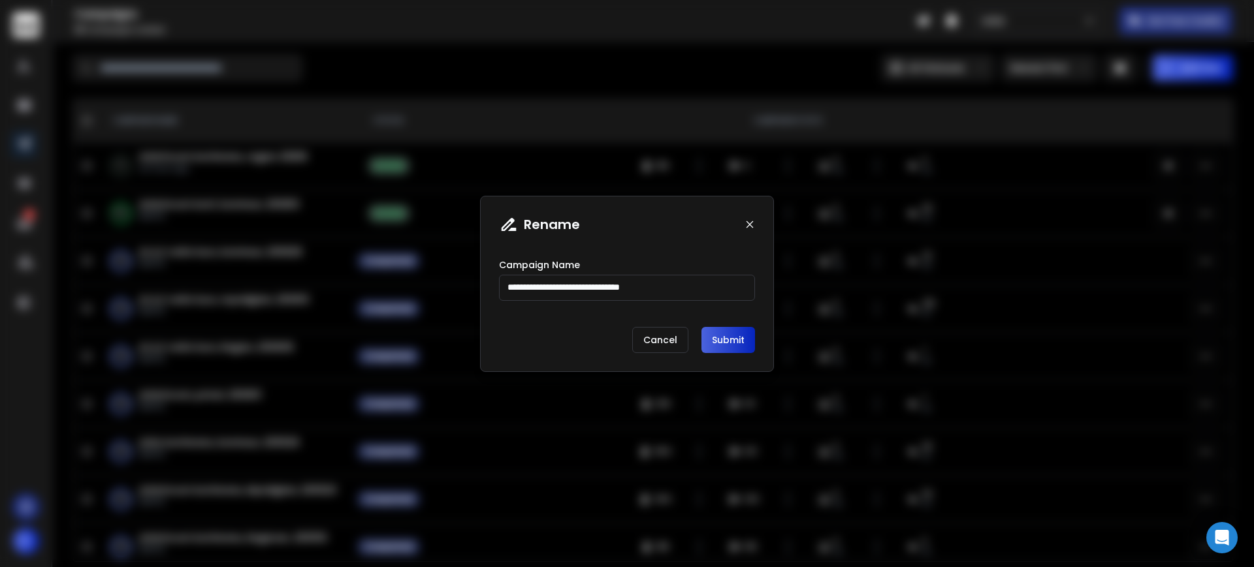
click at [652, 287] on input "**********" at bounding box center [627, 288] width 256 height 26
drag, startPoint x: 728, startPoint y: 289, endPoint x: 428, endPoint y: 268, distance: 300.4
click at [428, 268] on div "**********" at bounding box center [627, 284] width 1254 height 202
type input "**********"
click at [725, 340] on button "Submit" at bounding box center [728, 340] width 54 height 26
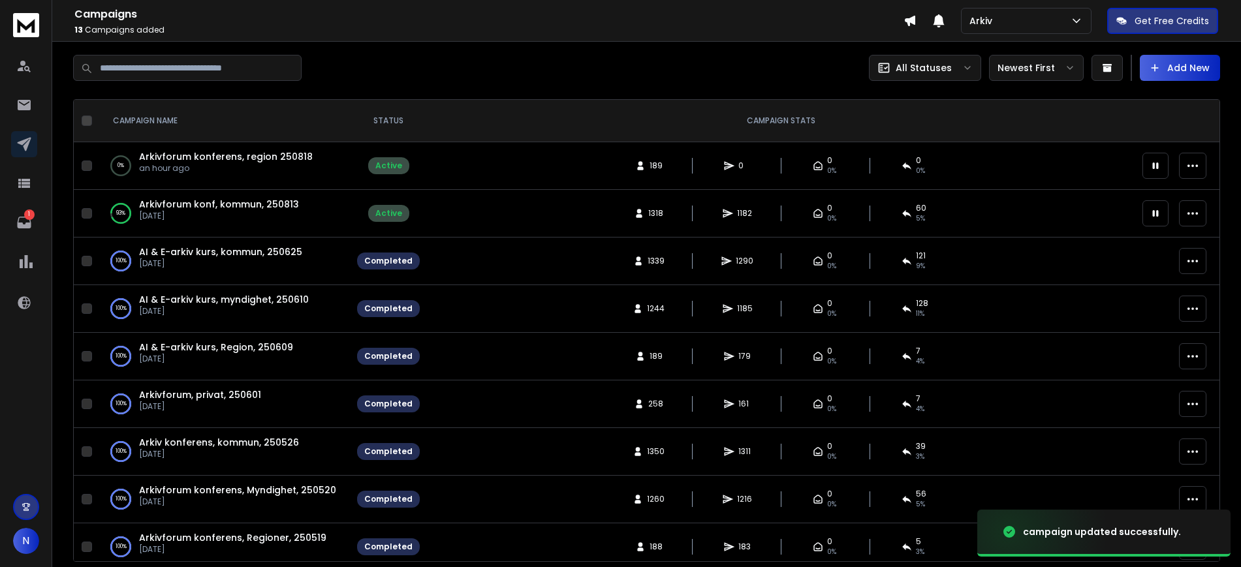
click at [1186, 167] on icon "button" at bounding box center [1192, 165] width 13 height 13
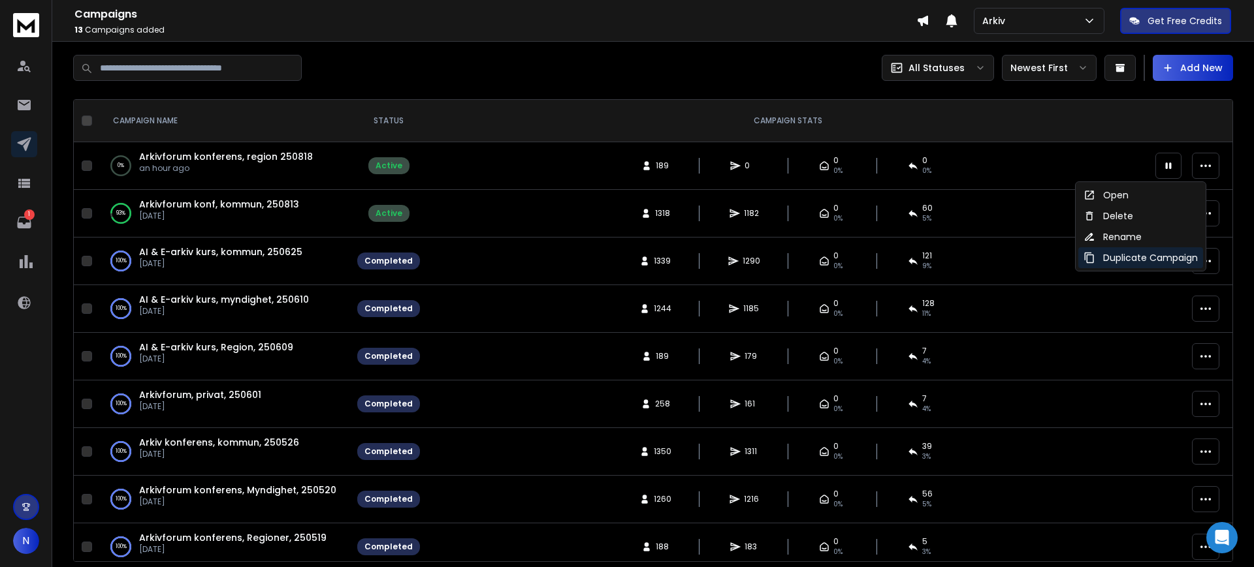
click at [1139, 256] on div "Duplicate Campaign" at bounding box center [1140, 257] width 114 height 13
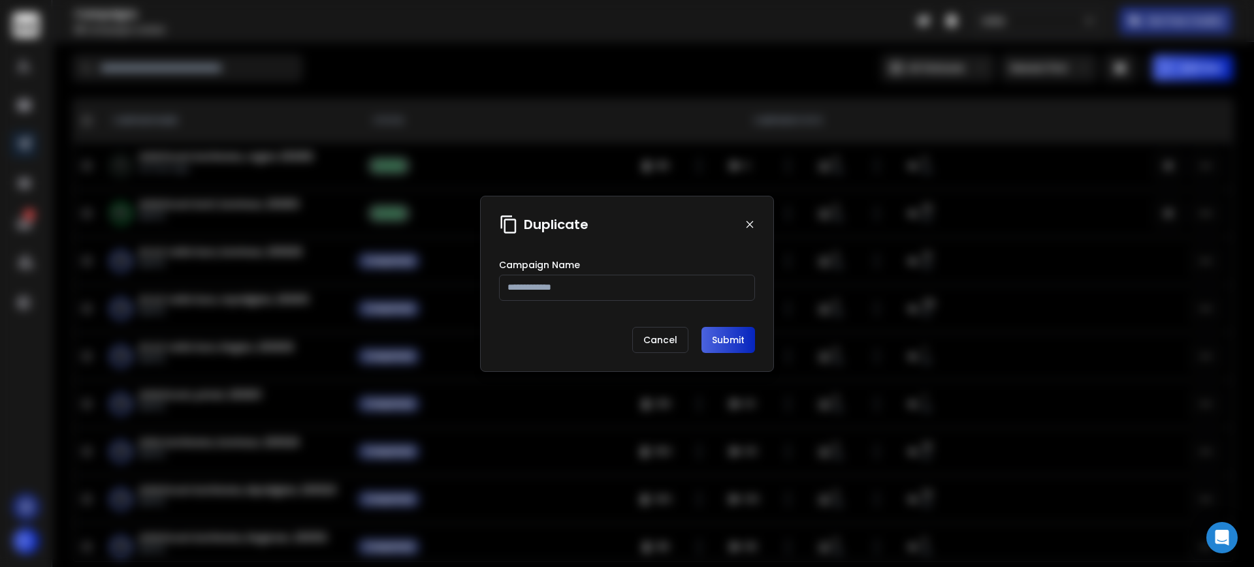
click at [612, 283] on input "text" at bounding box center [627, 288] width 256 height 26
paste input "**********"
click at [641, 286] on input "**********" at bounding box center [627, 288] width 256 height 26
type input "**********"
click at [726, 341] on button "Submit" at bounding box center [728, 340] width 54 height 26
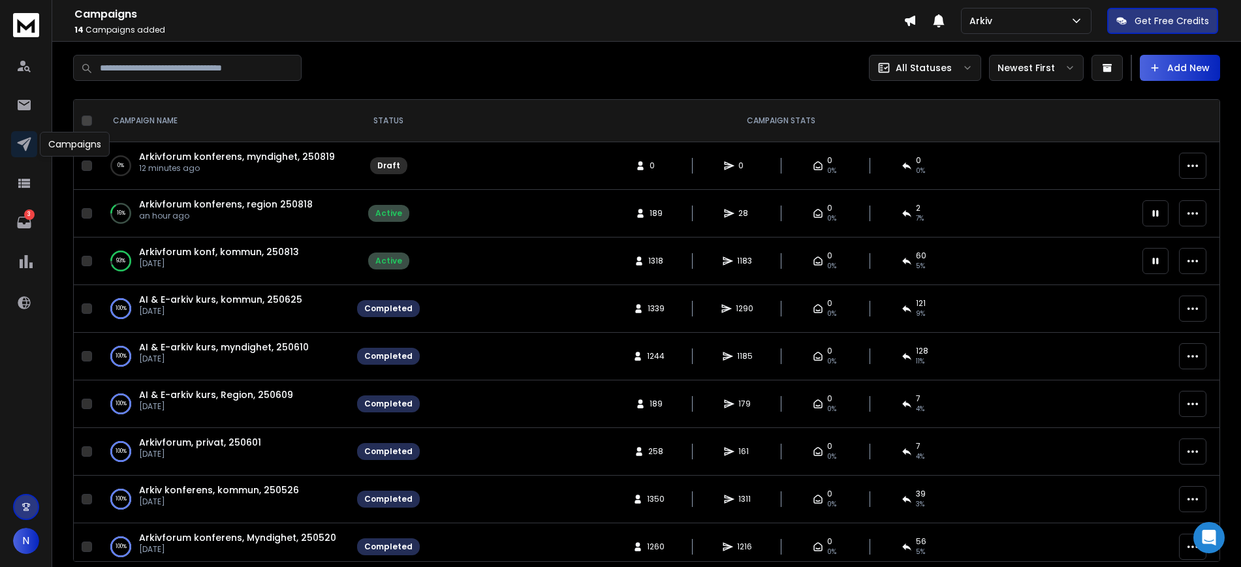
click at [31, 136] on icon at bounding box center [24, 144] width 16 height 16
click at [24, 223] on icon at bounding box center [24, 223] width 16 height 16
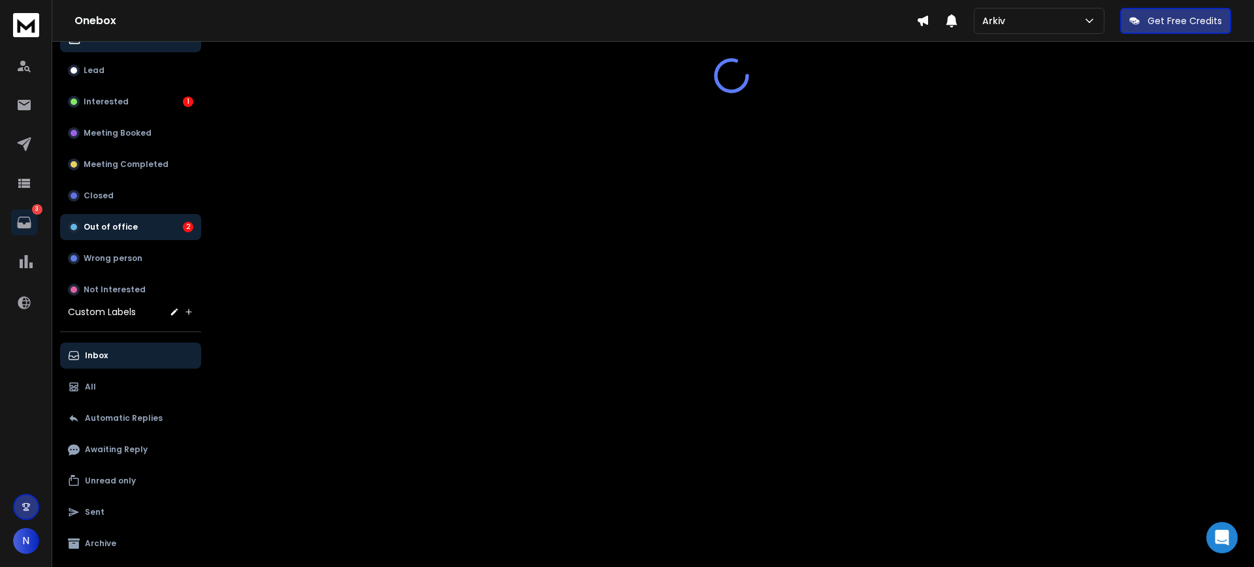
click at [123, 222] on p "Out of office" at bounding box center [111, 227] width 54 height 10
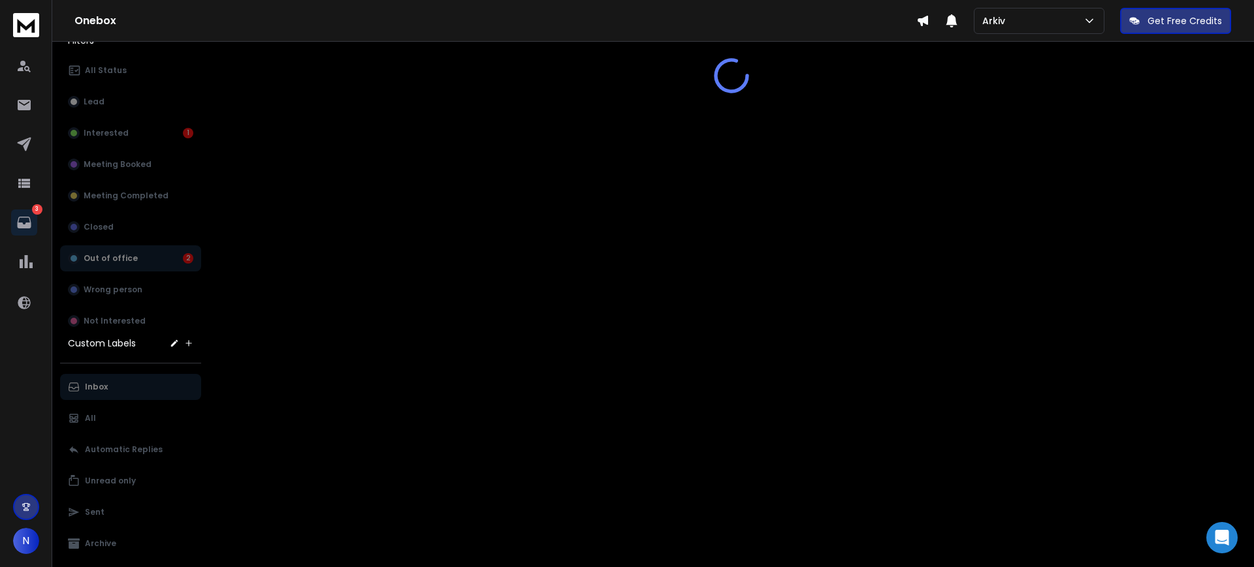
scroll to position [123, 0]
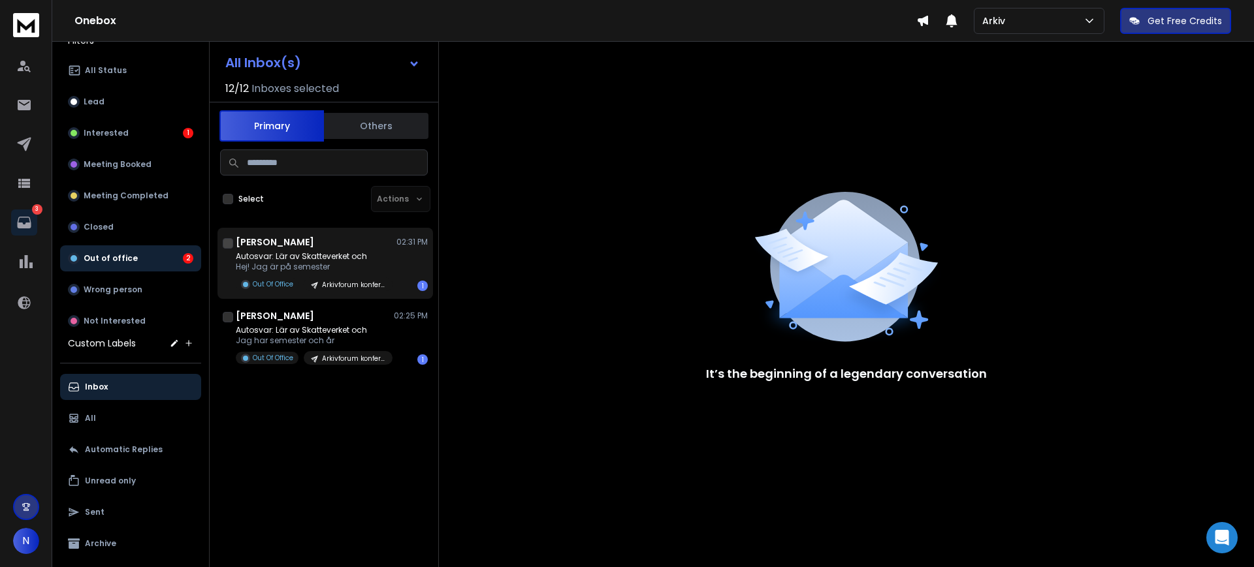
click at [314, 241] on h1 "[PERSON_NAME]" at bounding box center [275, 242] width 78 height 13
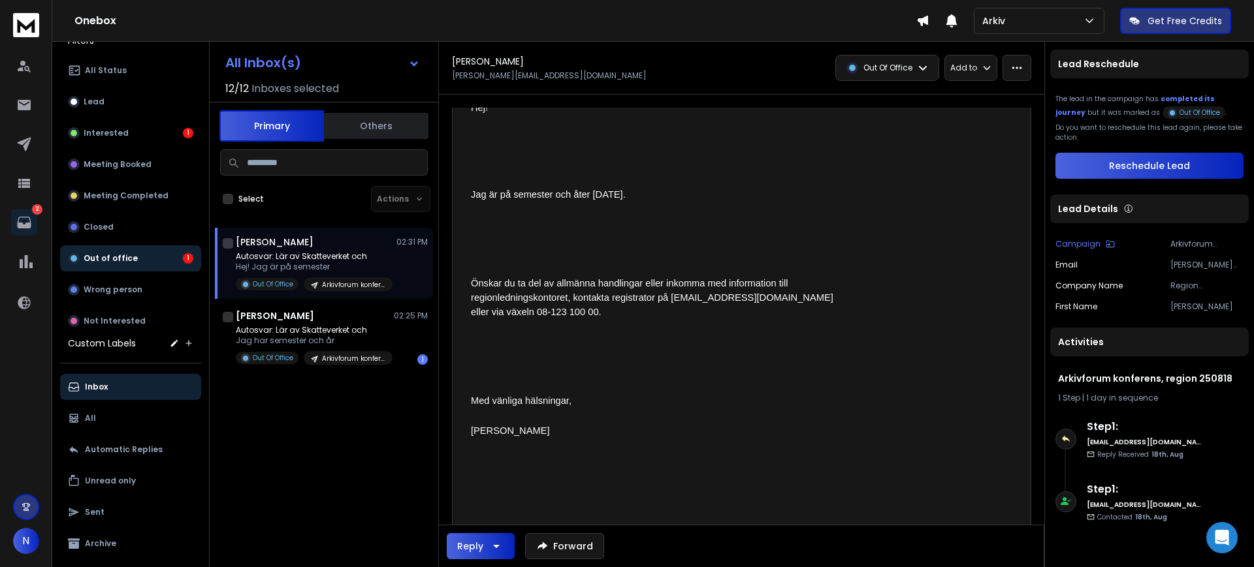
scroll to position [163, 0]
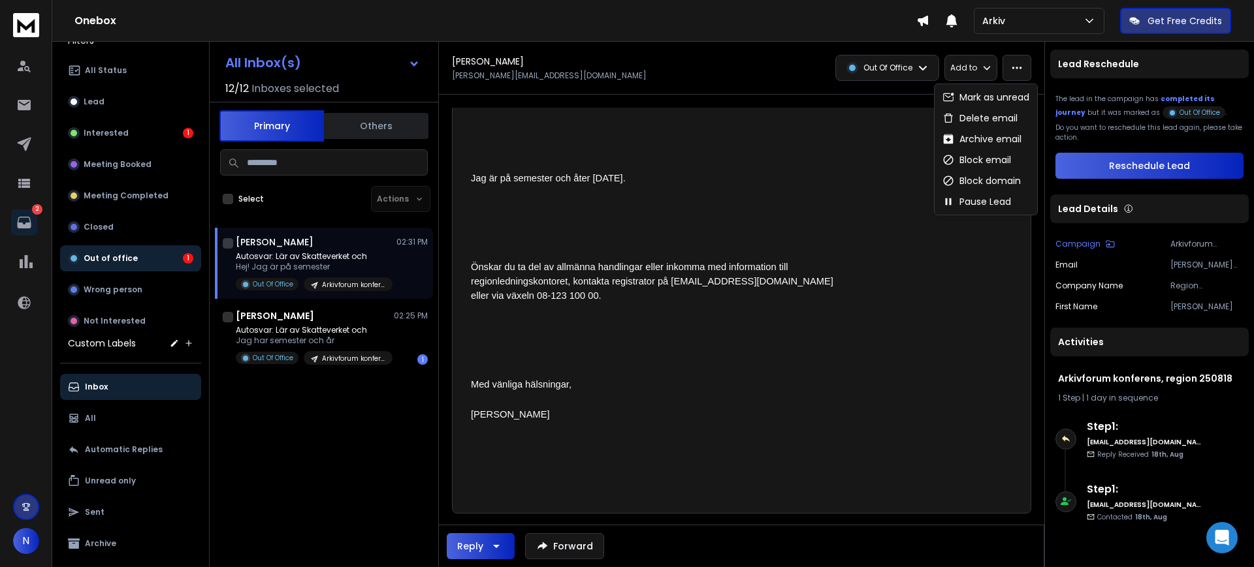
click at [1023, 64] on icon "button" at bounding box center [1017, 68] width 12 height 12
click at [999, 121] on div "Delete email" at bounding box center [979, 118] width 75 height 13
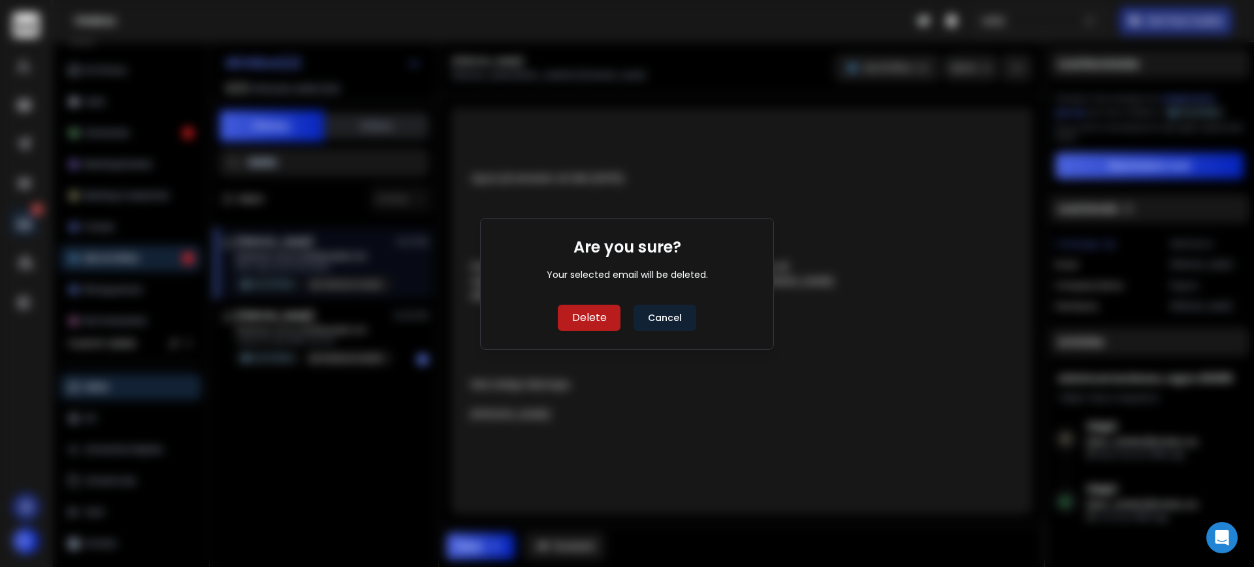
click at [586, 317] on button "Delete" at bounding box center [589, 318] width 63 height 26
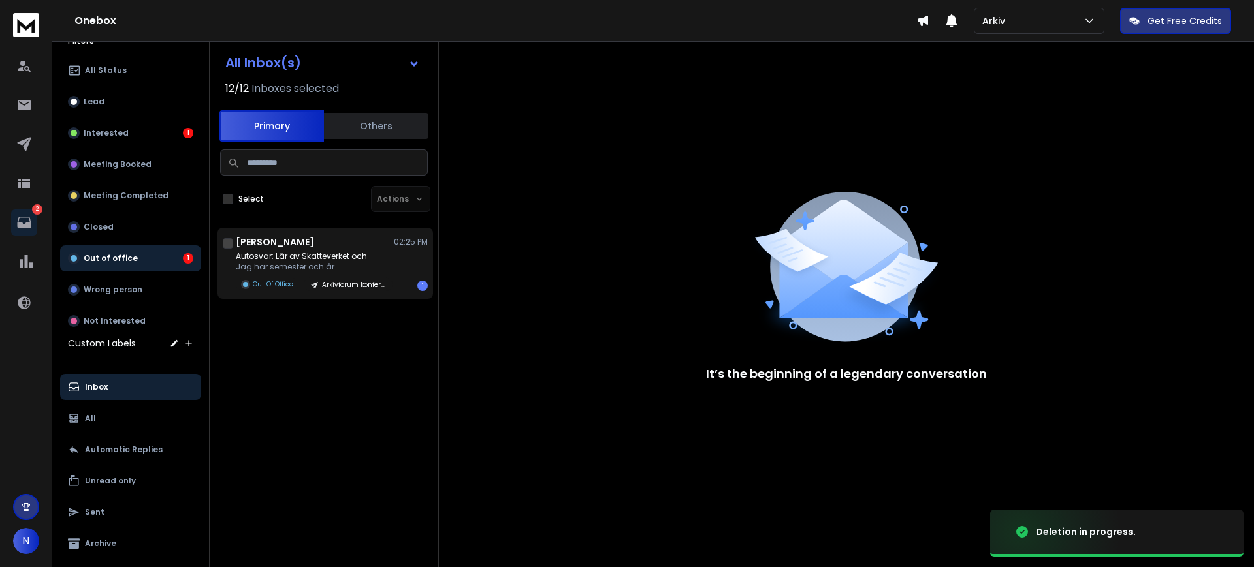
click at [325, 246] on div "[PERSON_NAME] 02:25 PM" at bounding box center [332, 242] width 192 height 13
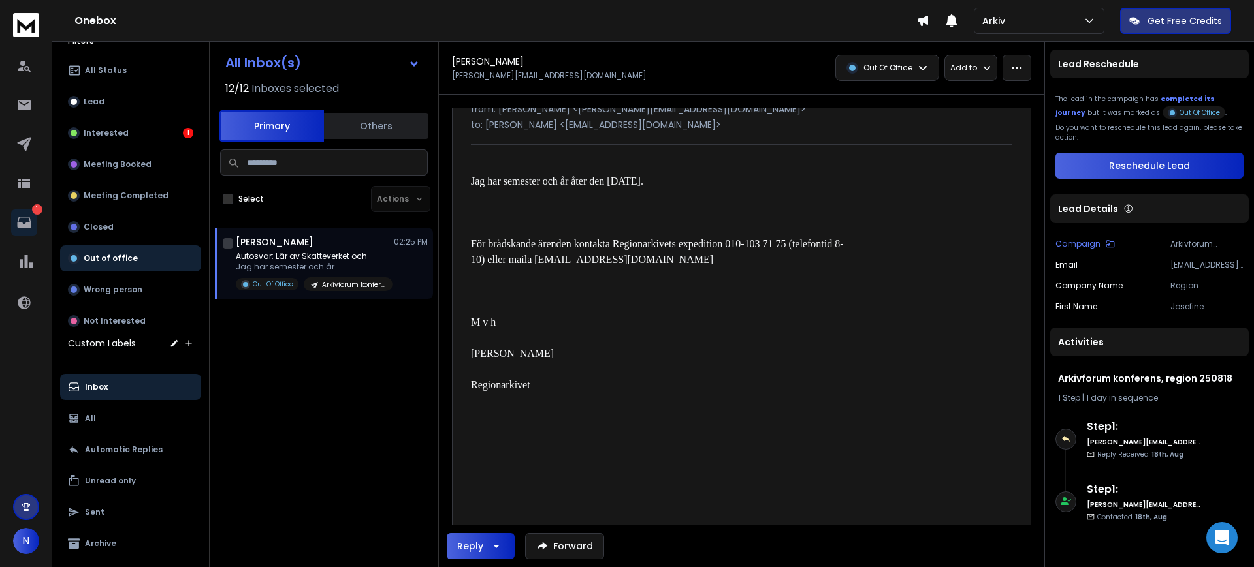
scroll to position [161, 0]
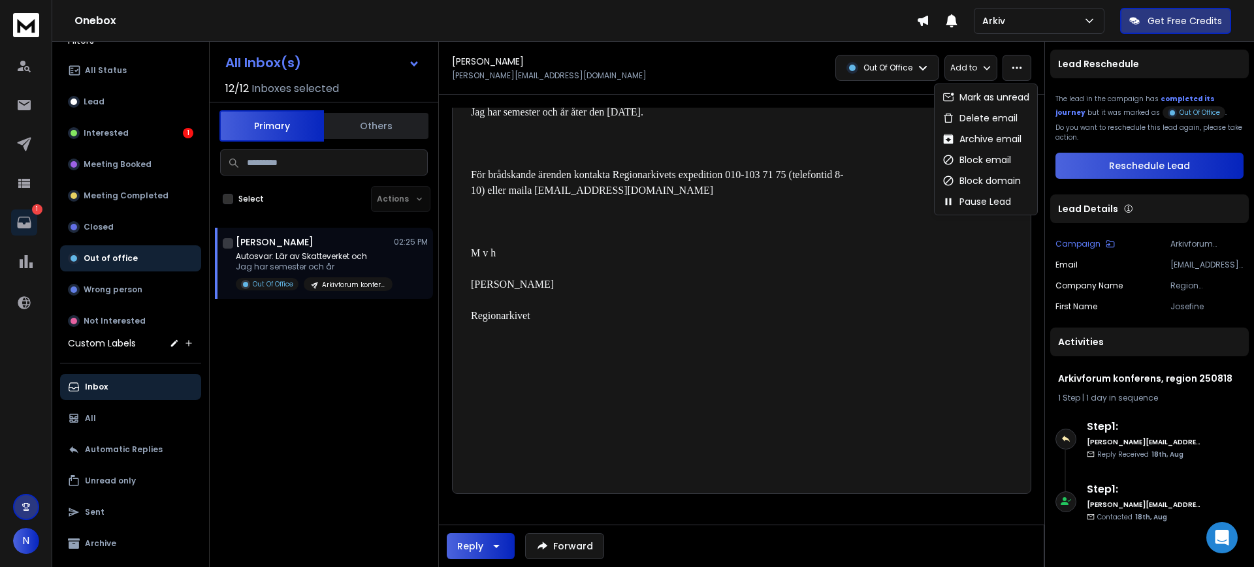
click at [1023, 69] on icon "button" at bounding box center [1017, 68] width 12 height 12
click at [996, 116] on div "Delete email" at bounding box center [979, 118] width 75 height 13
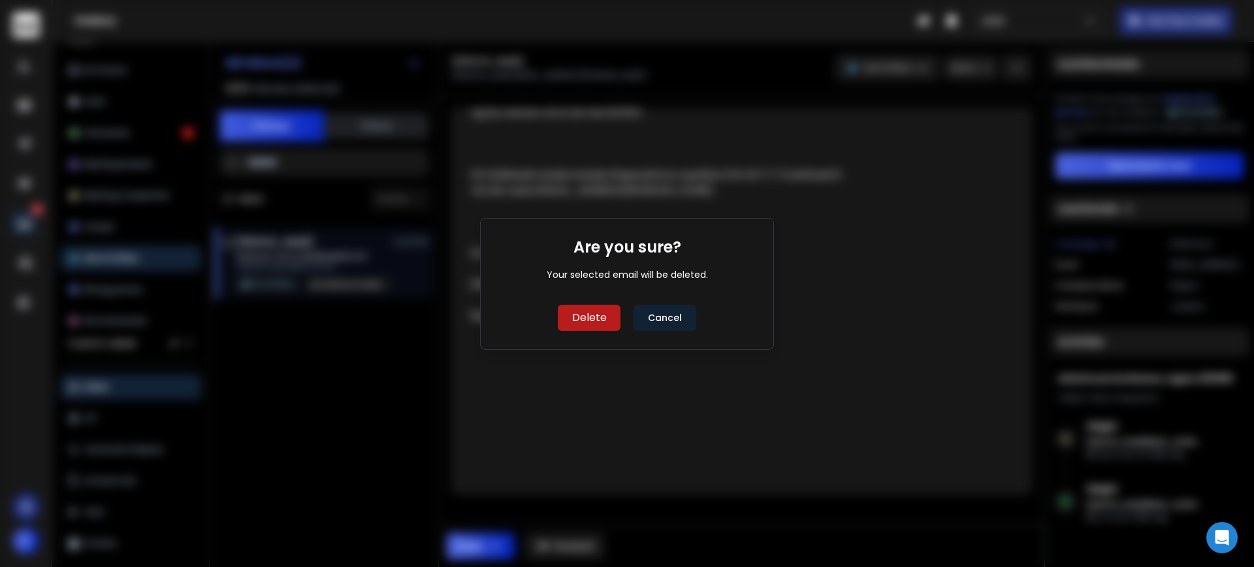
click at [566, 317] on button "Delete" at bounding box center [589, 318] width 63 height 26
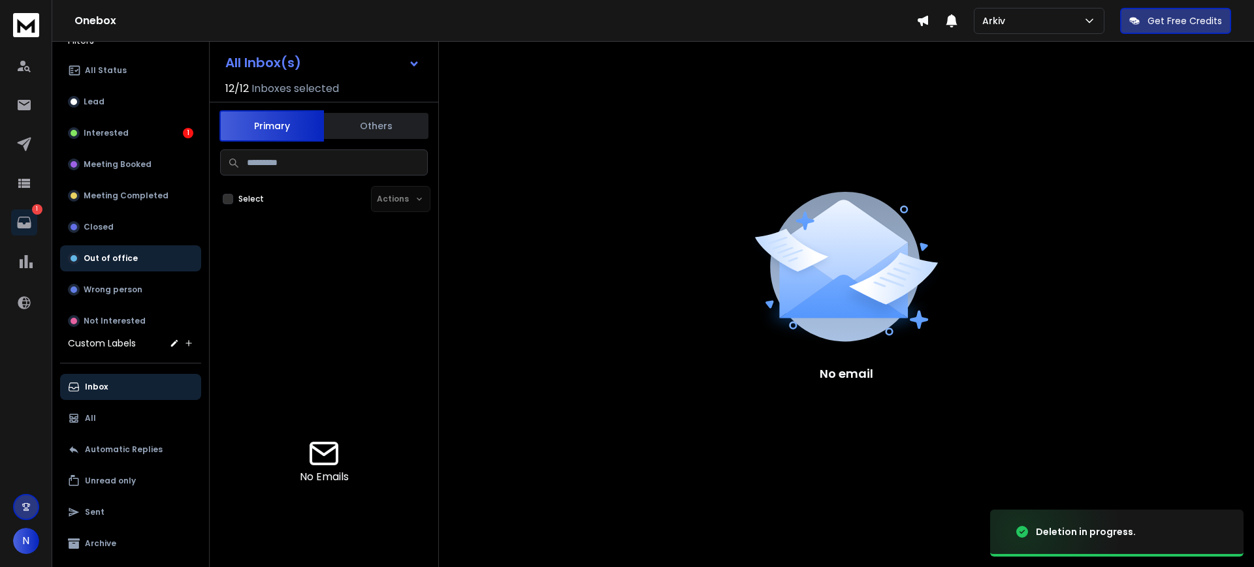
scroll to position [0, 0]
click at [118, 128] on p "Interested" at bounding box center [106, 133] width 45 height 10
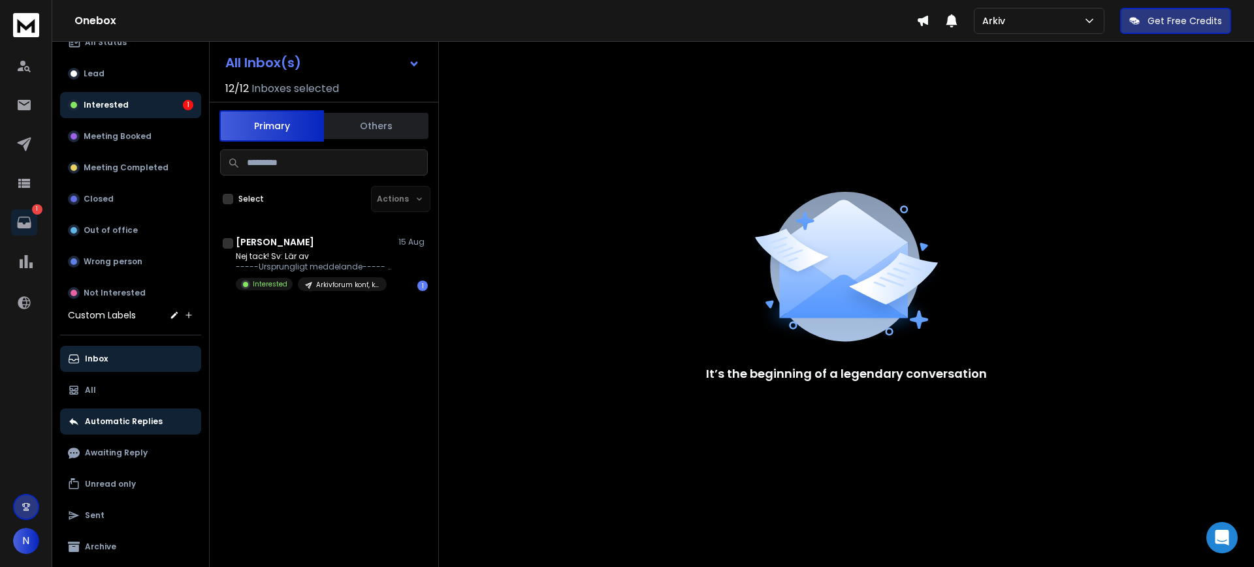
scroll to position [154, 0]
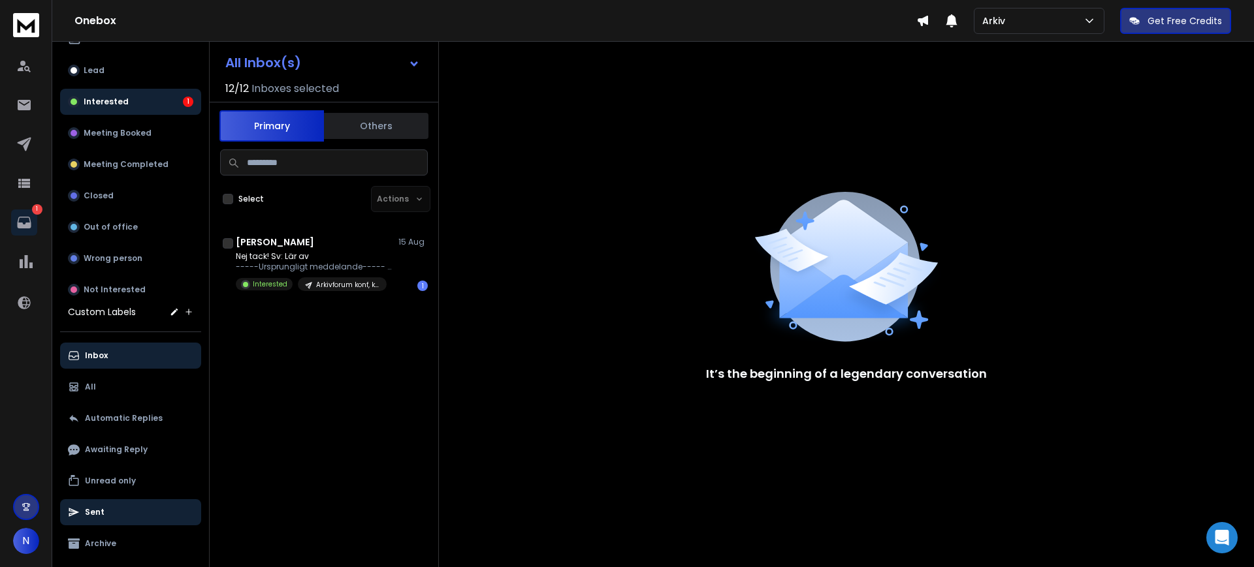
click at [122, 500] on button "Sent" at bounding box center [130, 513] width 141 height 26
click at [385, 123] on button "Others" at bounding box center [376, 126] width 104 height 29
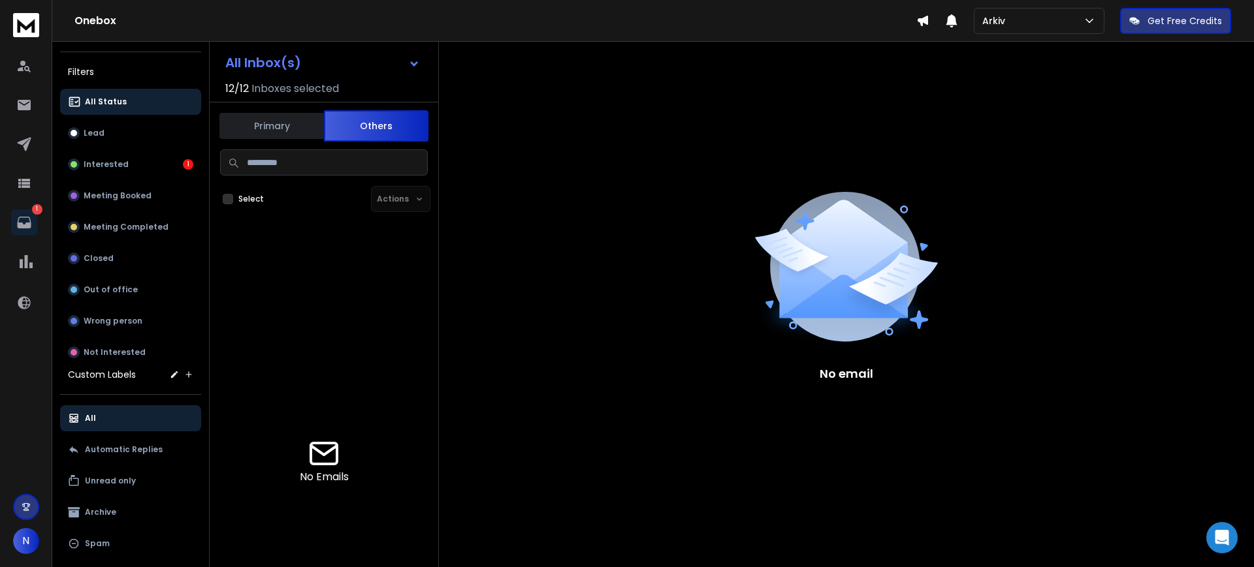
click at [274, 121] on button "Primary" at bounding box center [271, 126] width 104 height 29
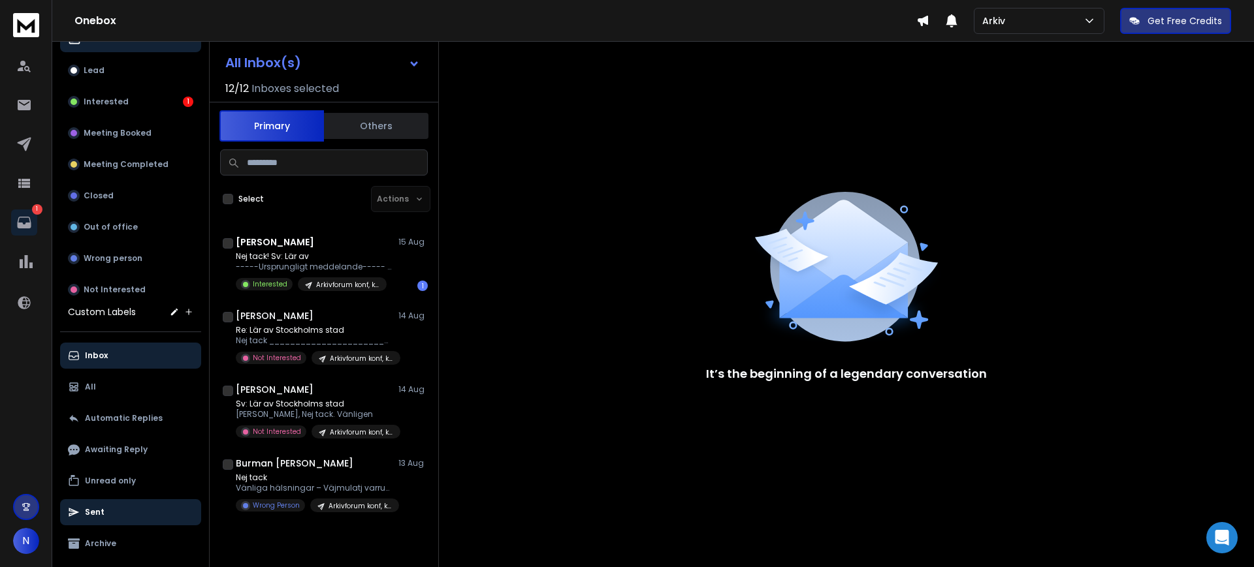
click at [117, 506] on button "Sent" at bounding box center [130, 513] width 141 height 26
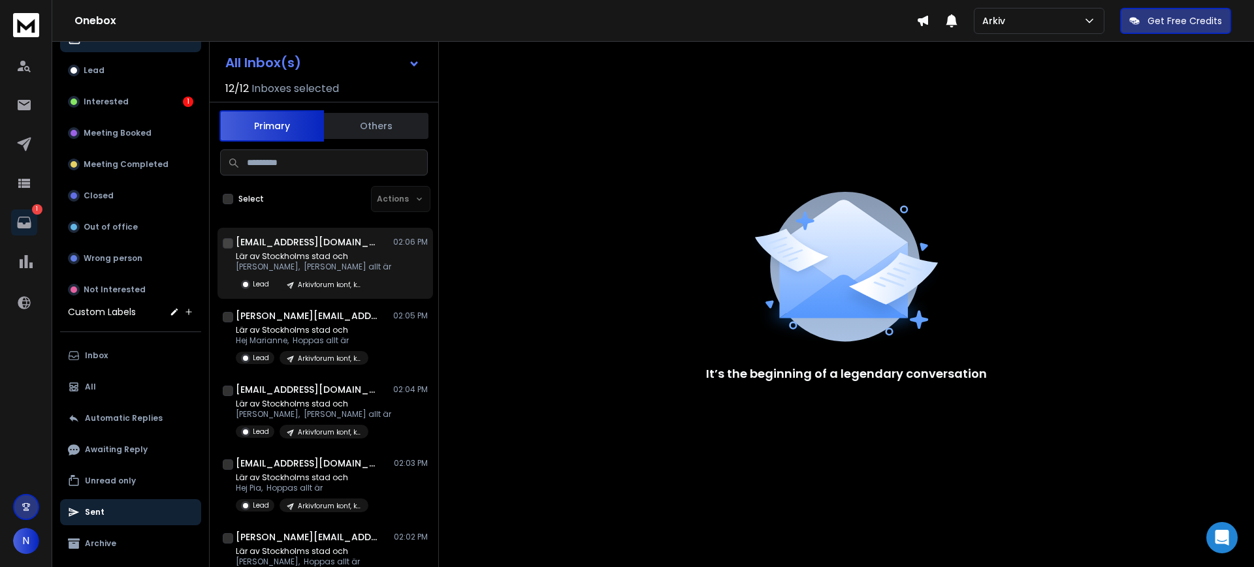
click at [326, 247] on h1 "[EMAIL_ADDRESS][DOMAIN_NAME]" at bounding box center [308, 242] width 144 height 13
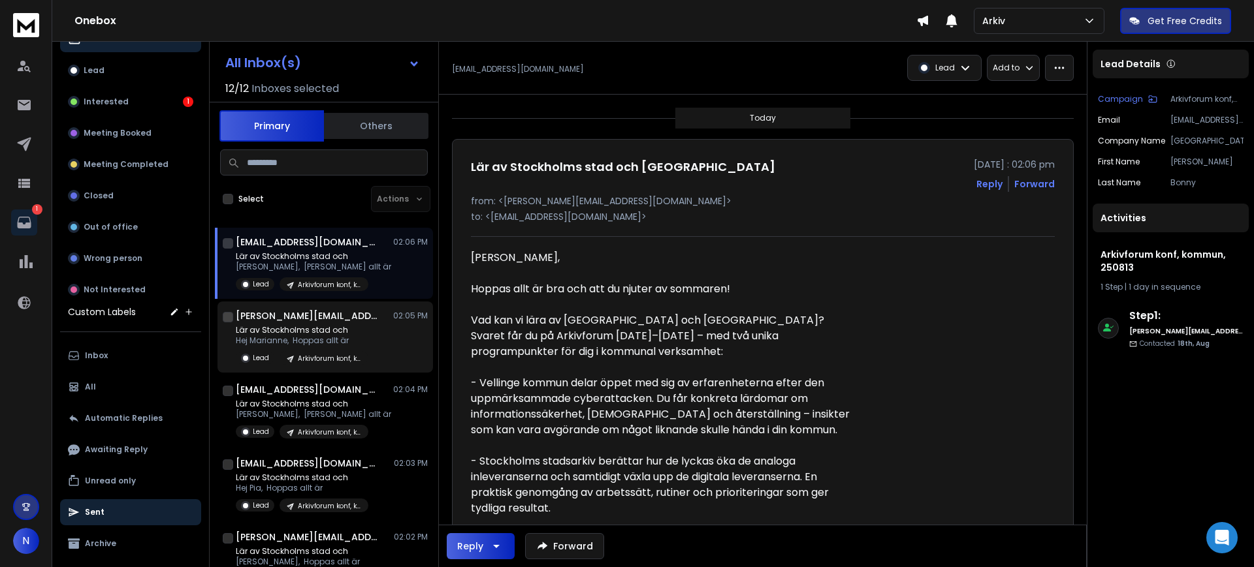
click at [353, 324] on div "[PERSON_NAME][EMAIL_ADDRESS][DOMAIN_NAME] 02:05 PM Lär av [GEOGRAPHIC_DATA] och…" at bounding box center [332, 338] width 192 height 56
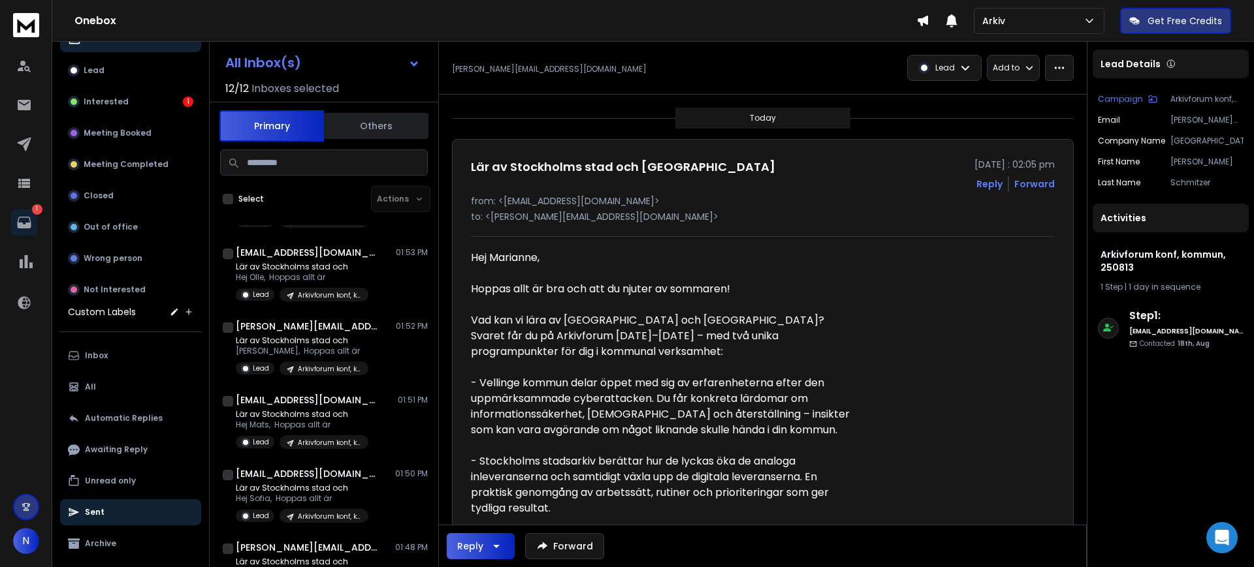
scroll to position [816, 0]
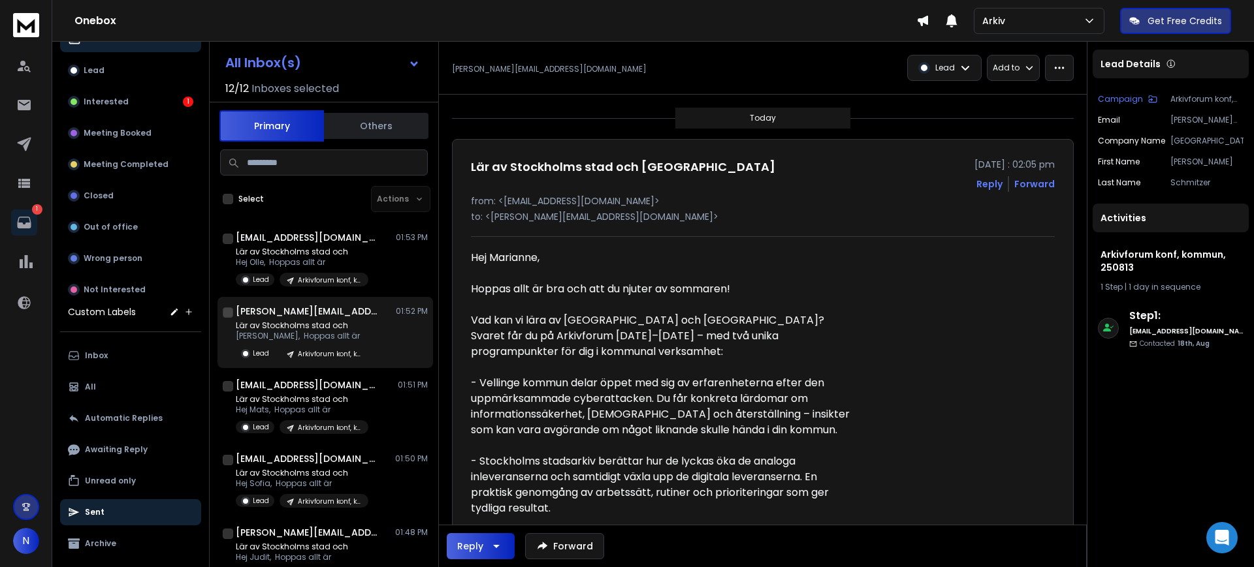
click at [309, 316] on h1 "[PERSON_NAME][EMAIL_ADDRESS][DOMAIN_NAME]" at bounding box center [308, 311] width 144 height 13
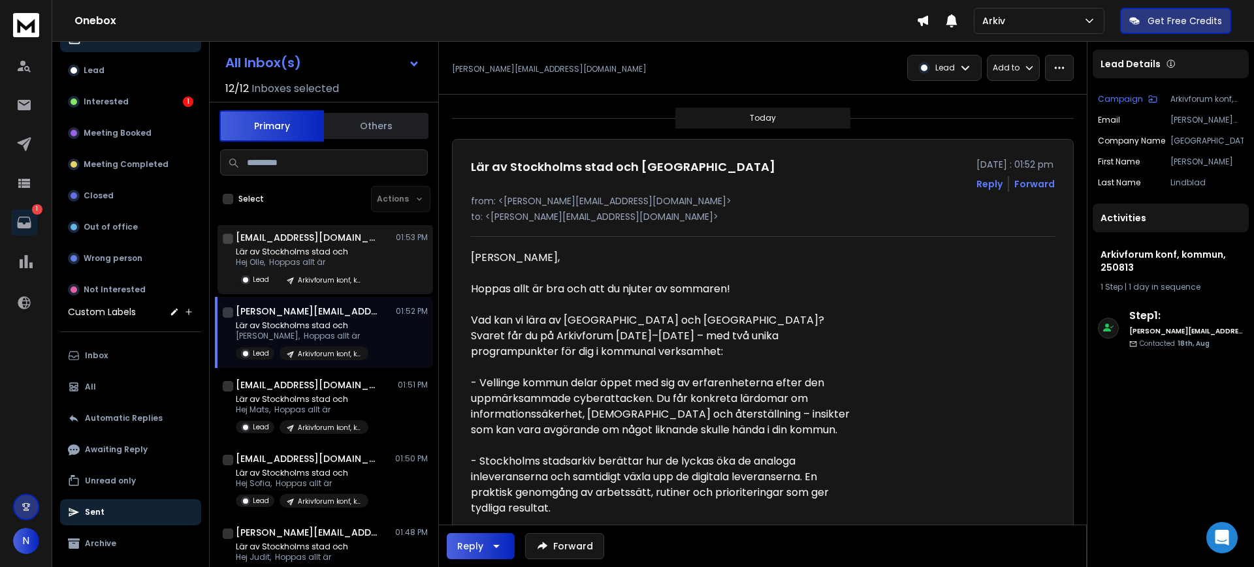
click at [308, 234] on h1 "[EMAIL_ADDRESS][DOMAIN_NAME]" at bounding box center [308, 237] width 144 height 13
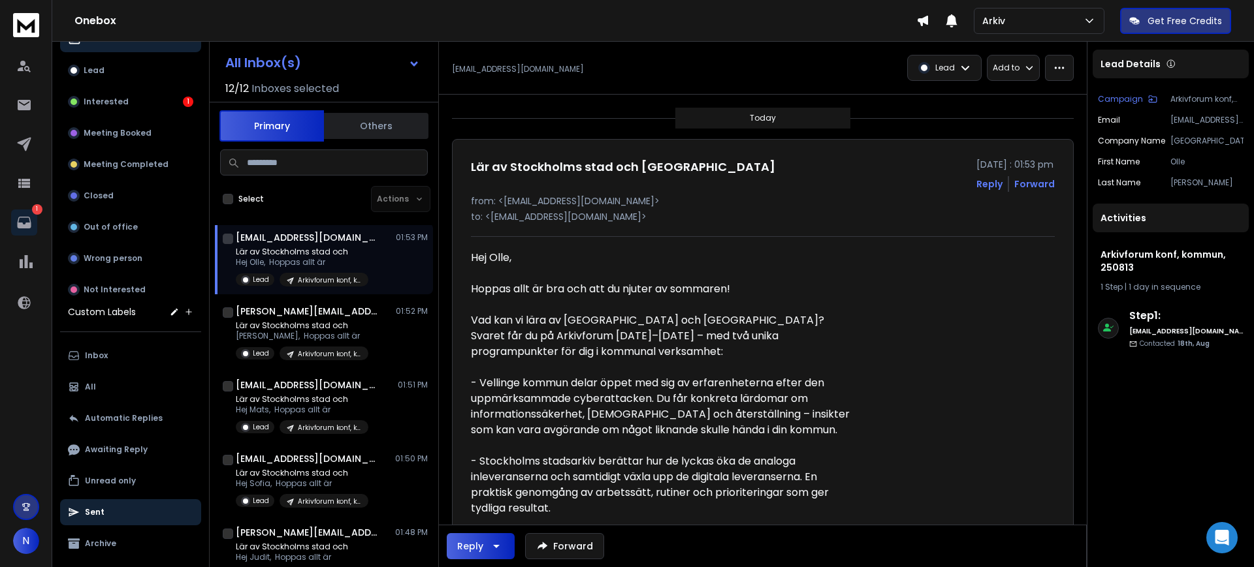
click at [338, 161] on input at bounding box center [324, 163] width 208 height 26
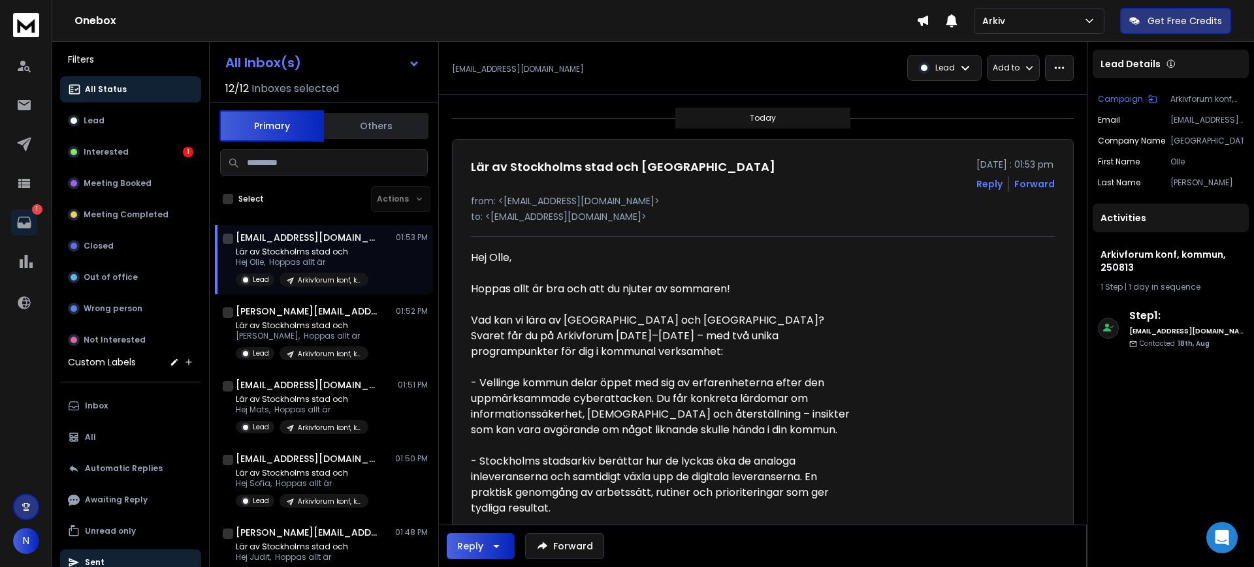
click at [369, 128] on button "Others" at bounding box center [376, 126] width 104 height 29
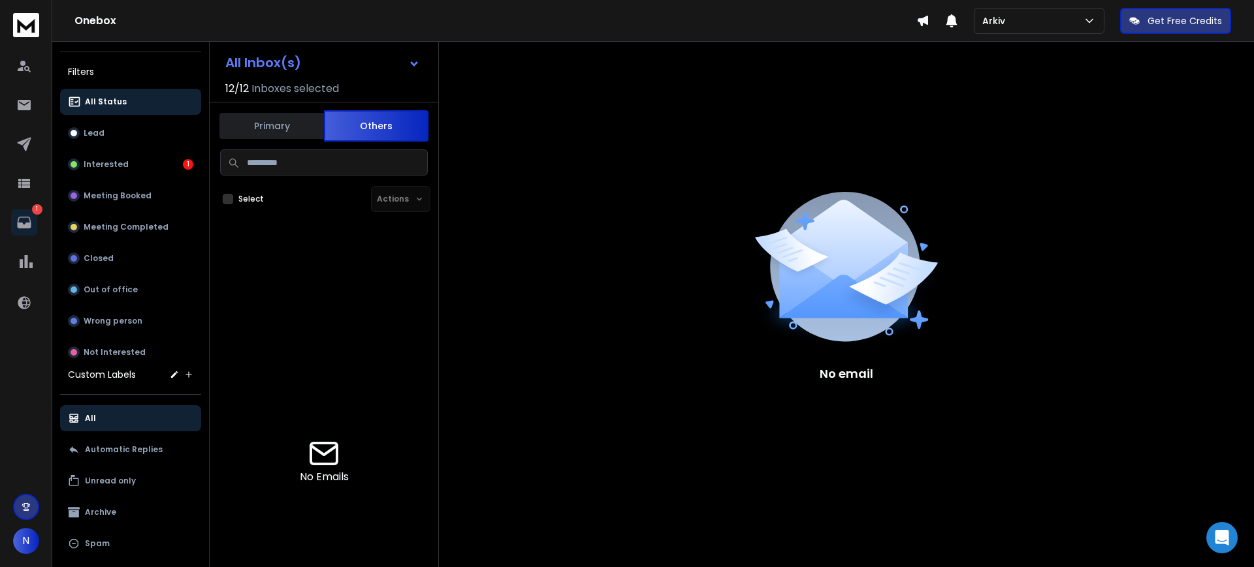
click at [280, 130] on button "Primary" at bounding box center [271, 126] width 104 height 29
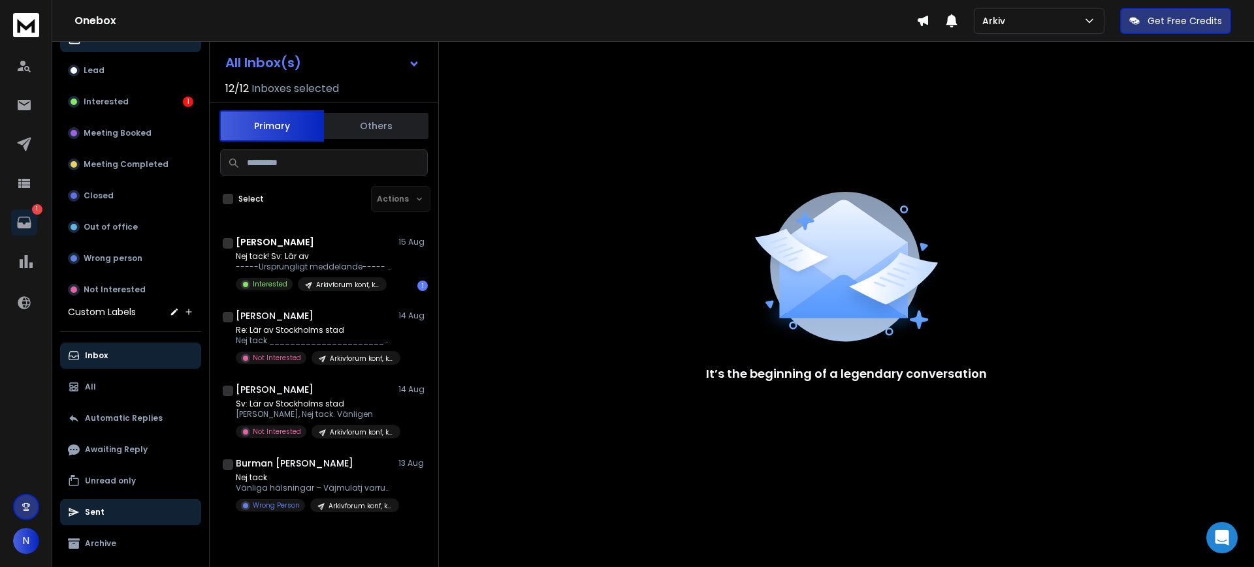
click at [91, 505] on div "Sent" at bounding box center [86, 513] width 37 height 16
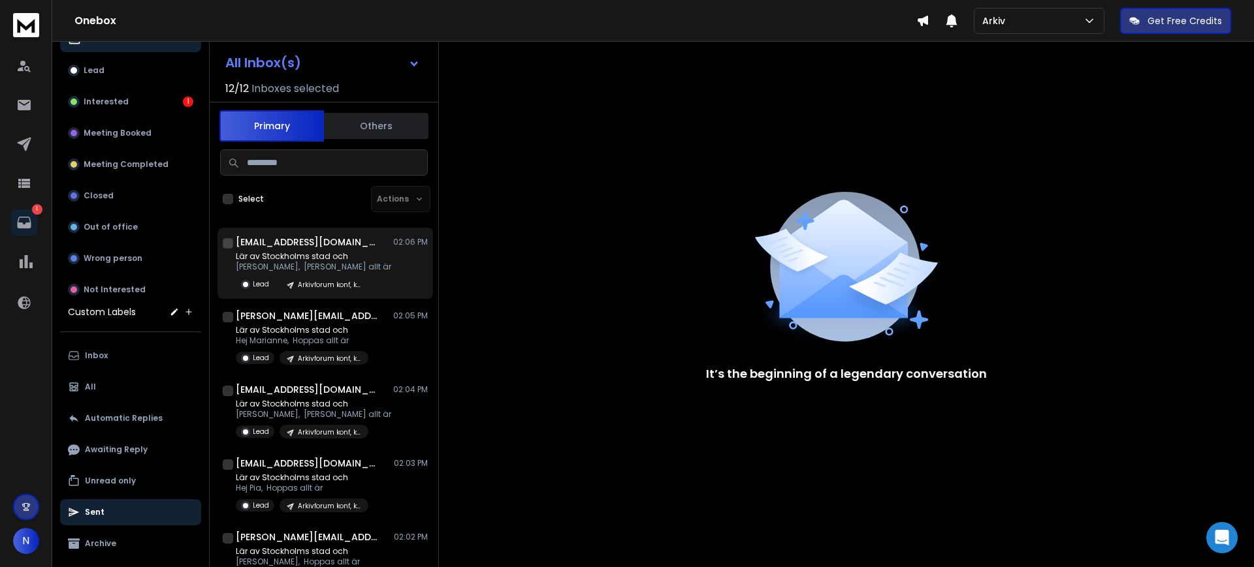
click at [324, 249] on div "[EMAIL_ADDRESS][DOMAIN_NAME] 02:06 PM Lär av [GEOGRAPHIC_DATA] och [GEOGRAPHIC_…" at bounding box center [332, 264] width 192 height 56
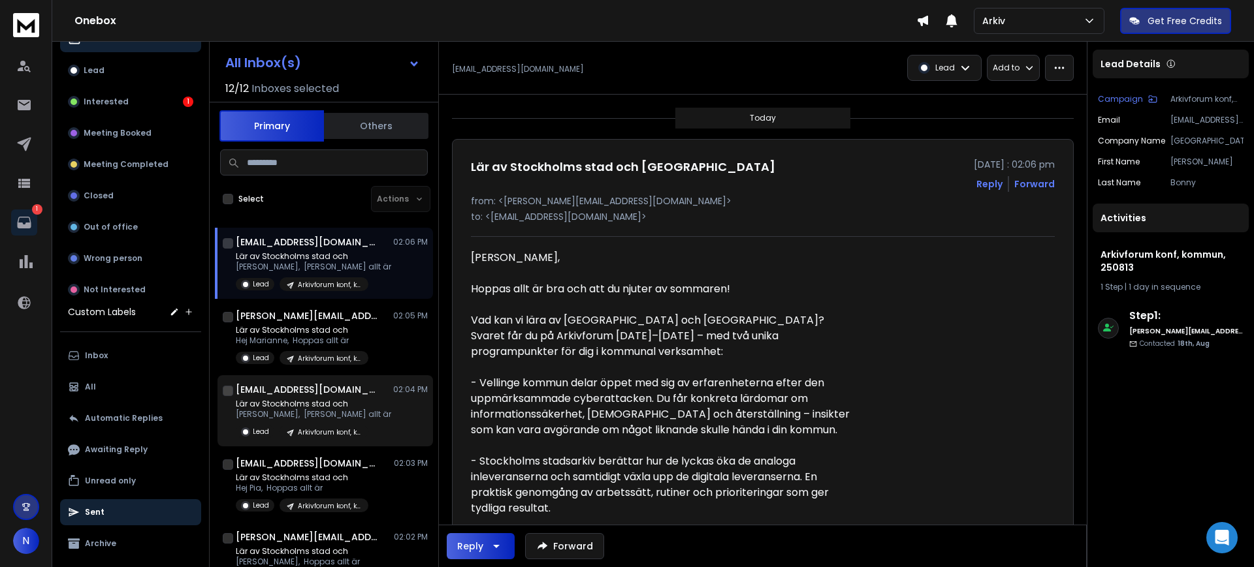
click at [340, 400] on p "Lär av Stockholms stad och" at bounding box center [313, 404] width 155 height 10
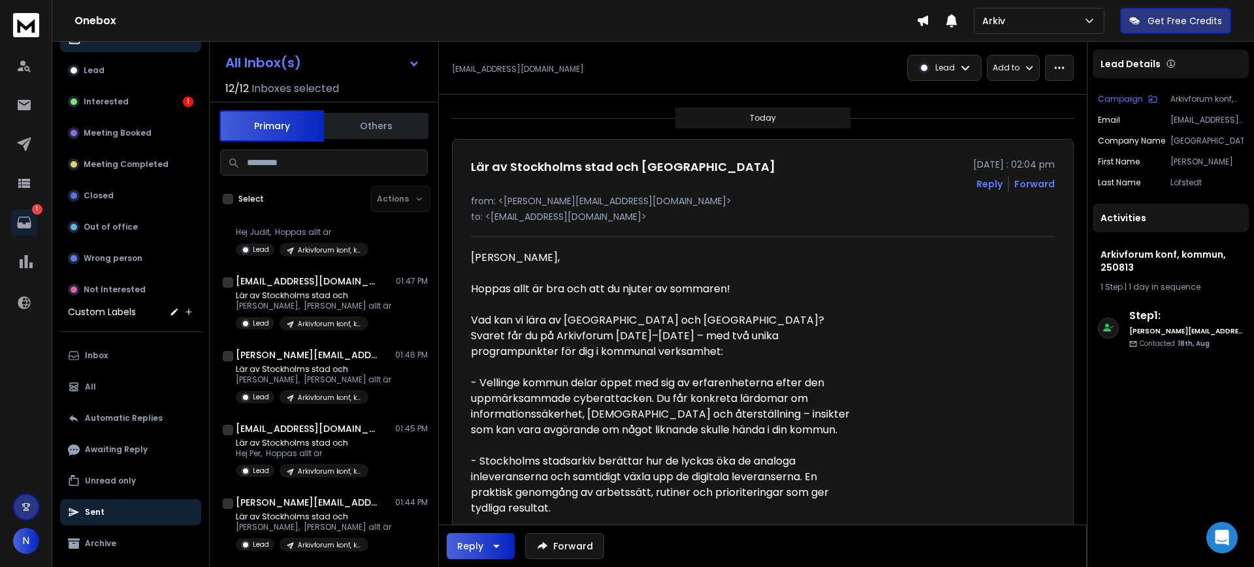
scroll to position [1143, 0]
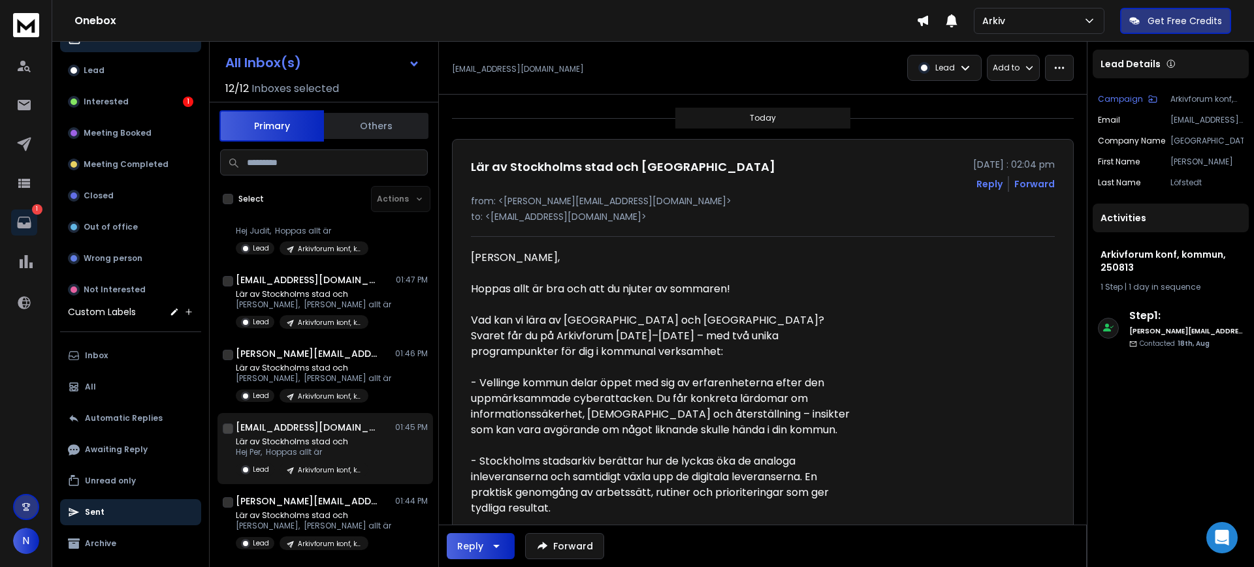
click at [338, 441] on p "Lär av Stockholms stad och" at bounding box center [302, 442] width 133 height 10
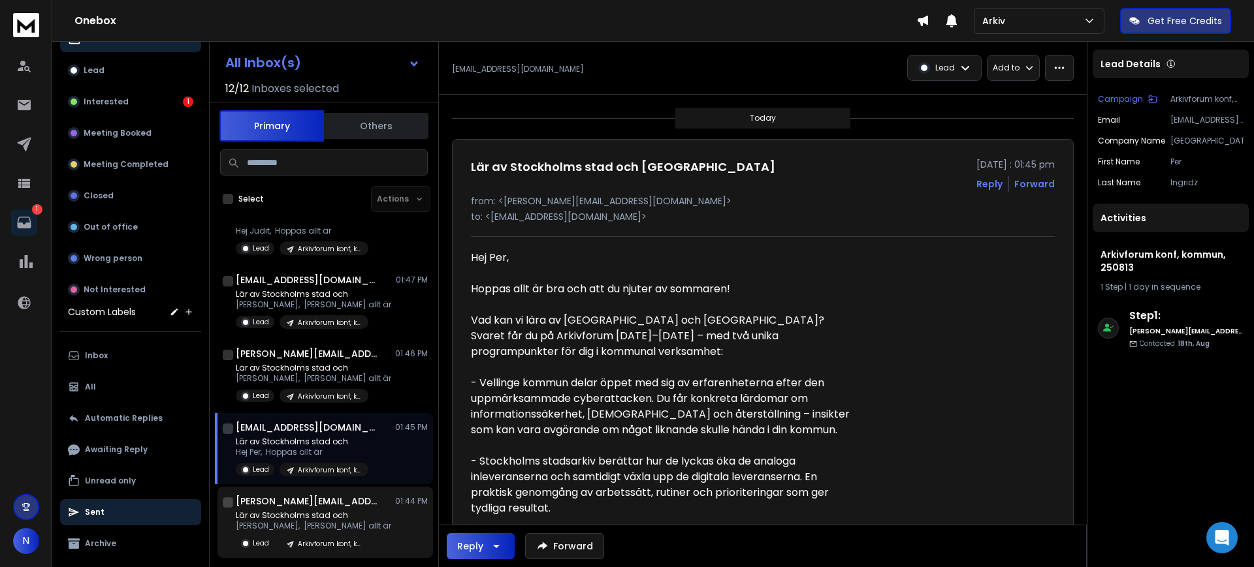
click at [333, 507] on h1 "[PERSON_NAME][EMAIL_ADDRESS][DOMAIN_NAME]" at bounding box center [308, 501] width 144 height 13
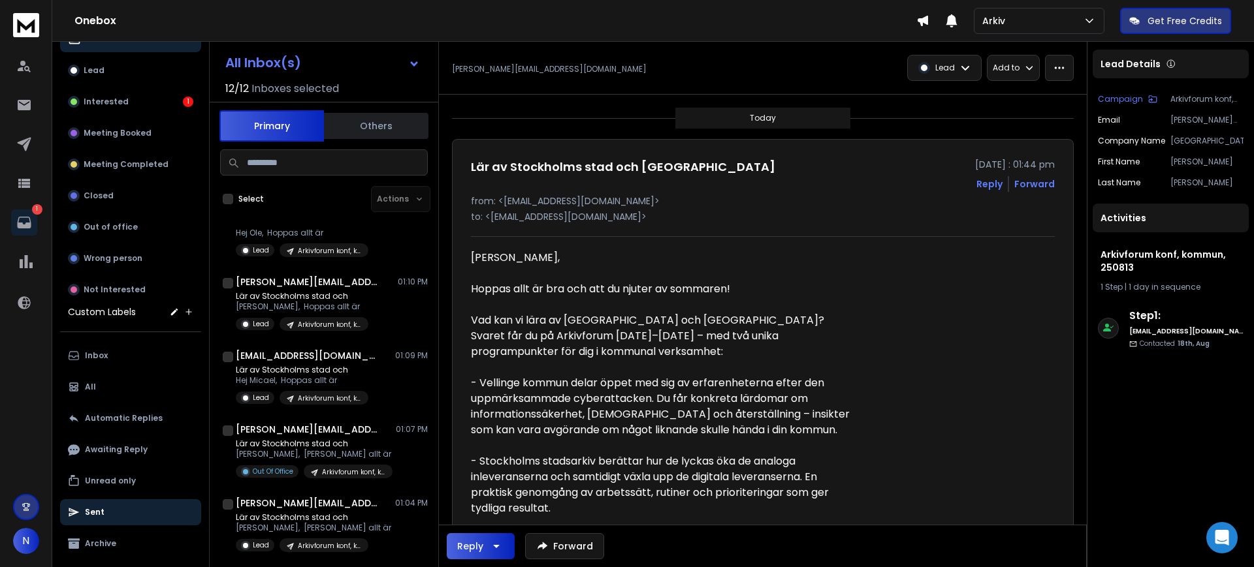
scroll to position [2693, 0]
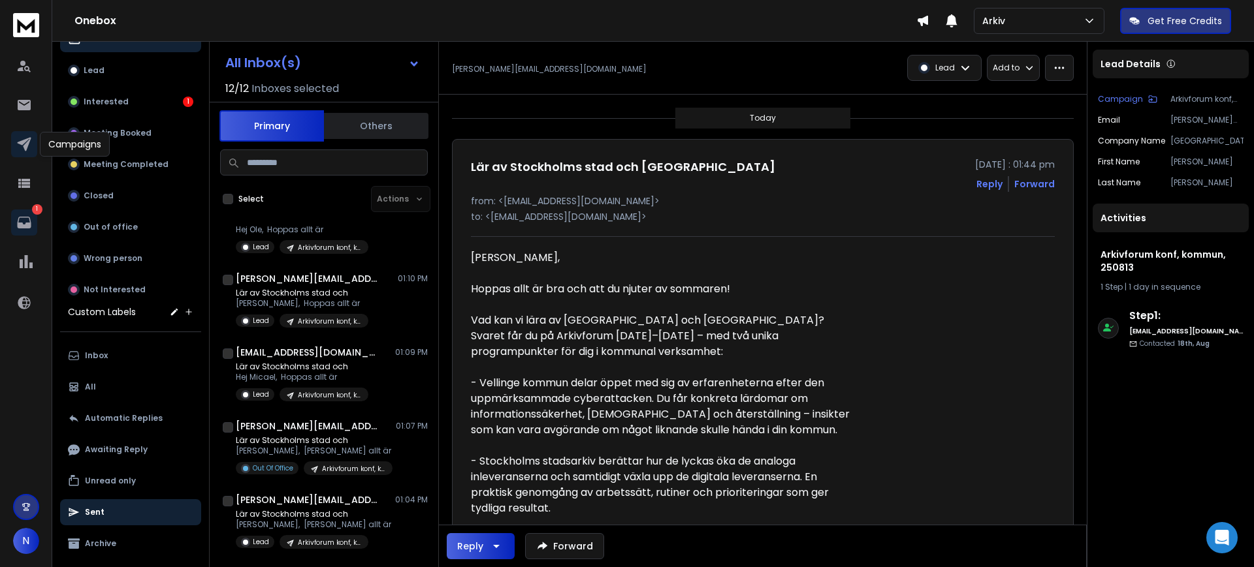
click at [31, 135] on link at bounding box center [24, 144] width 26 height 26
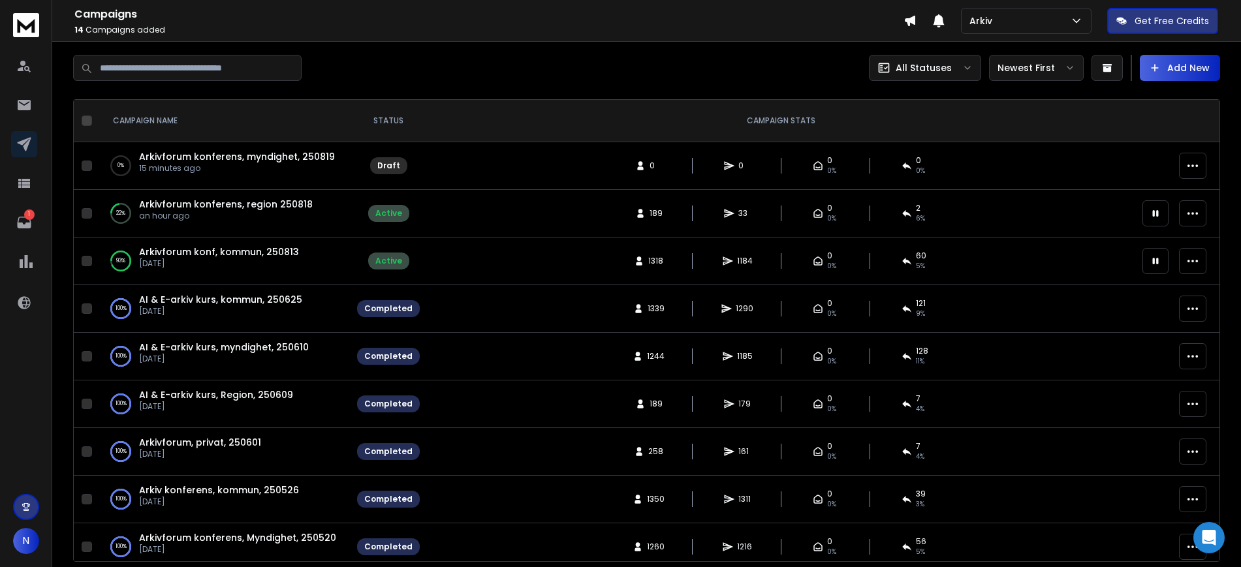
click at [243, 253] on span "Arkivforum konf, kommun, 250813" at bounding box center [219, 252] width 160 height 13
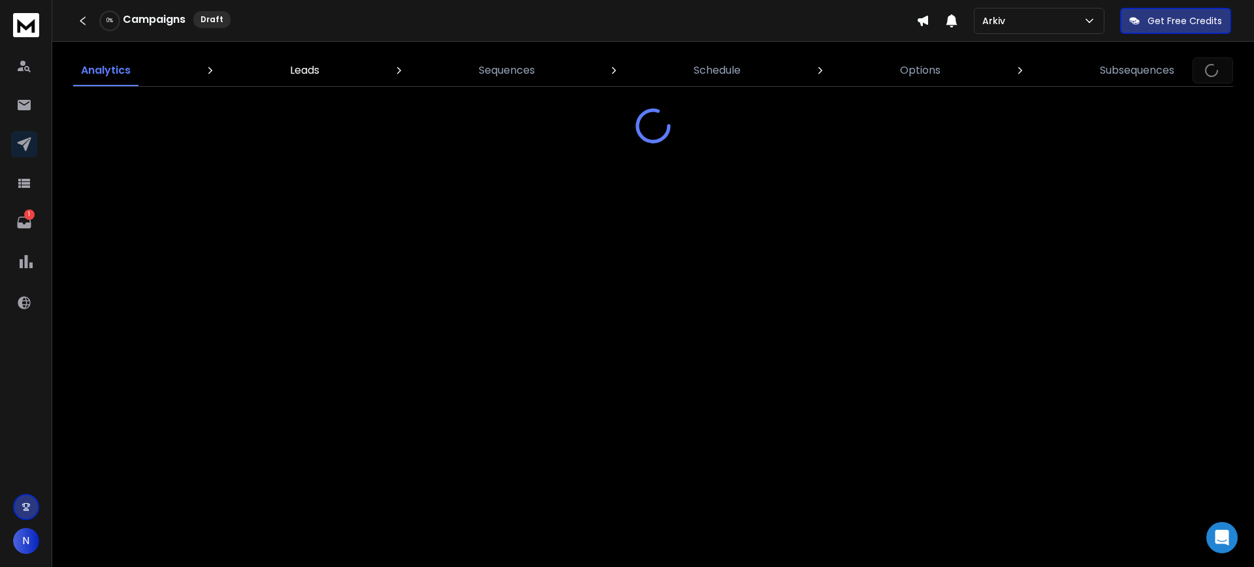
click at [306, 71] on p "Leads" at bounding box center [304, 71] width 29 height 16
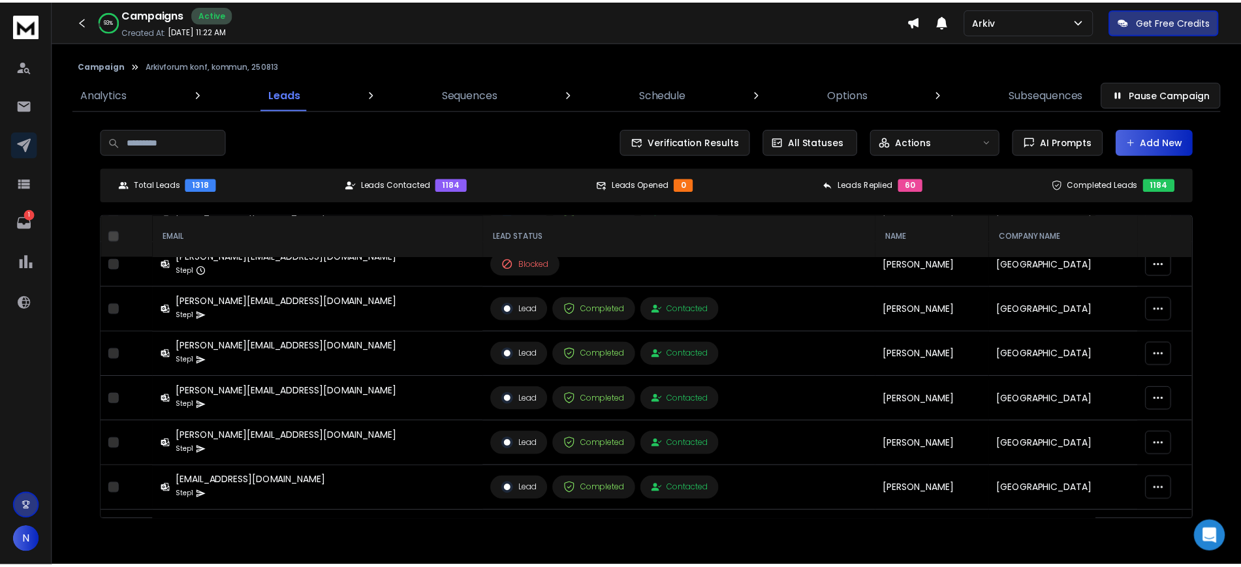
scroll to position [4253, 0]
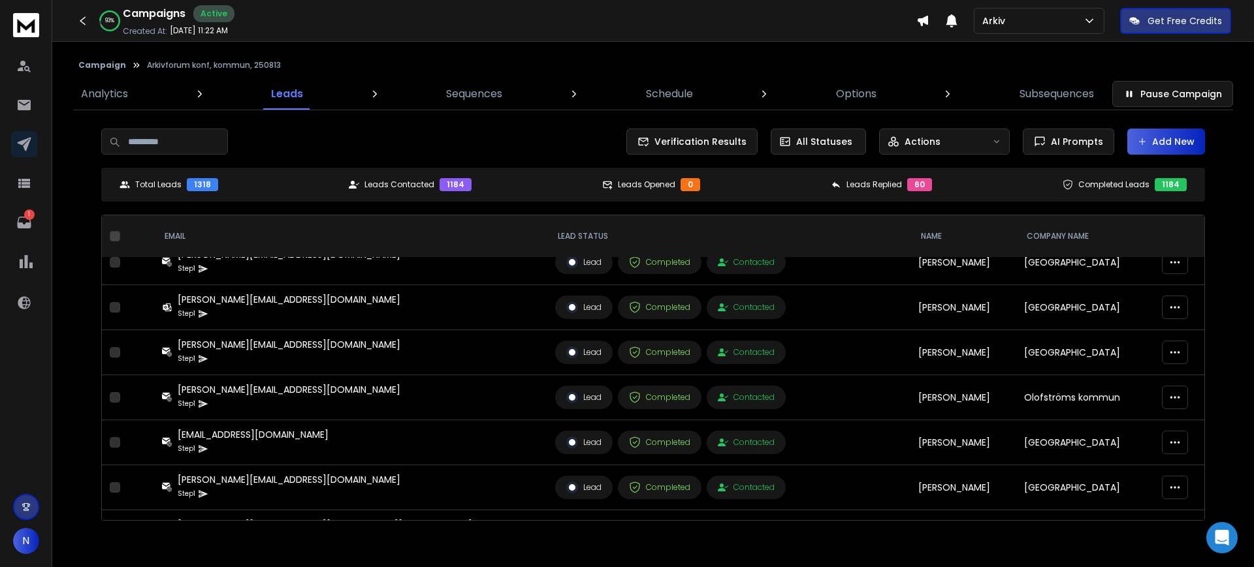
click at [24, 150] on icon at bounding box center [24, 144] width 16 height 16
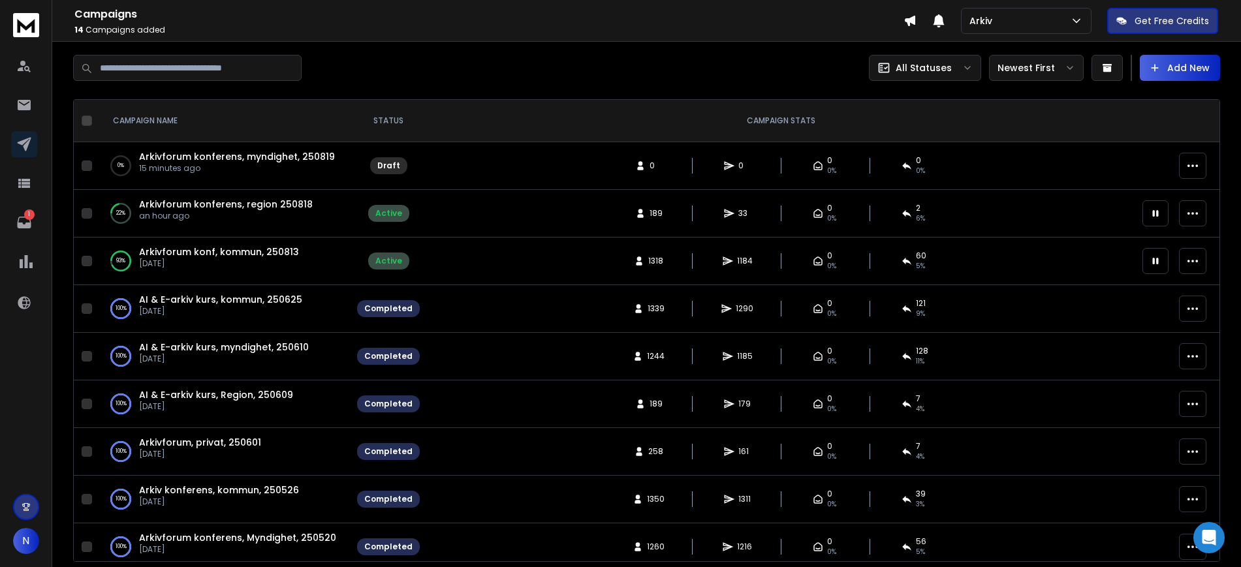
click at [232, 152] on span "Arkivforum konferens, myndighet, 250819" at bounding box center [237, 156] width 196 height 13
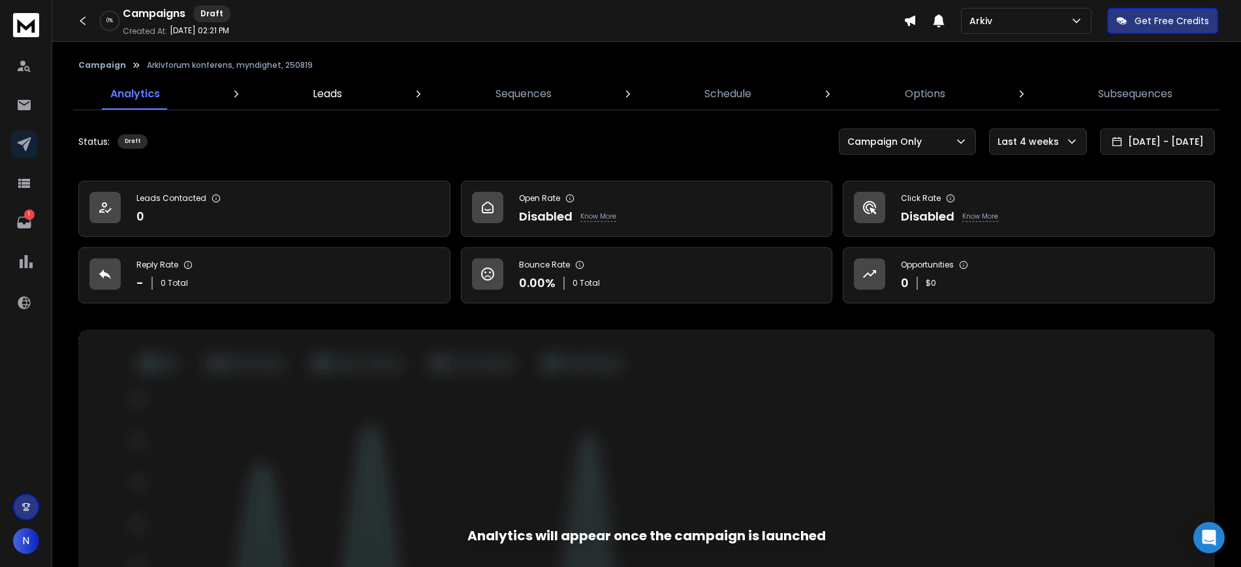
click at [323, 91] on p "Leads" at bounding box center [327, 94] width 29 height 16
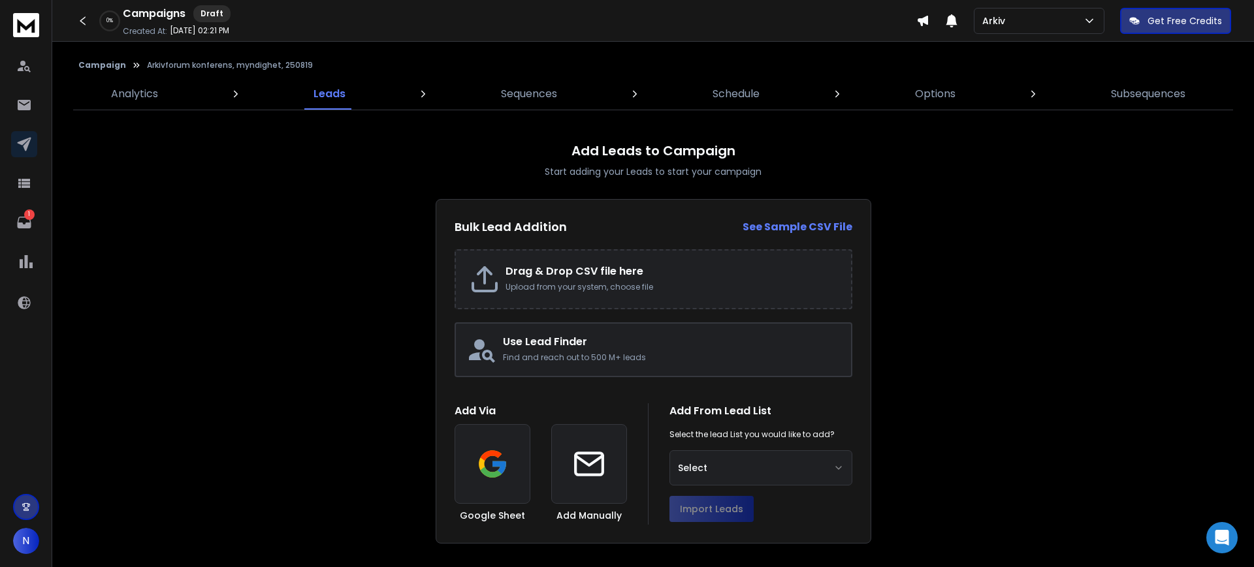
click at [639, 279] on div "Drag & Drop CSV file here Upload from your system, choose file" at bounding box center [671, 279] width 332 height 31
type input "**********"
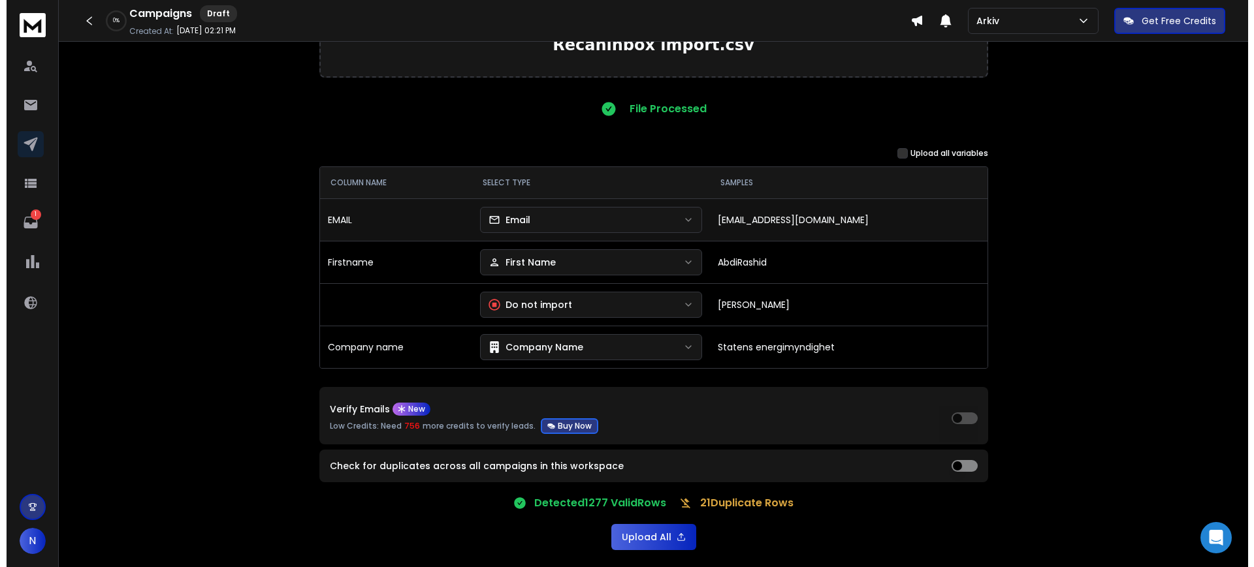
scroll to position [86, 0]
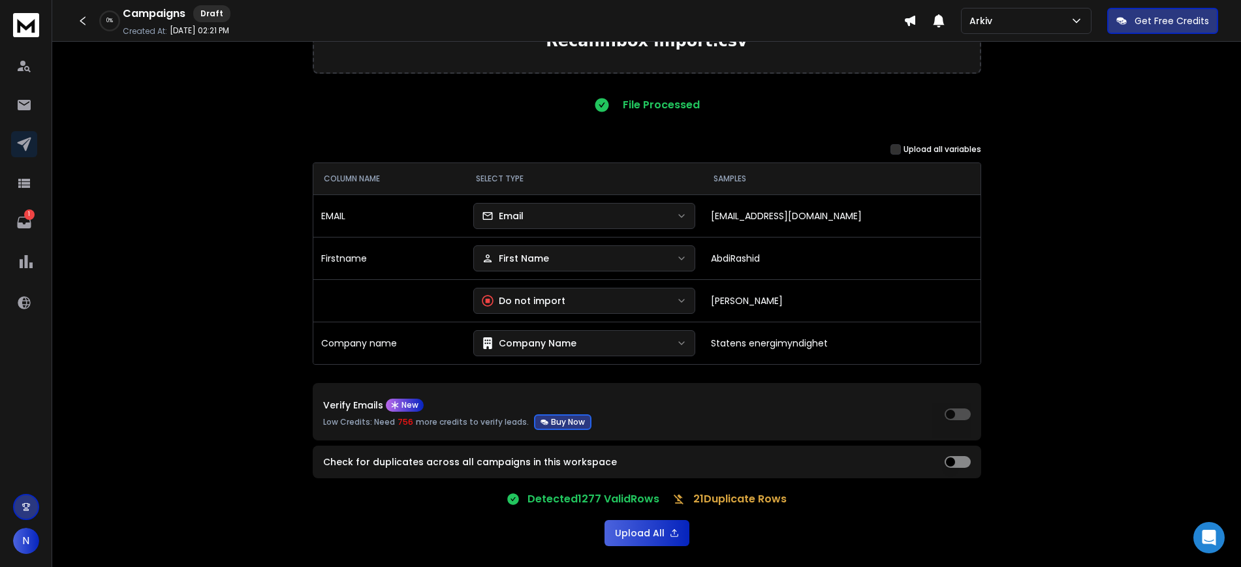
click at [648, 535] on button "Upload All" at bounding box center [647, 533] width 85 height 26
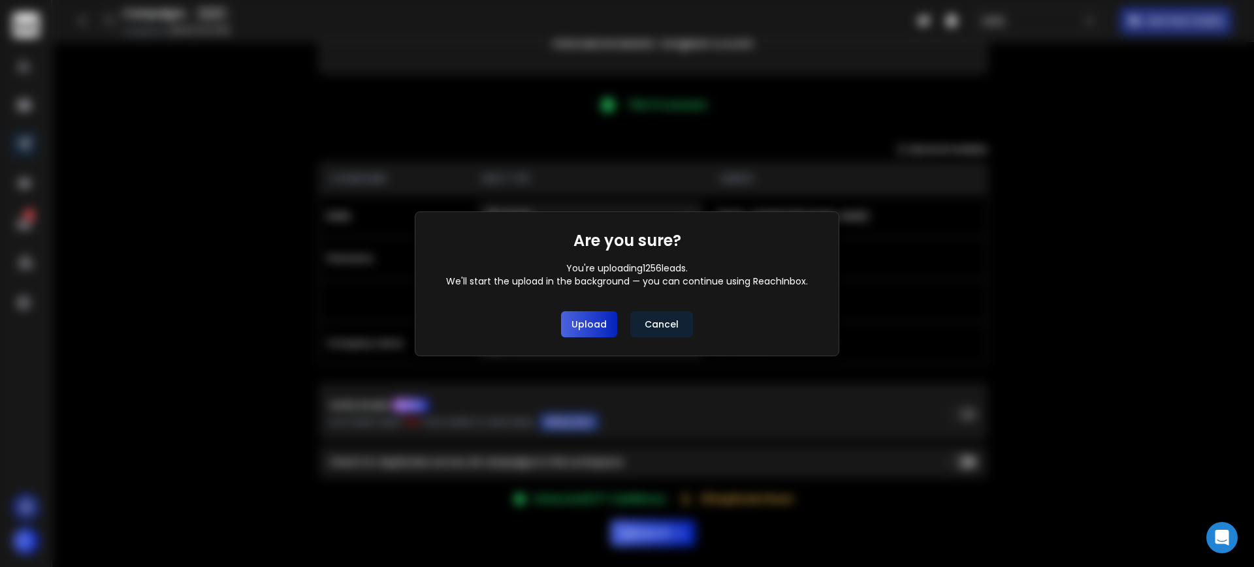
click at [588, 326] on button "Upload" at bounding box center [589, 324] width 56 height 26
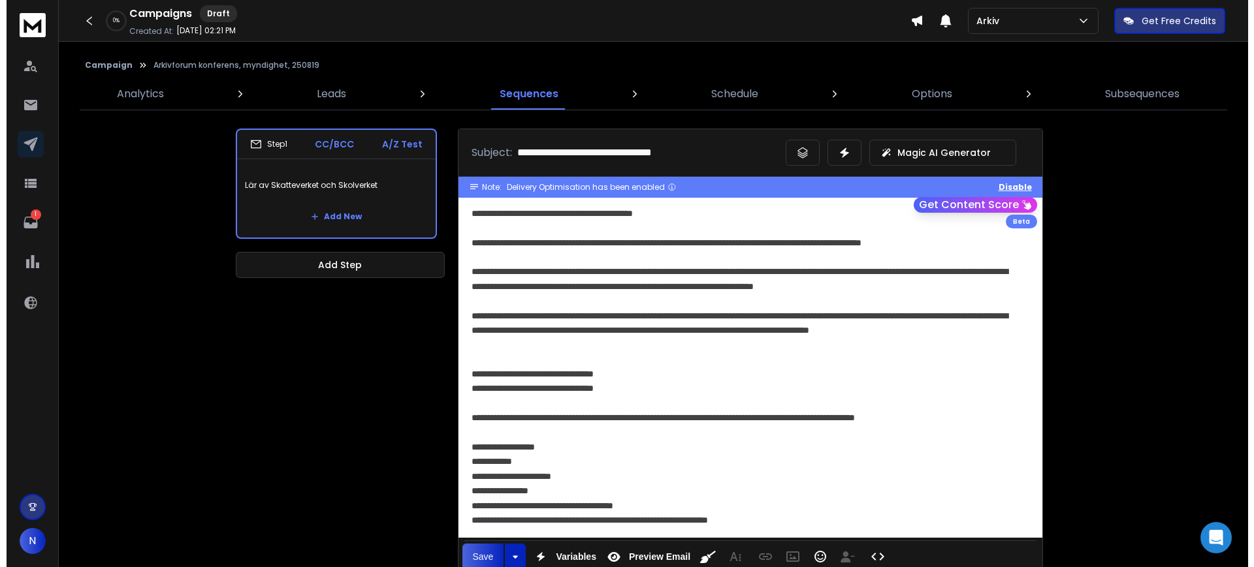
scroll to position [52, 0]
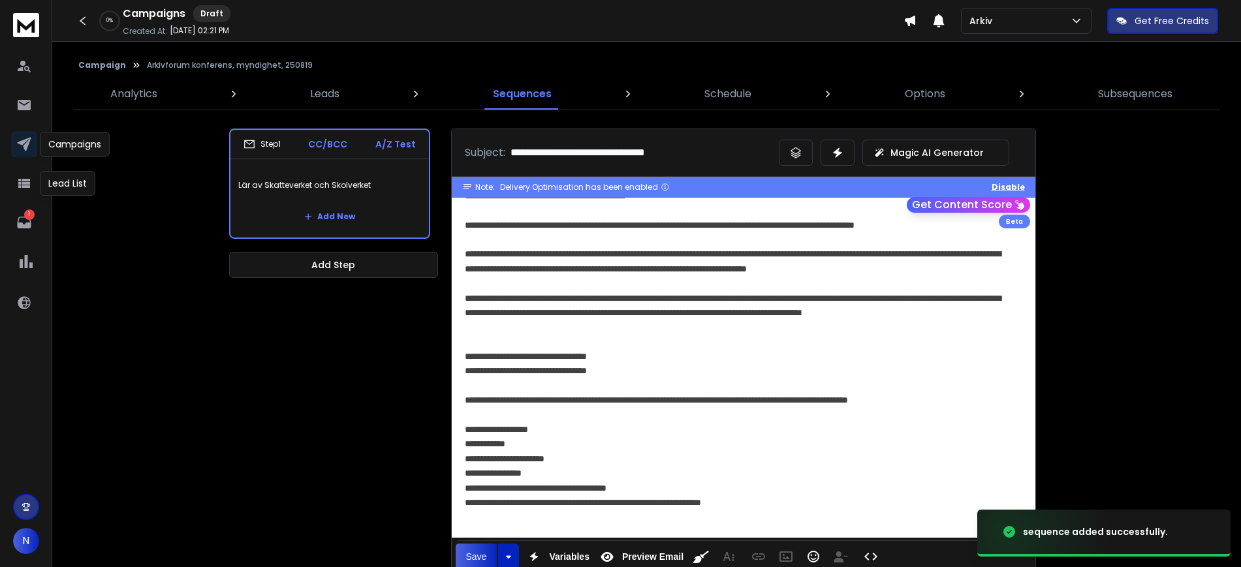
click at [23, 148] on icon at bounding box center [24, 144] width 16 height 16
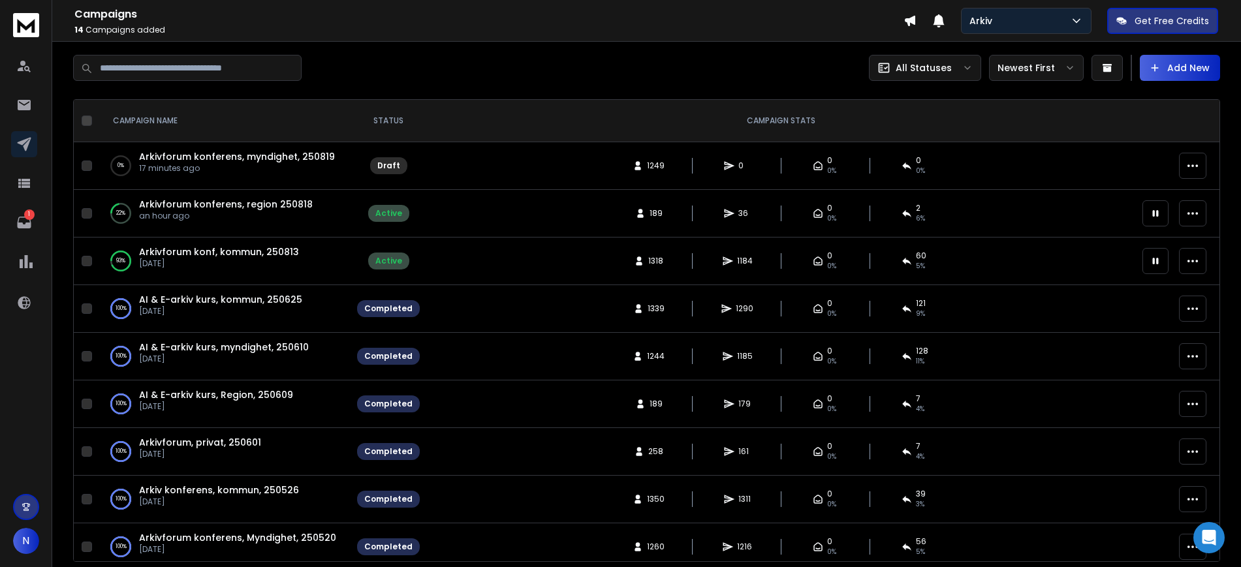
click at [1019, 24] on div "Arkiv" at bounding box center [1027, 20] width 114 height 13
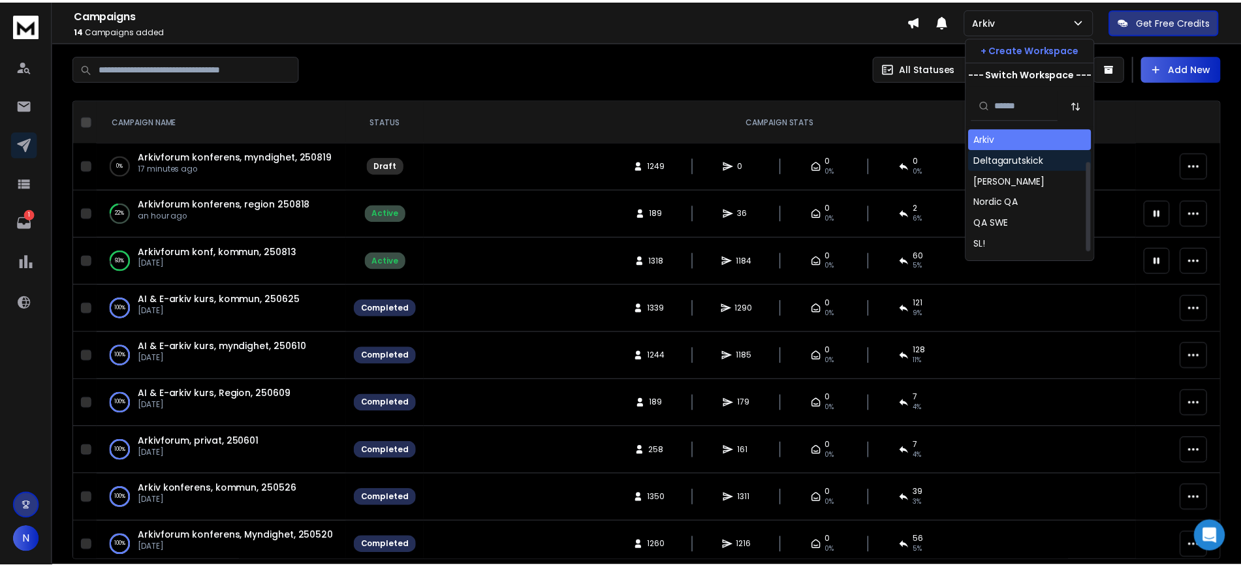
scroll to position [57, 0]
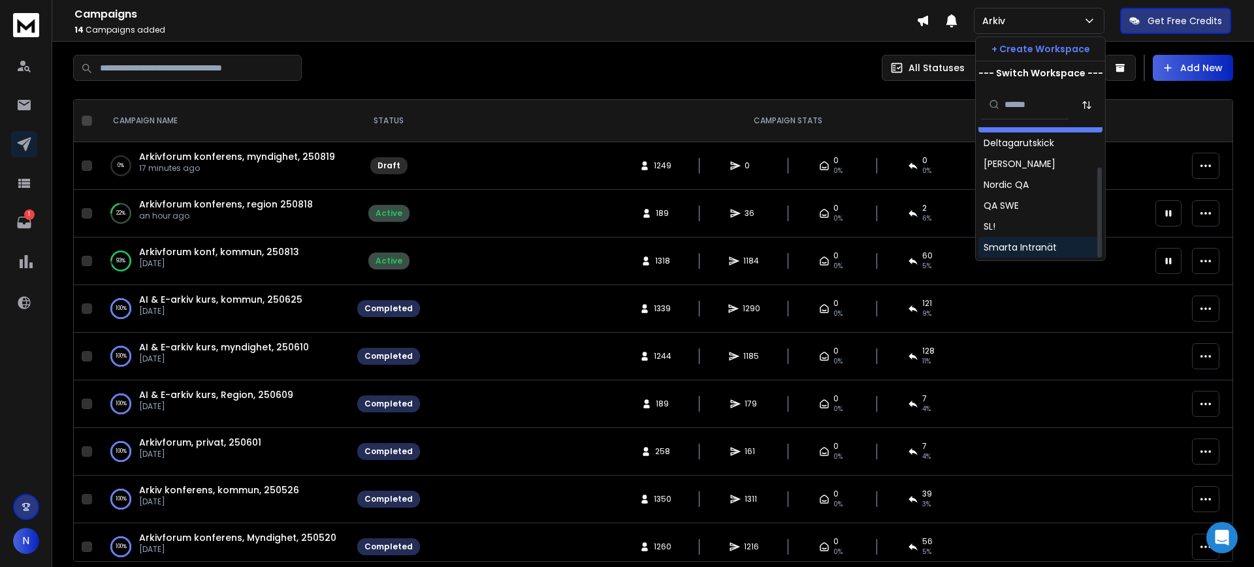
click at [1023, 243] on div "Smarta Intranät" at bounding box center [1019, 247] width 73 height 13
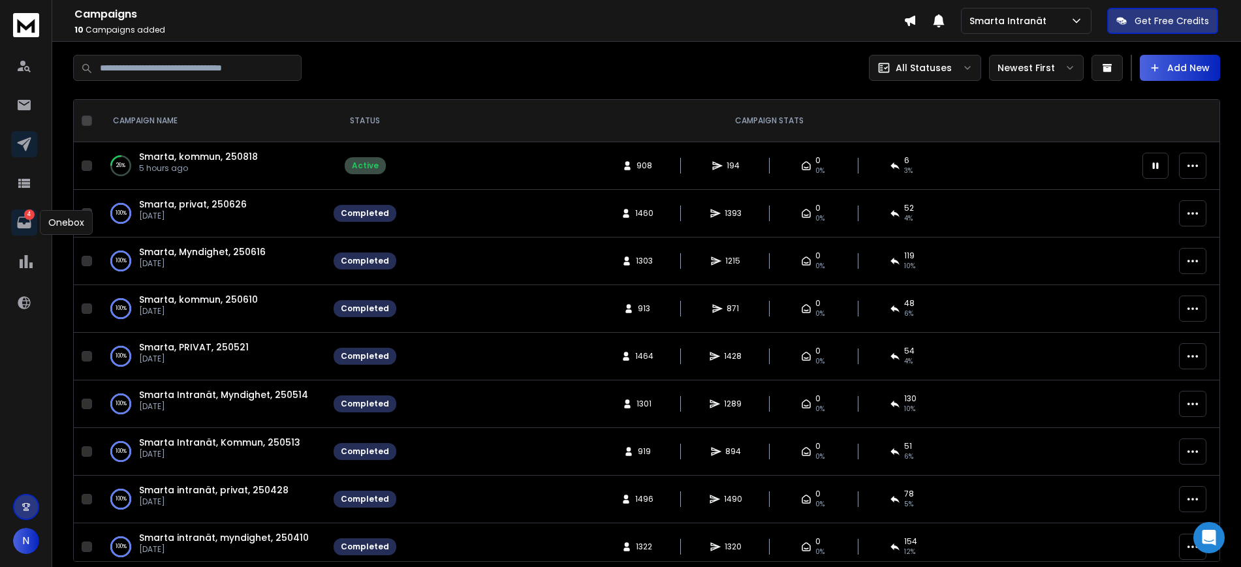
click at [24, 217] on icon at bounding box center [24, 223] width 16 height 16
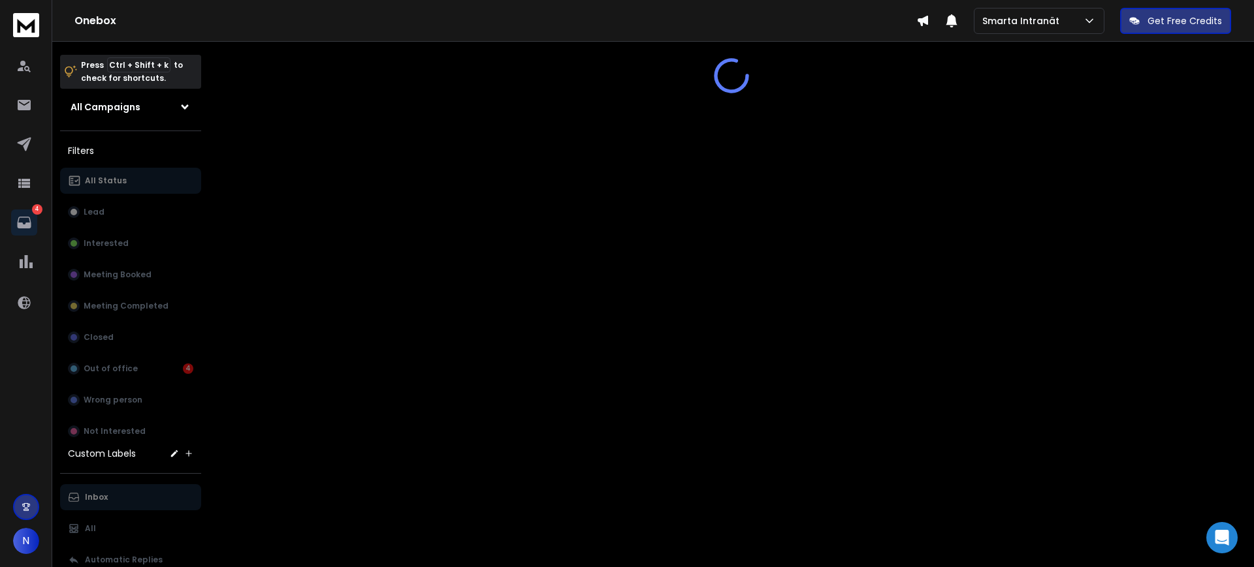
click at [122, 366] on div "All Status Lead Interested Meeting Booked Meeting Completed Closed Out of offic…" at bounding box center [130, 306] width 141 height 277
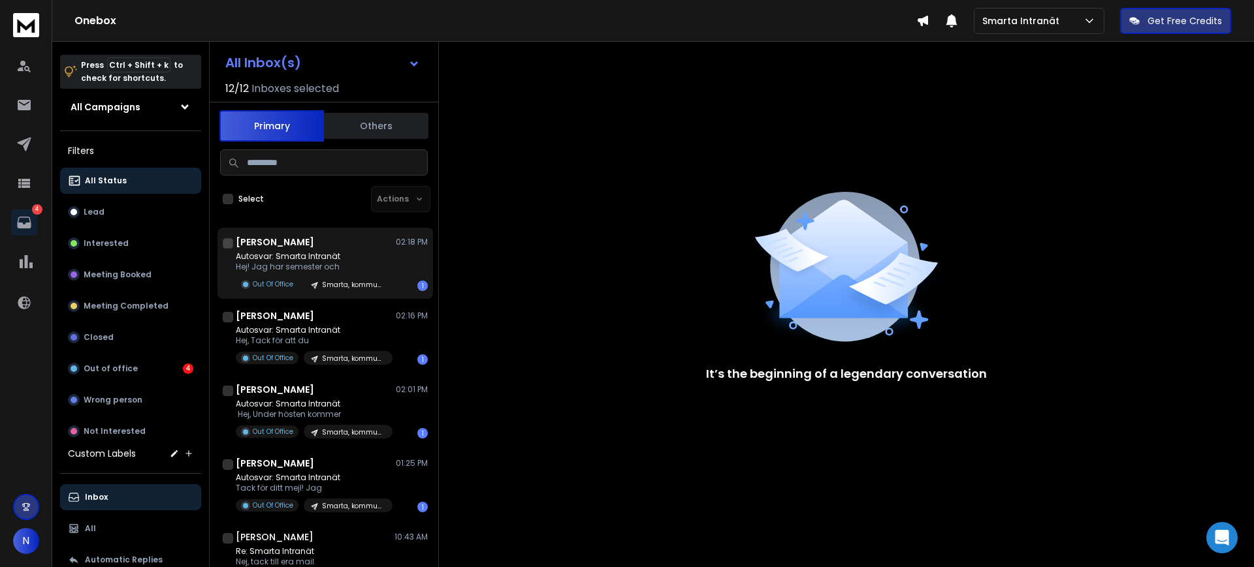
click at [313, 252] on p "Autosvar: Smarta Intranät" at bounding box center [314, 256] width 157 height 10
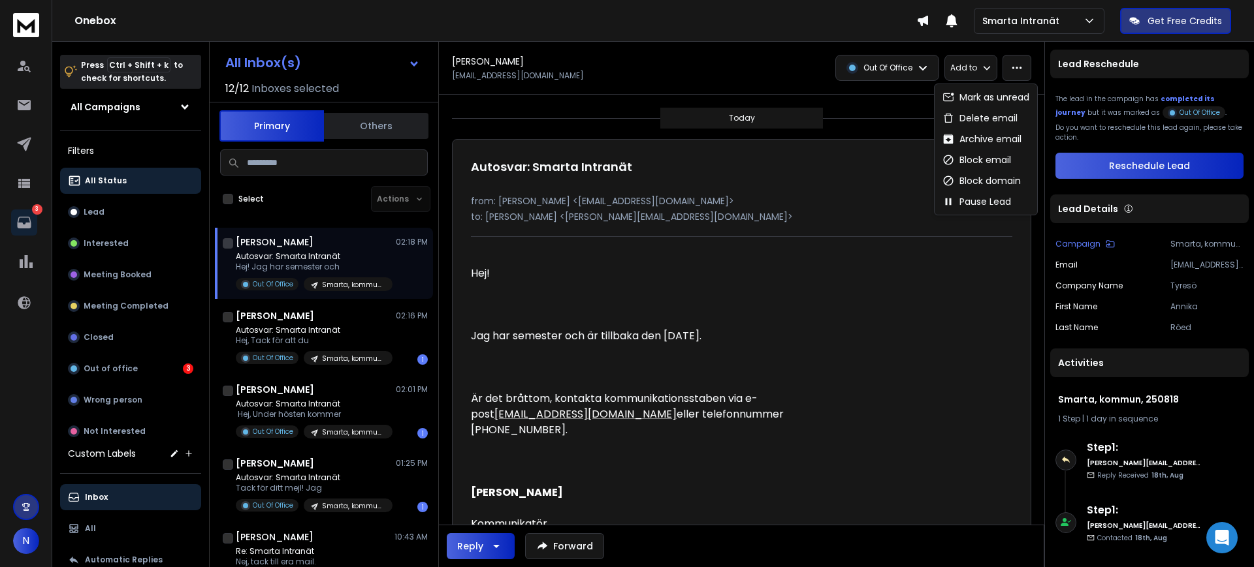
click at [1022, 67] on icon "button" at bounding box center [1017, 68] width 10 height 2
click at [1008, 115] on div "Delete email" at bounding box center [979, 118] width 75 height 13
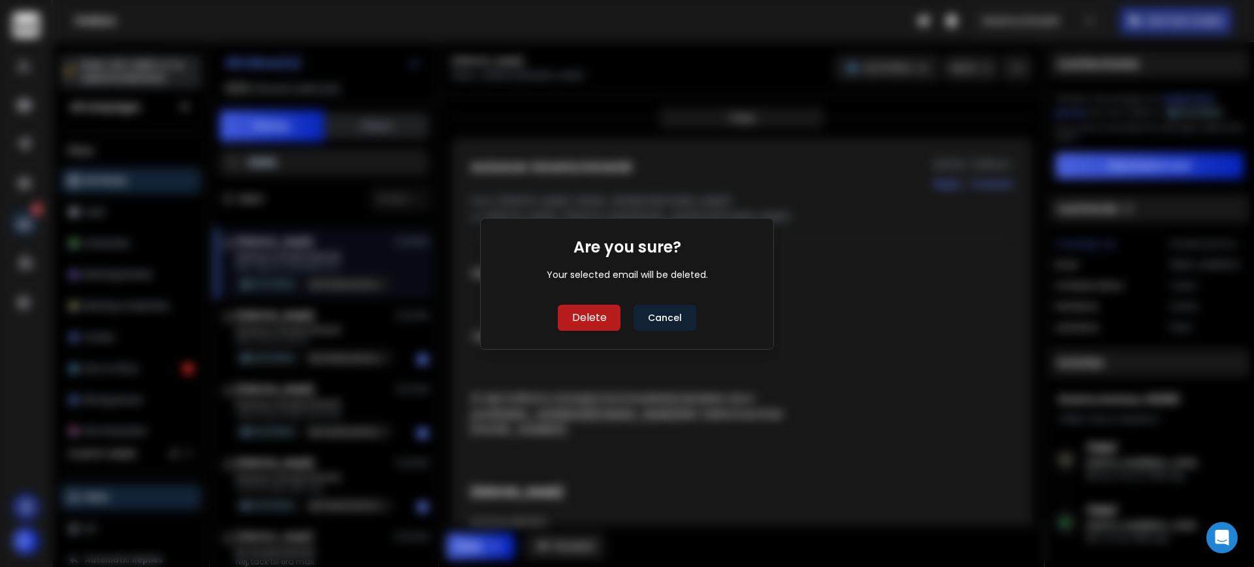
click at [603, 319] on button "Delete" at bounding box center [589, 318] width 63 height 26
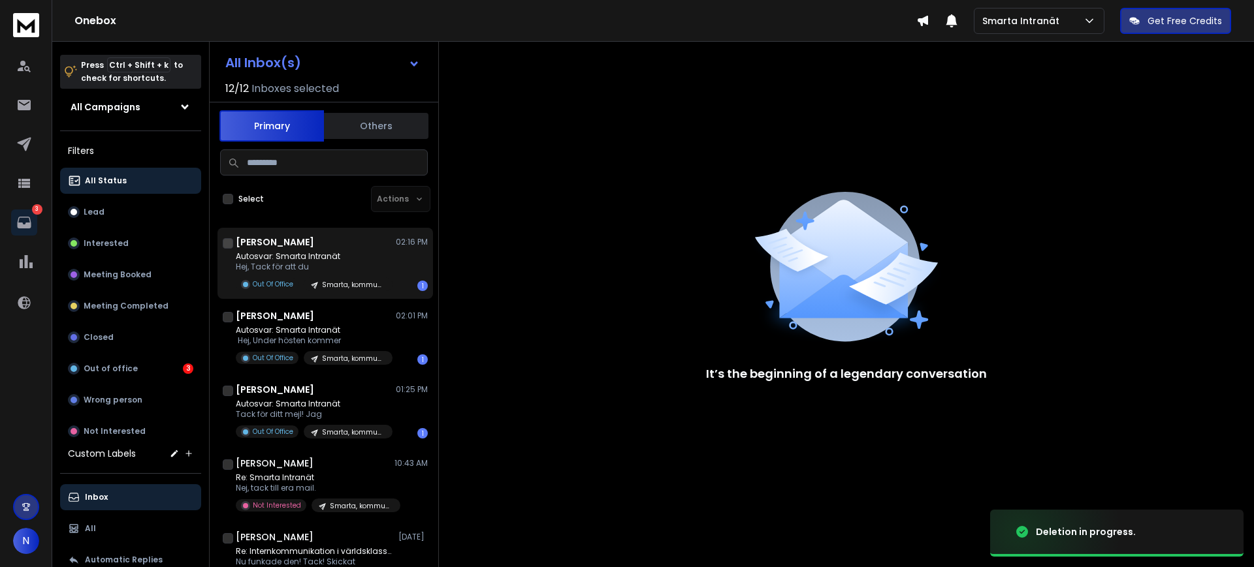
click at [345, 242] on div "Broman Annika 02:16 PM" at bounding box center [332, 242] width 192 height 13
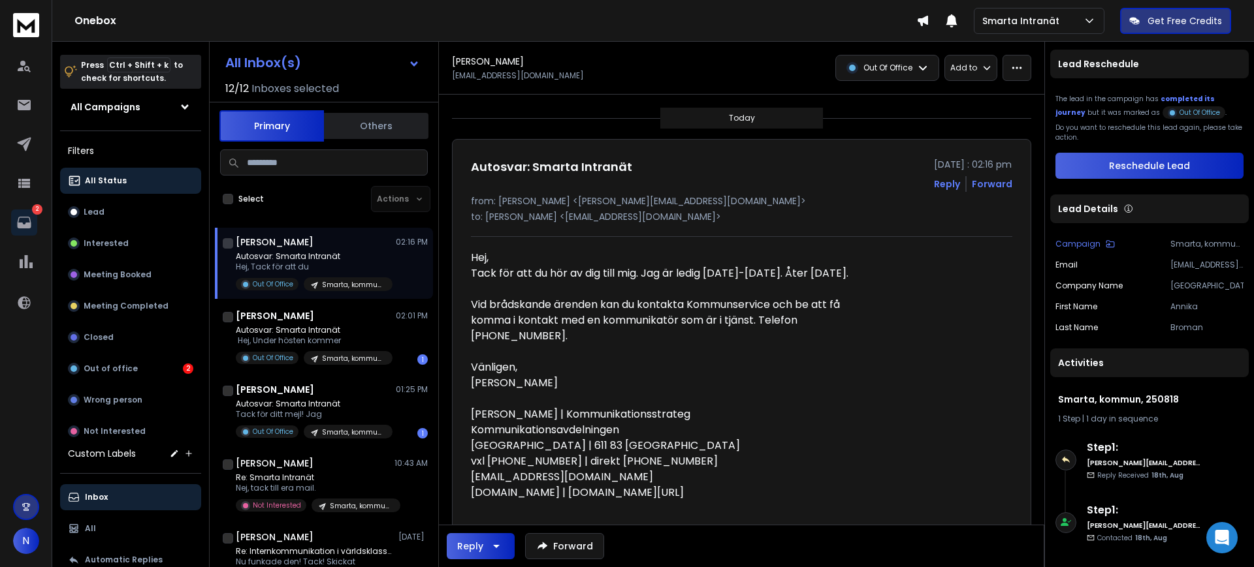
click at [1023, 63] on icon "button" at bounding box center [1017, 68] width 12 height 12
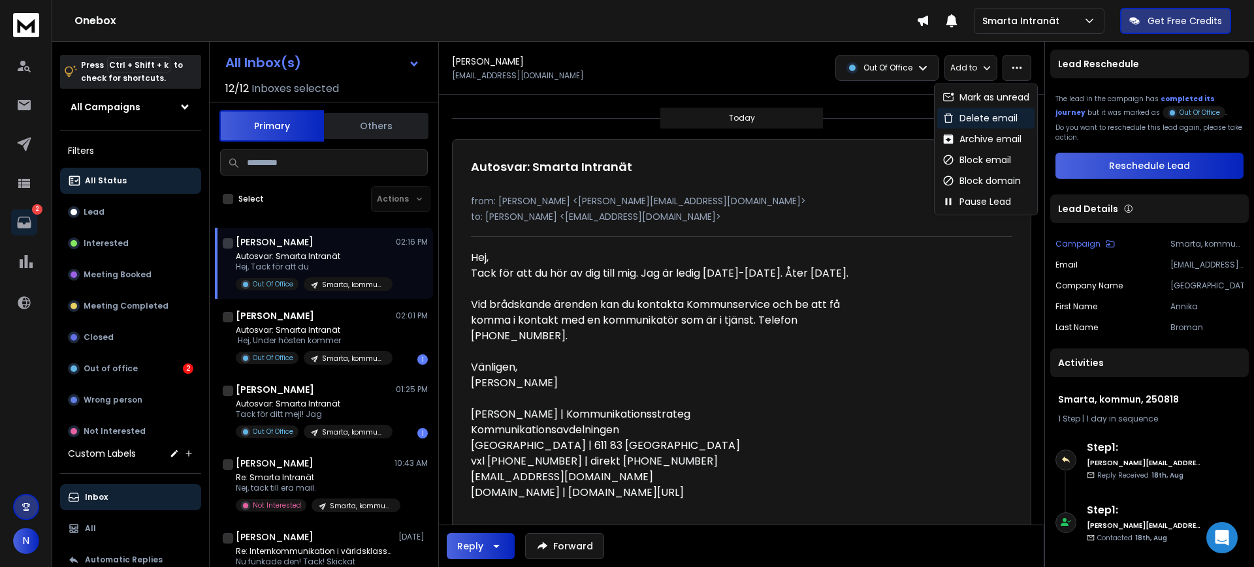
click at [1008, 117] on div "Delete email" at bounding box center [979, 118] width 75 height 13
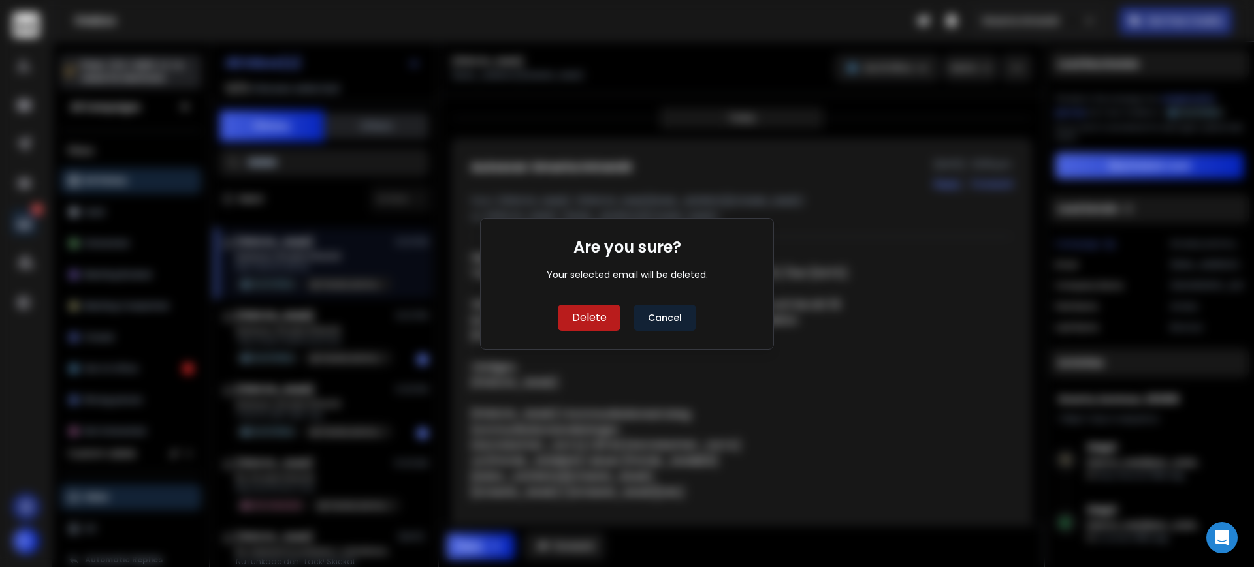
click at [597, 309] on button "Delete" at bounding box center [589, 318] width 63 height 26
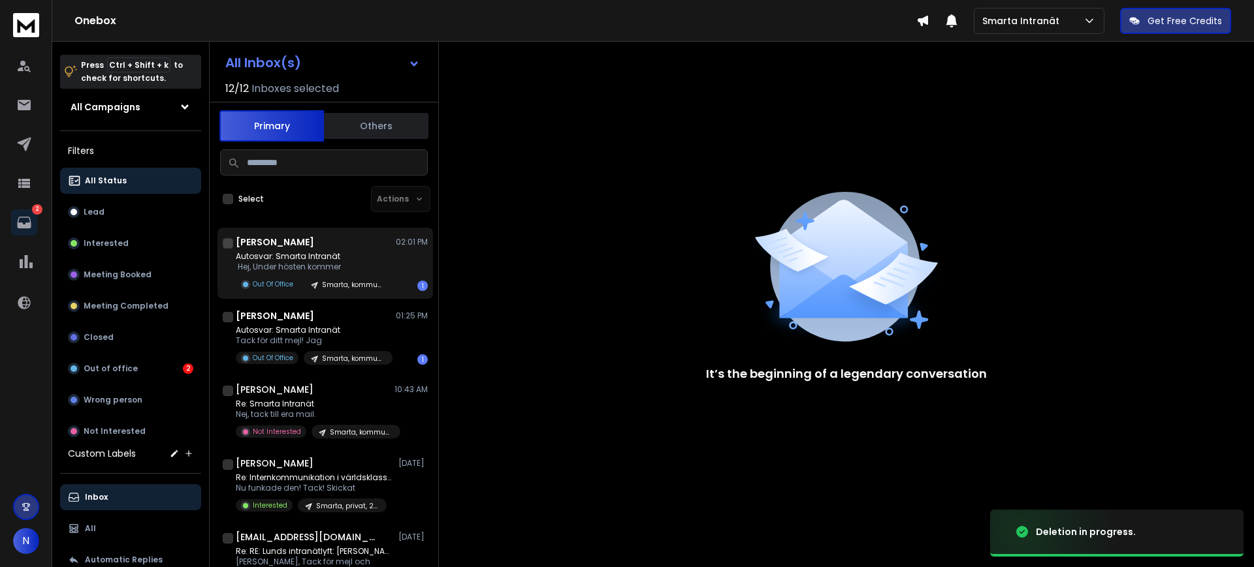
click at [332, 249] on div "Anna-Lena Karlsson 02:01 PM Autosvar: Smarta Intranät ﻿ Hej, Under hösten komme…" at bounding box center [332, 264] width 192 height 56
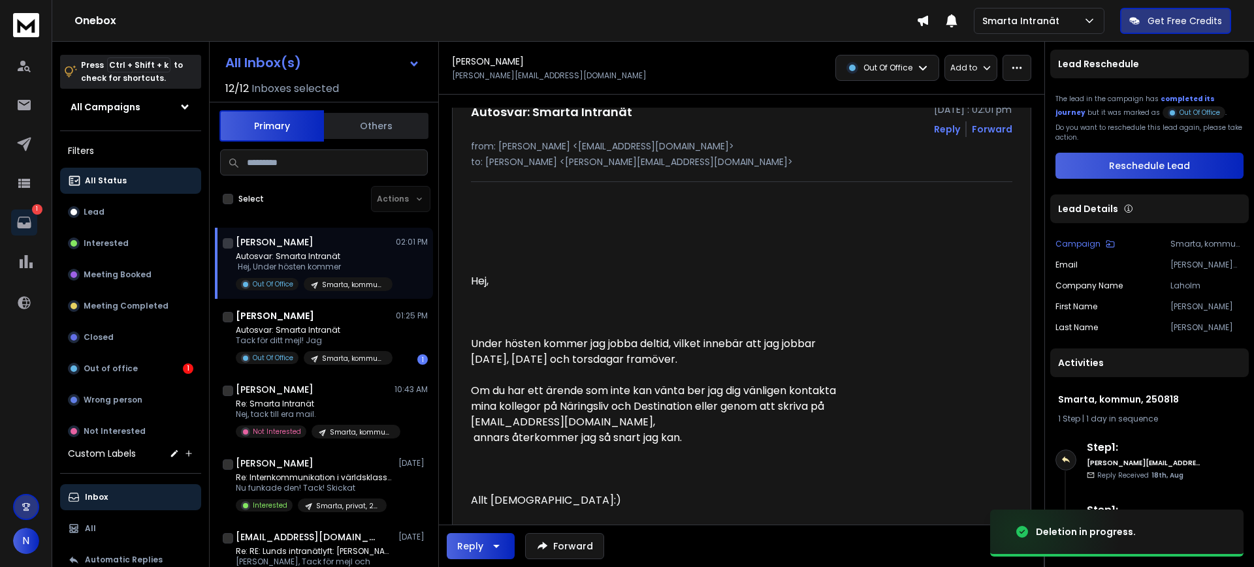
scroll to position [82, 0]
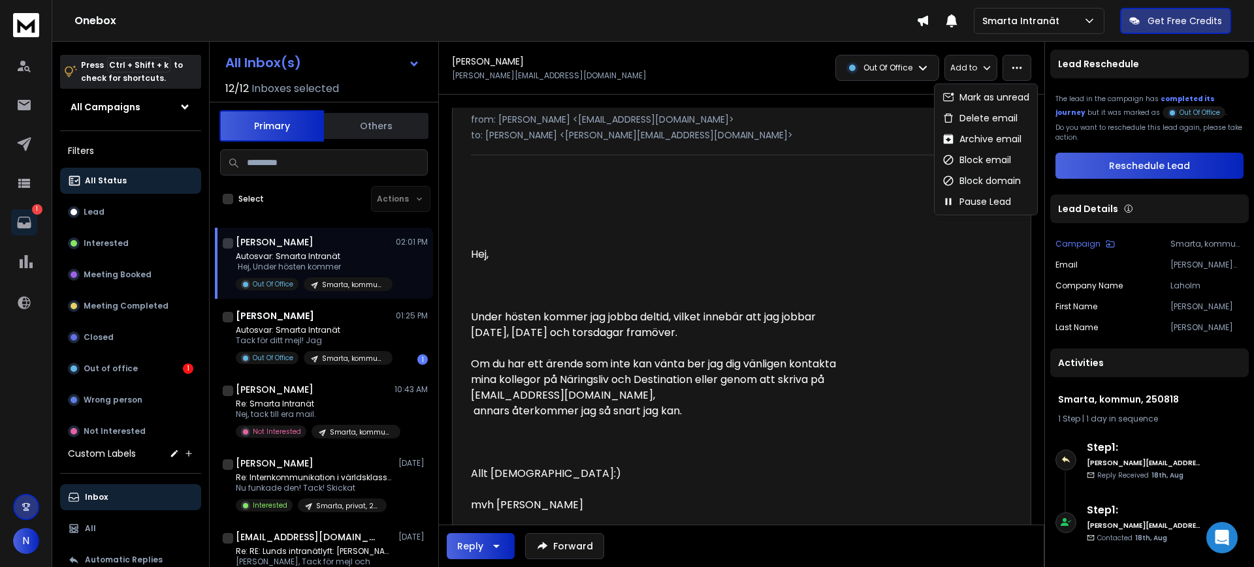
click at [1030, 74] on button "button" at bounding box center [1016, 68] width 29 height 26
click at [1006, 114] on div "Delete email" at bounding box center [979, 118] width 75 height 13
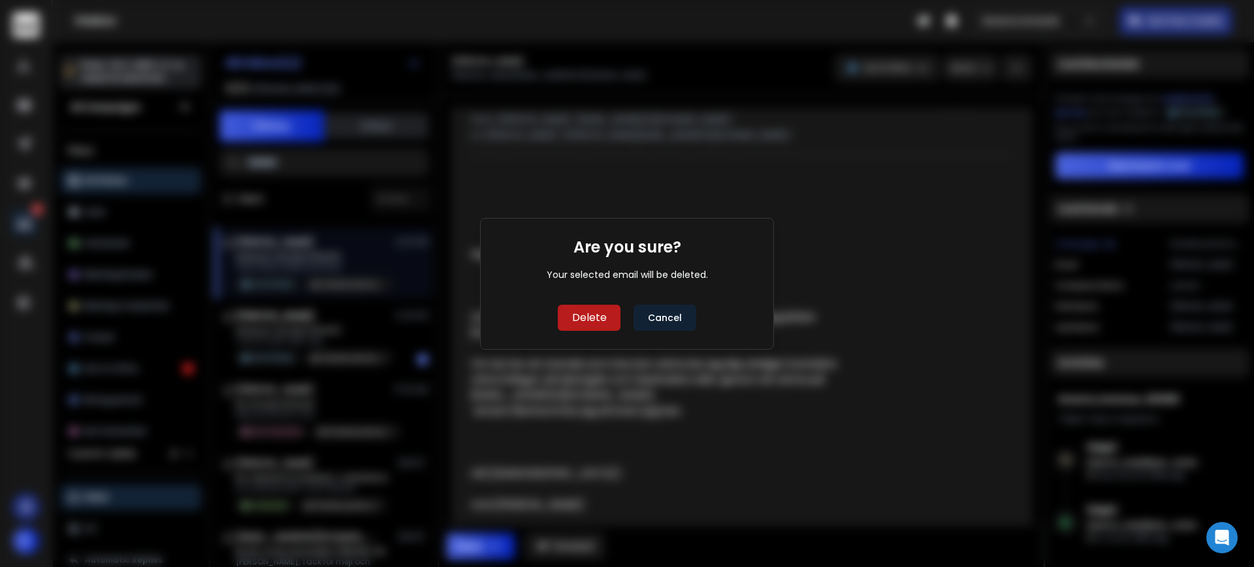
click at [609, 319] on button "Delete" at bounding box center [589, 318] width 63 height 26
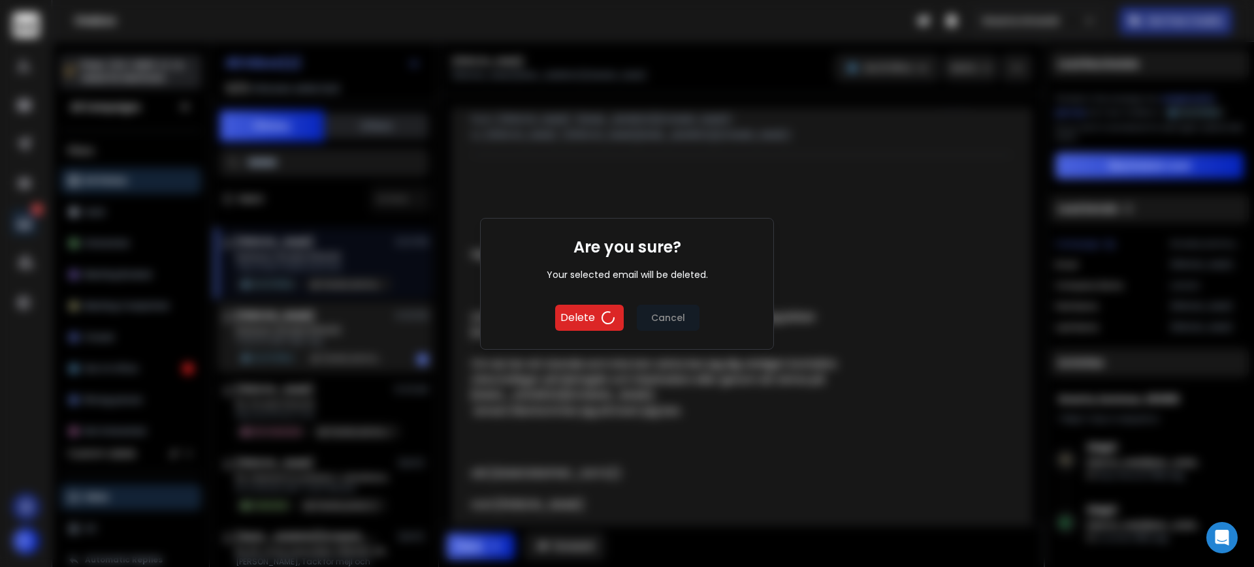
scroll to position [0, 0]
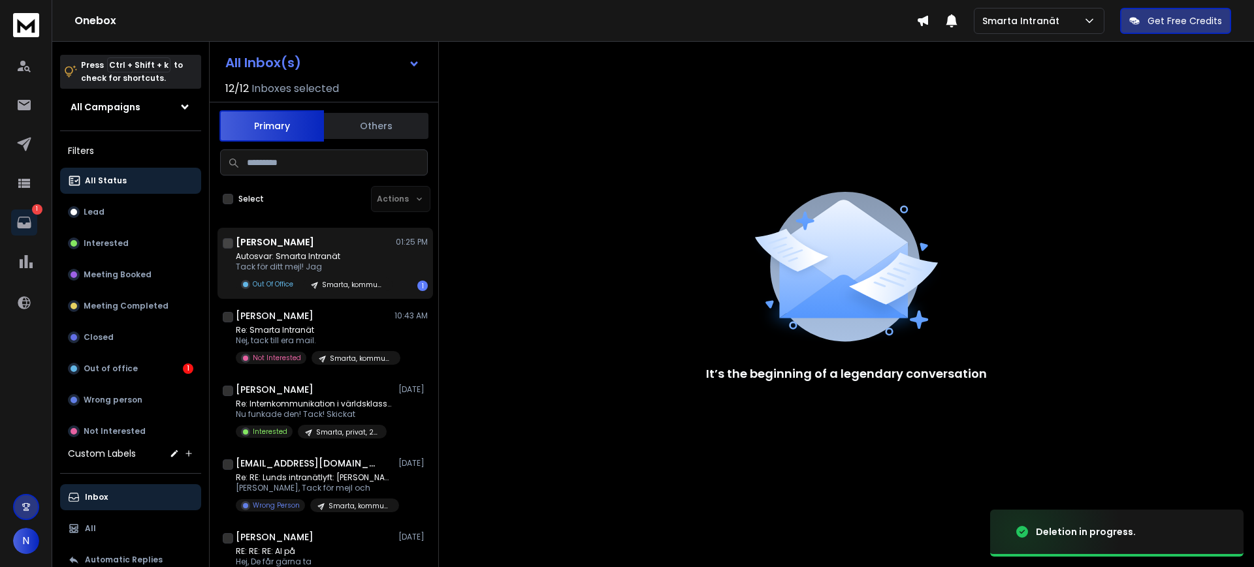
click at [315, 246] on div "Anna Beuerman 01:25 PM" at bounding box center [332, 242] width 192 height 13
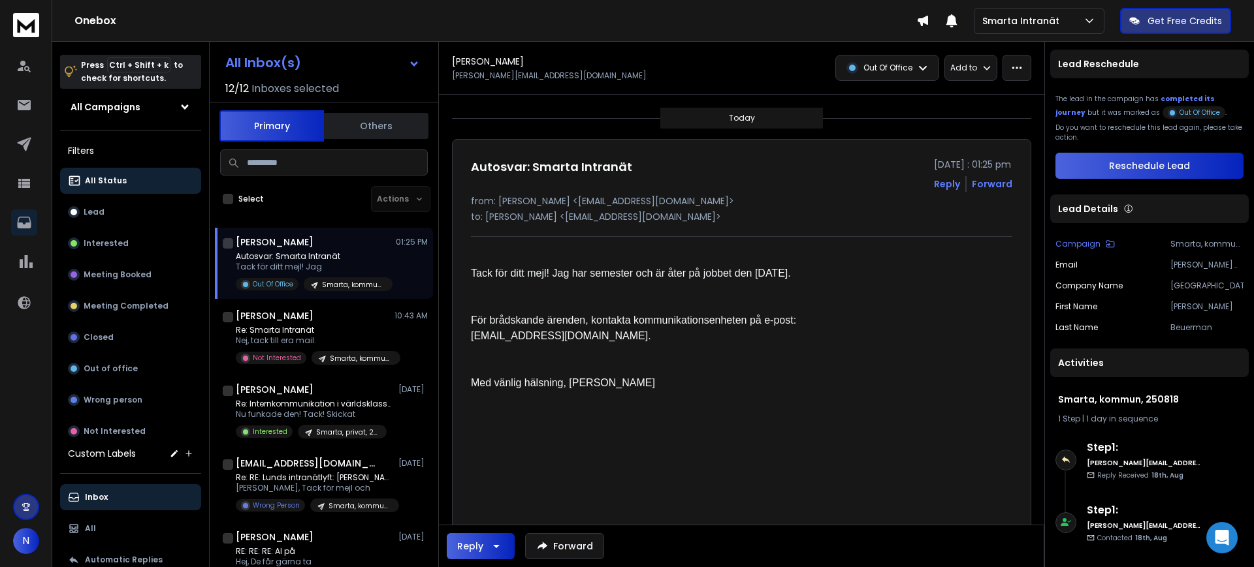
click at [1023, 73] on icon "button" at bounding box center [1017, 68] width 12 height 12
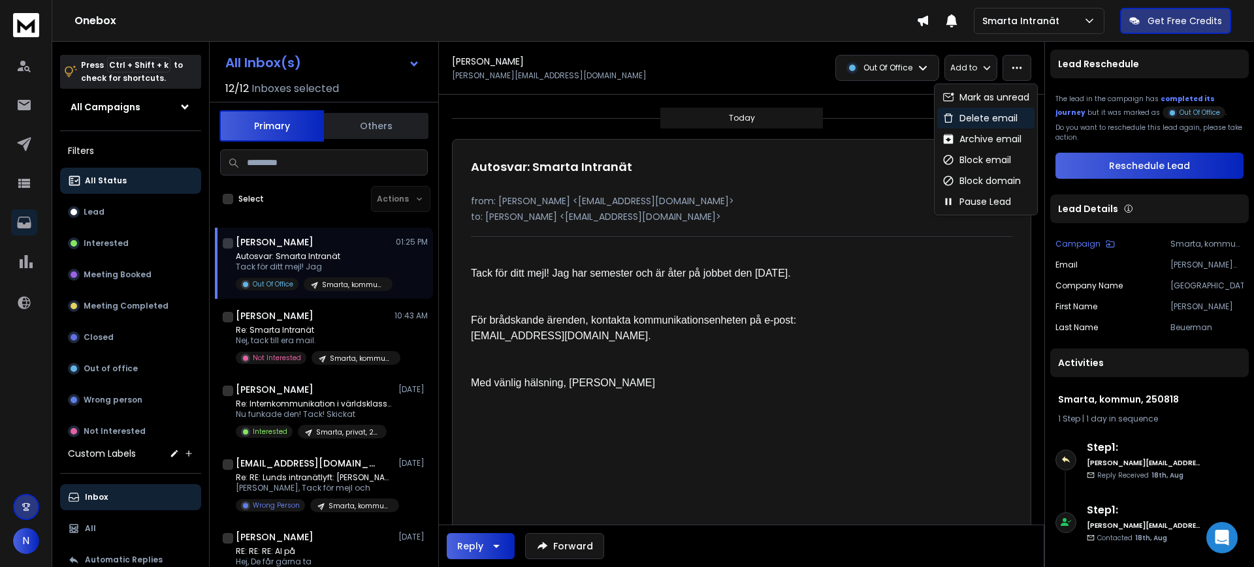
click at [993, 115] on div "Delete email" at bounding box center [979, 118] width 75 height 13
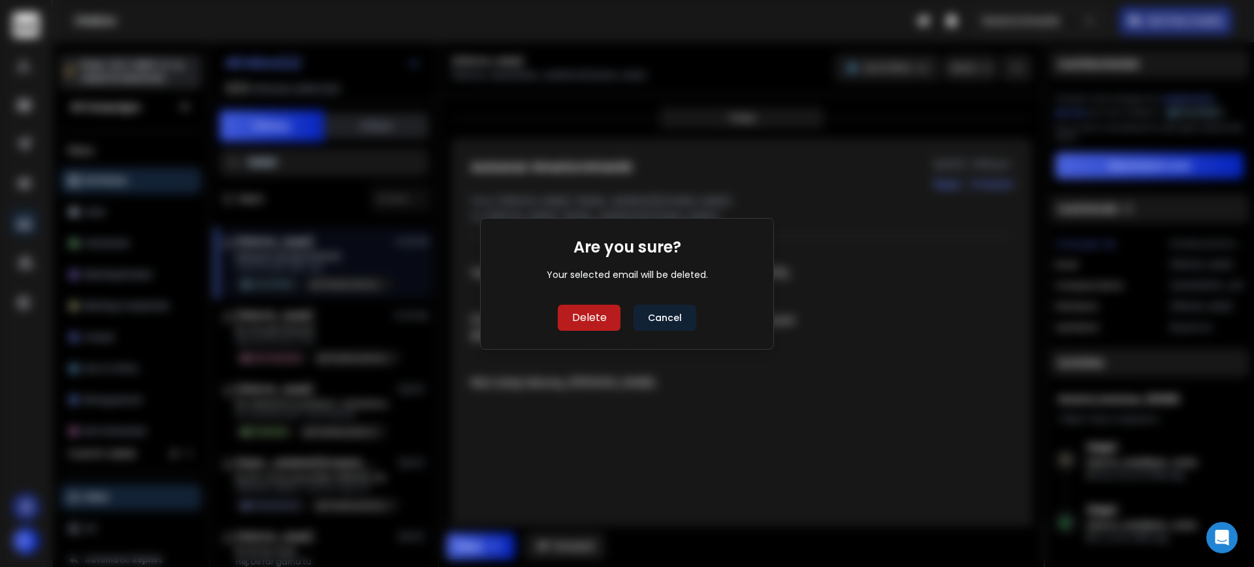
click at [584, 319] on button "Delete" at bounding box center [589, 318] width 63 height 26
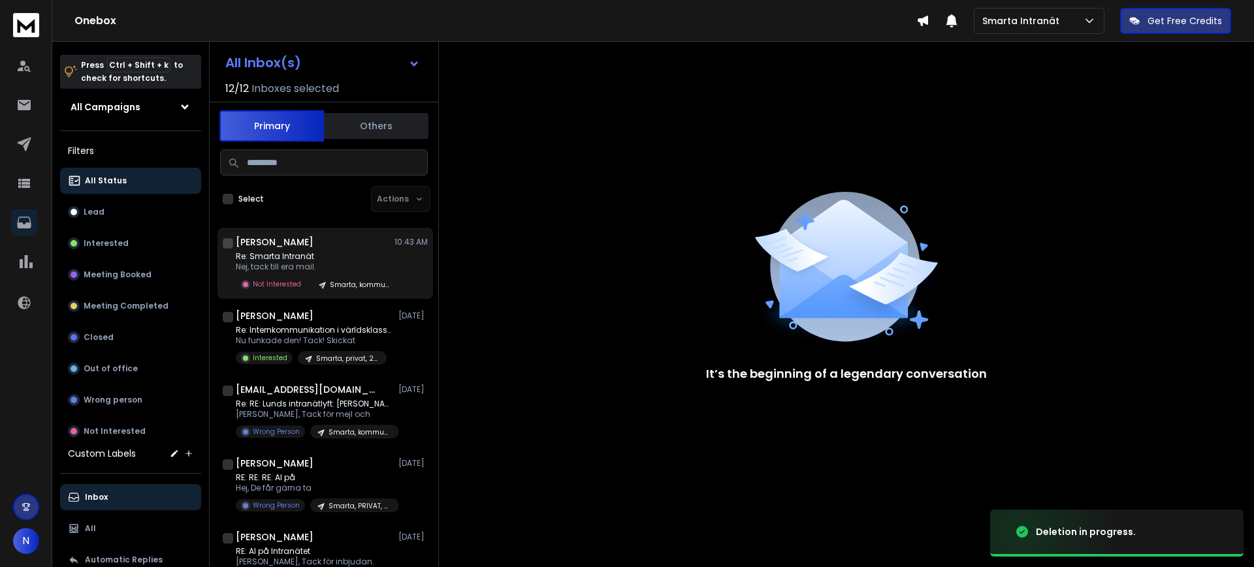
click at [345, 249] on div "Anna Olausson 10:43 AM Re: Smarta Intranät Nej, tack till era mail. Not Interes…" at bounding box center [332, 264] width 192 height 56
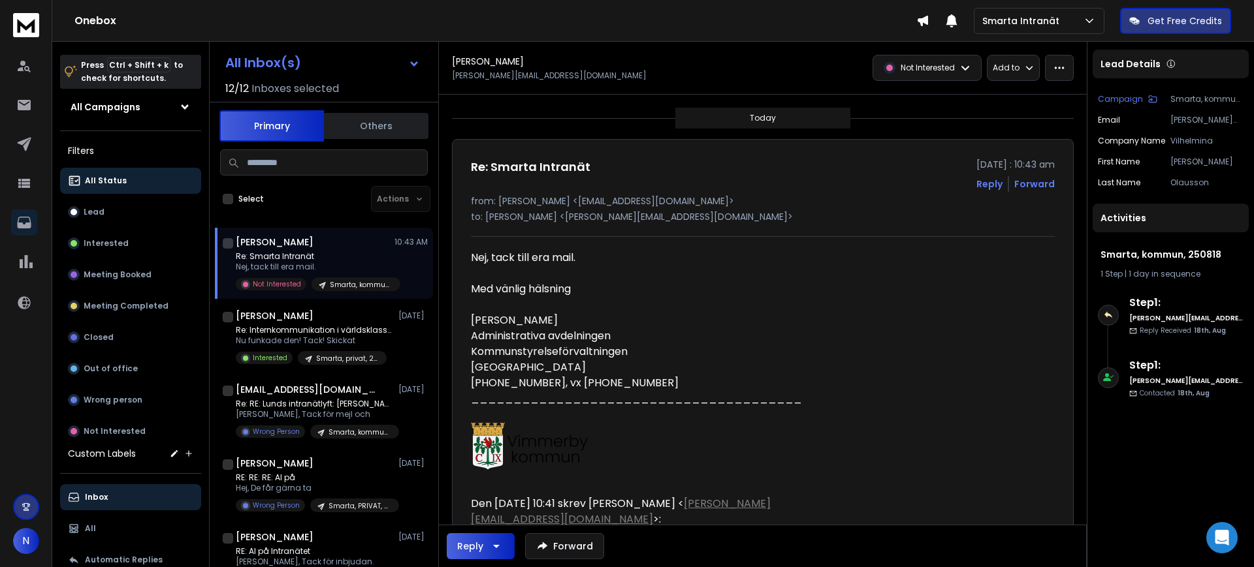
scroll to position [154, 0]
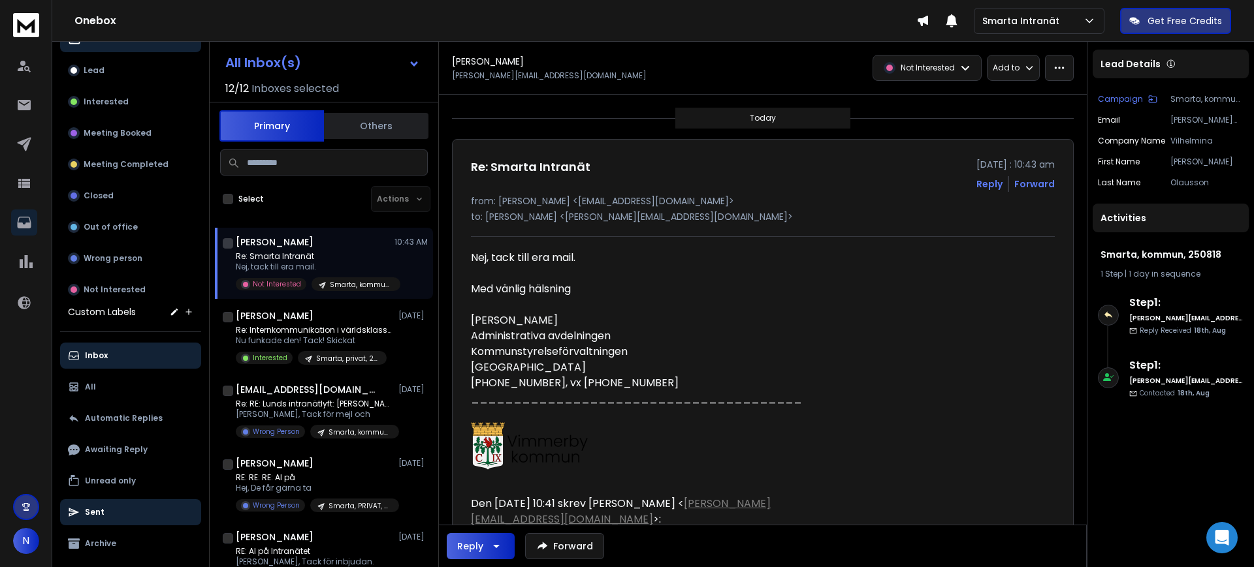
click at [109, 500] on button "Sent" at bounding box center [130, 513] width 141 height 26
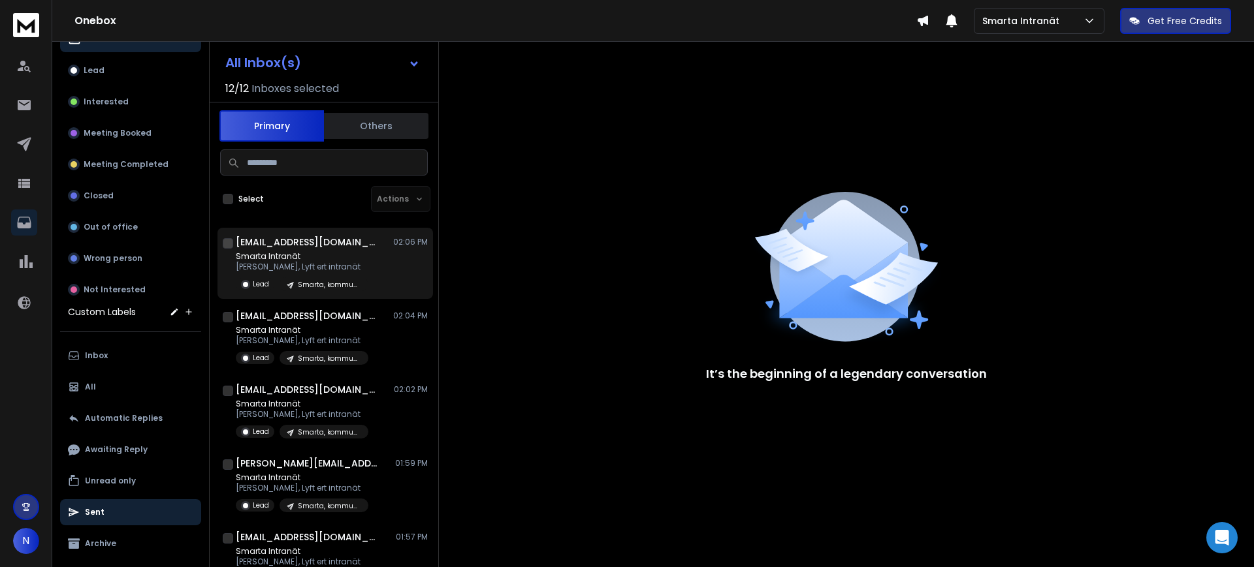
click at [320, 264] on p "Hej Anneli, Lyft ert intranät" at bounding box center [302, 267] width 133 height 10
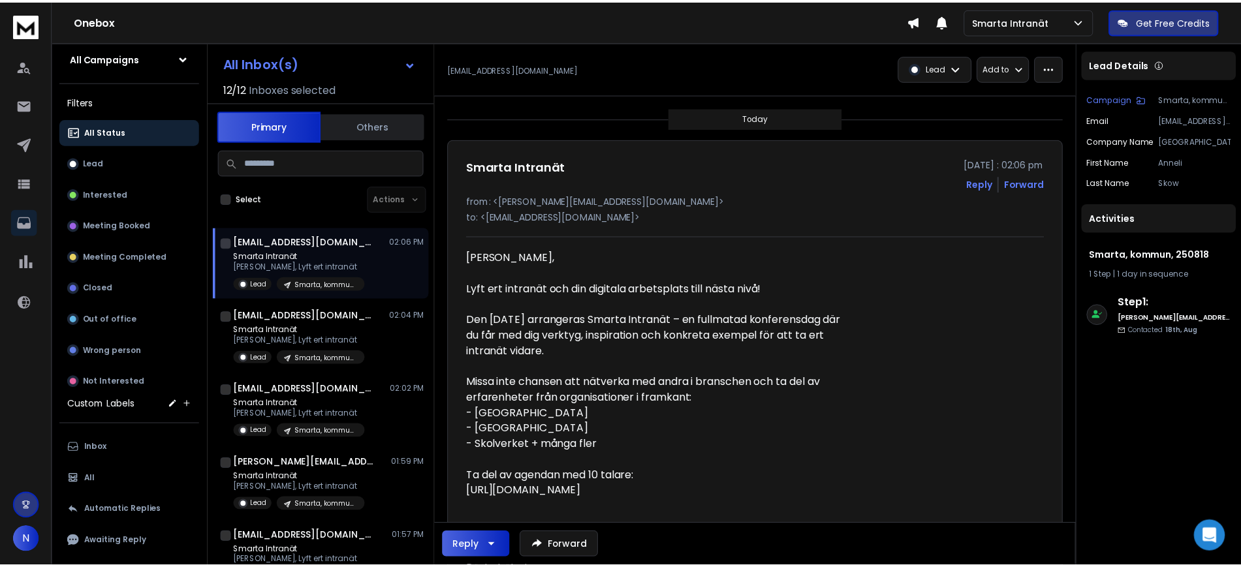
scroll to position [0, 0]
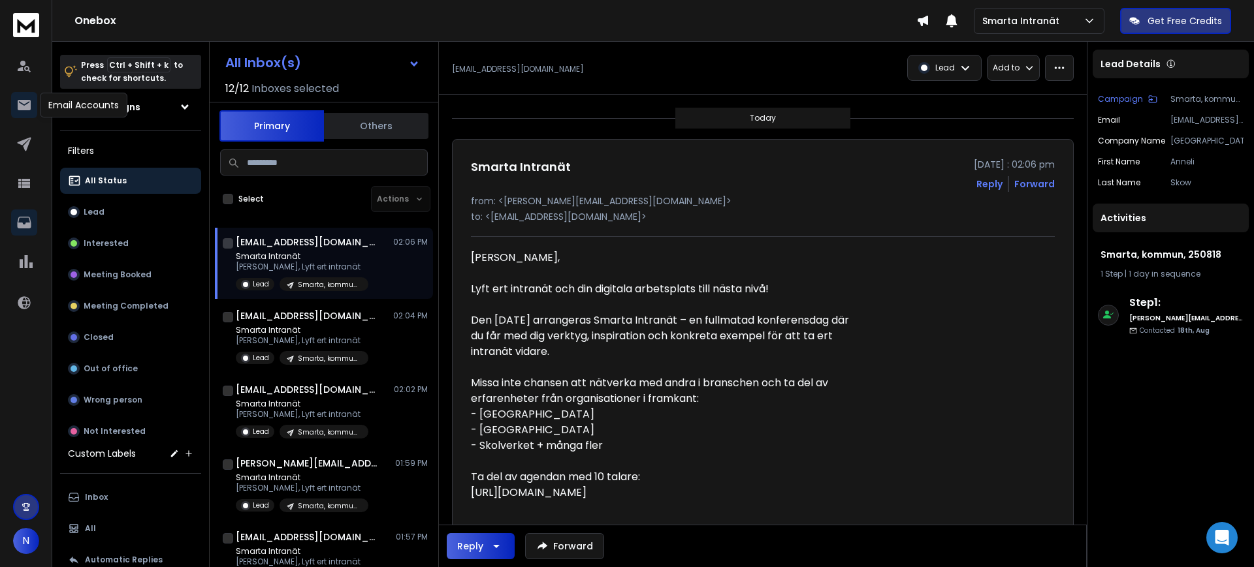
click at [22, 104] on icon at bounding box center [24, 105] width 13 height 10
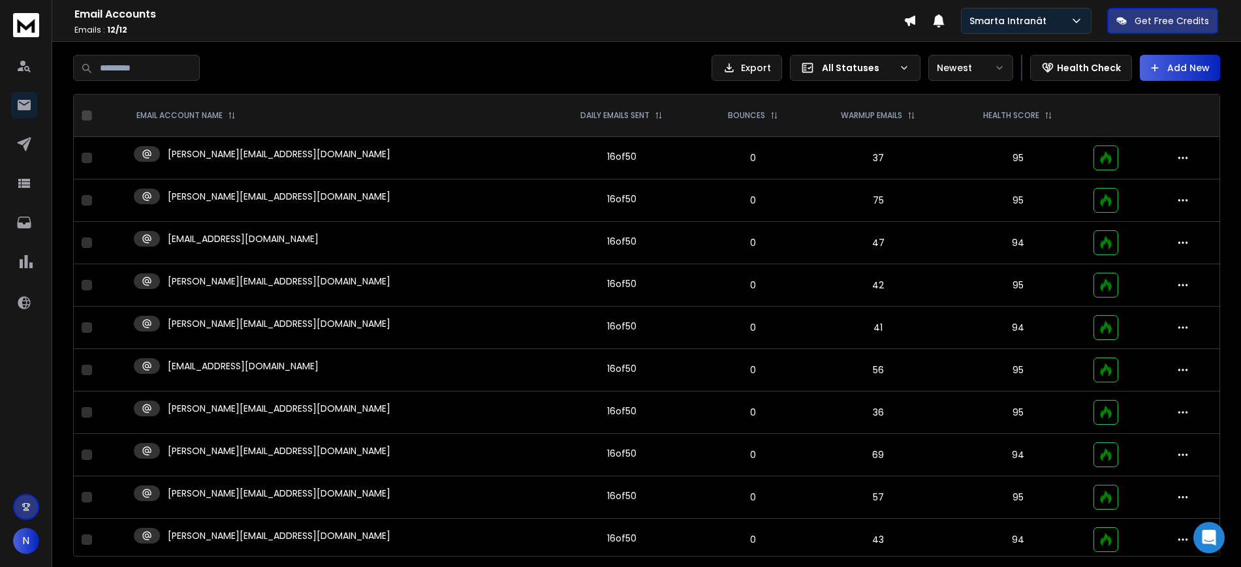
click at [1021, 22] on p "Smarta Intranät" at bounding box center [1011, 20] width 82 height 13
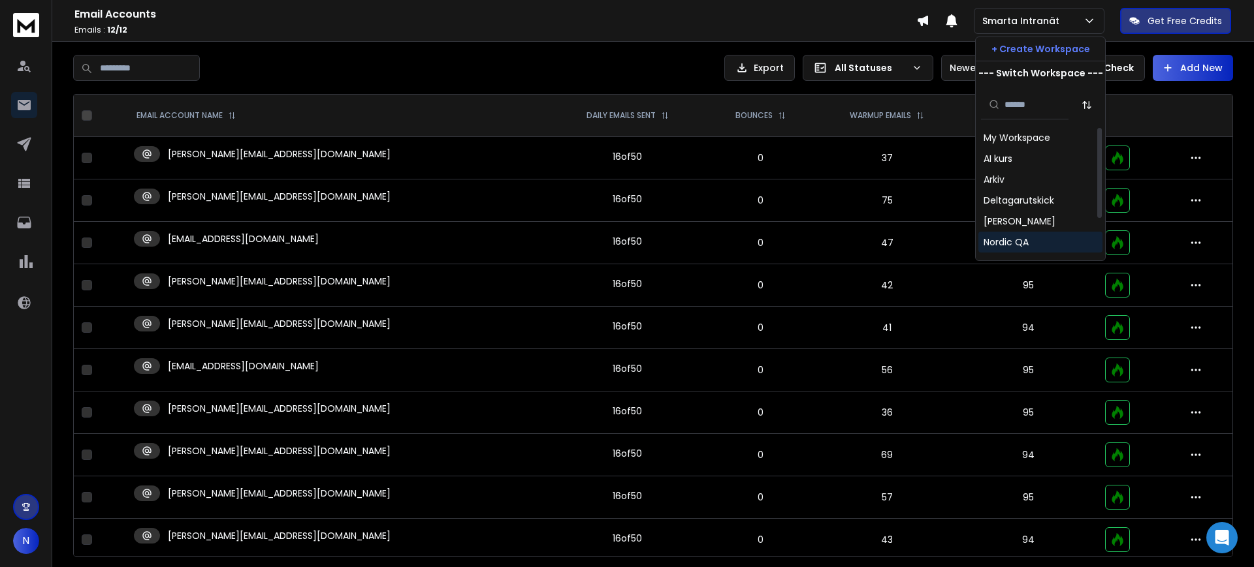
click at [1003, 236] on div "Nordic QA" at bounding box center [1005, 242] width 45 height 13
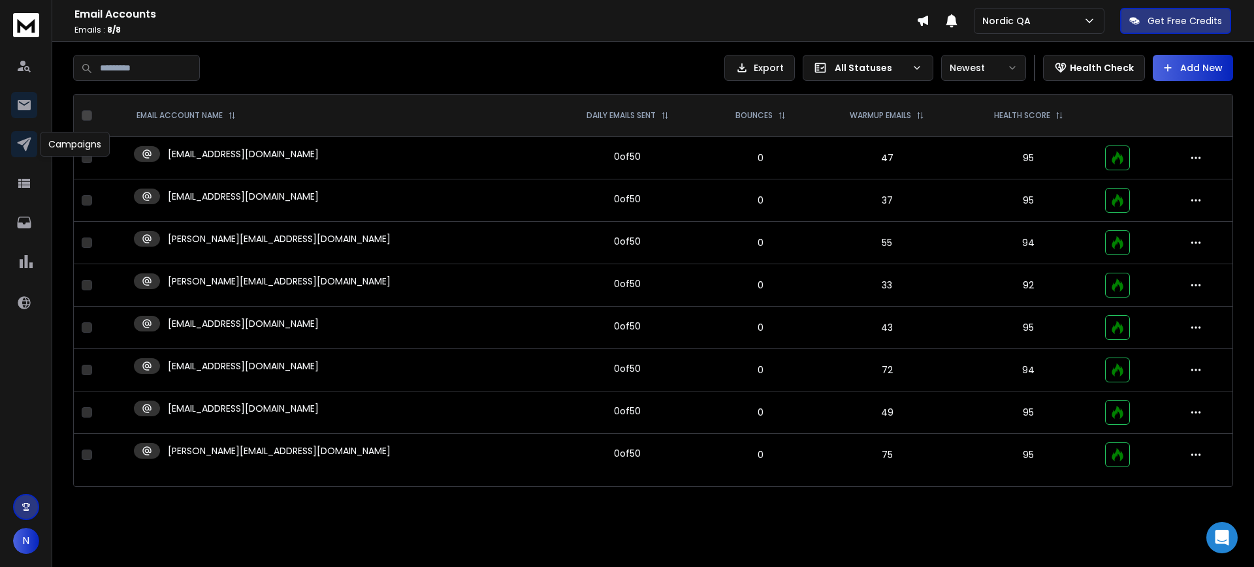
click at [23, 140] on icon at bounding box center [24, 144] width 14 height 14
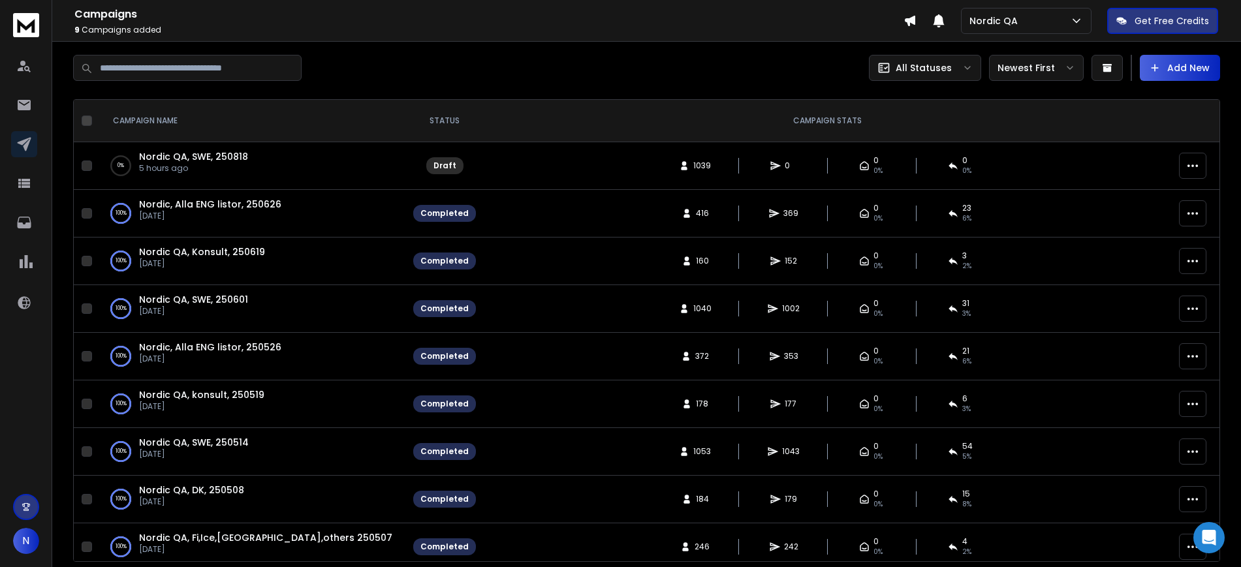
click at [212, 153] on span "Nordic QA, SWE, 250818" at bounding box center [193, 156] width 109 height 13
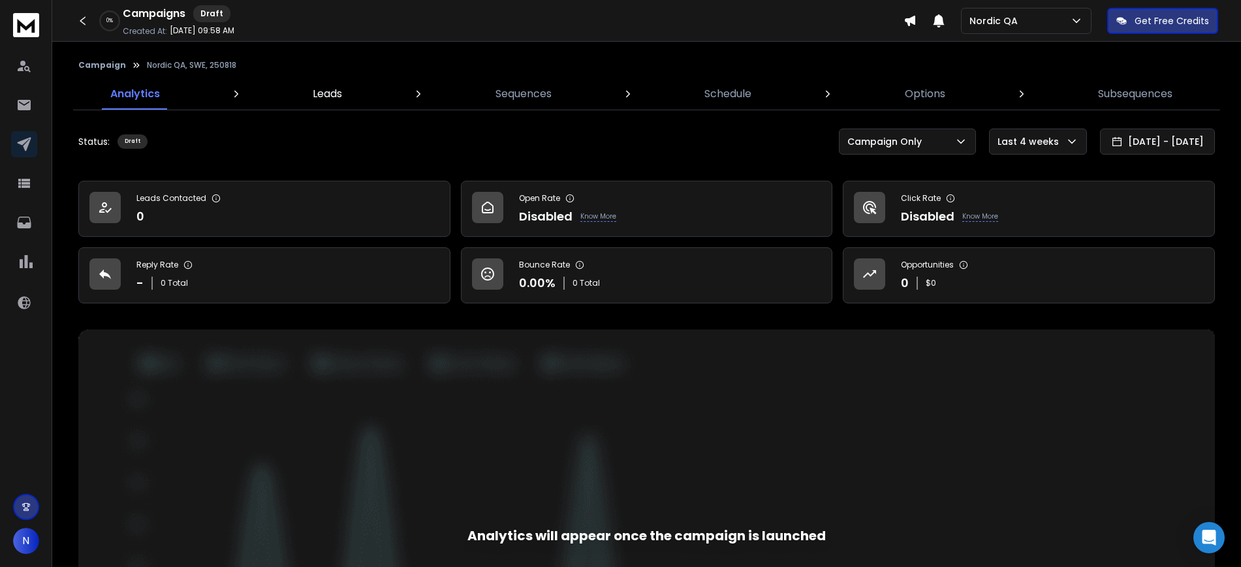
click at [332, 91] on p "Leads" at bounding box center [327, 94] width 29 height 16
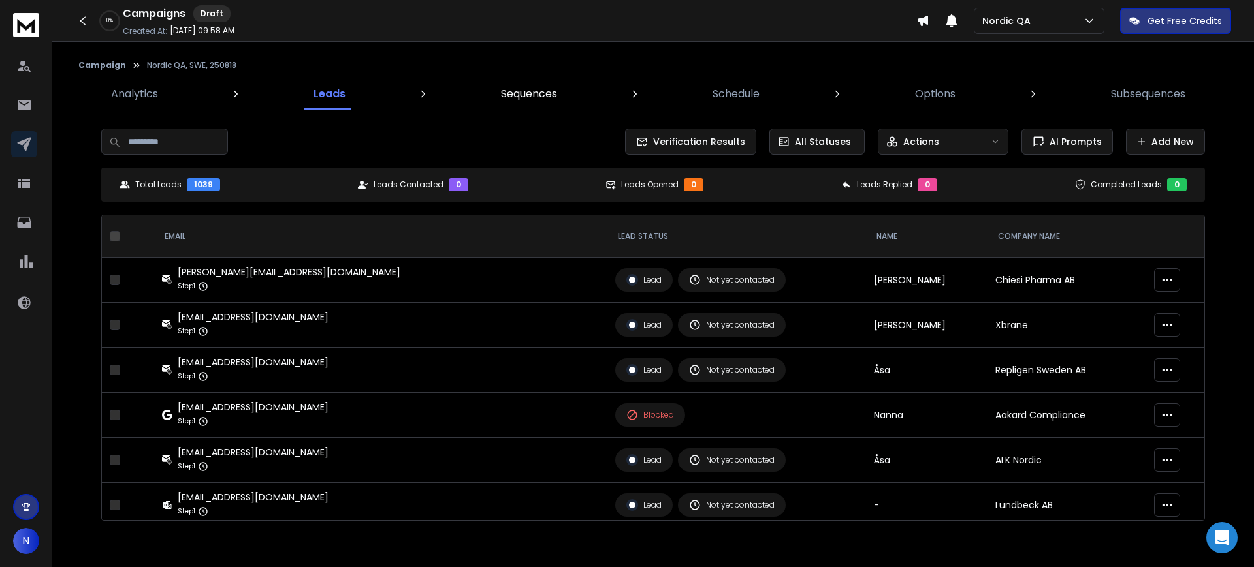
click at [535, 95] on p "Sequences" at bounding box center [529, 94] width 56 height 16
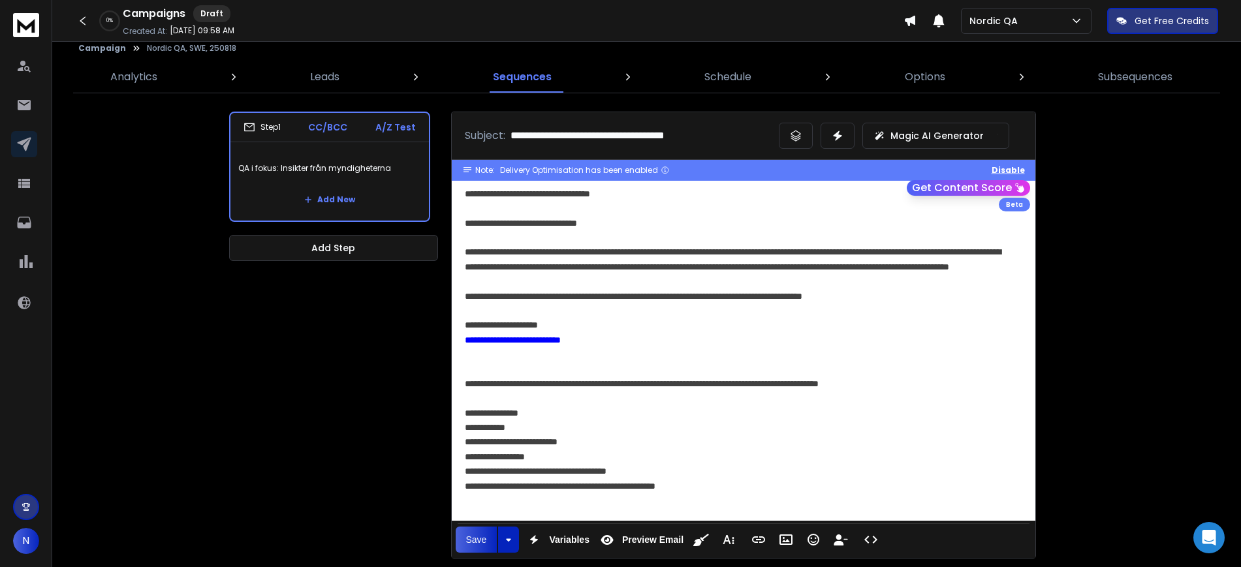
scroll to position [27, 0]
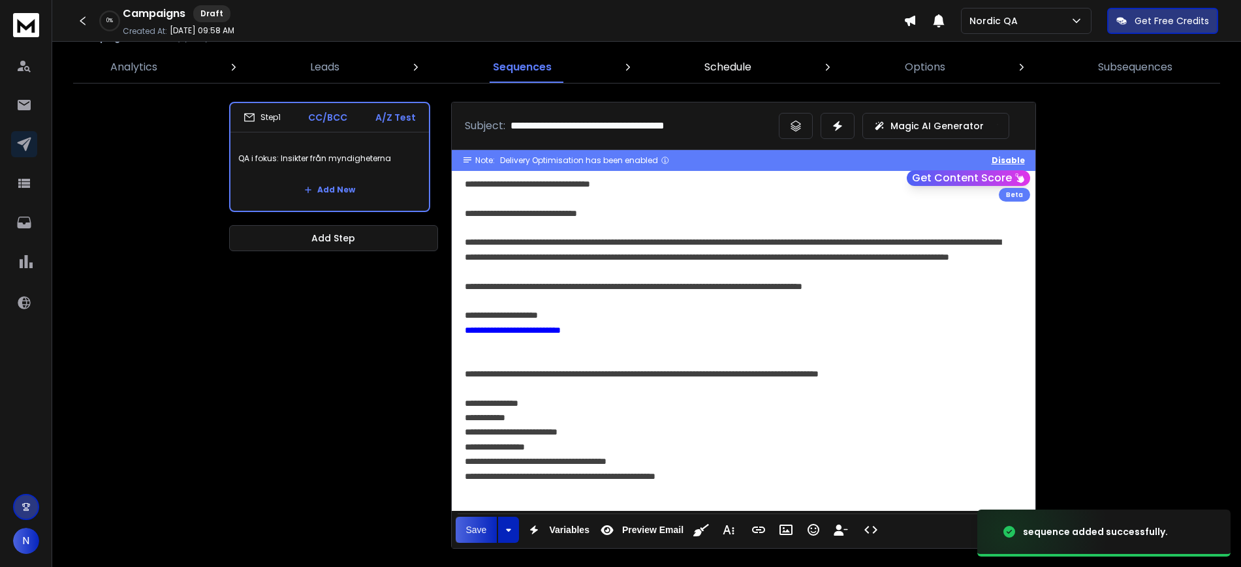
click at [741, 63] on p "Schedule" at bounding box center [728, 67] width 47 height 16
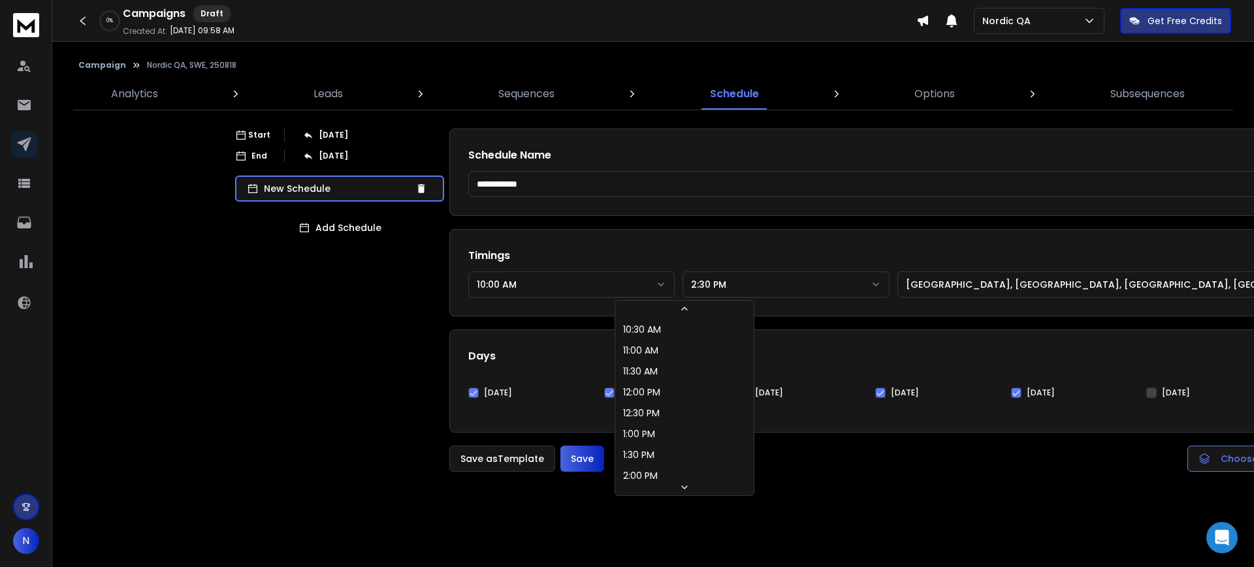
click at [682, 283] on button "2:30 PM" at bounding box center [785, 285] width 206 height 26
select select "********"
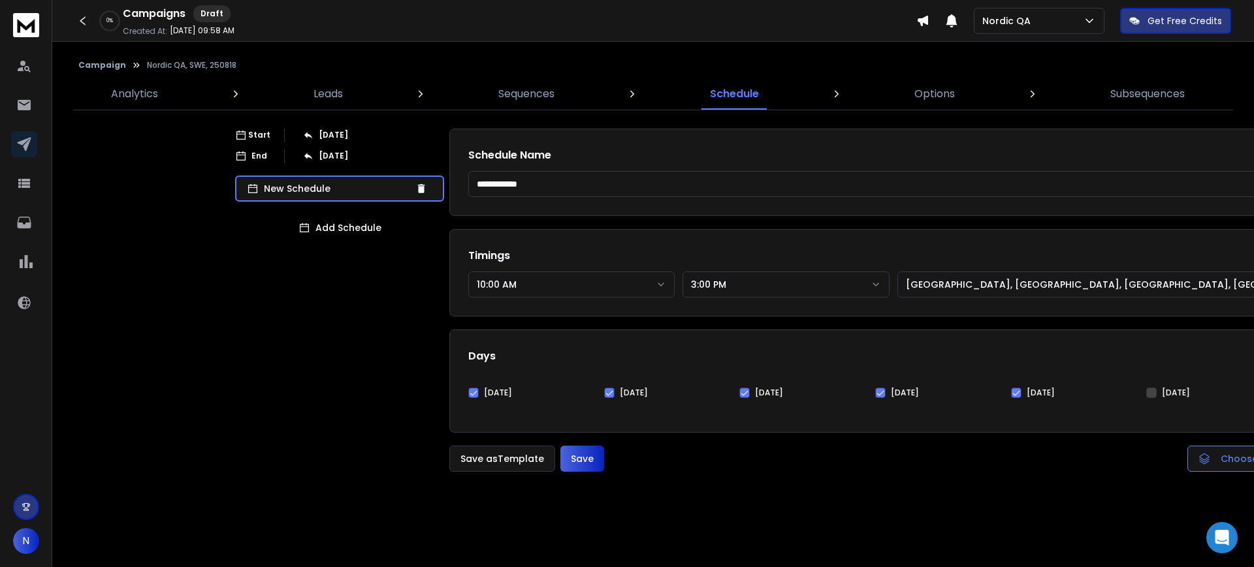
click at [571, 464] on button "Save" at bounding box center [582, 459] width 44 height 26
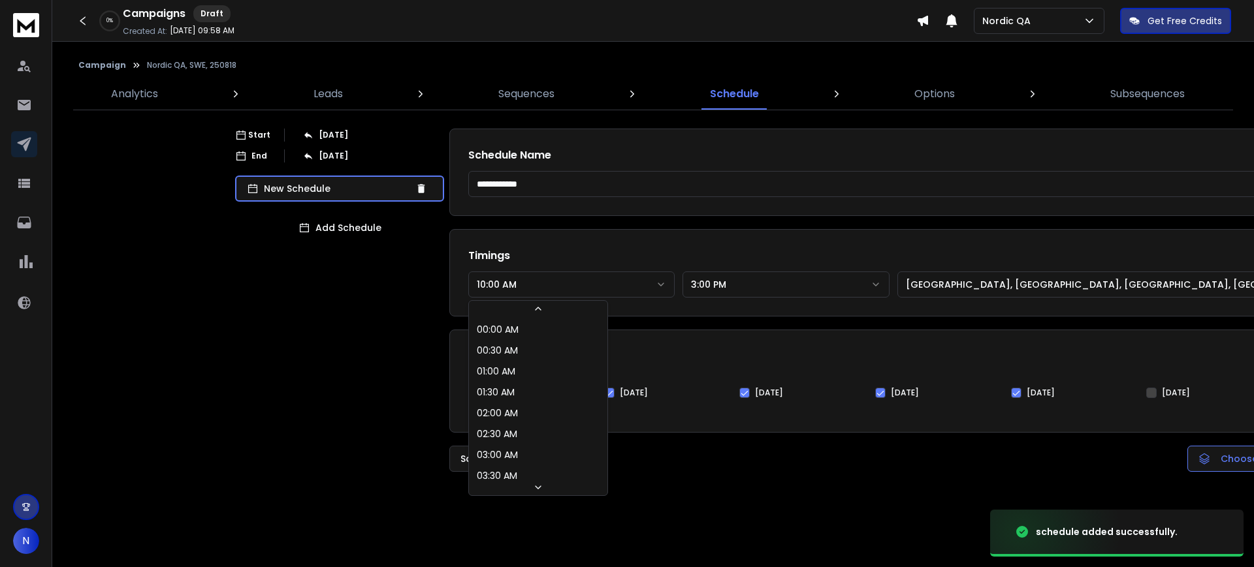
click at [528, 282] on button "10:00 AM" at bounding box center [571, 285] width 206 height 26
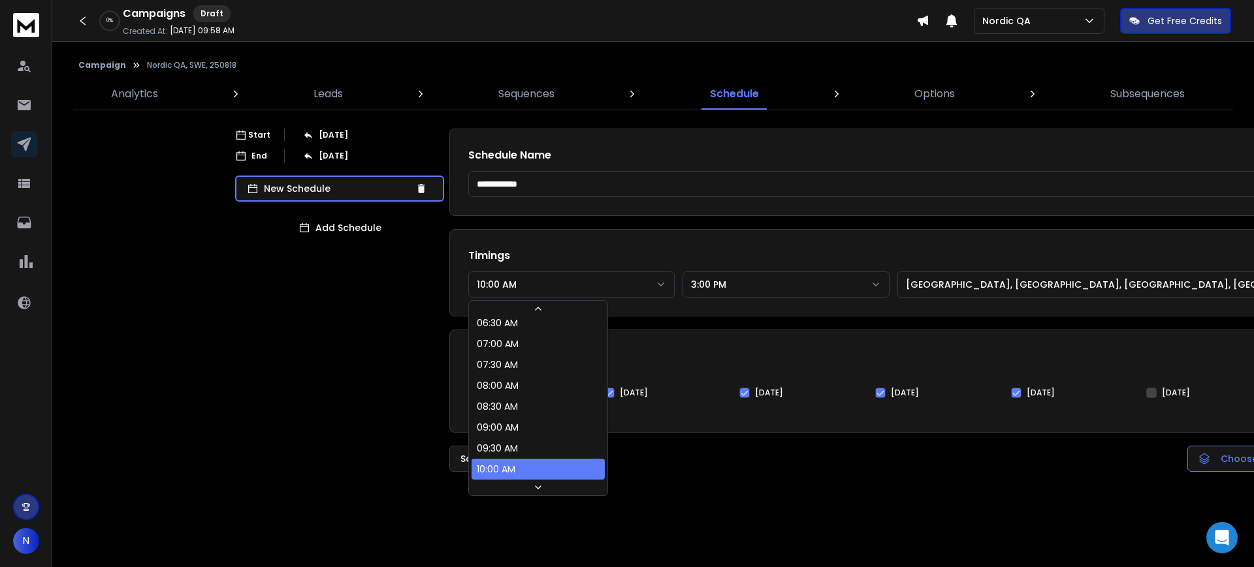
select select "********"
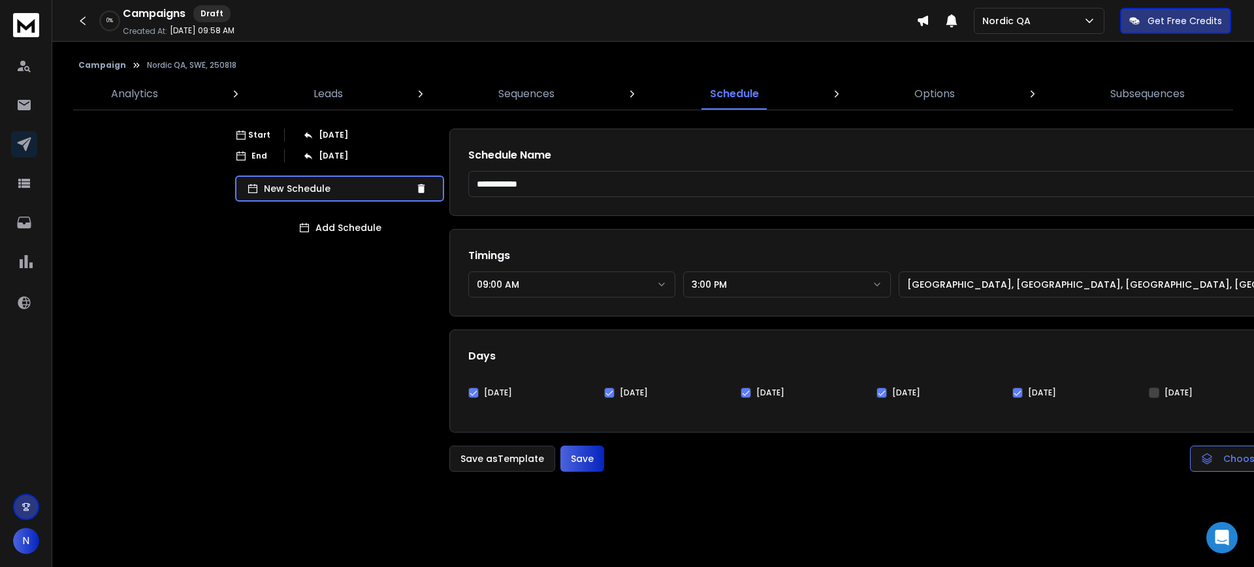
click at [579, 459] on button "Save" at bounding box center [582, 459] width 44 height 26
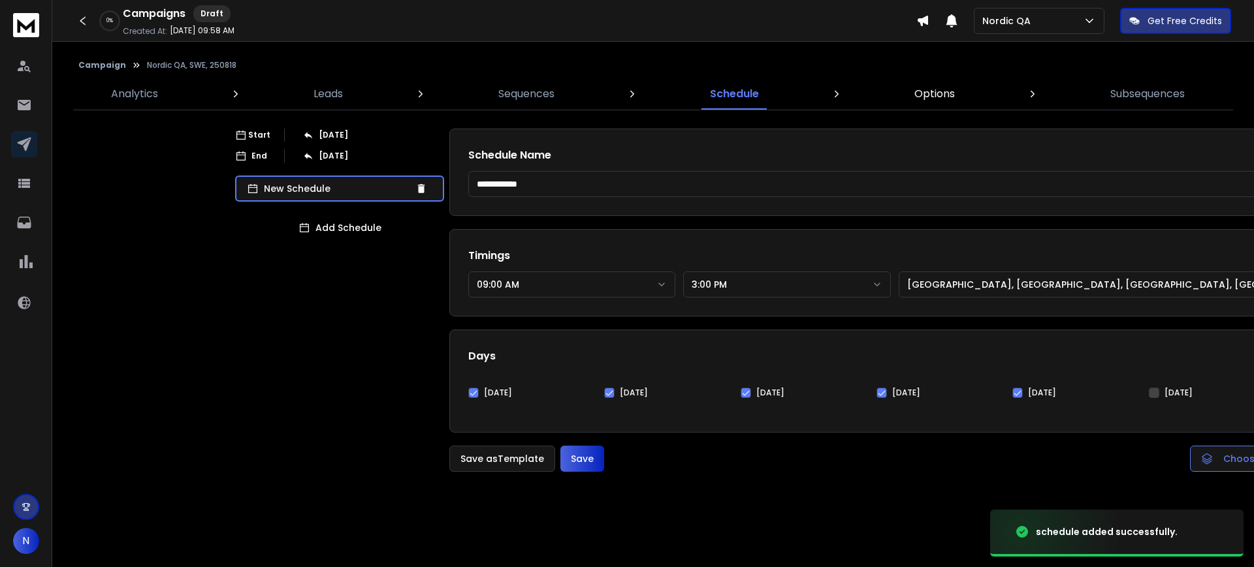
click at [931, 93] on p "Options" at bounding box center [934, 94] width 40 height 16
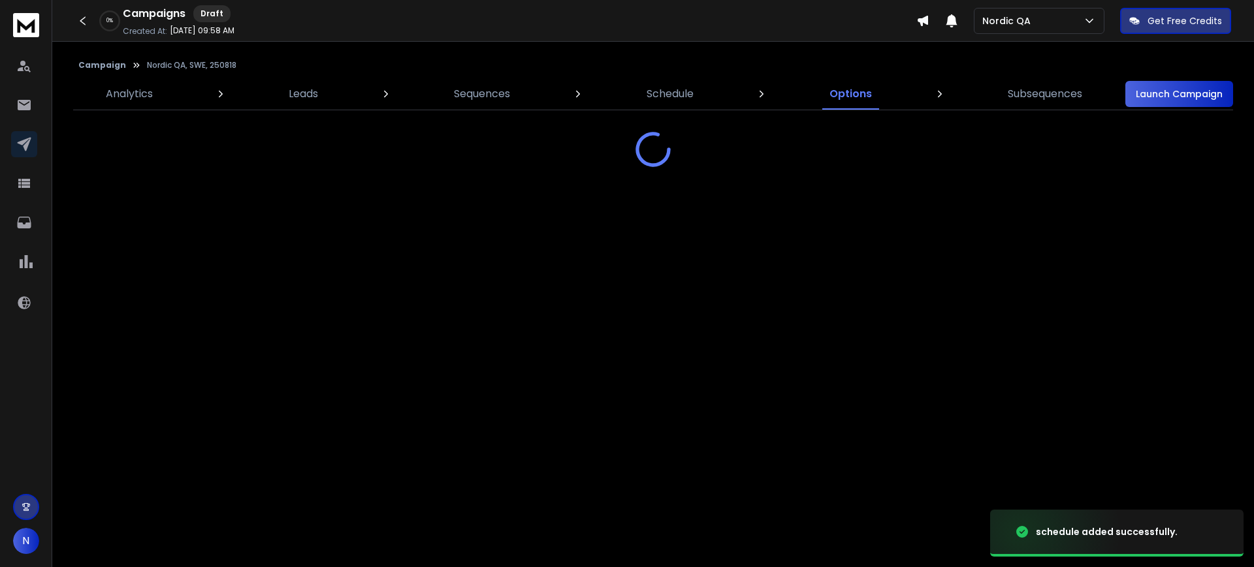
select select "*"
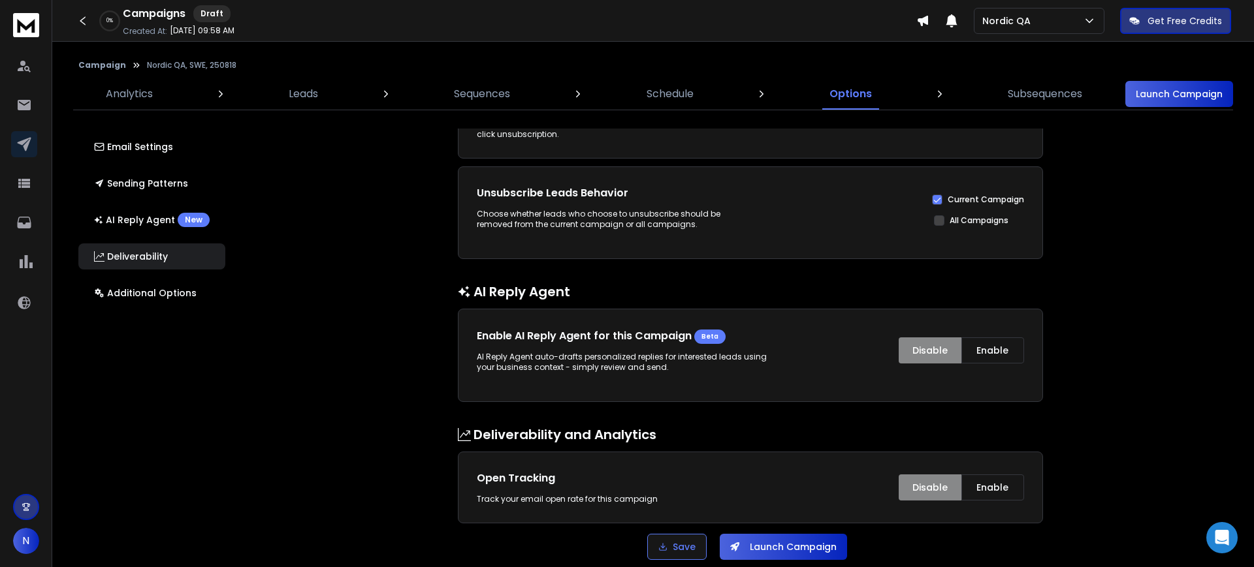
scroll to position [1551, 0]
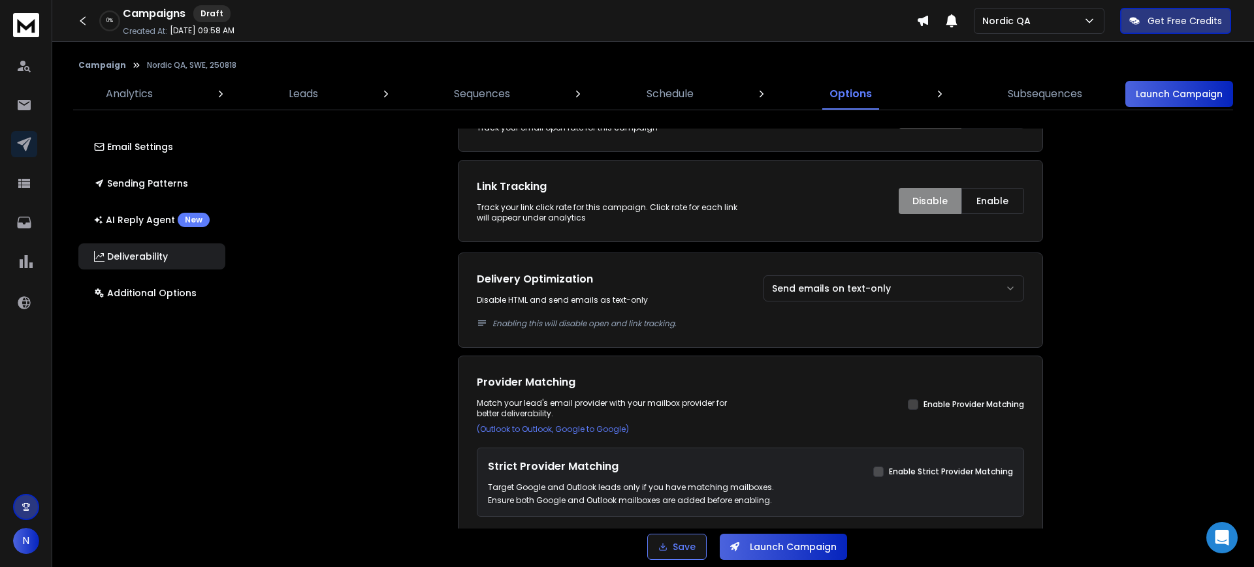
click at [799, 548] on button "Launch Campaign" at bounding box center [783, 547] width 127 height 26
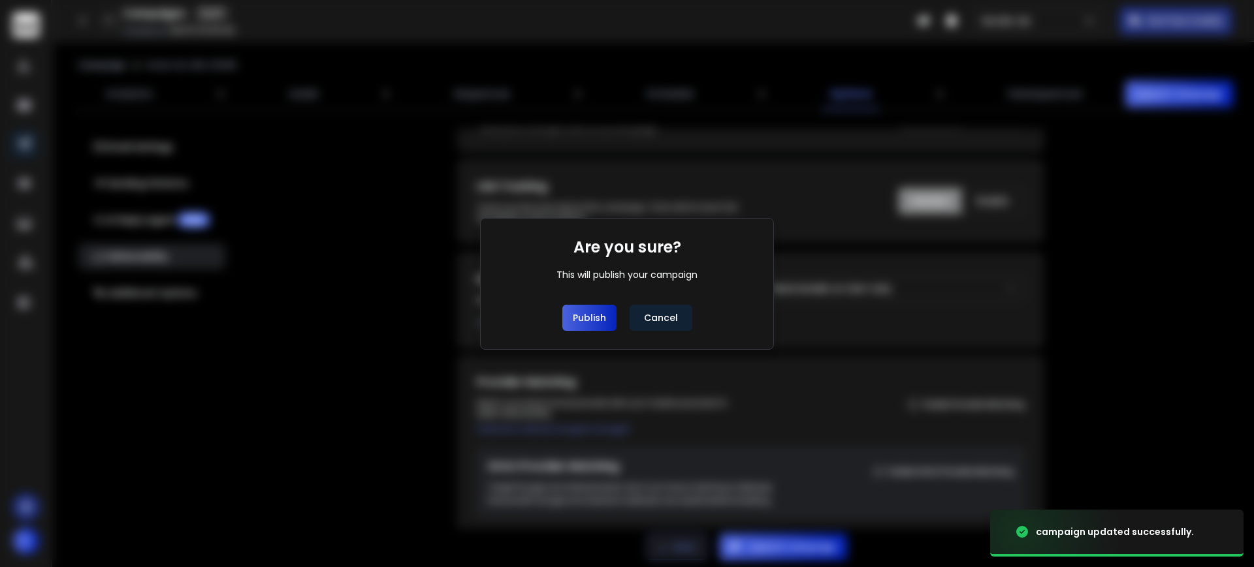
click at [585, 310] on button "Publish" at bounding box center [589, 318] width 54 height 26
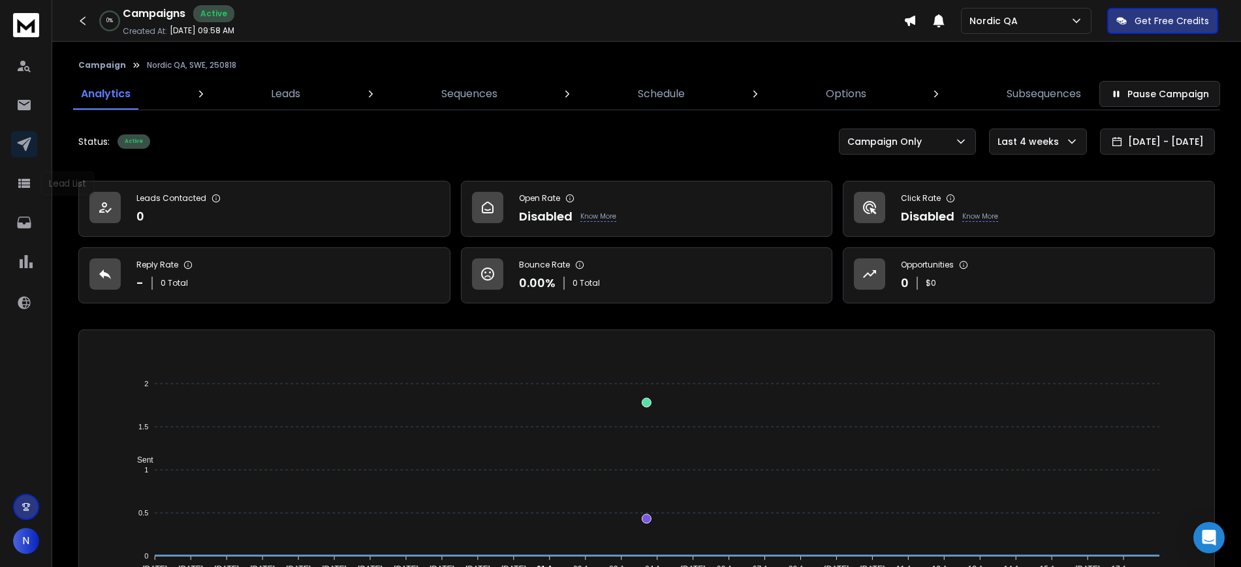
click at [42, 124] on div "N" at bounding box center [26, 283] width 52 height 567
click at [34, 140] on link at bounding box center [24, 144] width 26 height 26
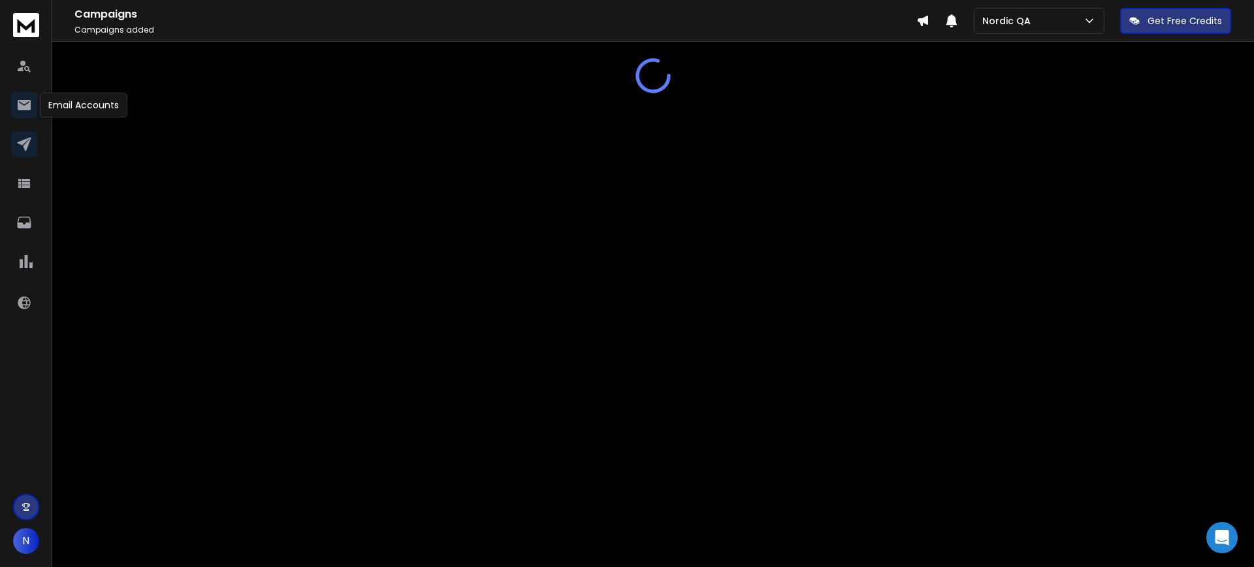
click at [31, 115] on link at bounding box center [24, 105] width 26 height 26
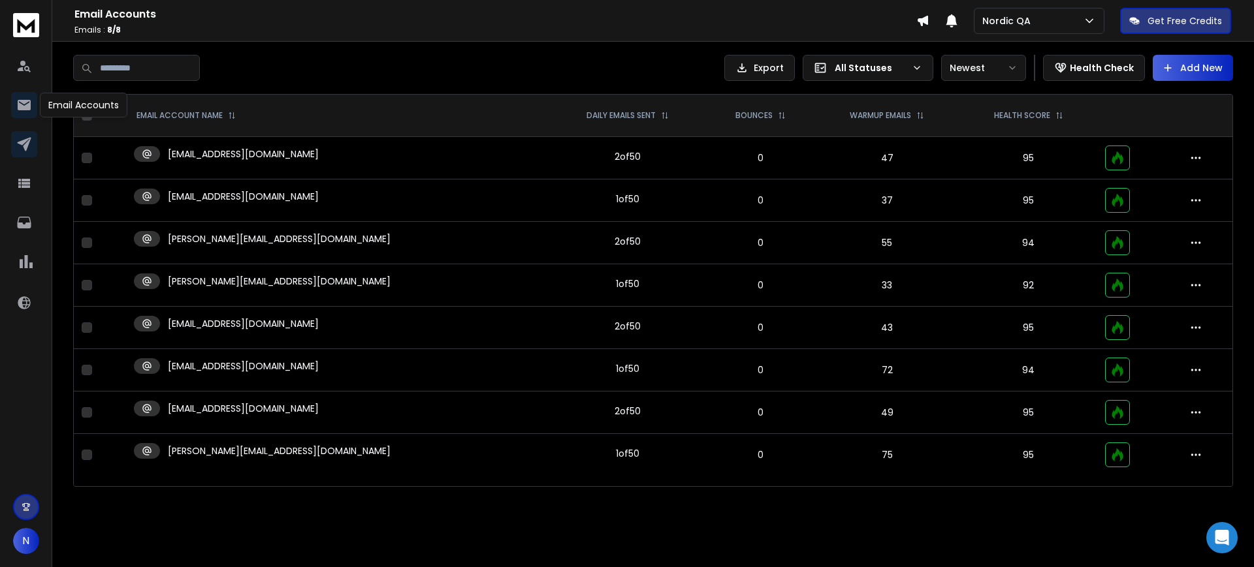
click at [31, 135] on link at bounding box center [24, 144] width 26 height 26
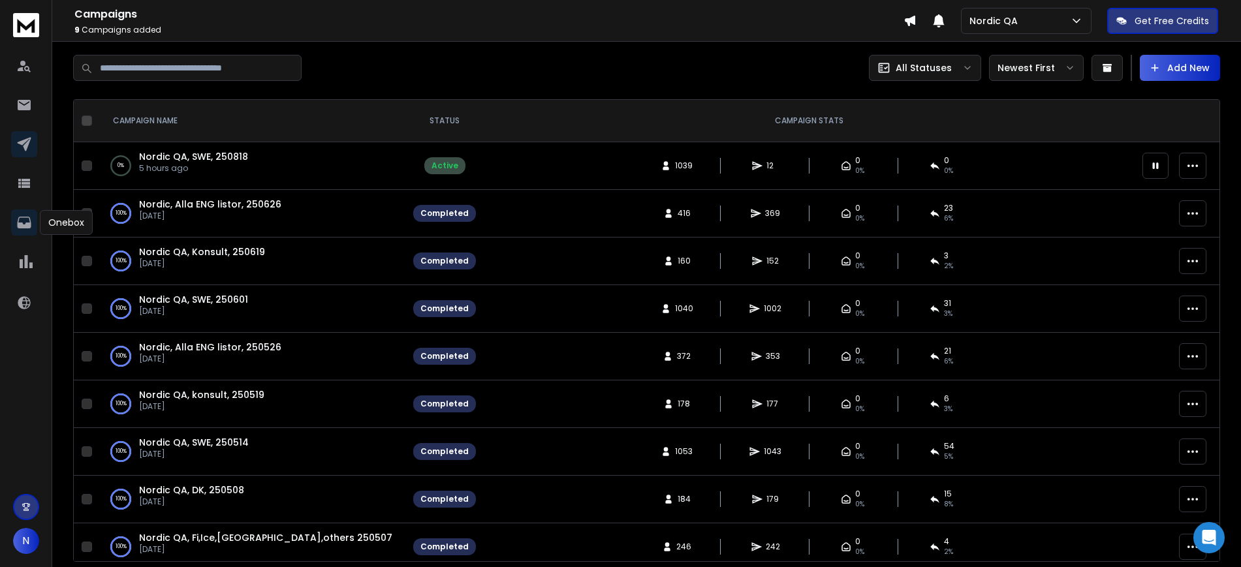
click at [25, 231] on link at bounding box center [24, 223] width 26 height 26
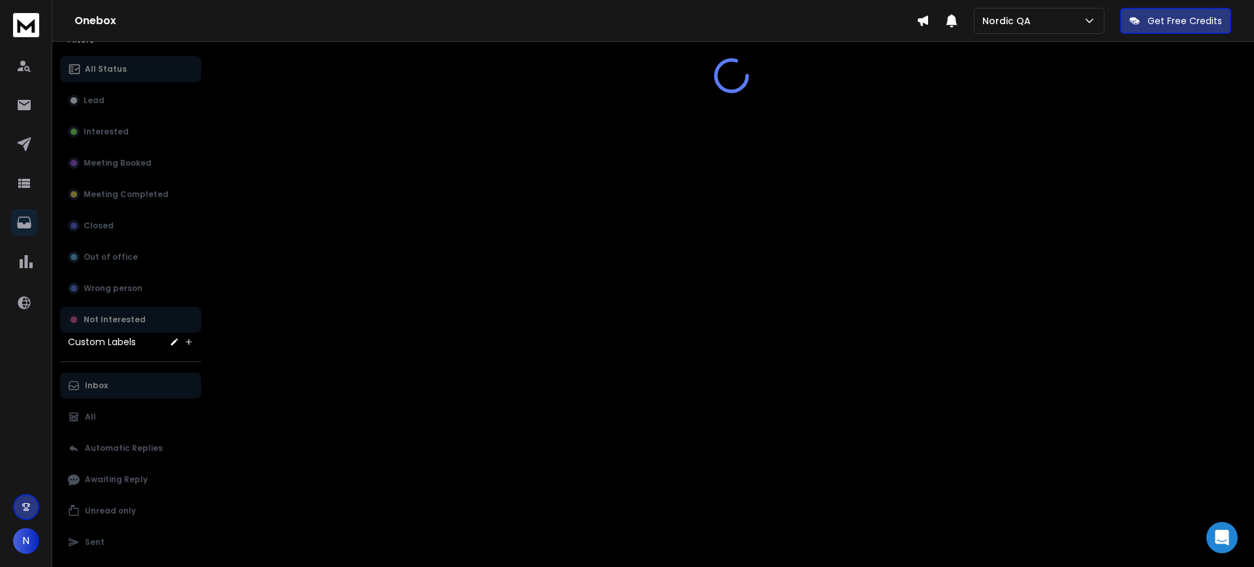
scroll to position [154, 0]
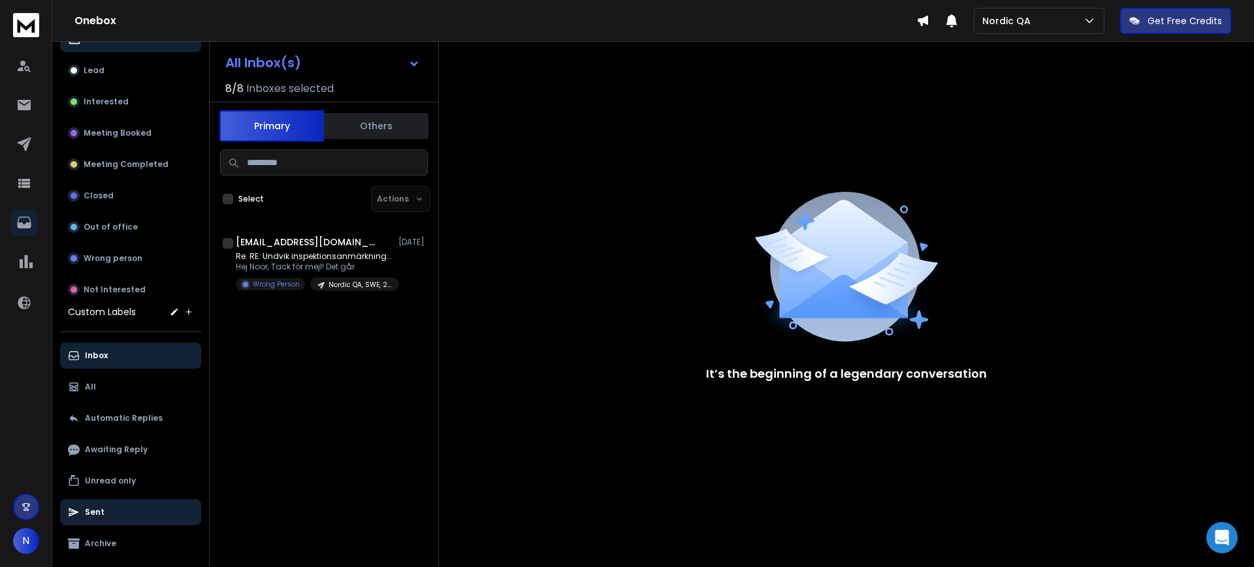
click at [106, 500] on button "Sent" at bounding box center [130, 513] width 141 height 26
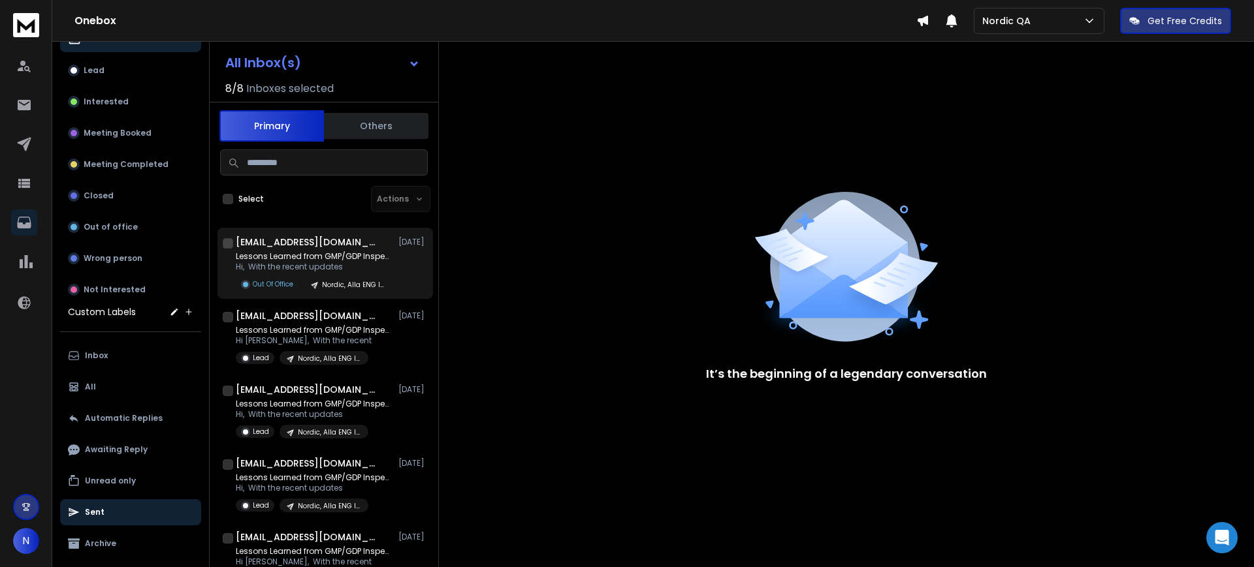
click at [322, 257] on p "Lessons Learned from GMP/GDP Inspections" at bounding box center [314, 256] width 157 height 10
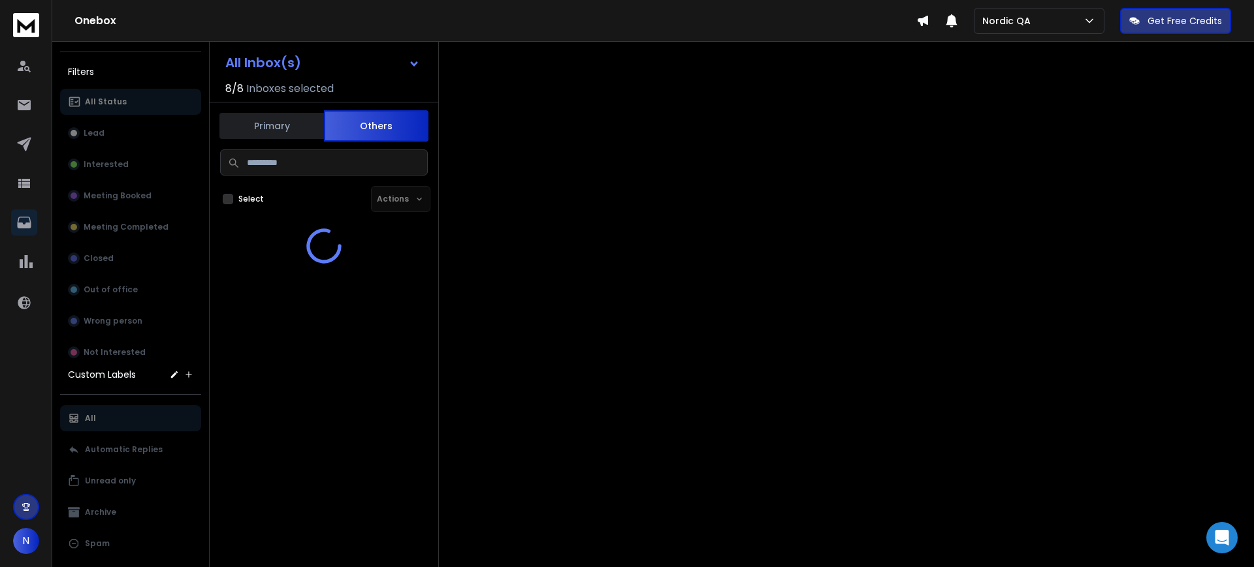
click at [356, 131] on button "Others" at bounding box center [376, 125] width 104 height 31
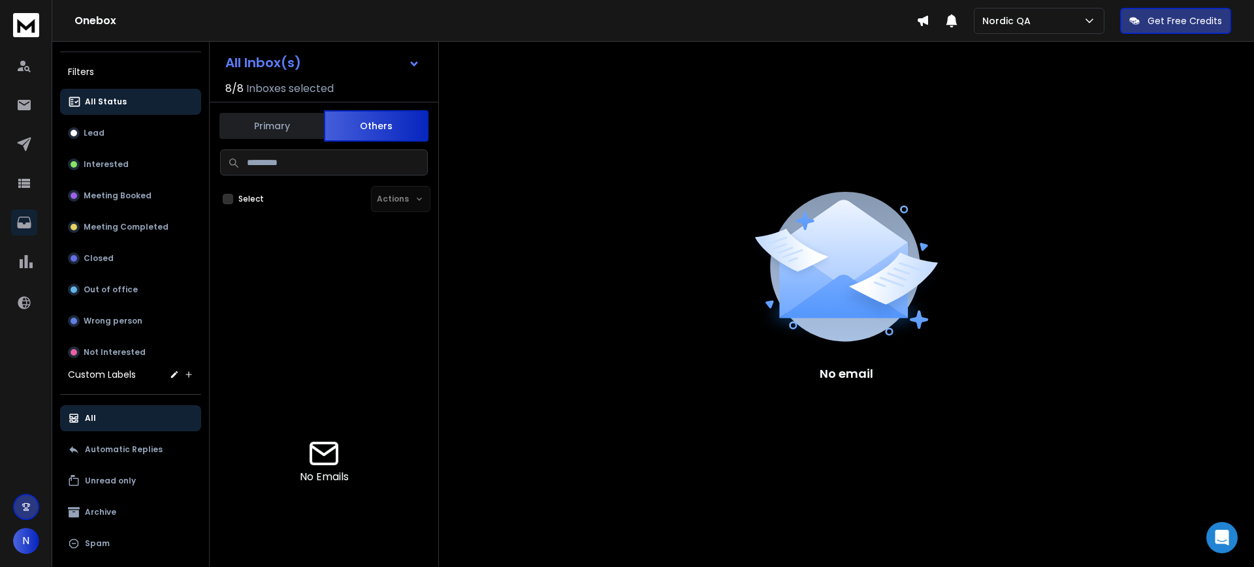
click at [264, 121] on button "Primary" at bounding box center [271, 126] width 104 height 29
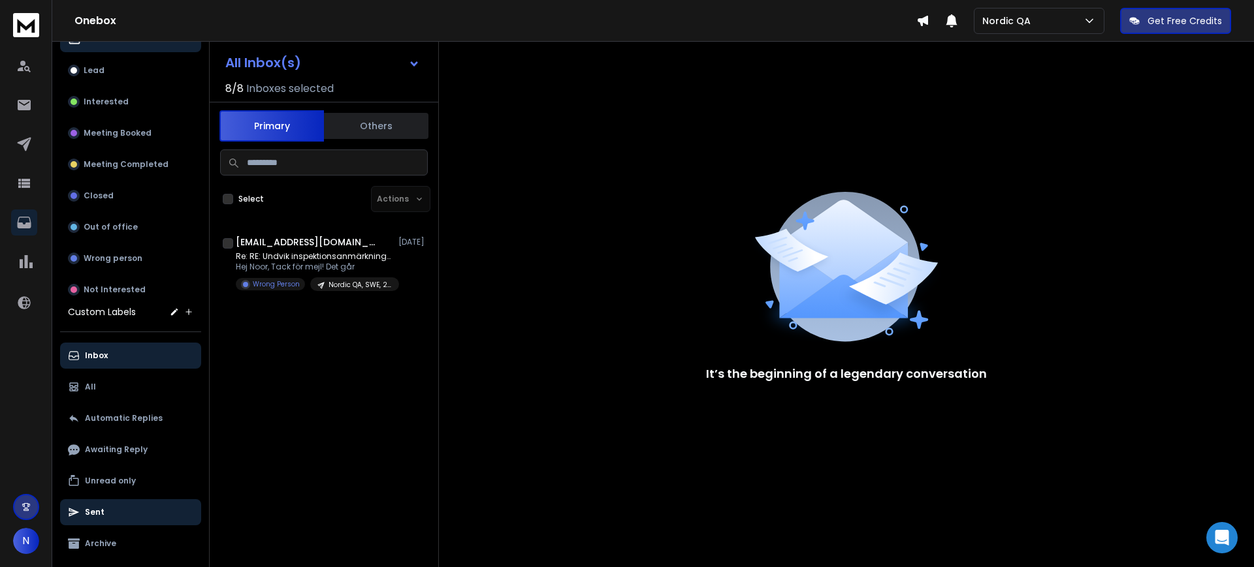
click at [120, 500] on button "Sent" at bounding box center [130, 513] width 141 height 26
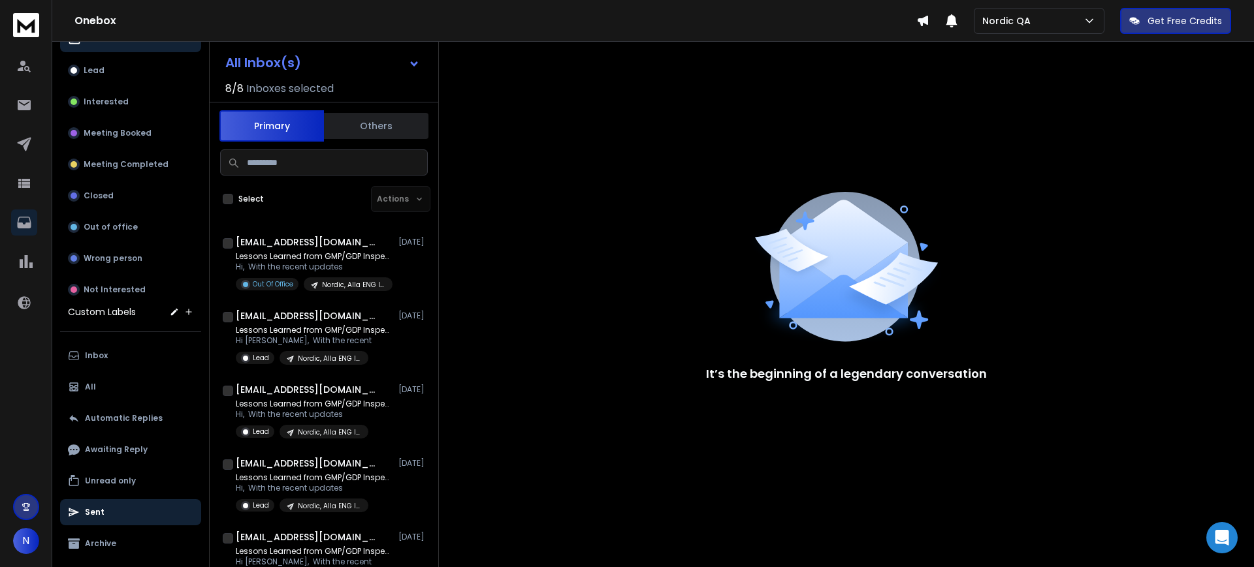
click at [372, 122] on button "Others" at bounding box center [376, 126] width 104 height 29
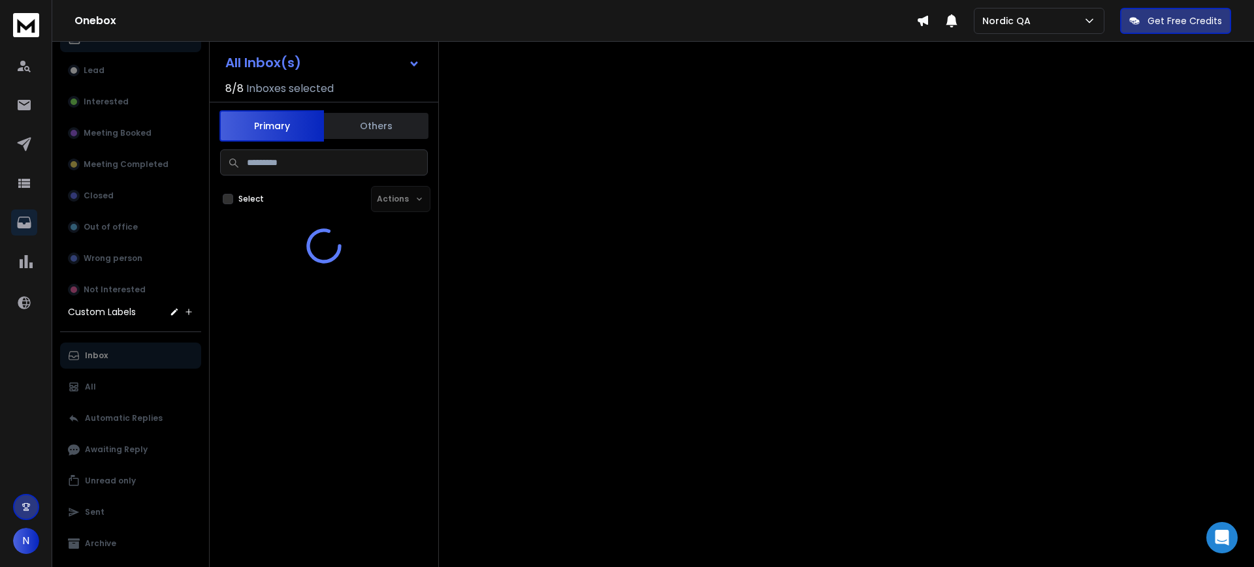
click at [304, 118] on button "Primary" at bounding box center [271, 125] width 104 height 31
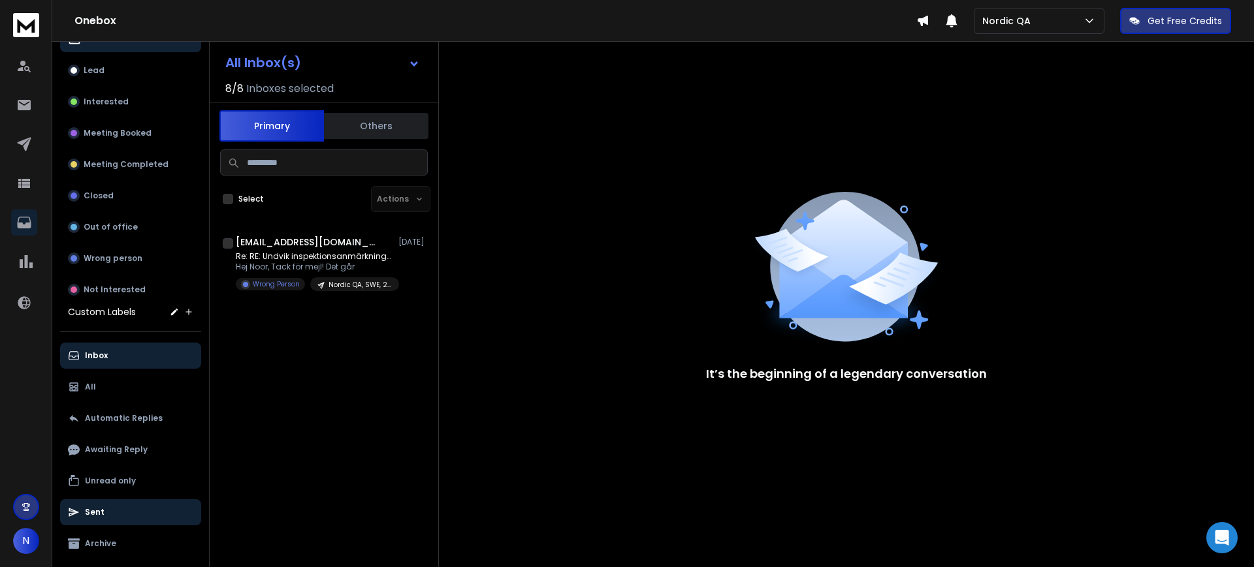
click at [86, 507] on p "Sent" at bounding box center [95, 512] width 20 height 10
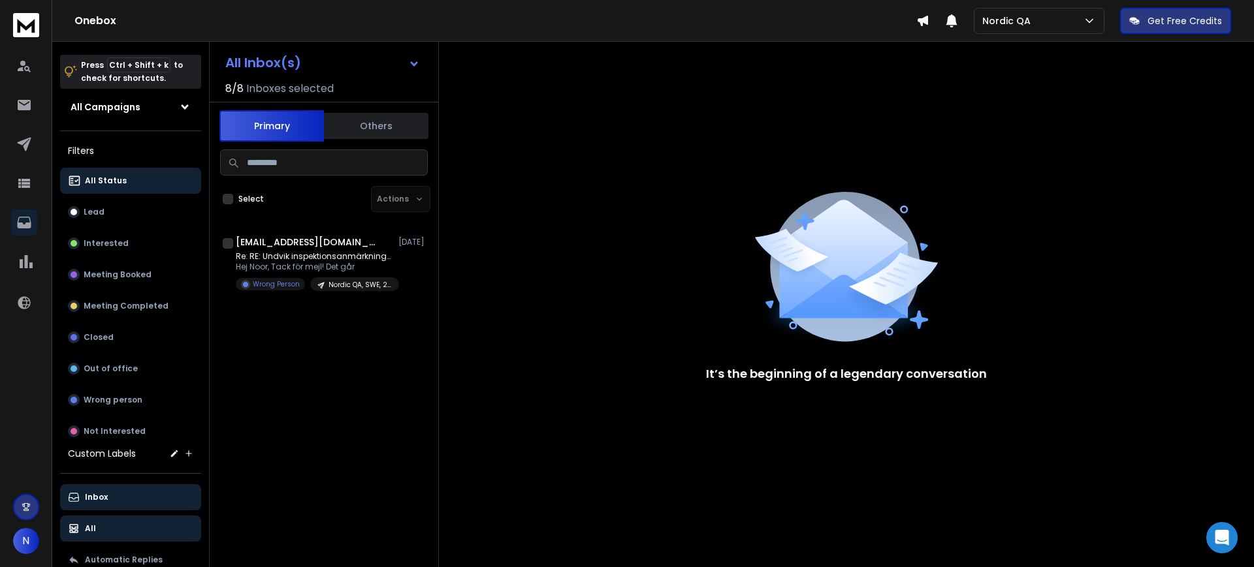
scroll to position [154, 0]
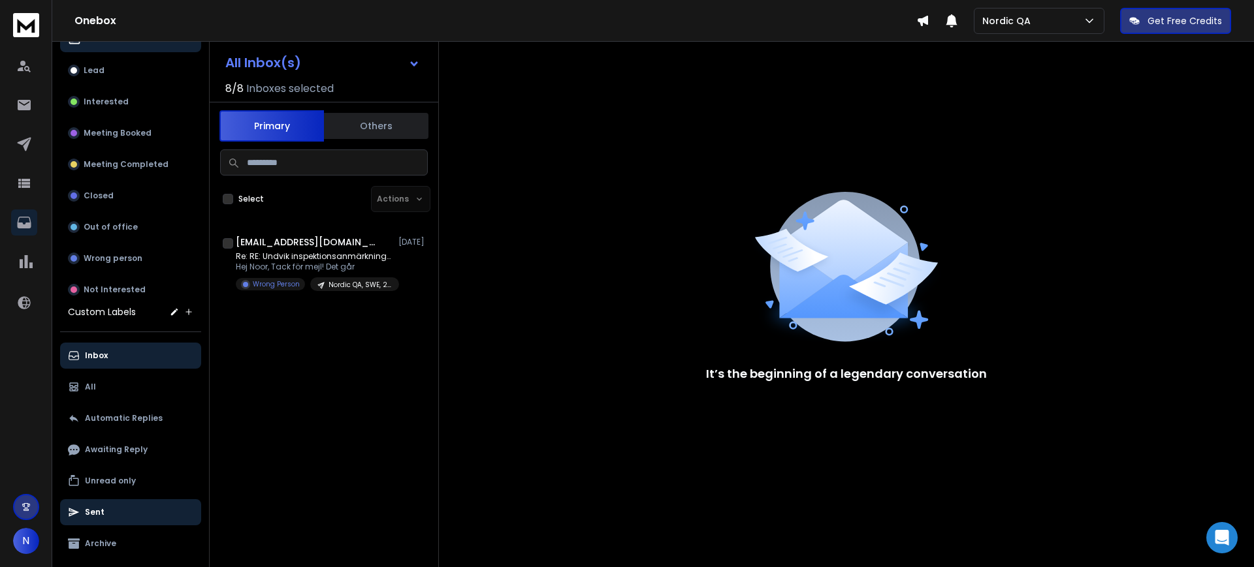
click at [121, 500] on button "Sent" at bounding box center [130, 513] width 141 height 26
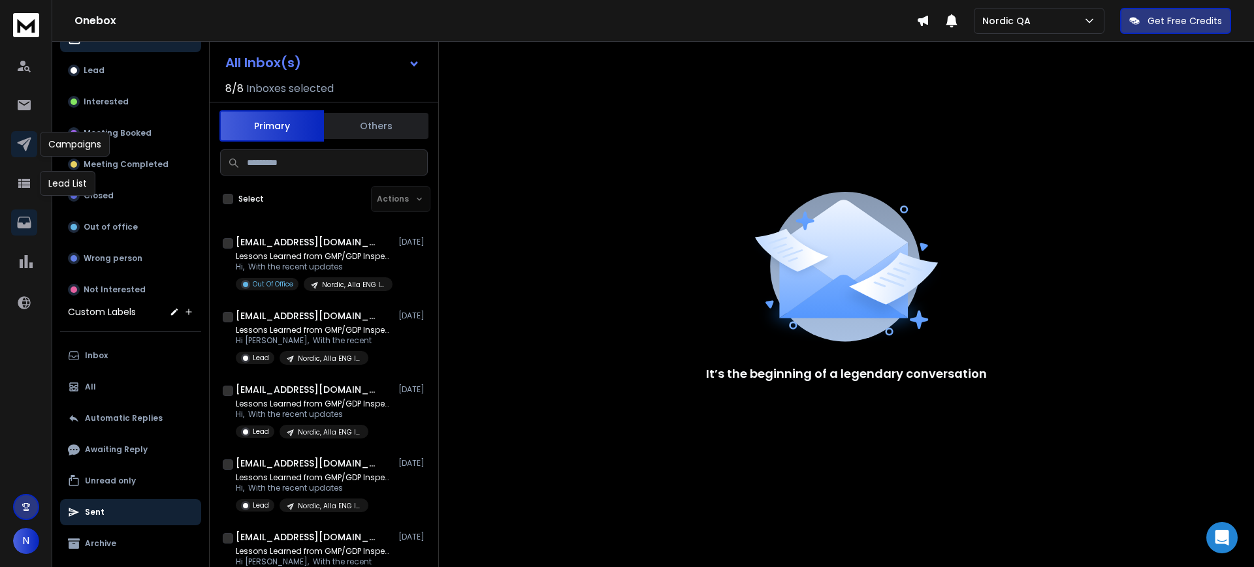
click at [19, 150] on icon at bounding box center [24, 144] width 16 height 16
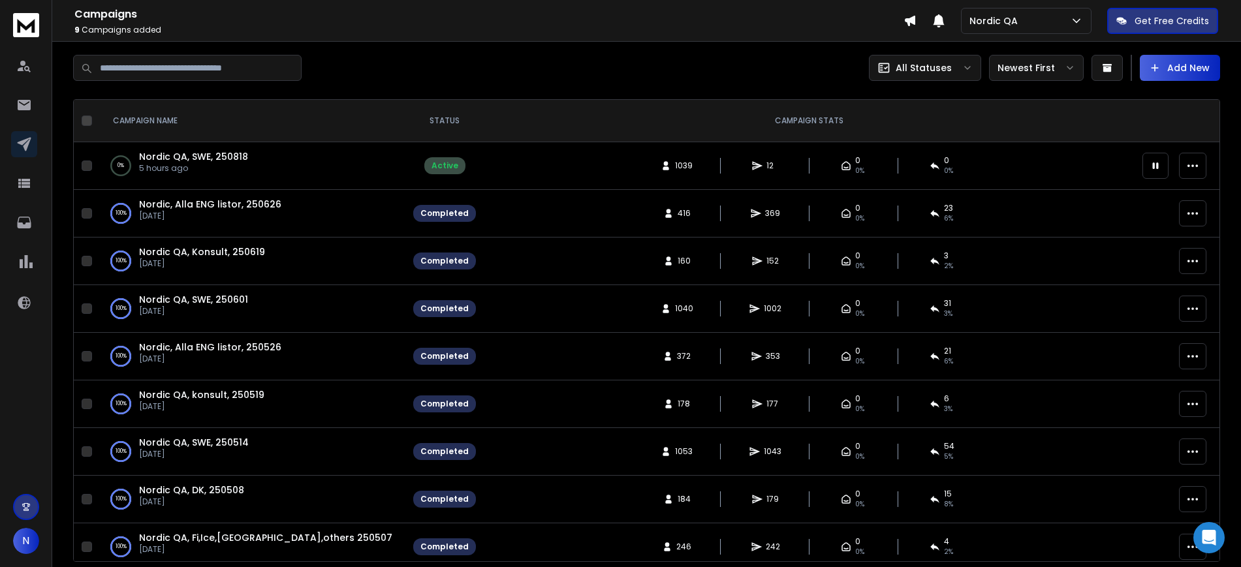
click at [208, 159] on span "Nordic QA, SWE, 250818" at bounding box center [193, 156] width 109 height 13
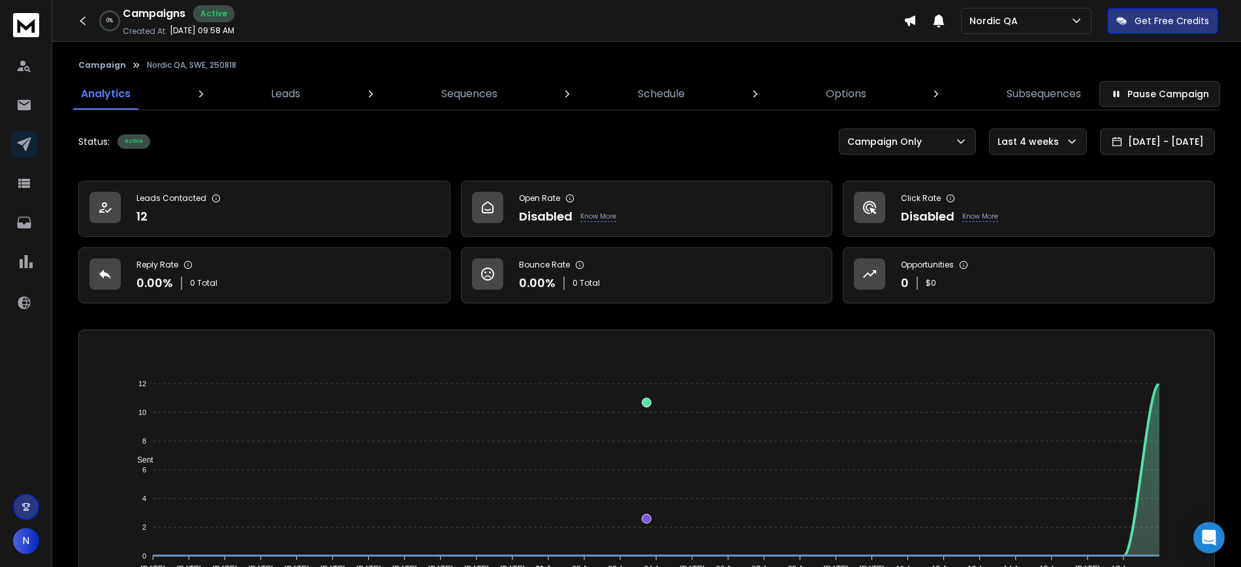
click at [301, 69] on div "Campaign Nordic QA, SWE, 250818" at bounding box center [646, 65] width 1147 height 21
click at [290, 86] on p "Leads" at bounding box center [285, 94] width 29 height 16
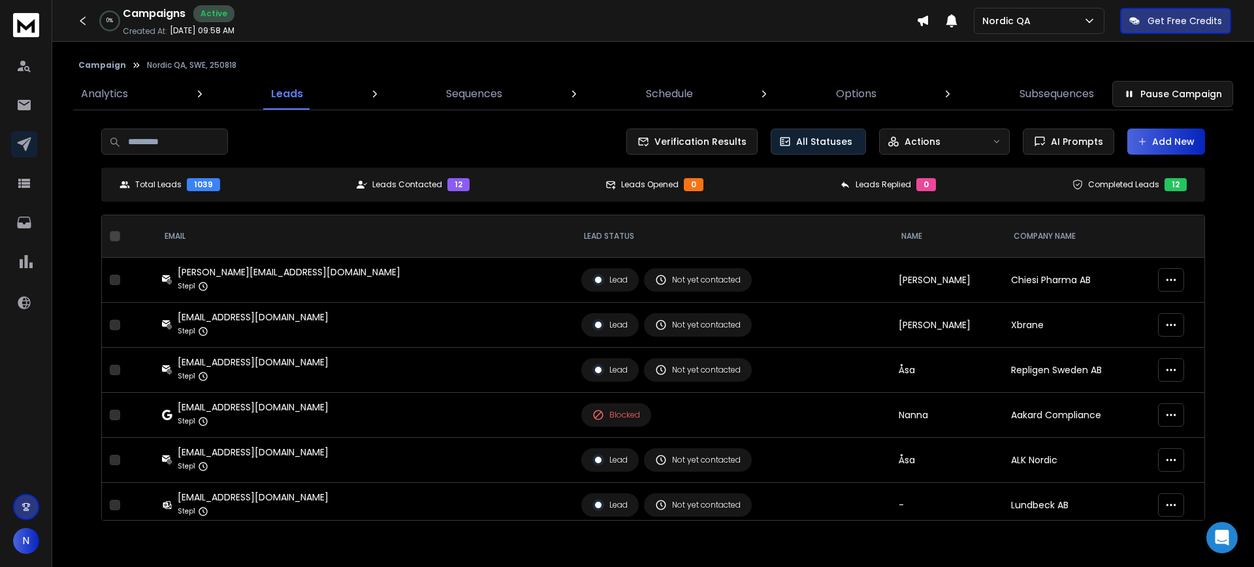
click at [842, 146] on p "All Statuses" at bounding box center [824, 141] width 56 height 13
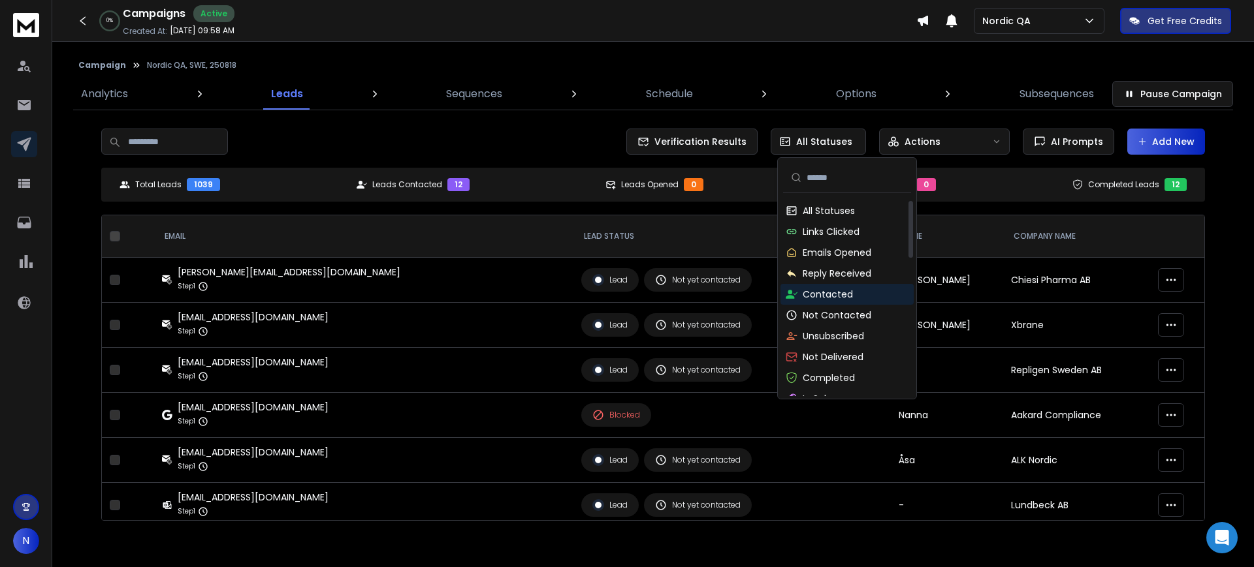
click at [836, 294] on p "Contacted" at bounding box center [827, 294] width 50 height 13
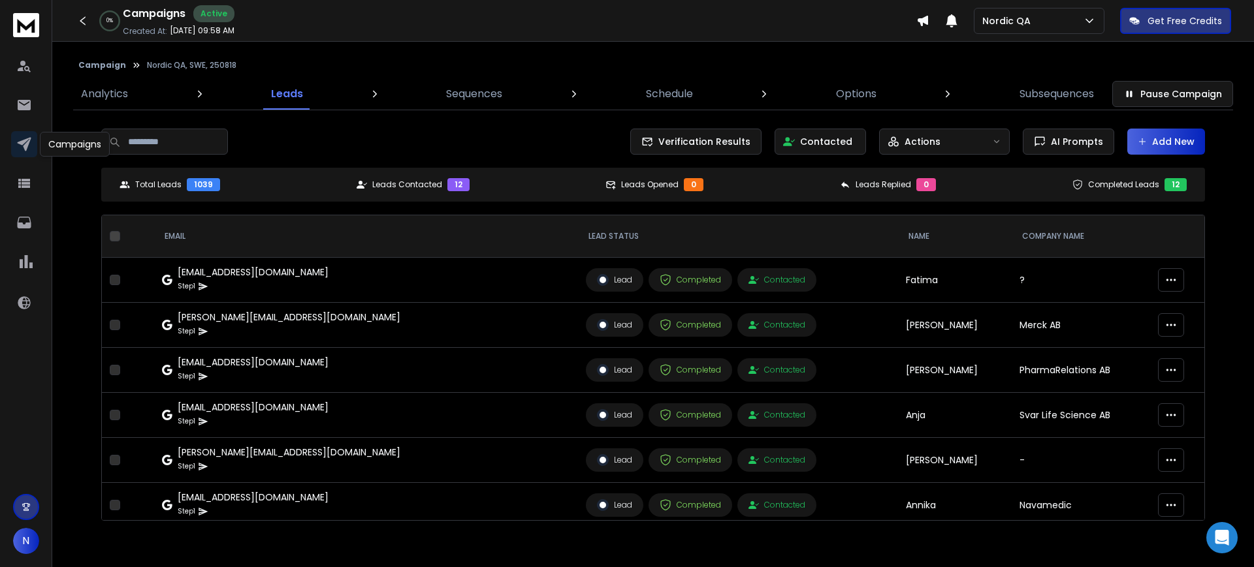
click at [27, 140] on icon at bounding box center [24, 144] width 16 height 16
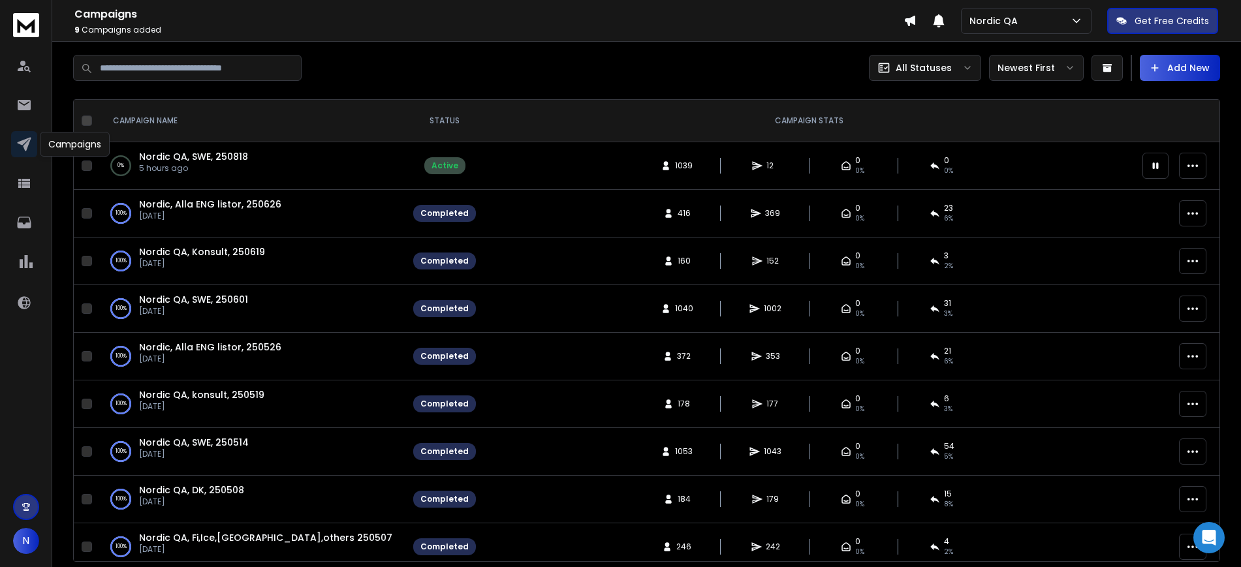
click at [29, 145] on icon at bounding box center [24, 144] width 16 height 16
click at [19, 142] on icon at bounding box center [24, 144] width 14 height 14
click at [27, 223] on icon at bounding box center [24, 223] width 14 height 12
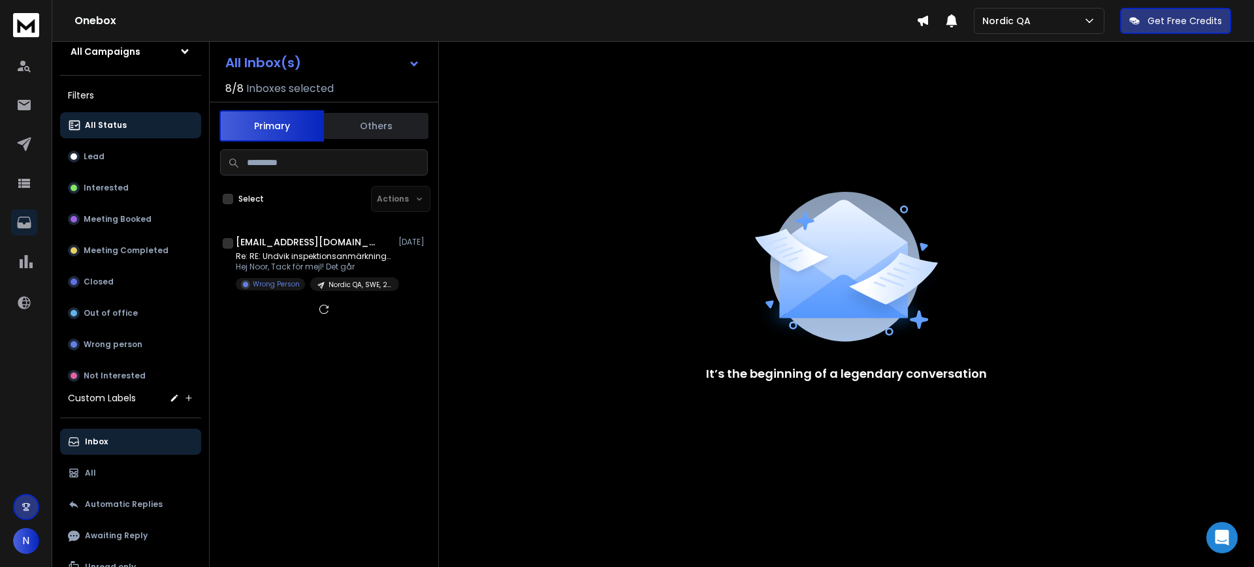
scroll to position [154, 0]
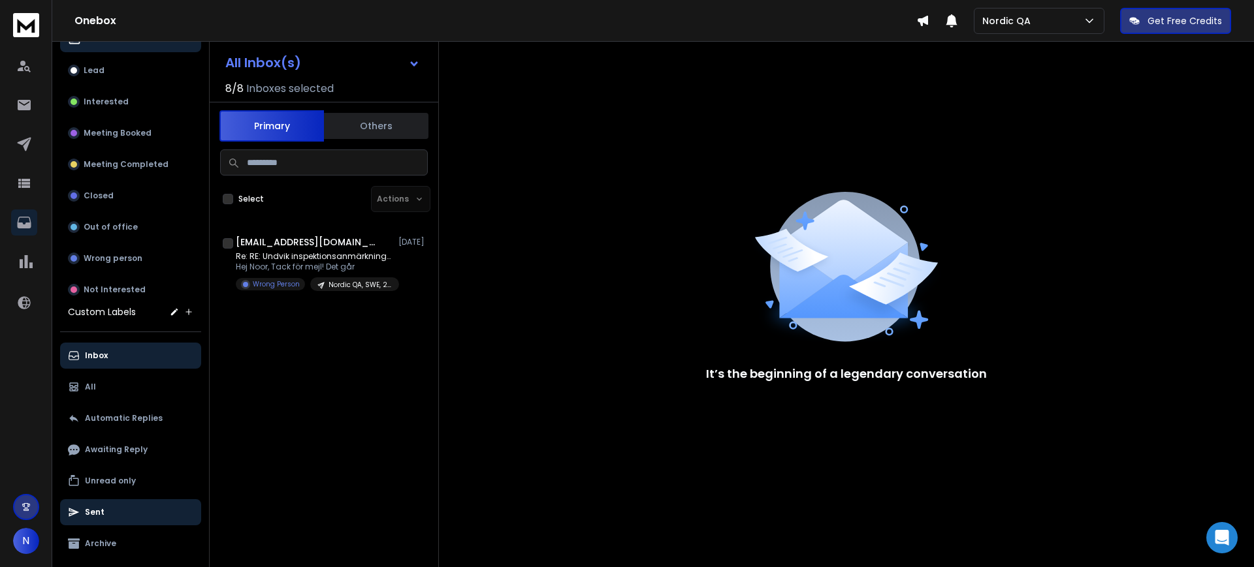
click at [107, 501] on button "Sent" at bounding box center [130, 513] width 141 height 26
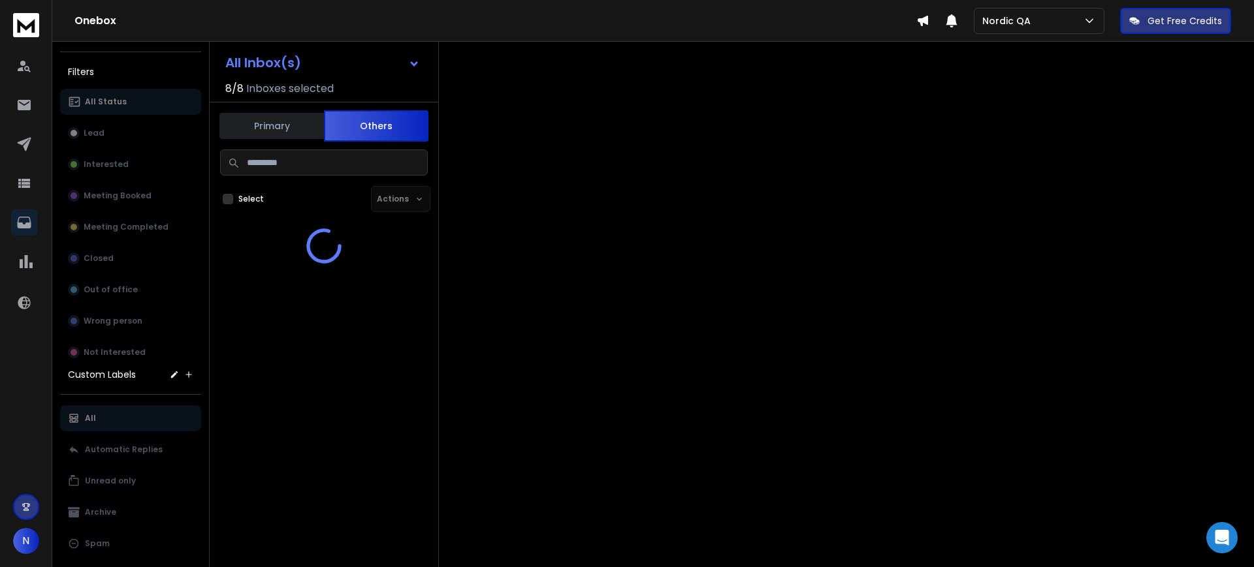
click at [360, 118] on button "Others" at bounding box center [376, 125] width 104 height 31
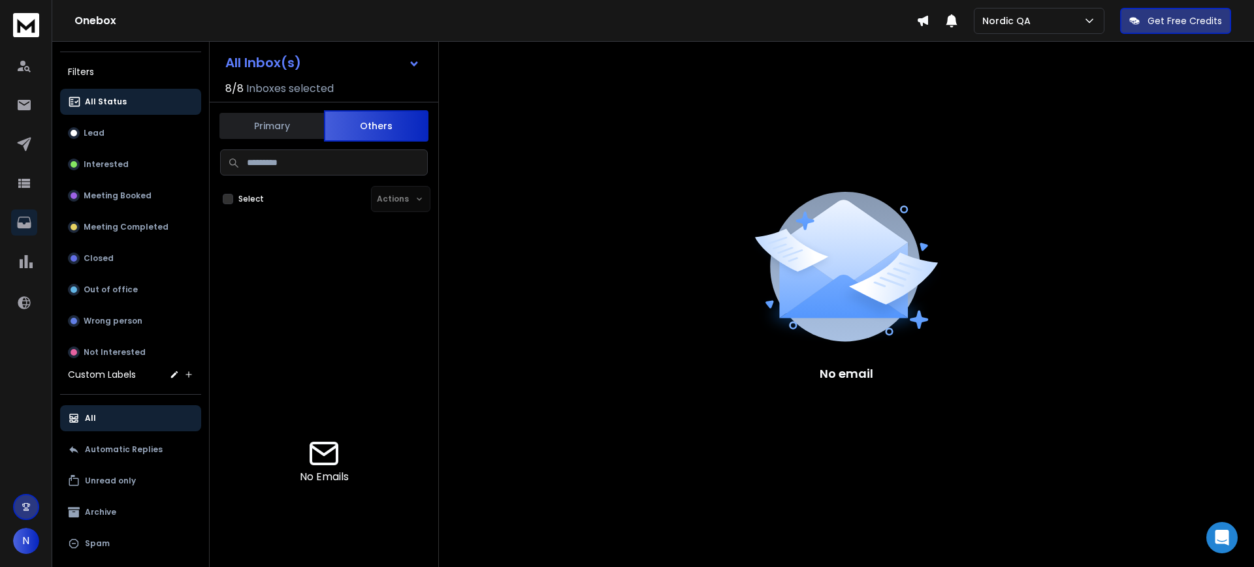
click at [283, 123] on button "Primary" at bounding box center [271, 126] width 104 height 29
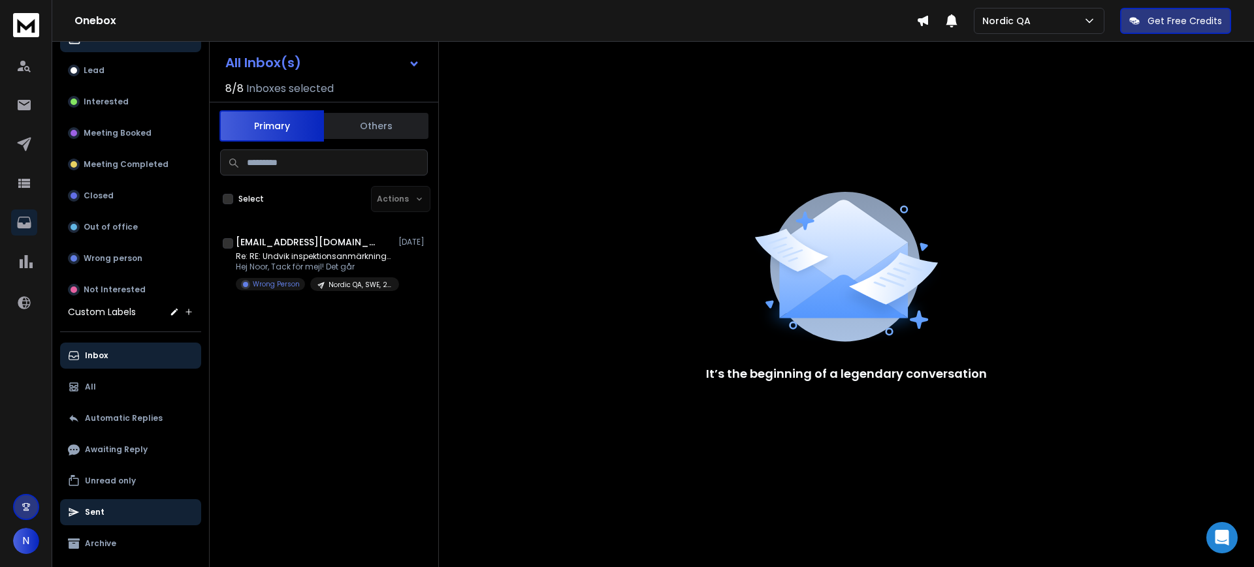
click at [123, 505] on button "Sent" at bounding box center [130, 513] width 141 height 26
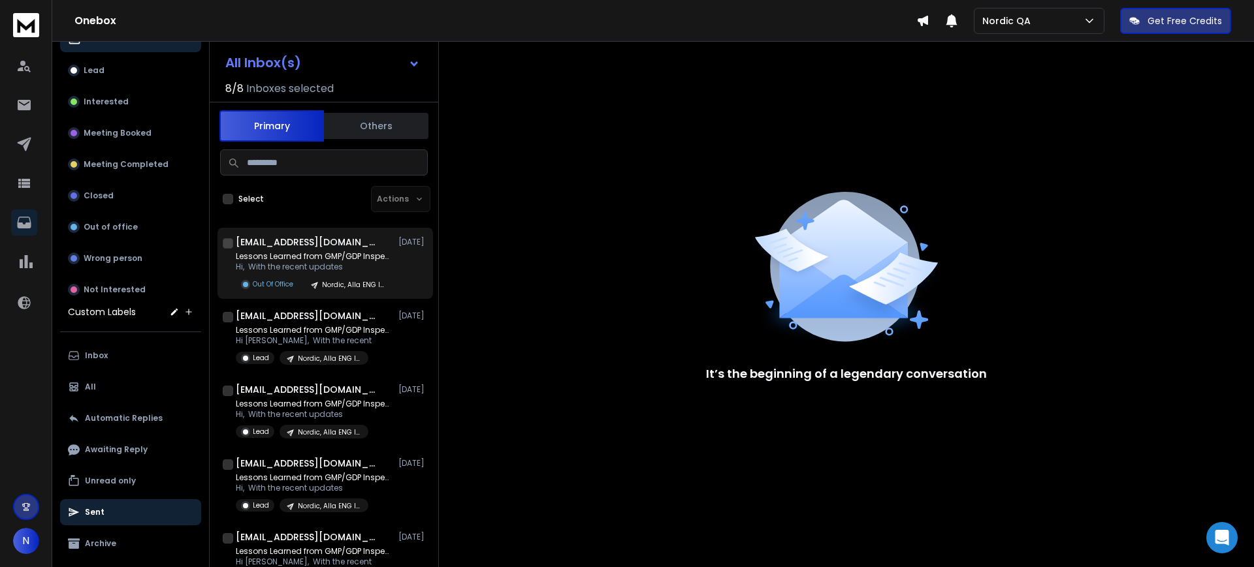
click at [298, 244] on h1 "hknh@novonordisk.com" at bounding box center [308, 242] width 144 height 13
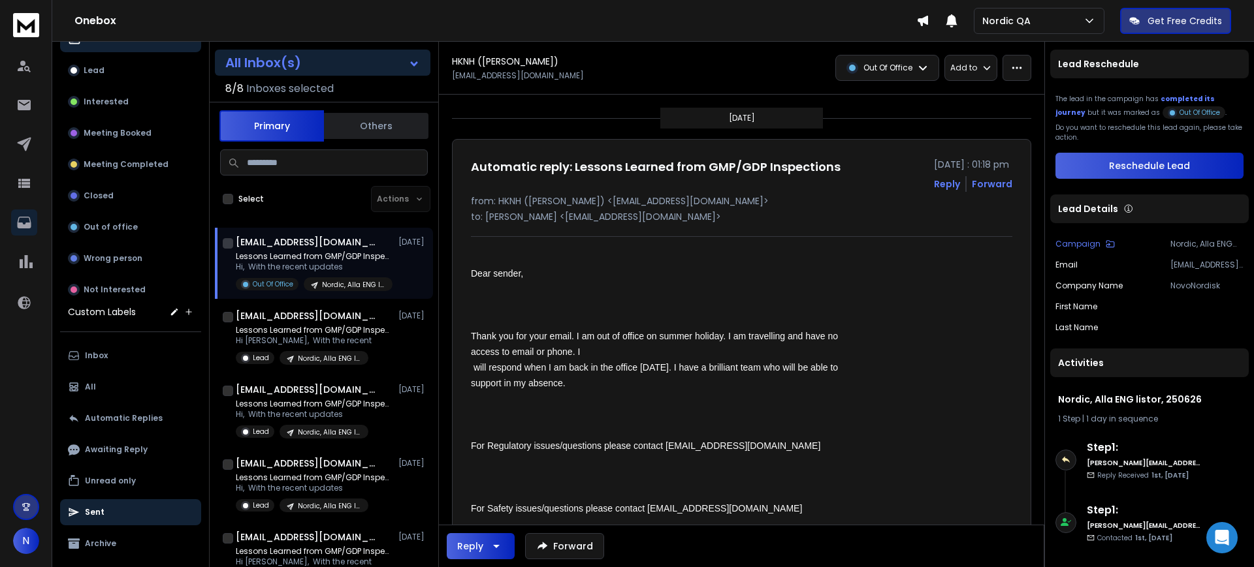
click at [351, 67] on button "All Inbox(s)" at bounding box center [322, 63] width 215 height 26
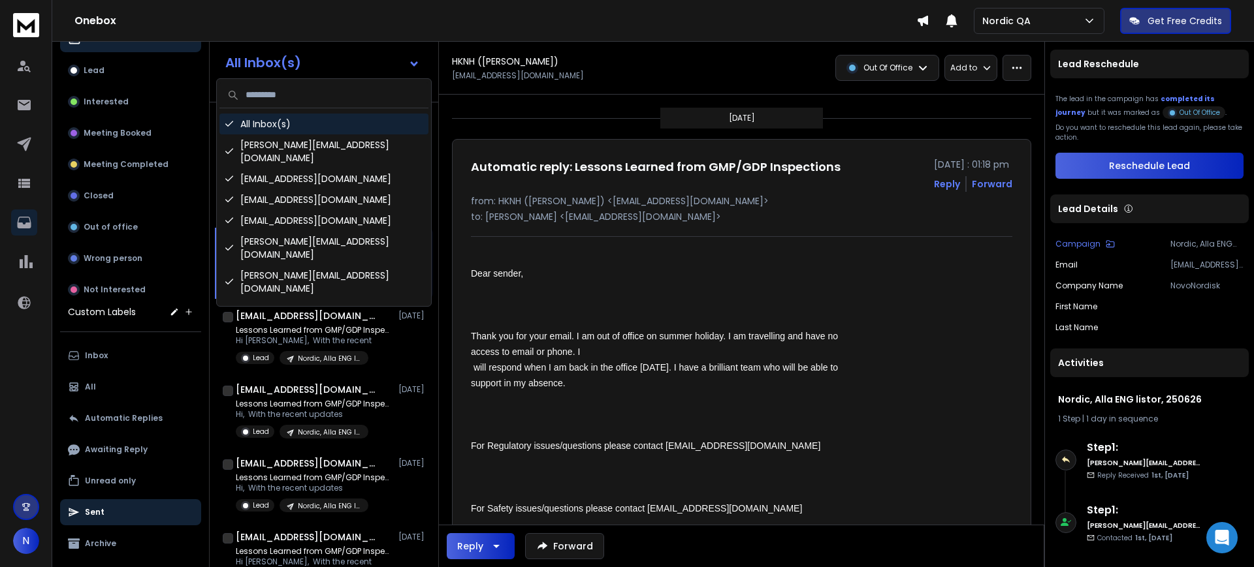
click at [328, 124] on div "All Inbox(s)" at bounding box center [323, 124] width 209 height 21
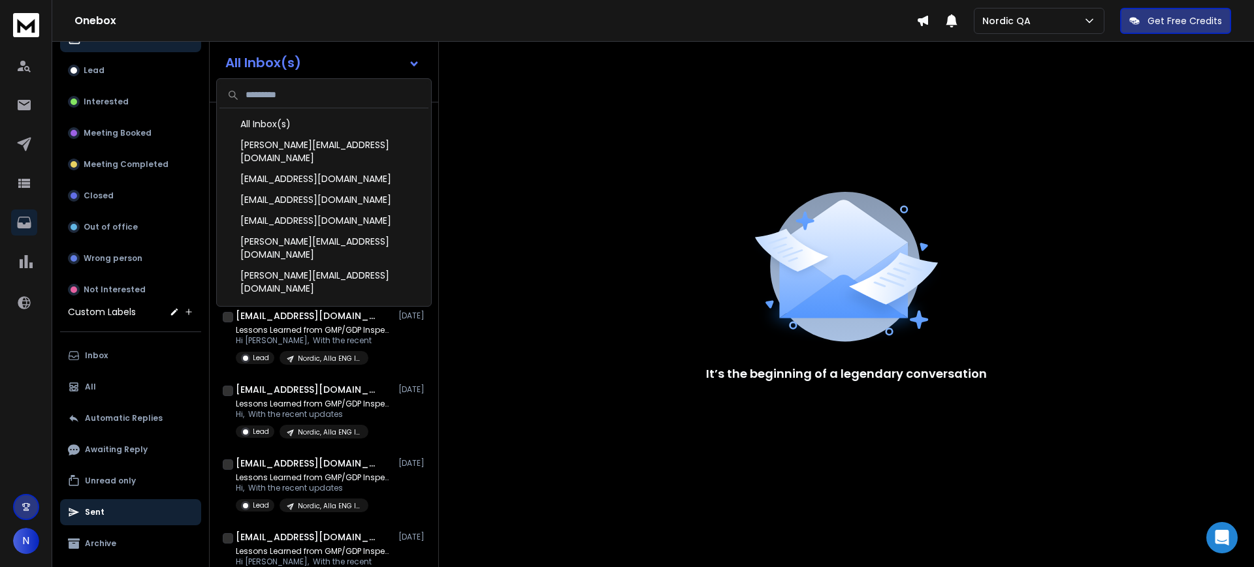
click at [399, 44] on div "All Inbox(s) 0 / 8 Inboxes selected Primary Others Select Actions hknh@novonord…" at bounding box center [324, 325] width 229 height 567
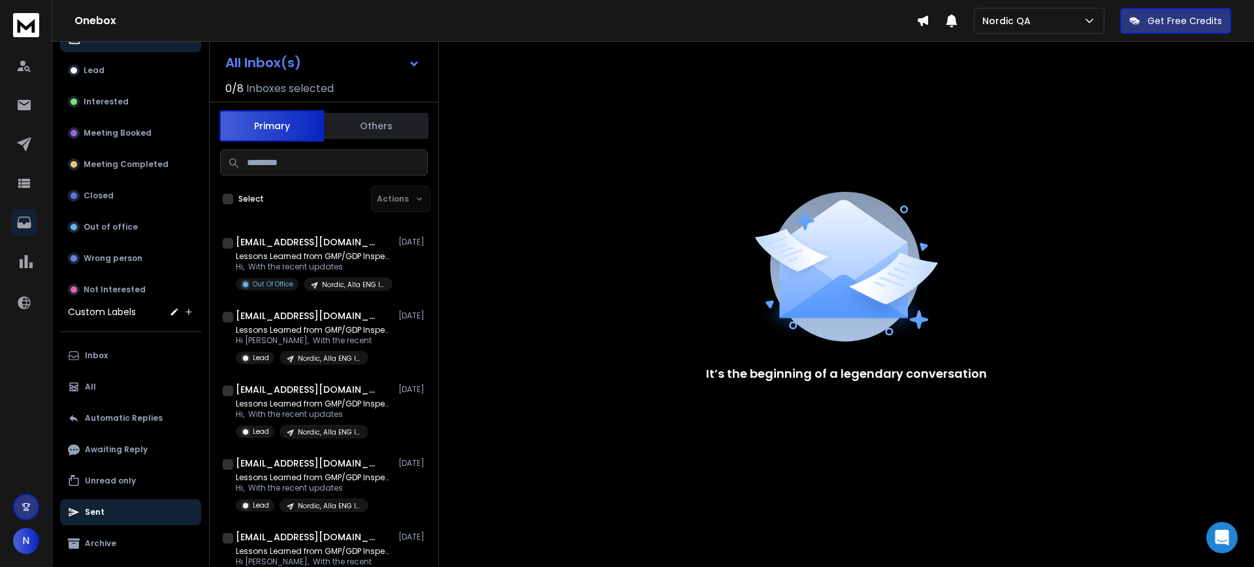
click at [324, 224] on div "Select Actions hknh@novonordisk.com 01 Jul Lessons Learned from GMP/GDP Inspect…" at bounding box center [324, 394] width 229 height 501
click at [33, 153] on link at bounding box center [24, 144] width 26 height 26
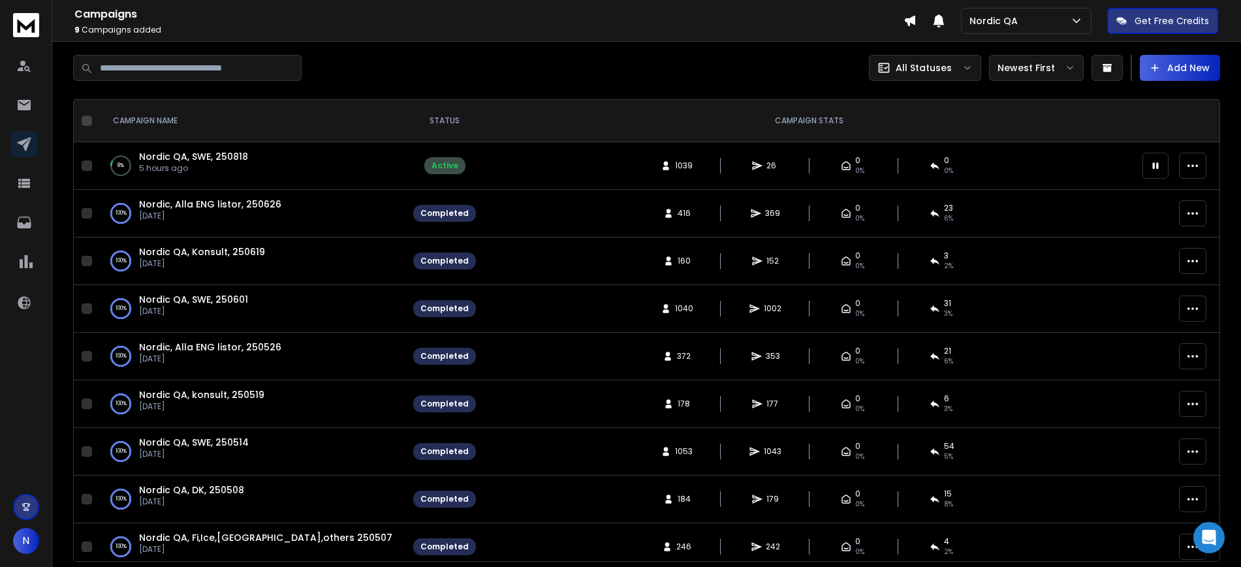
click at [178, 158] on span "Nordic QA, SWE, 250818" at bounding box center [193, 156] width 109 height 13
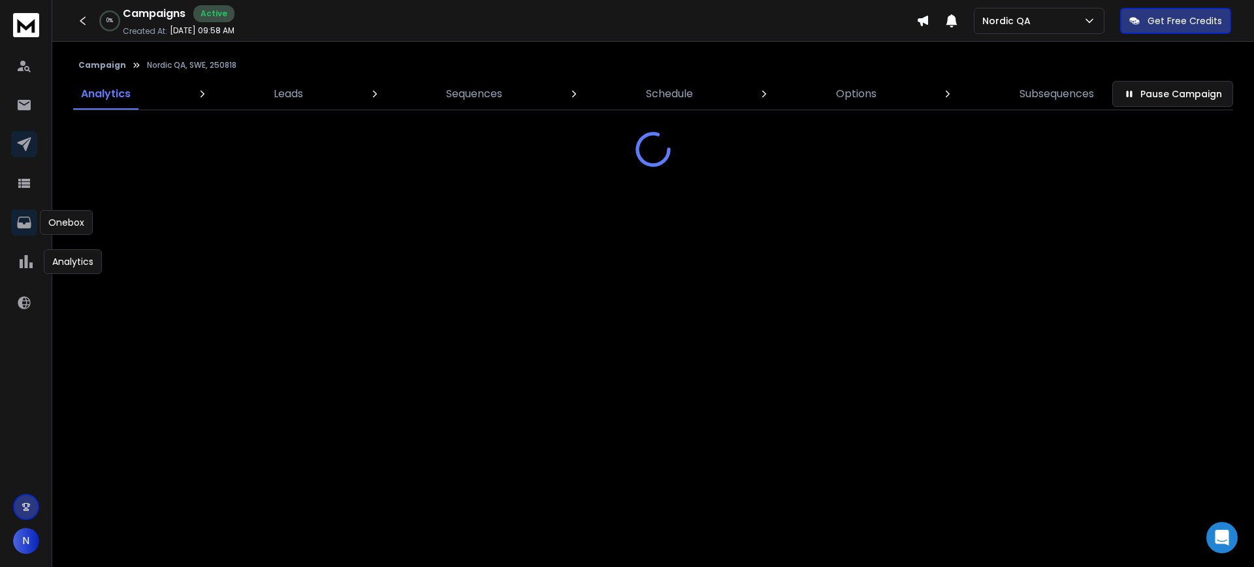
click at [27, 224] on icon at bounding box center [24, 223] width 14 height 12
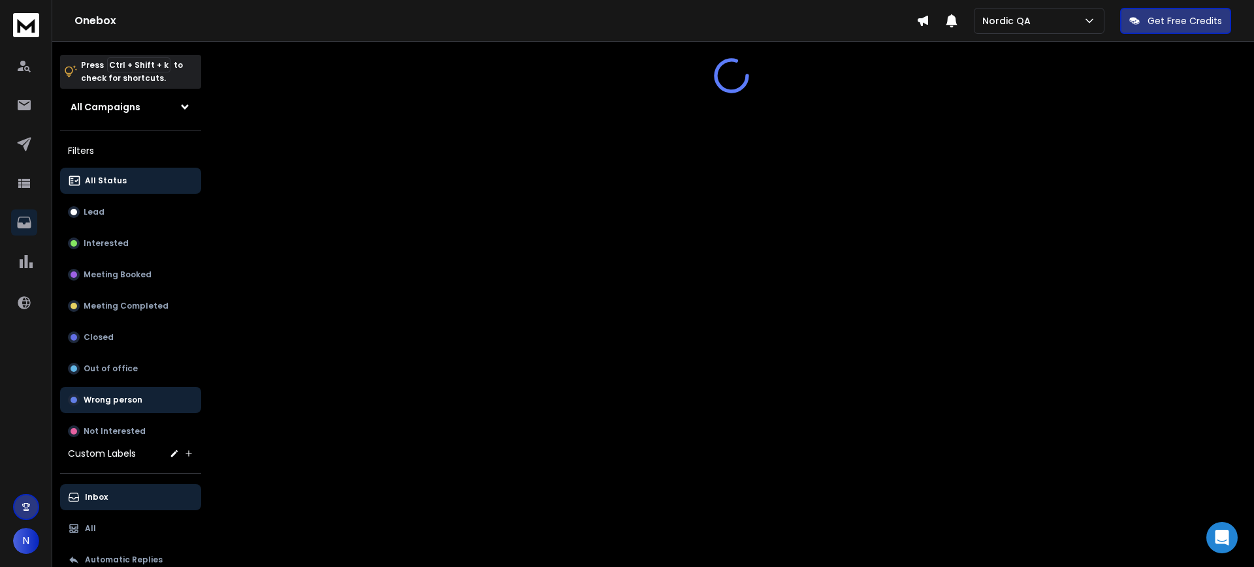
scroll to position [154, 0]
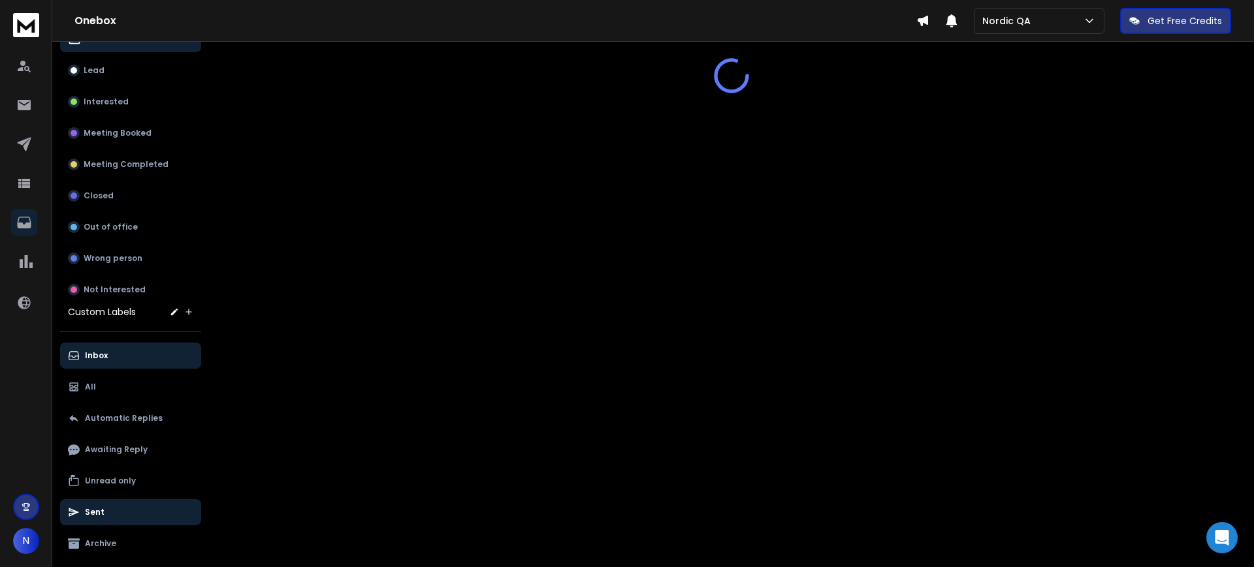
click at [104, 500] on button "Sent" at bounding box center [130, 513] width 141 height 26
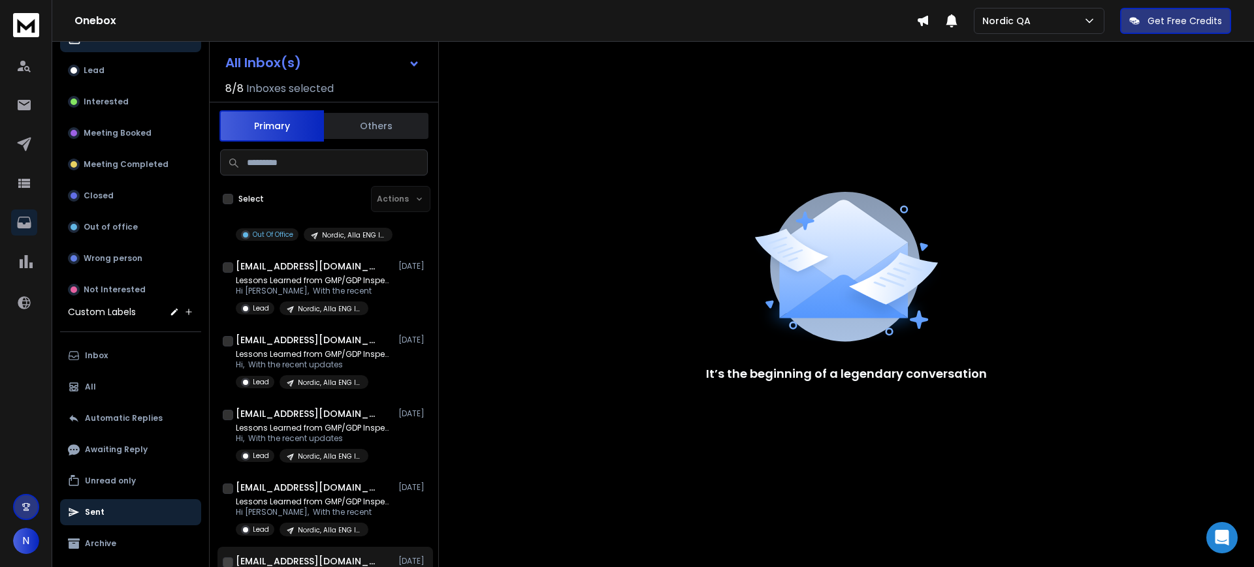
scroll to position [0, 0]
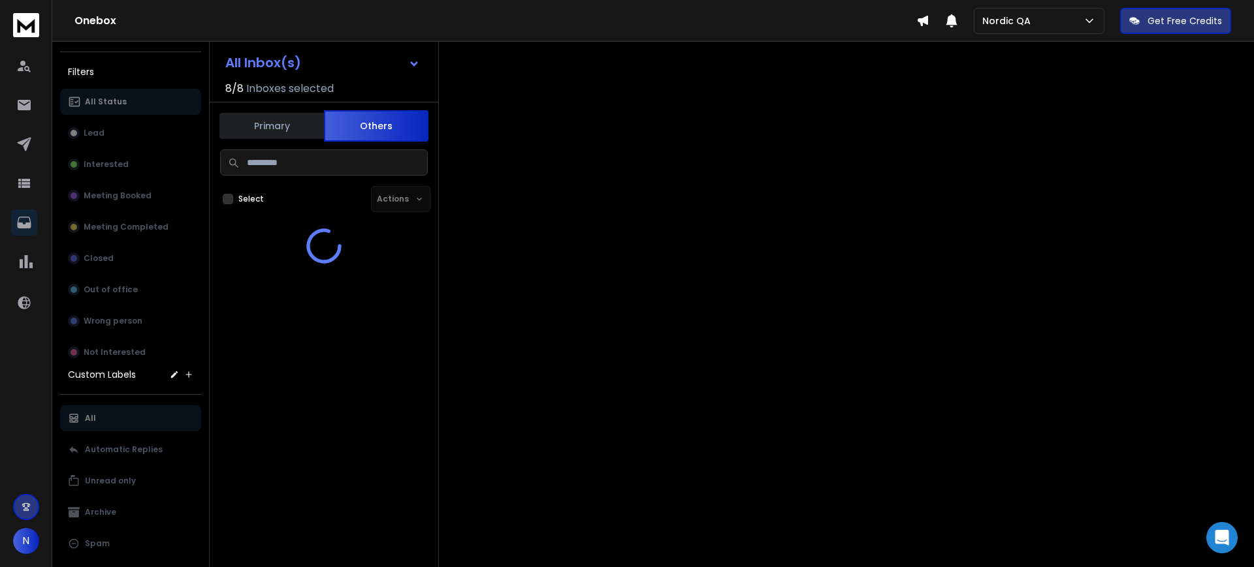
click at [402, 129] on button "Others" at bounding box center [376, 125] width 104 height 31
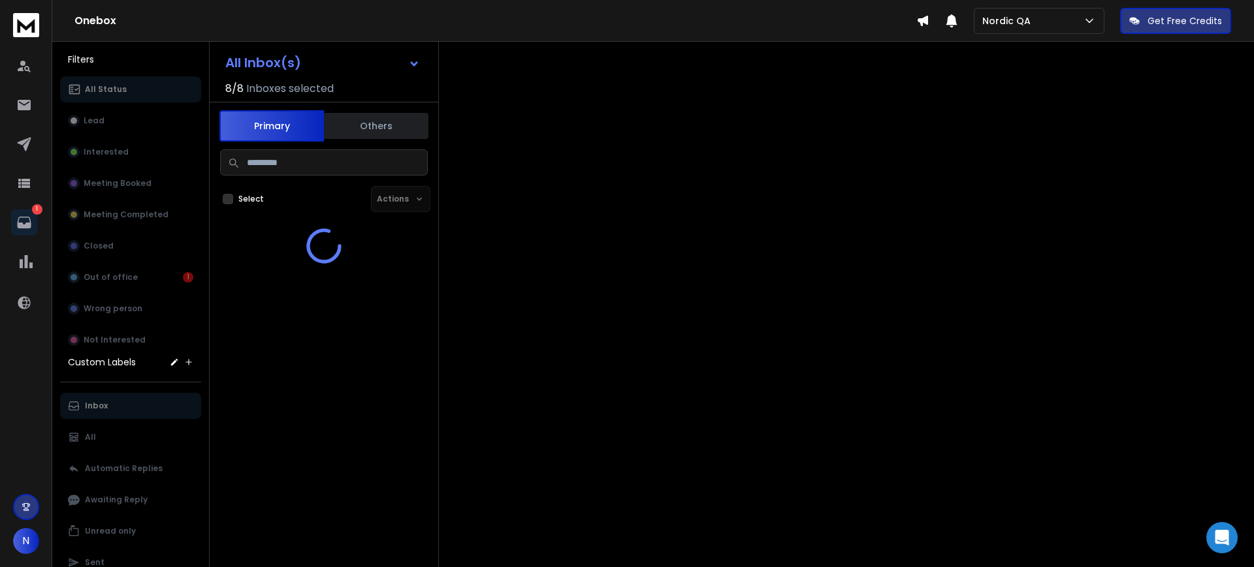
scroll to position [154, 0]
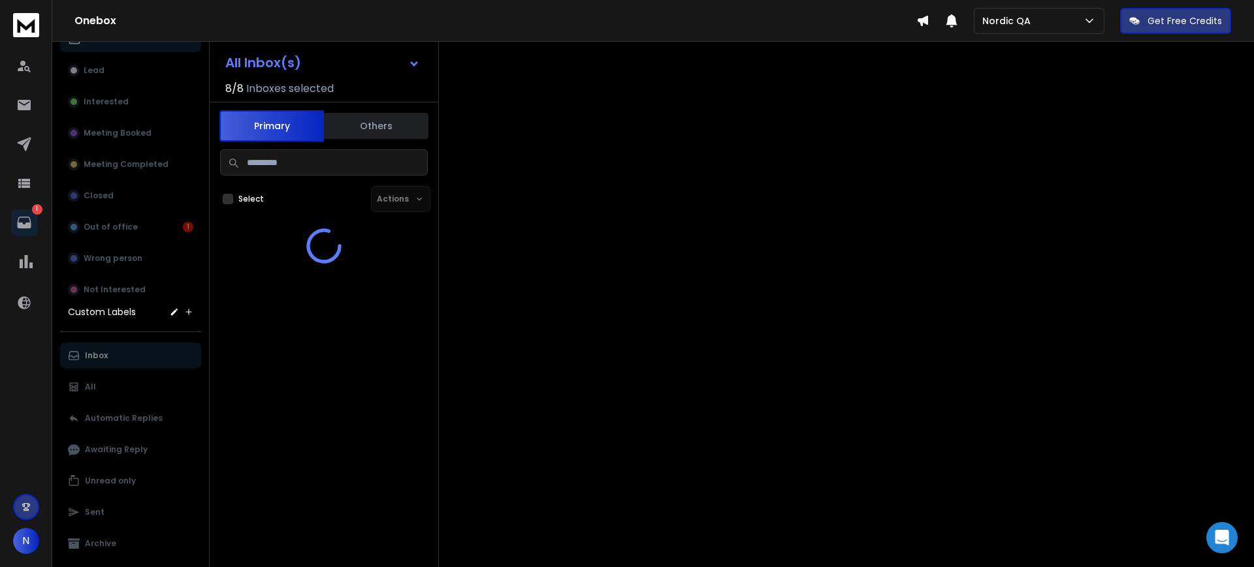
click at [265, 115] on button "Primary" at bounding box center [271, 125] width 104 height 31
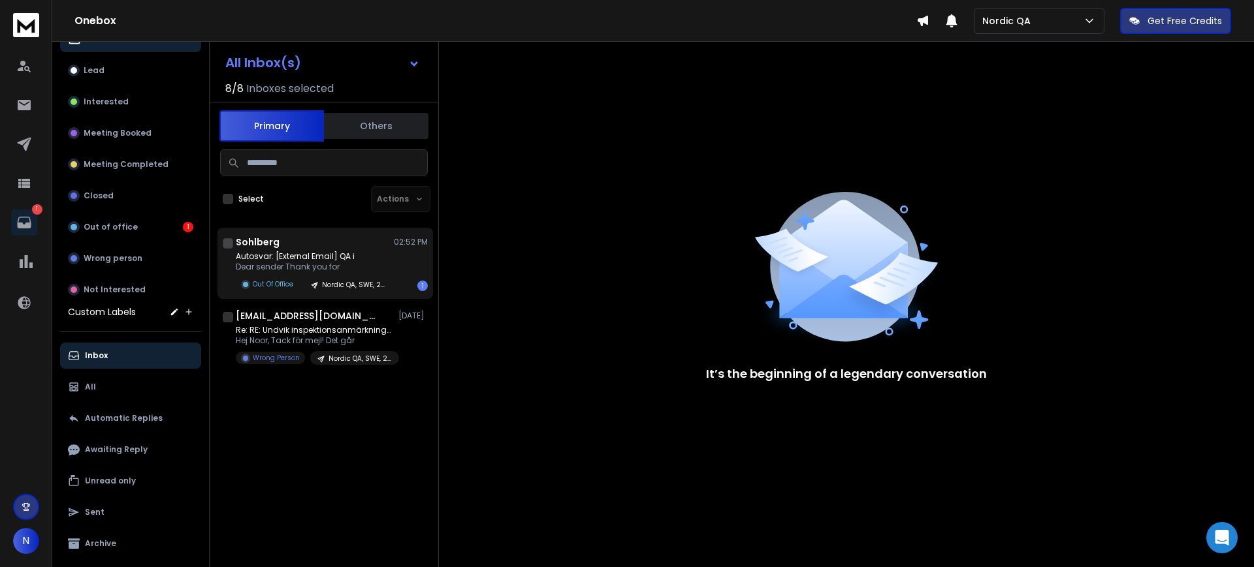
click at [303, 252] on p "Autosvar: [External Email] QA i" at bounding box center [314, 256] width 157 height 10
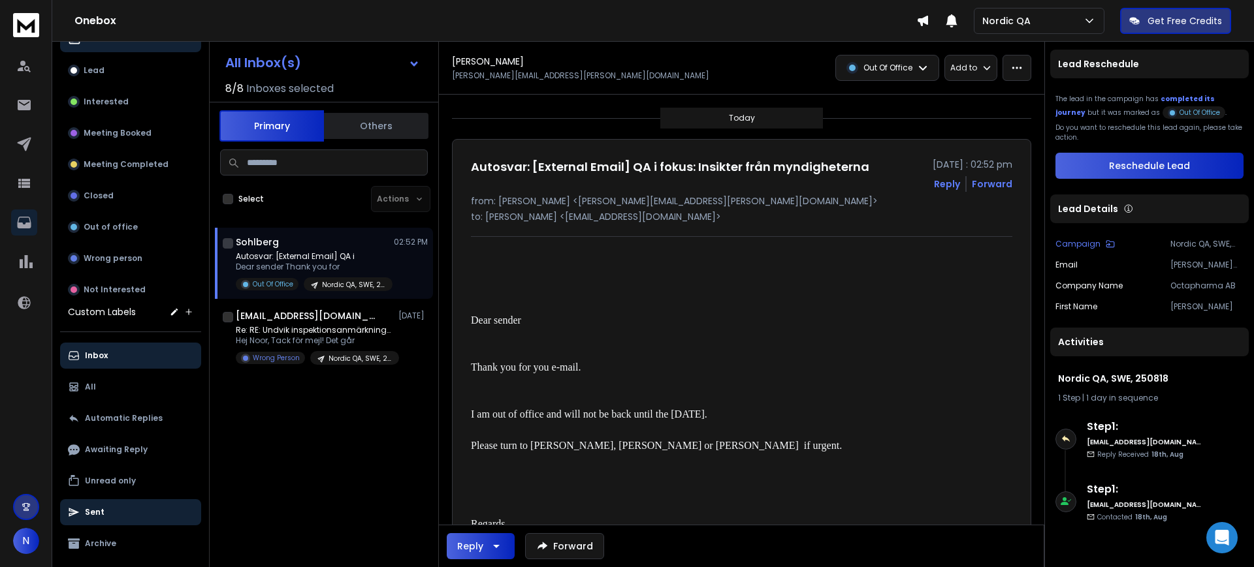
click at [97, 507] on div "Sent" at bounding box center [86, 513] width 37 height 16
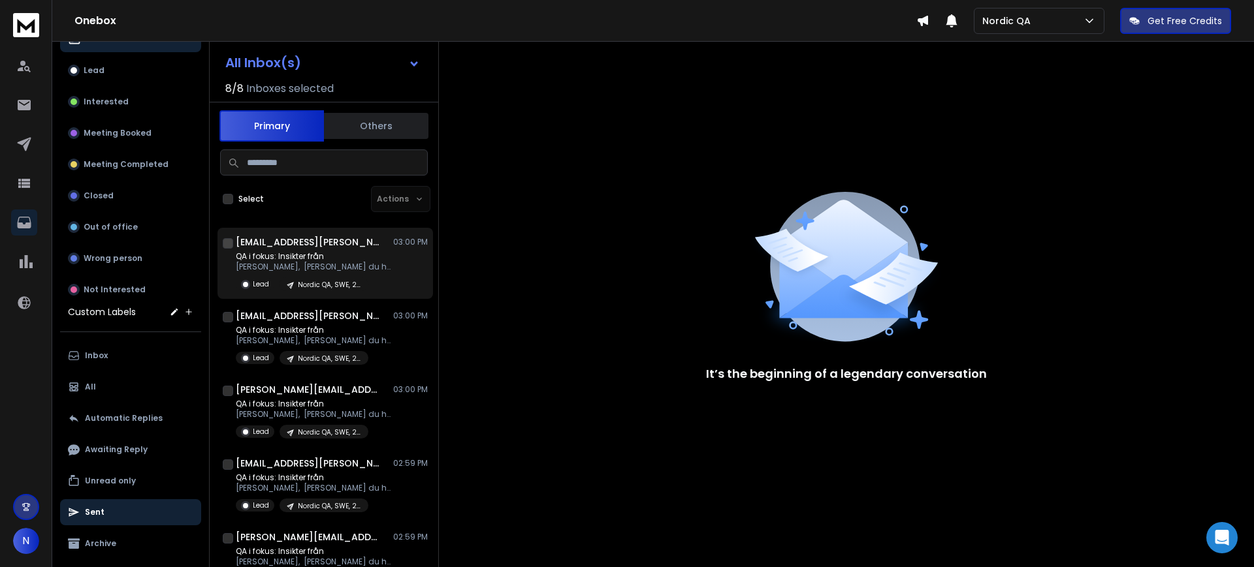
click at [298, 248] on h1 "annika.kollen@inceptua.com" at bounding box center [308, 242] width 144 height 13
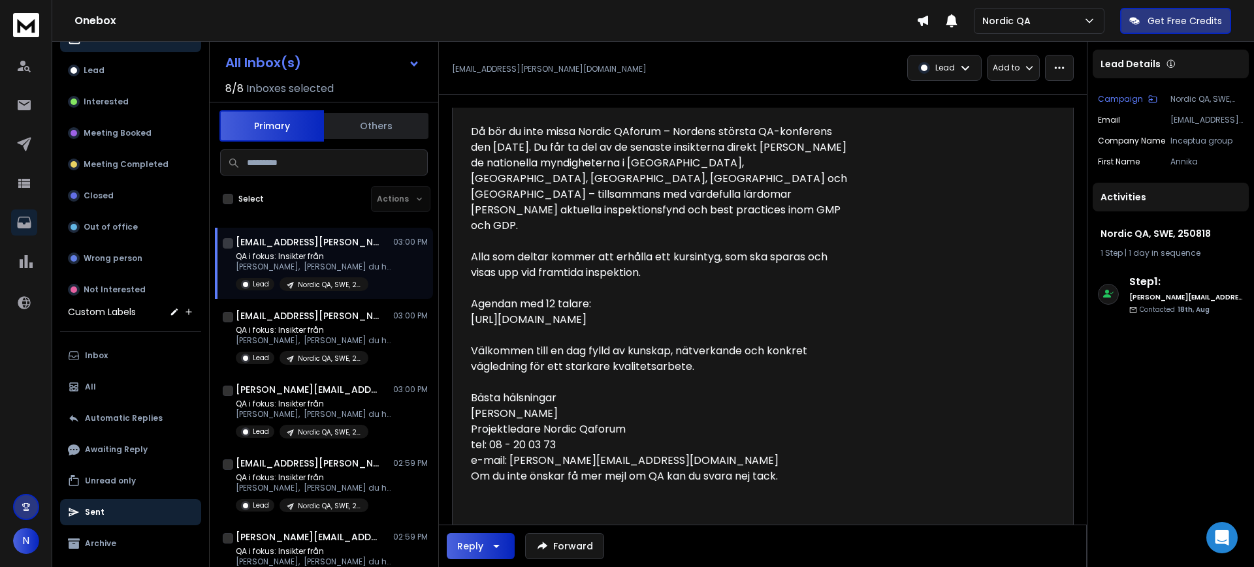
scroll to position [224, 0]
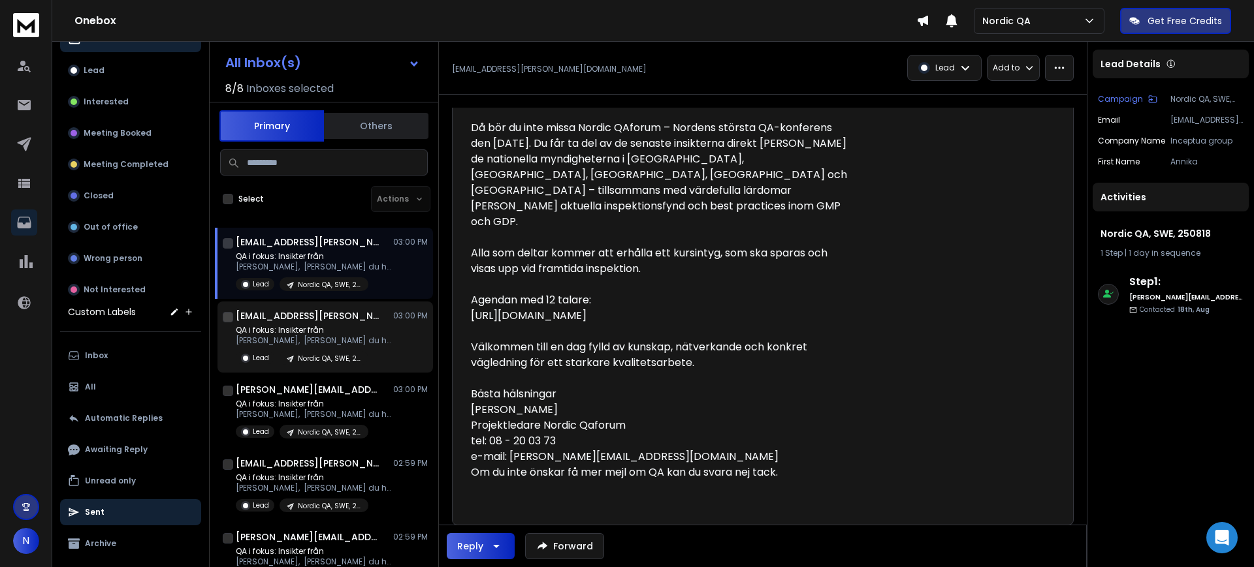
click at [329, 319] on h1 "annika.holmsten@advanzpharma.com" at bounding box center [308, 316] width 144 height 13
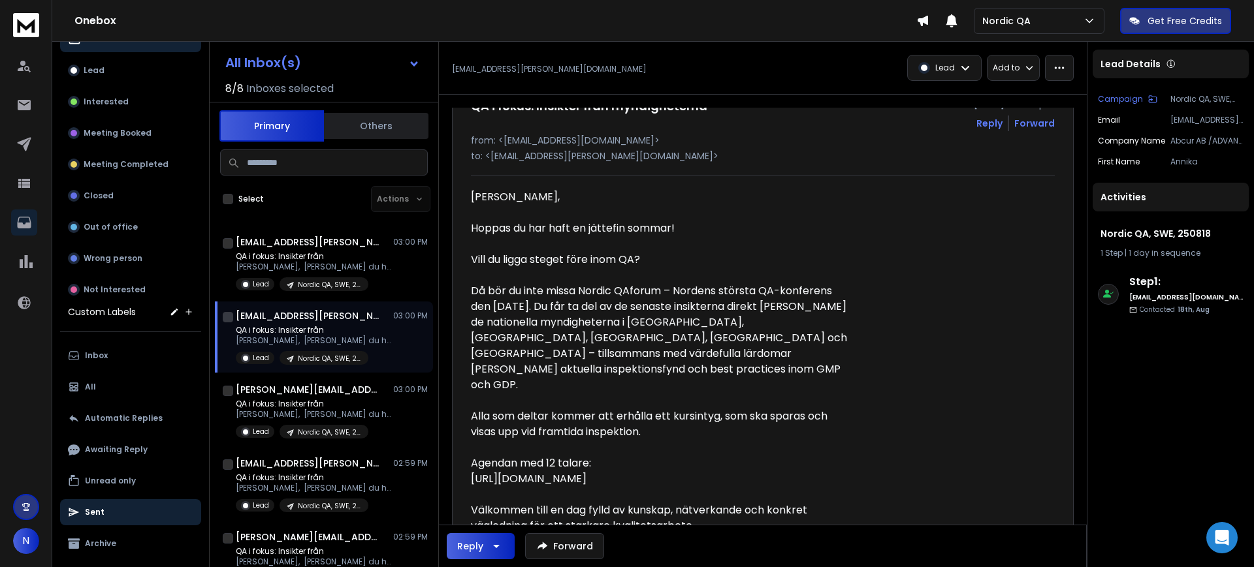
scroll to position [0, 0]
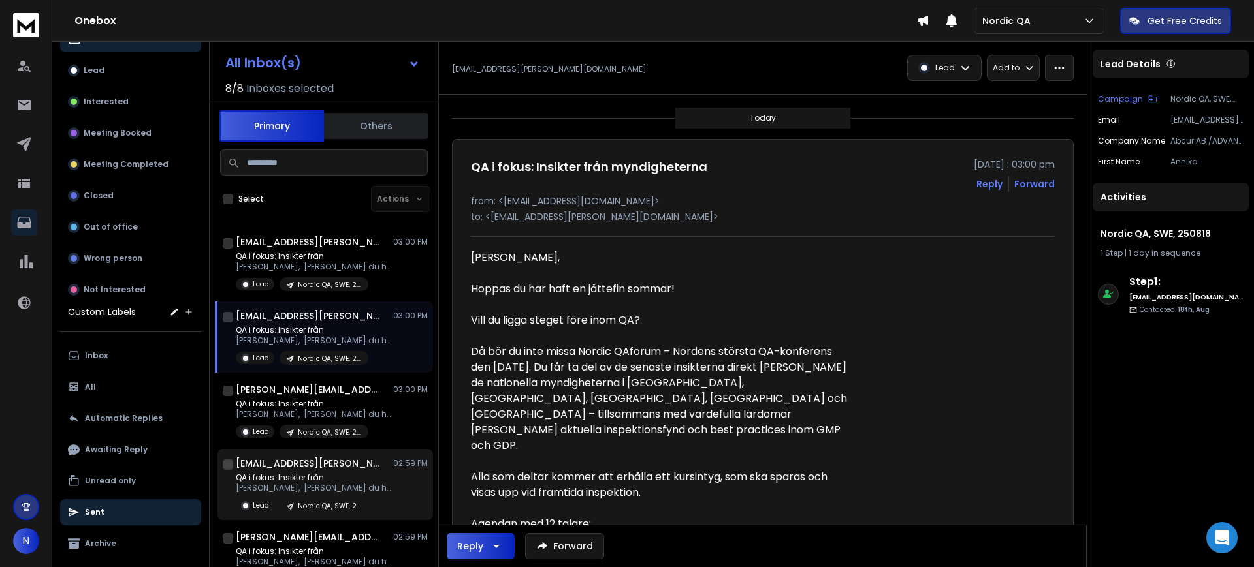
click at [327, 454] on div "annica.magnusson@mobergpharma.se 02:59 PM QA i fokus: Insikter från Hej Annica,…" at bounding box center [324, 484] width 215 height 71
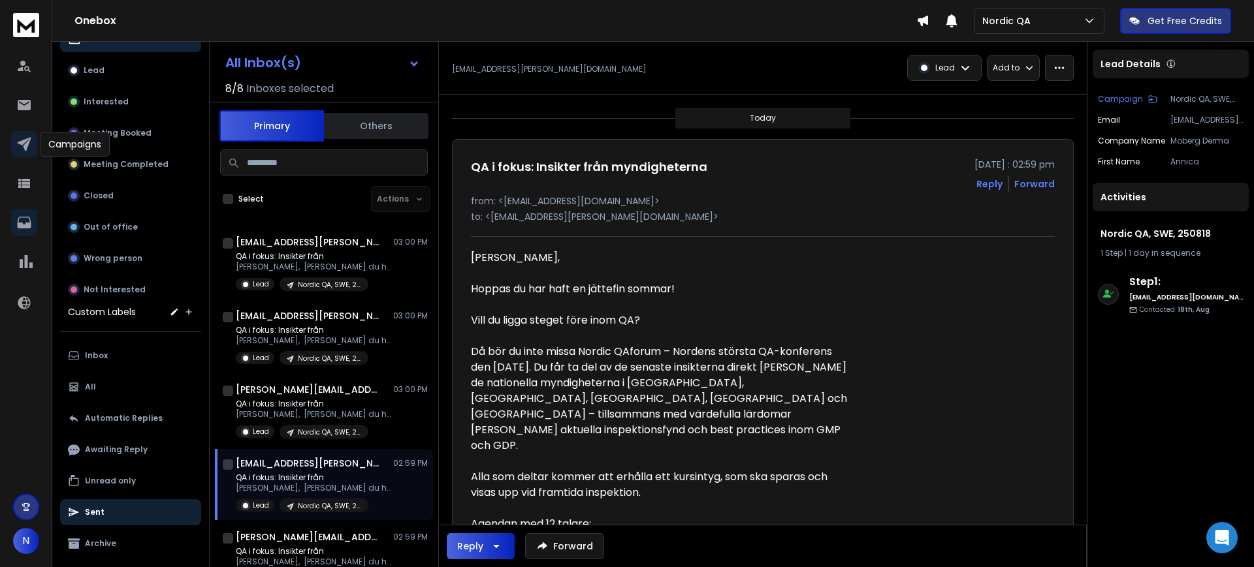
click at [27, 142] on icon at bounding box center [24, 144] width 14 height 14
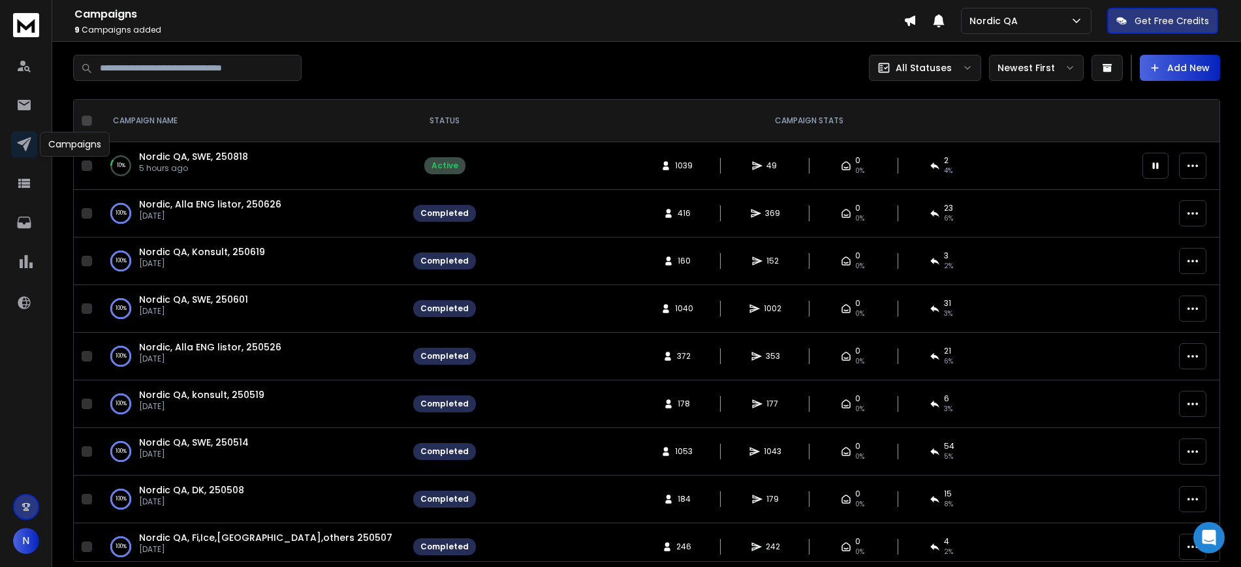
click at [25, 151] on icon at bounding box center [24, 144] width 16 height 16
click at [1017, 22] on p "Nordic QA" at bounding box center [997, 20] width 54 height 13
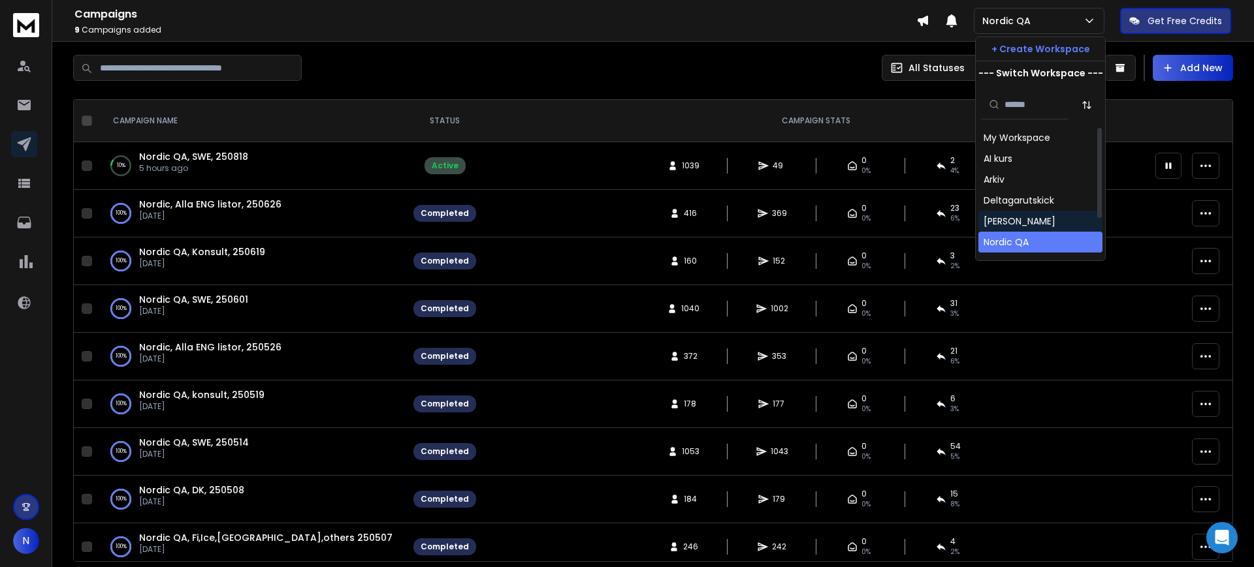
click at [1016, 215] on div "[PERSON_NAME]" at bounding box center [1040, 221] width 124 height 21
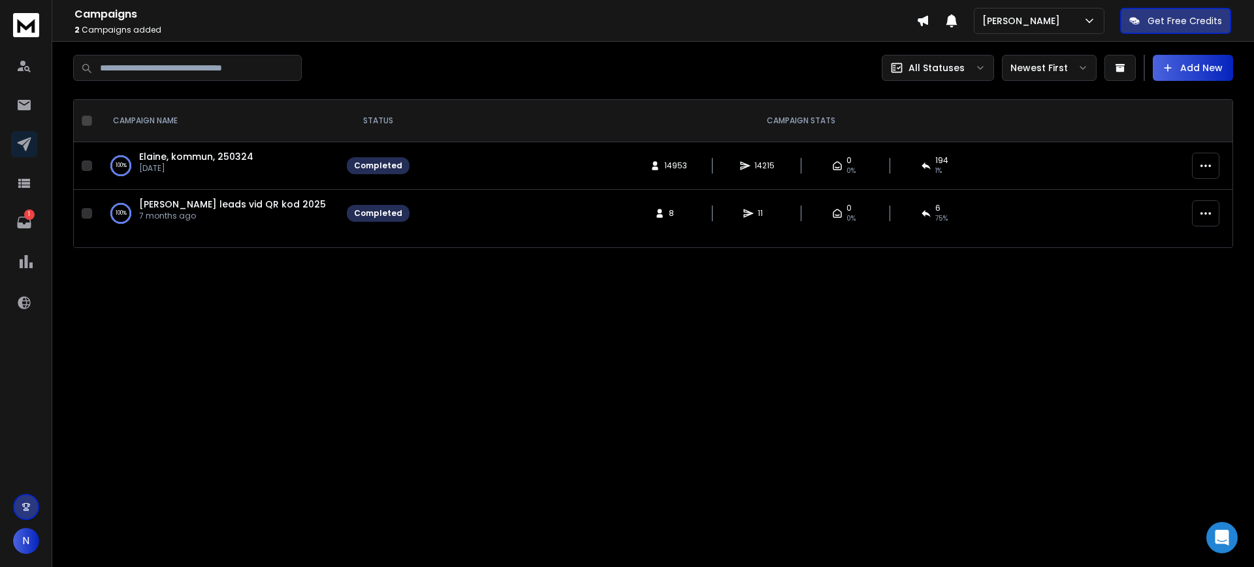
click at [178, 157] on span "Elaine, kommun, 250324" at bounding box center [196, 156] width 114 height 13
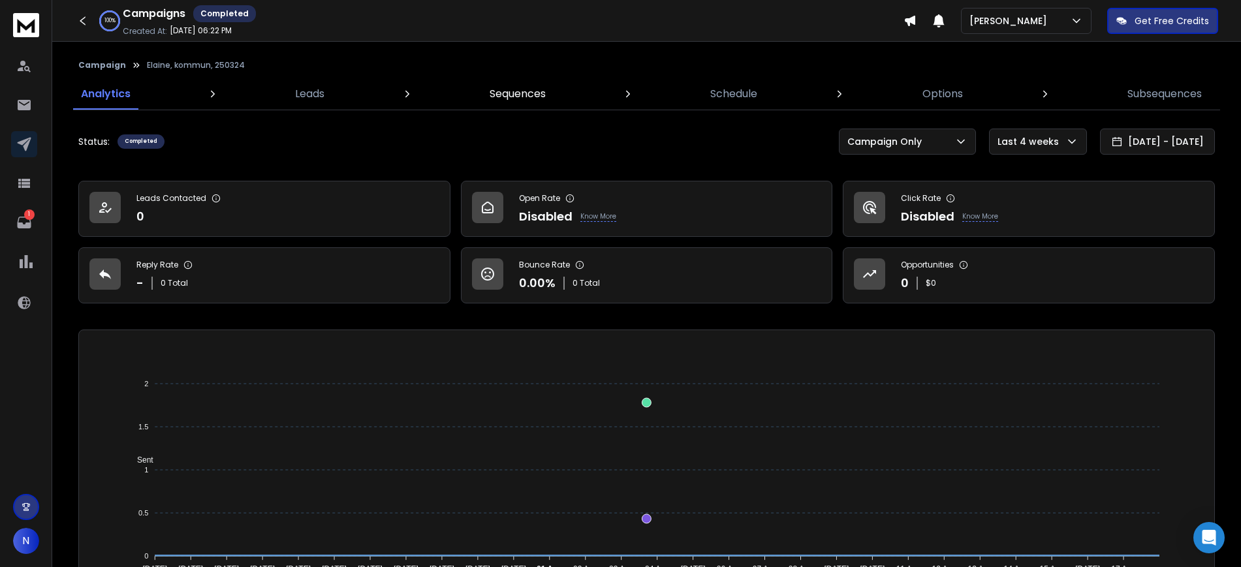
click at [513, 96] on p "Sequences" at bounding box center [518, 94] width 56 height 16
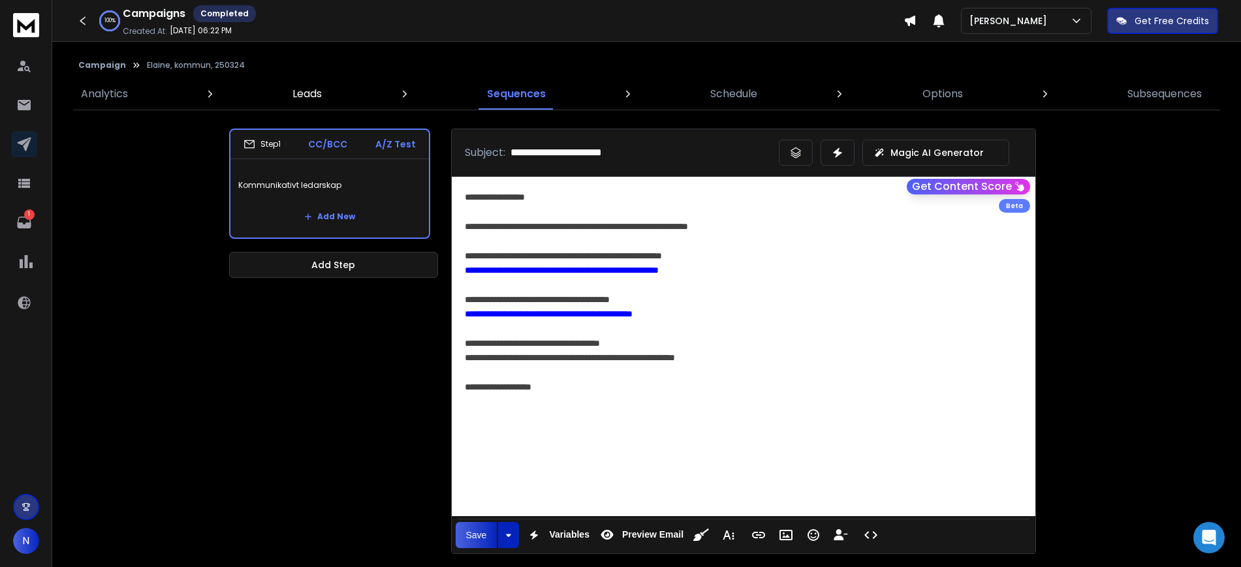
click at [290, 95] on link "Leads" at bounding box center [307, 93] width 45 height 31
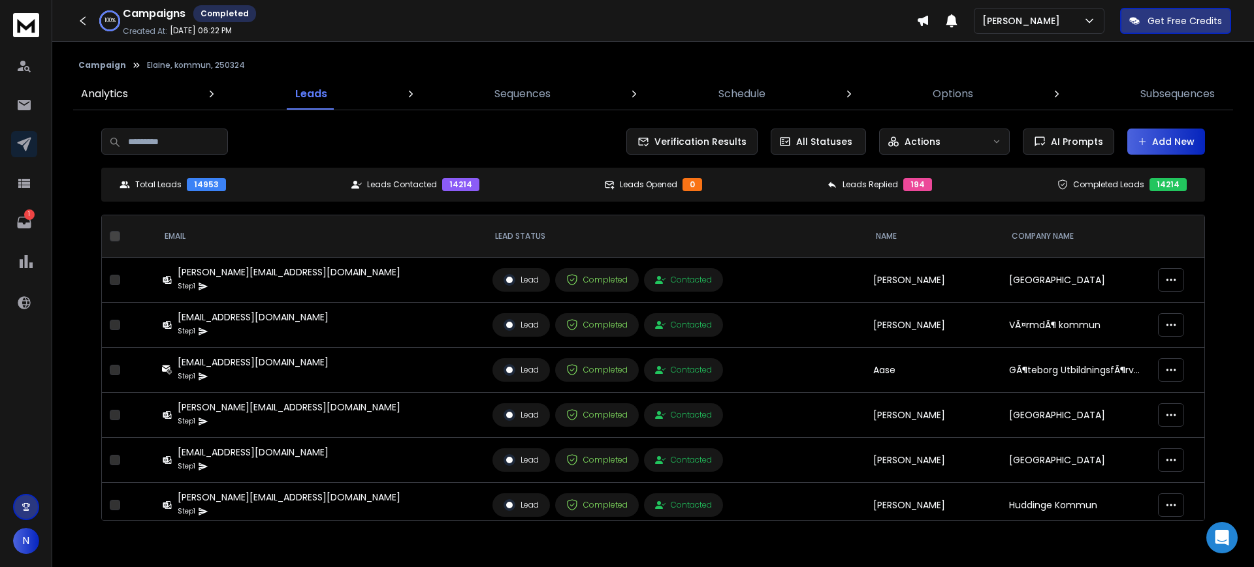
click at [116, 92] on p "Analytics" at bounding box center [104, 94] width 47 height 16
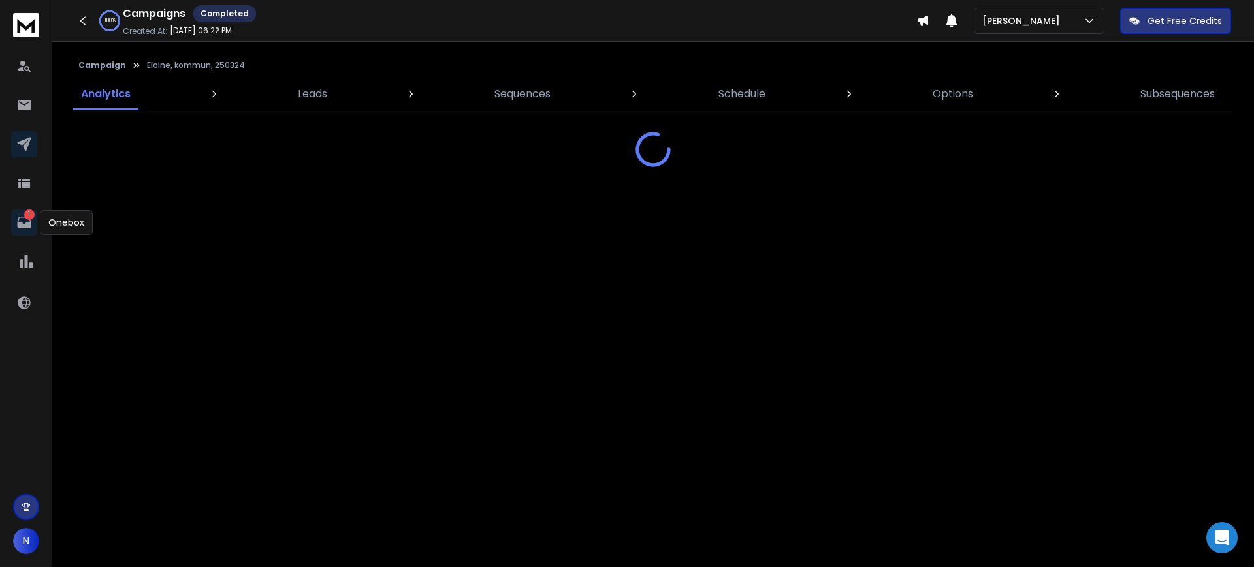
click at [30, 226] on icon at bounding box center [24, 223] width 14 height 12
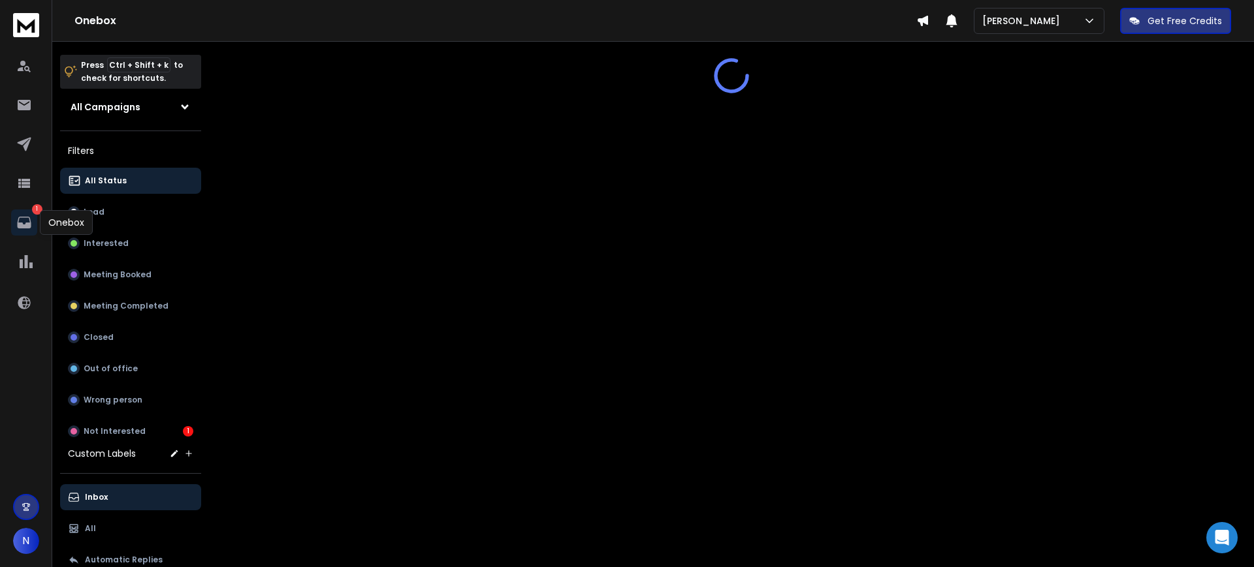
click at [30, 225] on icon at bounding box center [24, 223] width 14 height 12
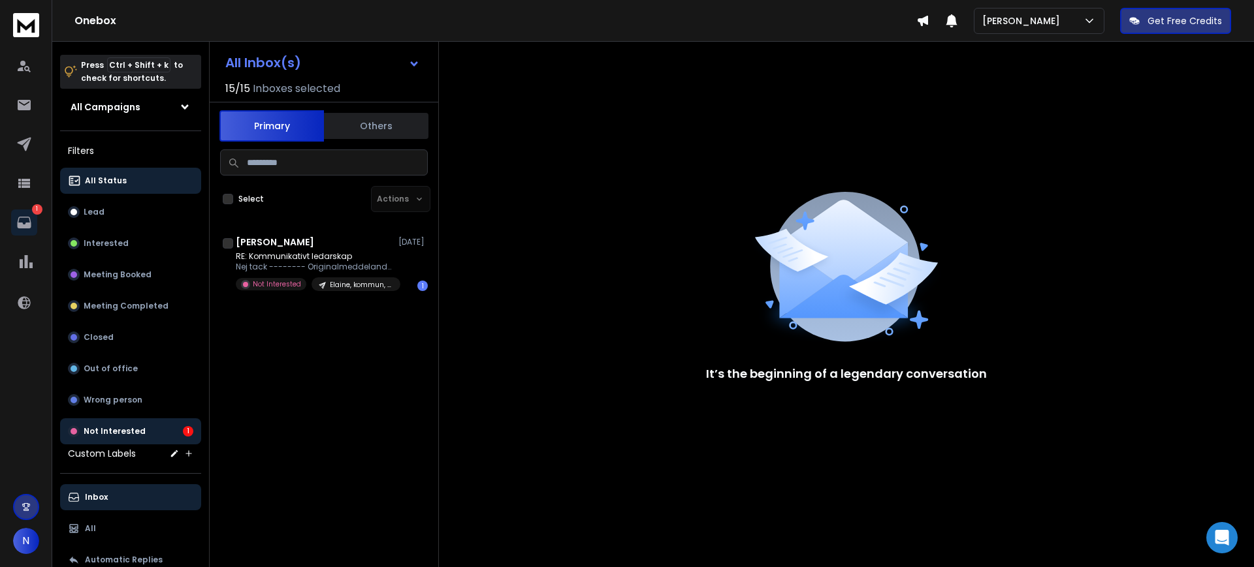
click at [141, 425] on button "Not Interested 1" at bounding box center [130, 432] width 141 height 26
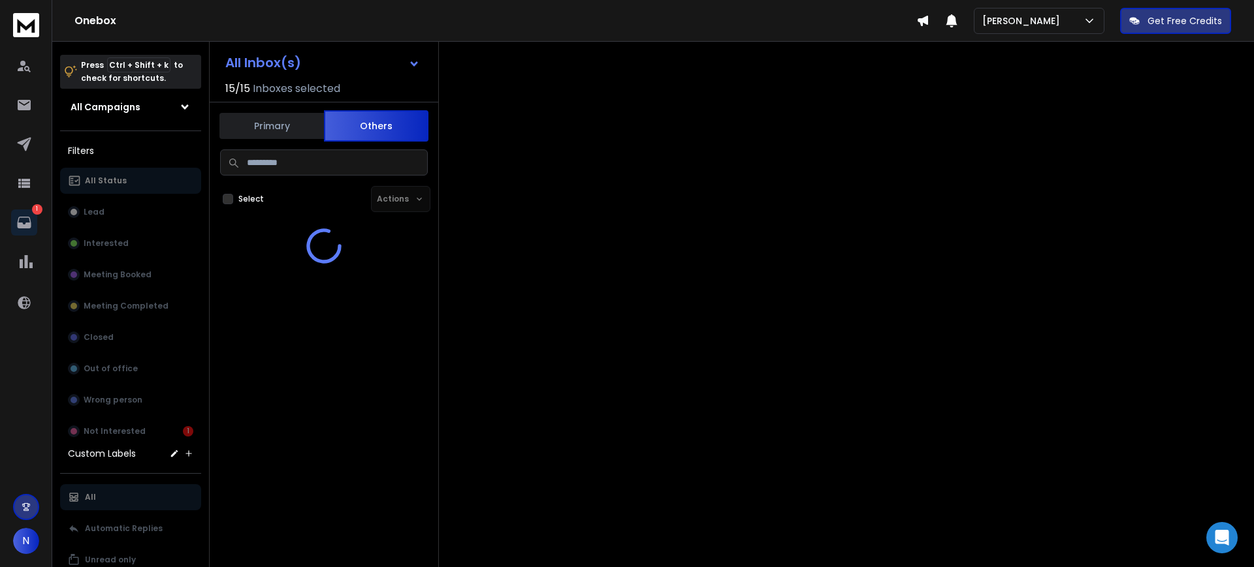
click at [357, 118] on button "Others" at bounding box center [376, 125] width 104 height 31
